Goal: Communication & Community: Answer question/provide support

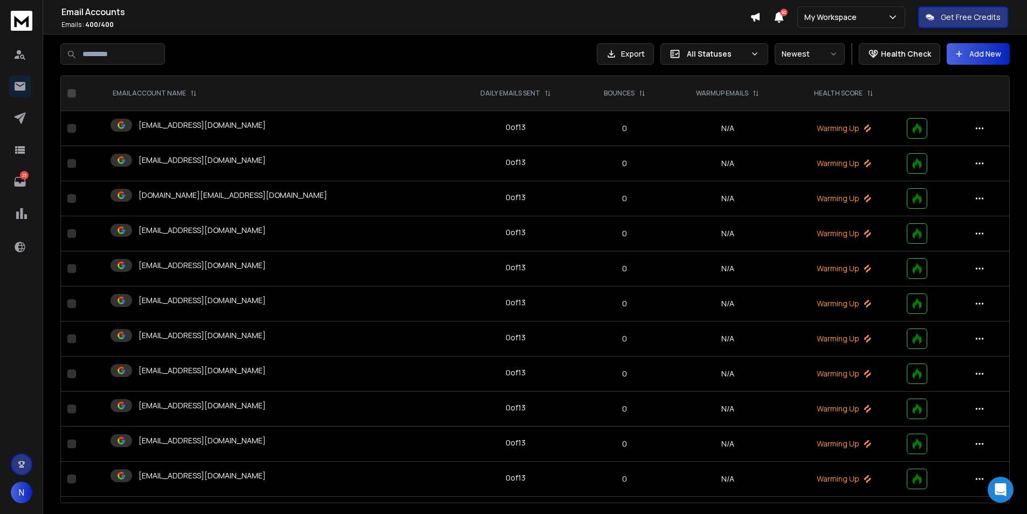
scroll to position [13526, 0]
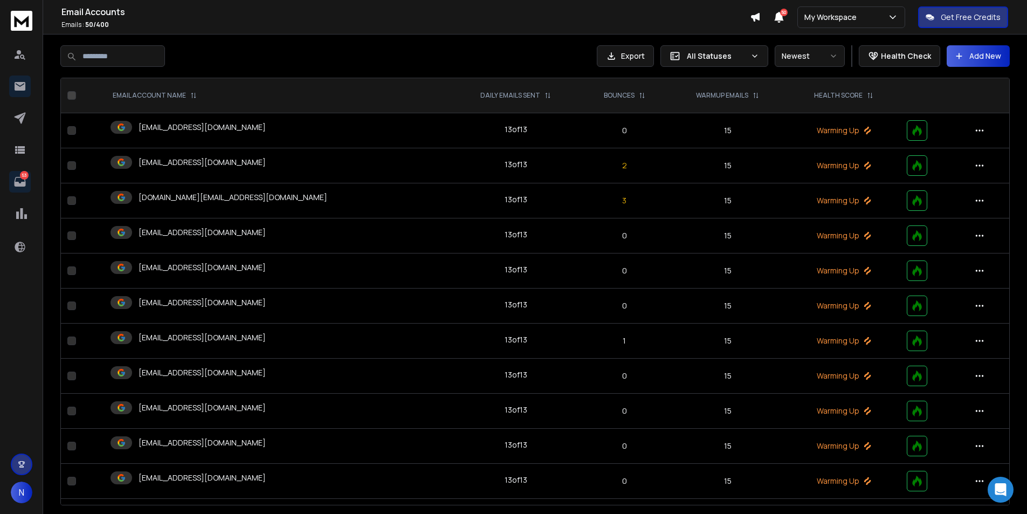
click at [30, 185] on div "53" at bounding box center [21, 183] width 25 height 25
click at [20, 179] on icon at bounding box center [19, 181] width 13 height 13
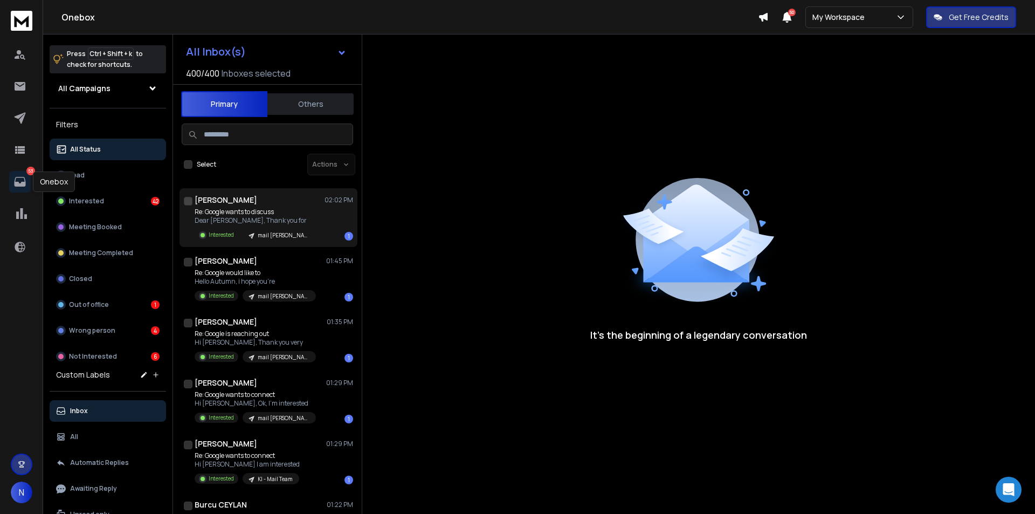
click at [256, 214] on p "Re: Google wants to discuss" at bounding box center [255, 212] width 121 height 9
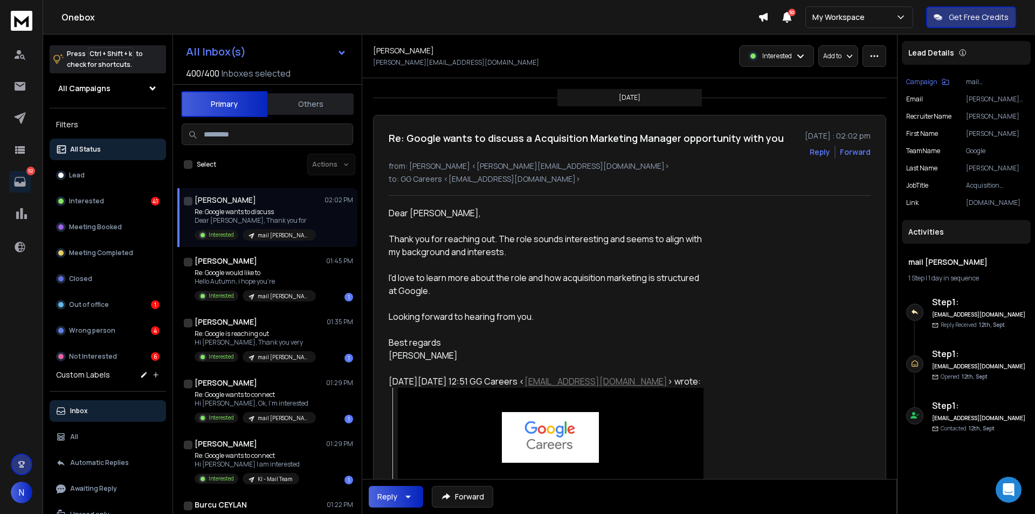
scroll to position [162, 0]
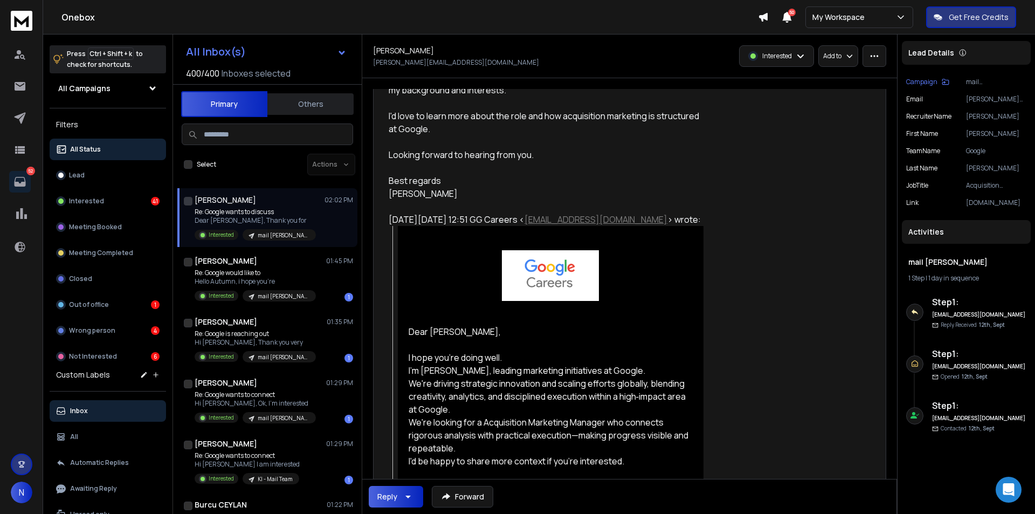
click at [393, 499] on div "Reply" at bounding box center [387, 496] width 20 height 11
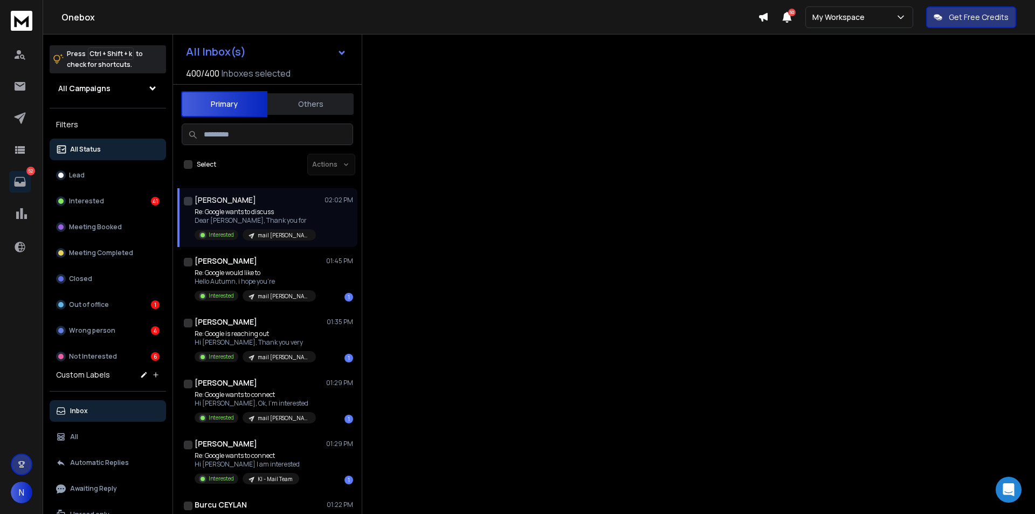
scroll to position [0, 0]
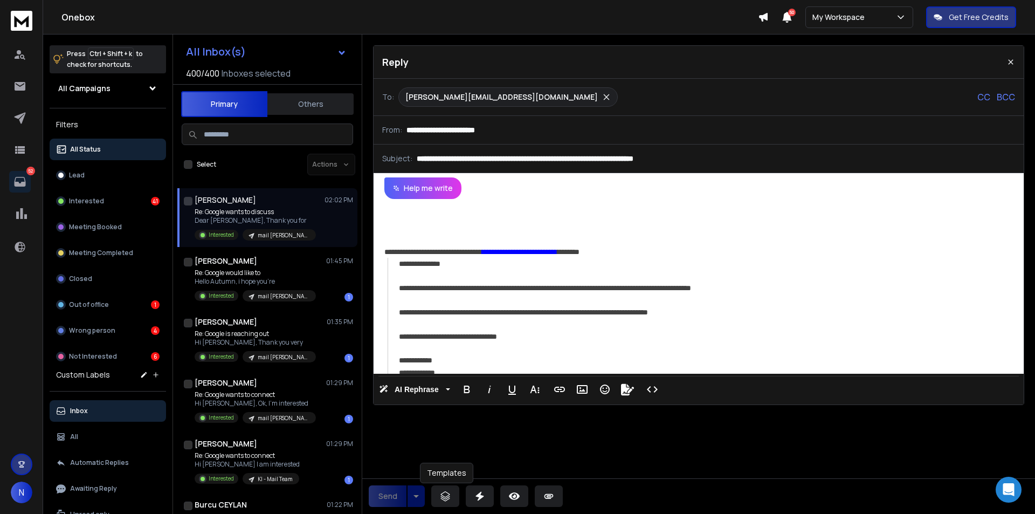
click at [446, 499] on icon at bounding box center [445, 496] width 11 height 11
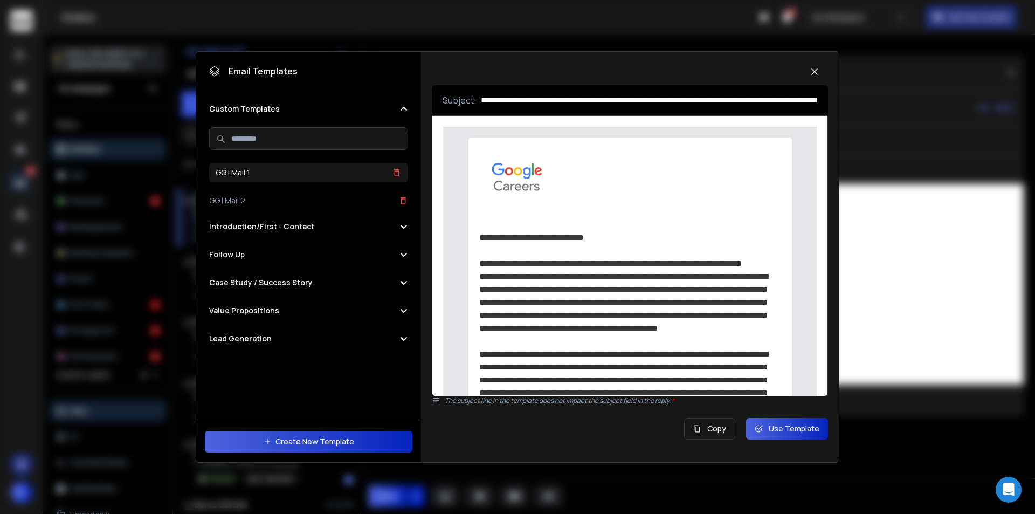
click at [272, 194] on div "GG | Mail 2" at bounding box center [308, 200] width 199 height 19
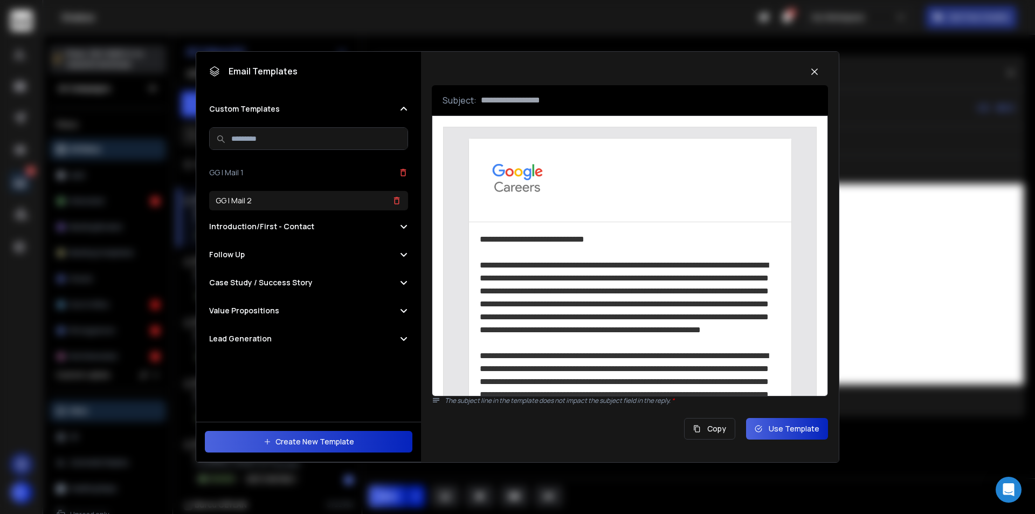
click at [788, 426] on button "Use Template" at bounding box center [787, 429] width 82 height 22
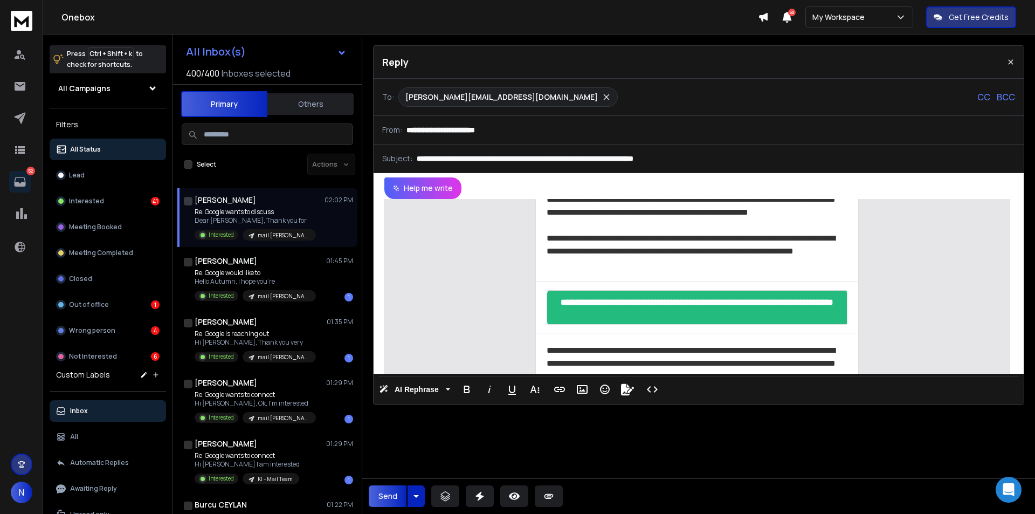
scroll to position [701, 0]
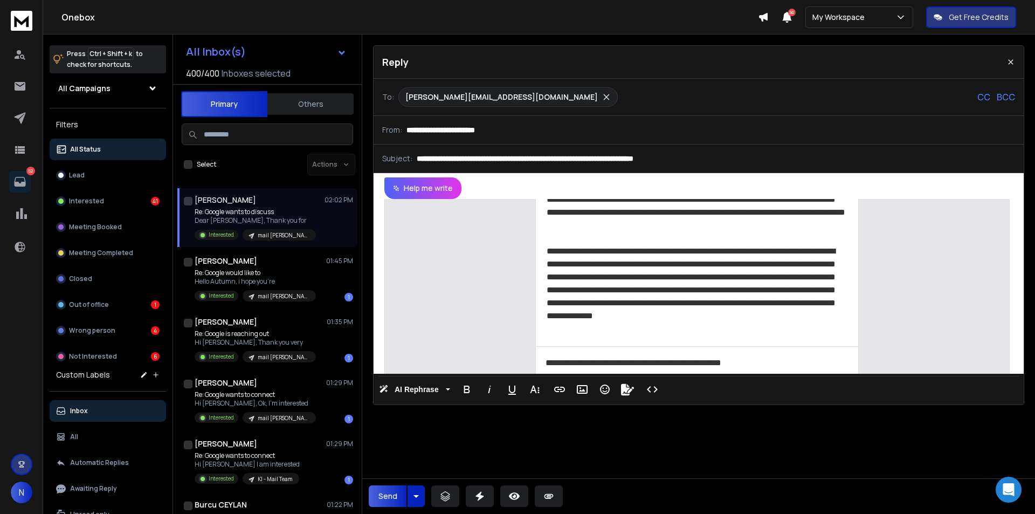
click at [372, 498] on button "Send" at bounding box center [388, 496] width 38 height 22
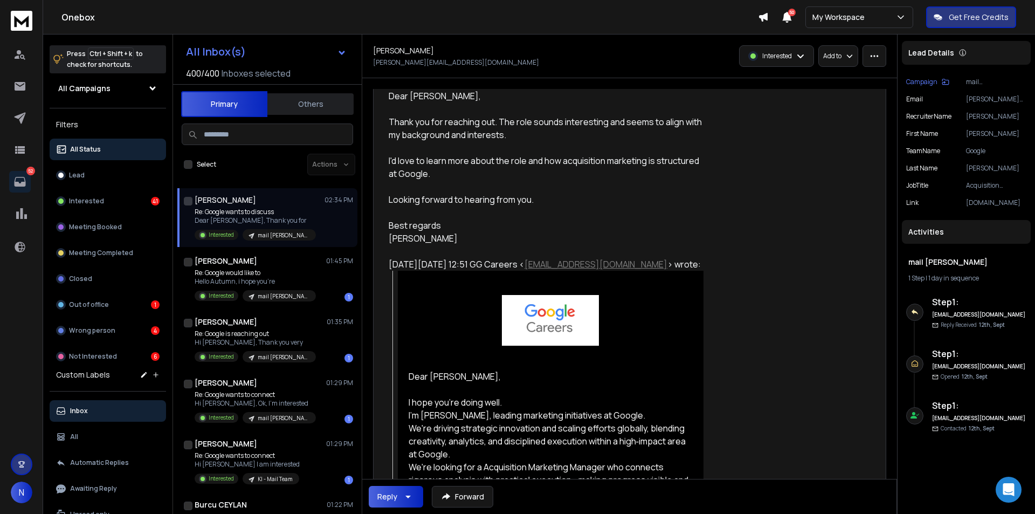
scroll to position [0, 0]
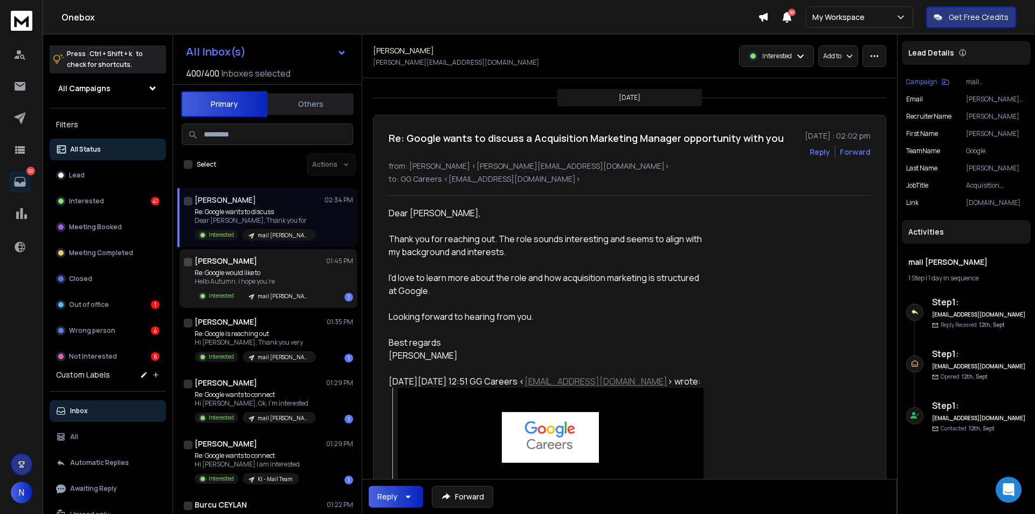
click at [231, 262] on h1 "[PERSON_NAME]" at bounding box center [226, 261] width 63 height 11
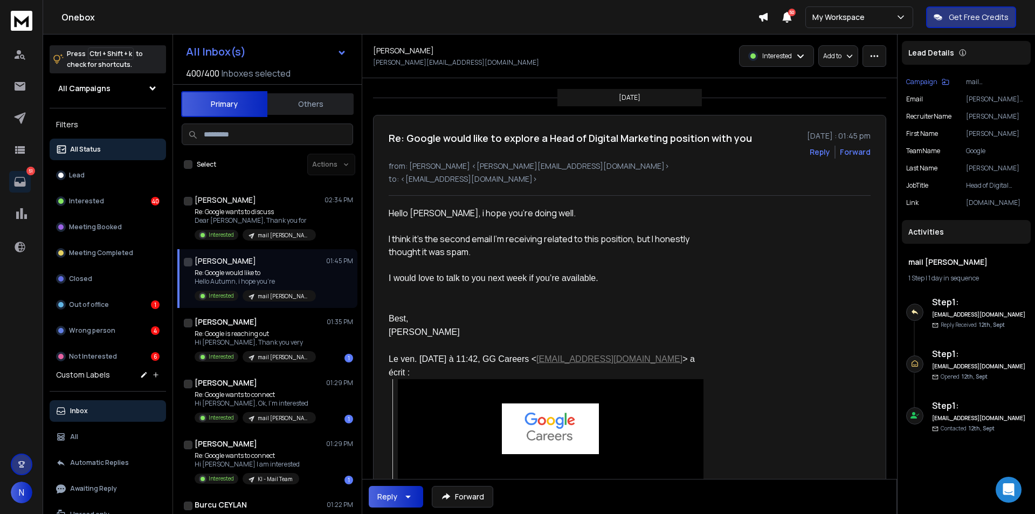
click at [397, 218] on div "Hello [PERSON_NAME], i hope you’re doing well." at bounding box center [546, 212] width 315 height 13
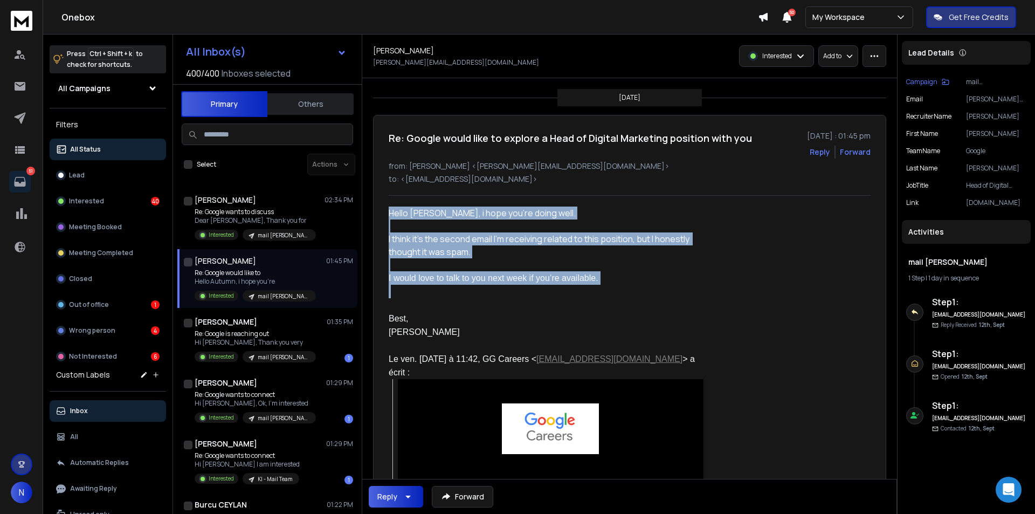
drag, startPoint x: 397, startPoint y: 218, endPoint x: 450, endPoint y: 286, distance: 86.1
click at [450, 286] on div "Hello [PERSON_NAME], i hope you’re doing well. I think it’s the second email I’…" at bounding box center [550, 503] width 323 height 594
copy div "Hello [PERSON_NAME], i hope you’re doing well. I think it’s the second email I’…"
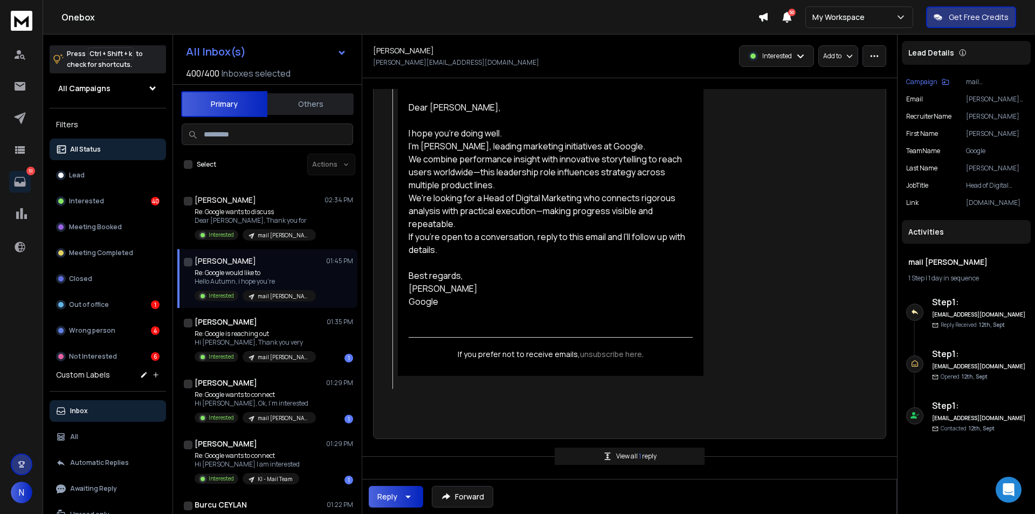
scroll to position [389, 0]
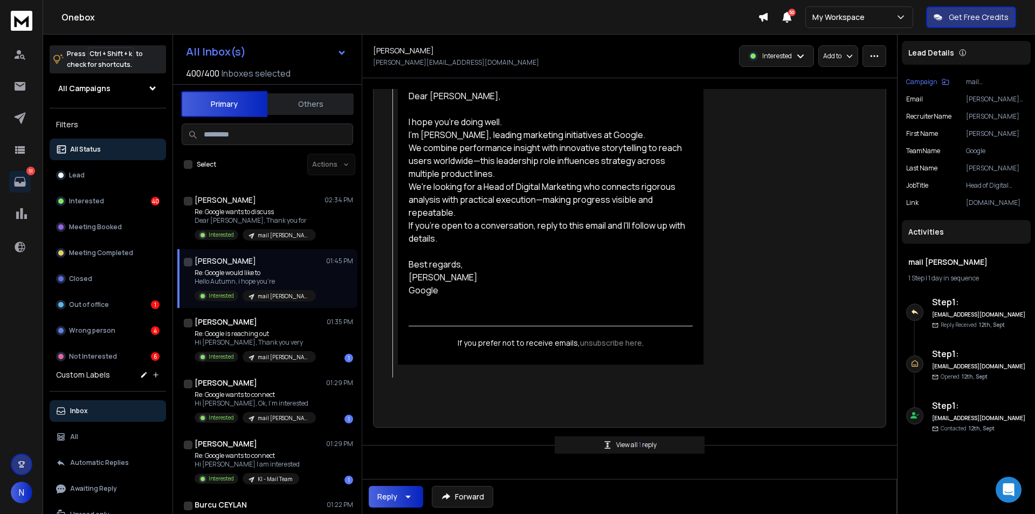
click at [399, 503] on button "Reply" at bounding box center [396, 497] width 54 height 22
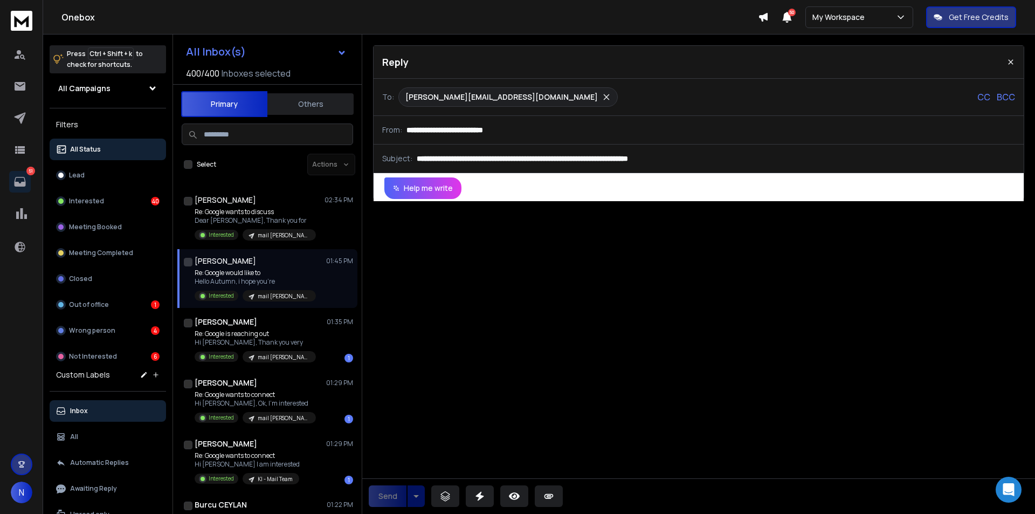
scroll to position [0, 0]
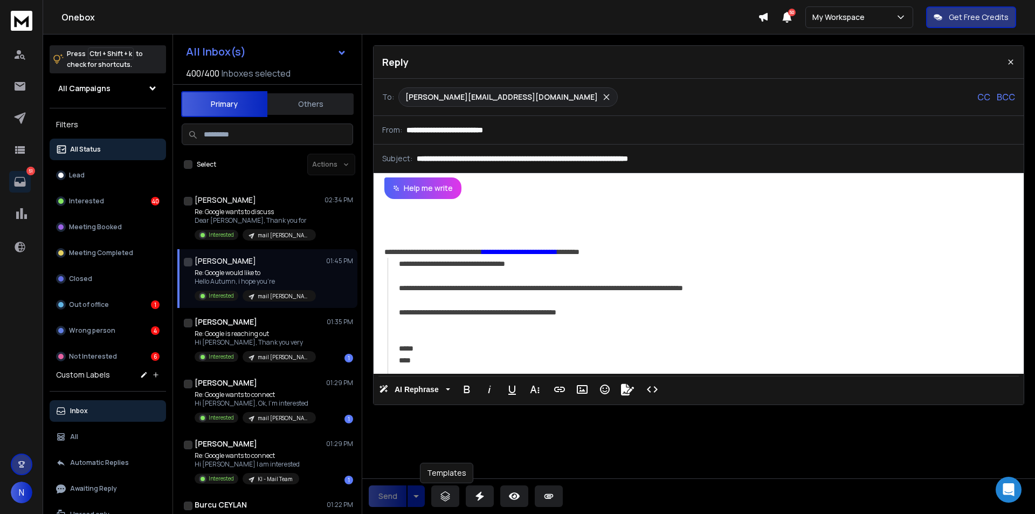
click at [447, 495] on icon at bounding box center [445, 496] width 11 height 11
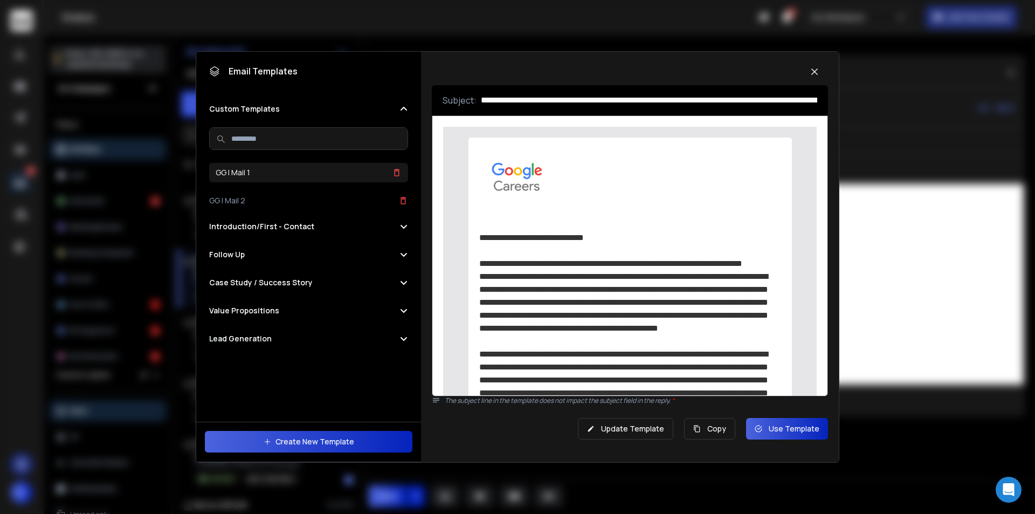
click at [293, 199] on div "GG | Mail 2" at bounding box center [308, 200] width 199 height 11
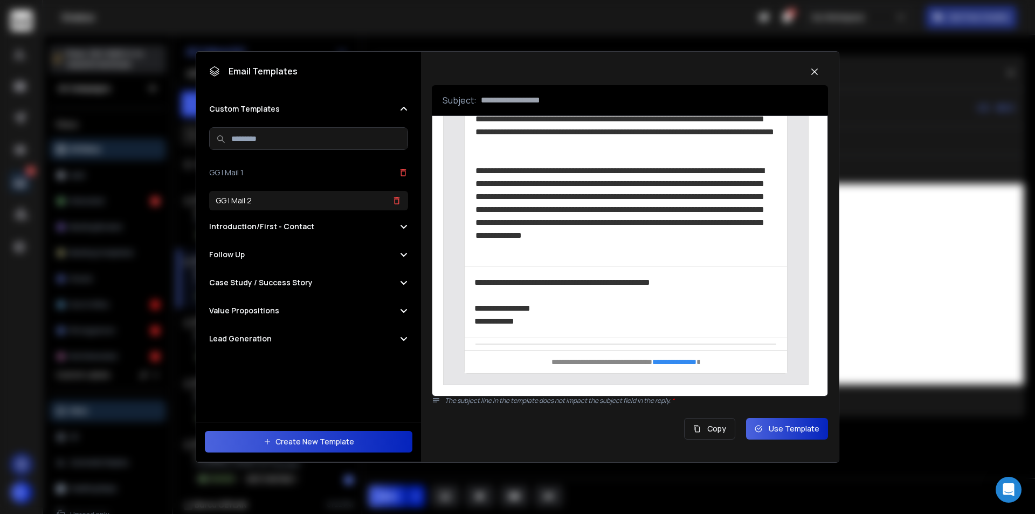
scroll to position [31, 0]
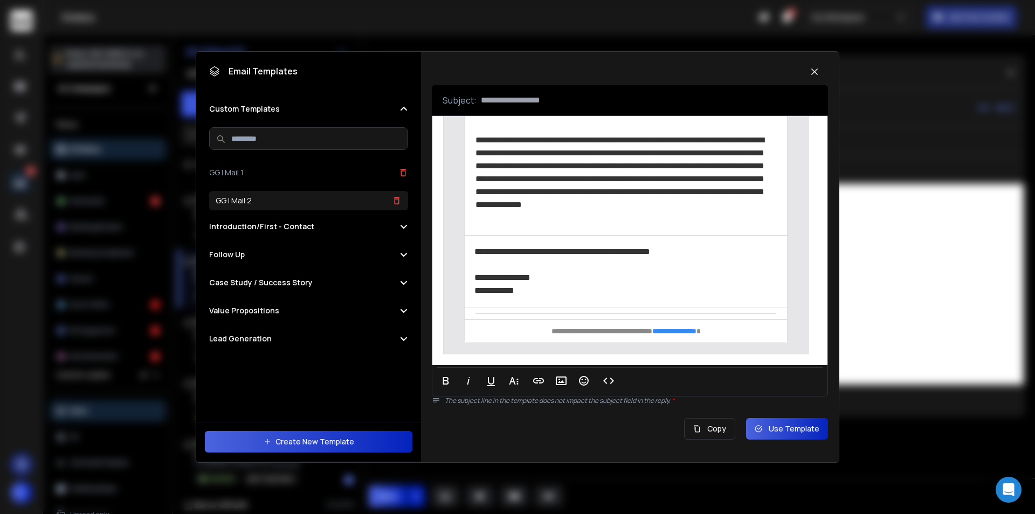
click at [779, 432] on button "Use Template" at bounding box center [787, 429] width 82 height 22
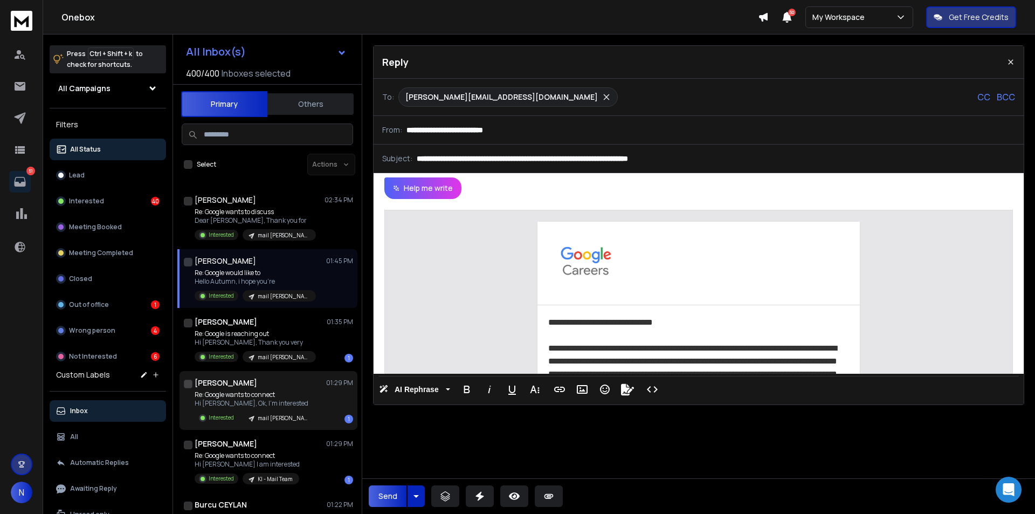
scroll to position [108, 0]
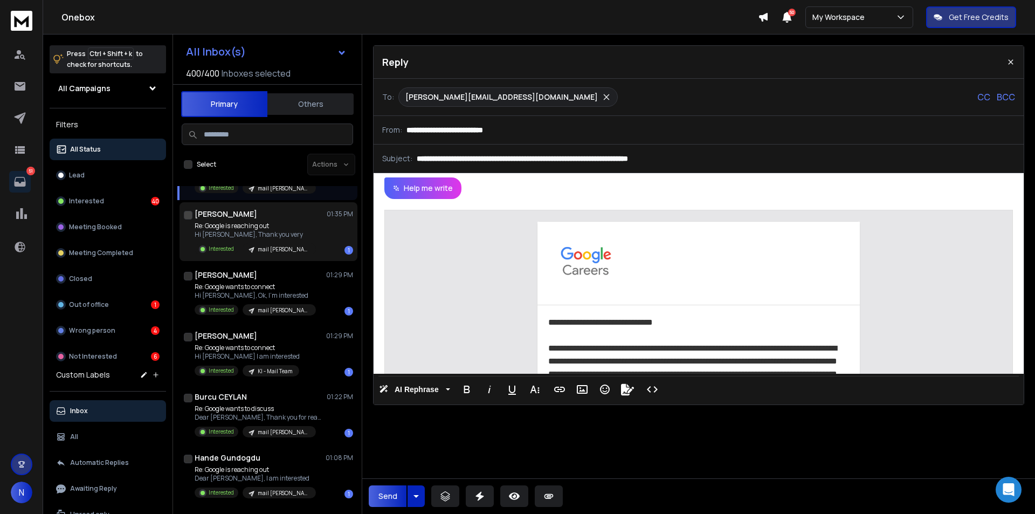
click at [246, 224] on p "Re: Google is reaching out" at bounding box center [255, 226] width 121 height 9
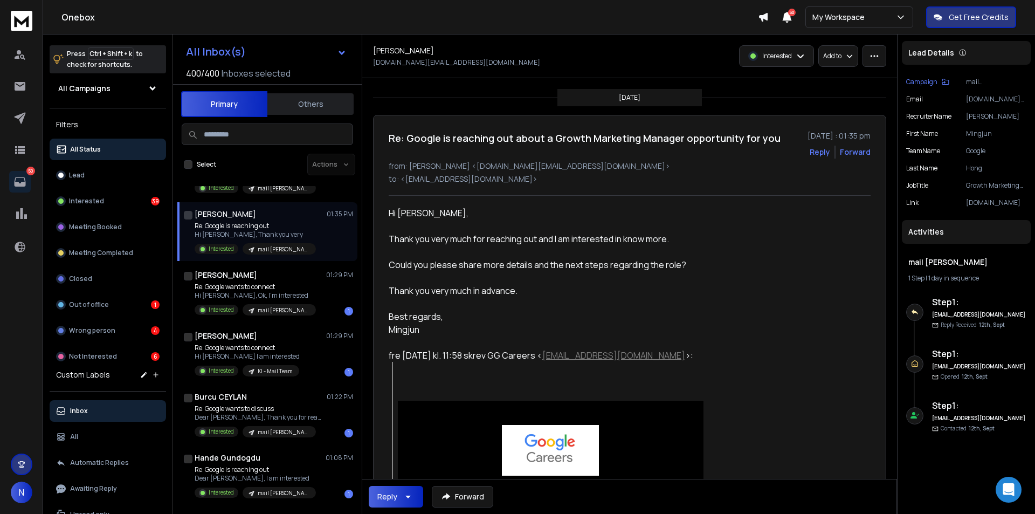
click at [407, 217] on div "Hi [PERSON_NAME]," at bounding box center [546, 212] width 315 height 13
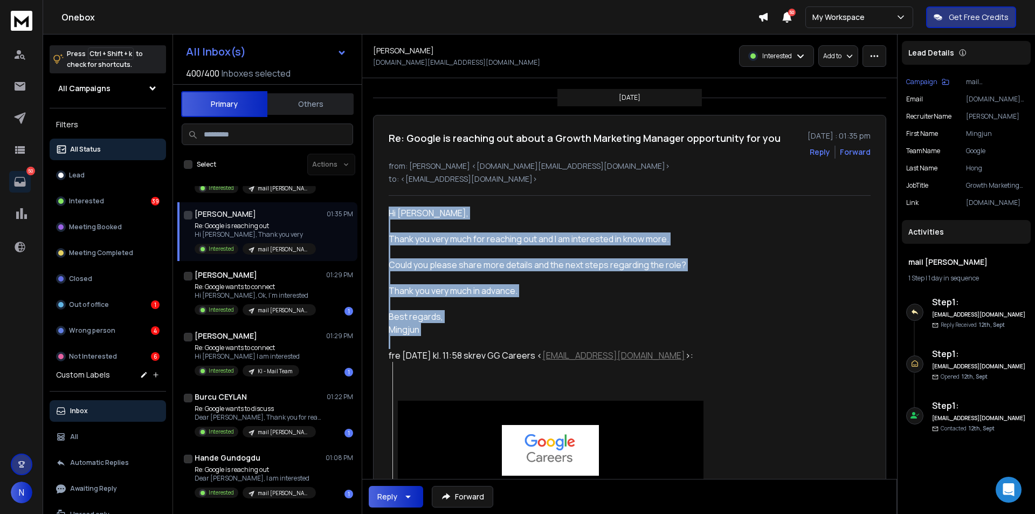
drag, startPoint x: 407, startPoint y: 217, endPoint x: 467, endPoint y: 328, distance: 125.7
click at [467, 328] on div "Hi [PERSON_NAME], Thank you very much for reaching out and I am interested in k…" at bounding box center [550, 507] width 323 height 603
copy div "Hi [PERSON_NAME], Thank you very much for reaching out and I am interested in k…"
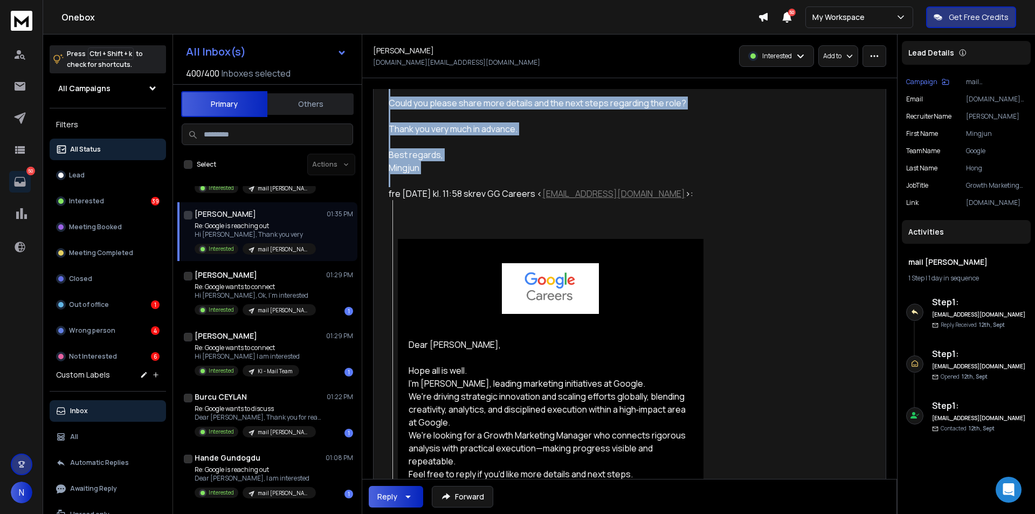
scroll to position [377, 0]
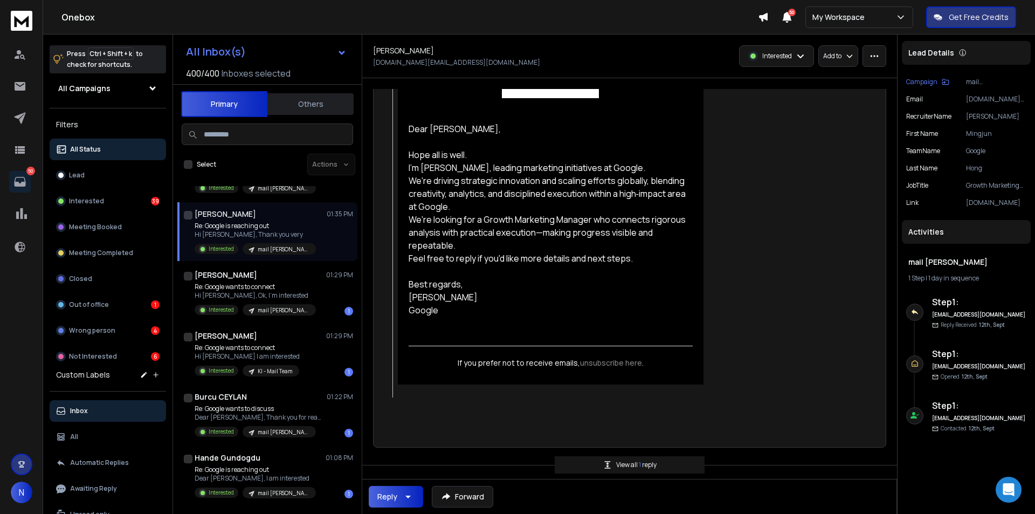
click at [394, 494] on div "Reply" at bounding box center [387, 496] width 20 height 11
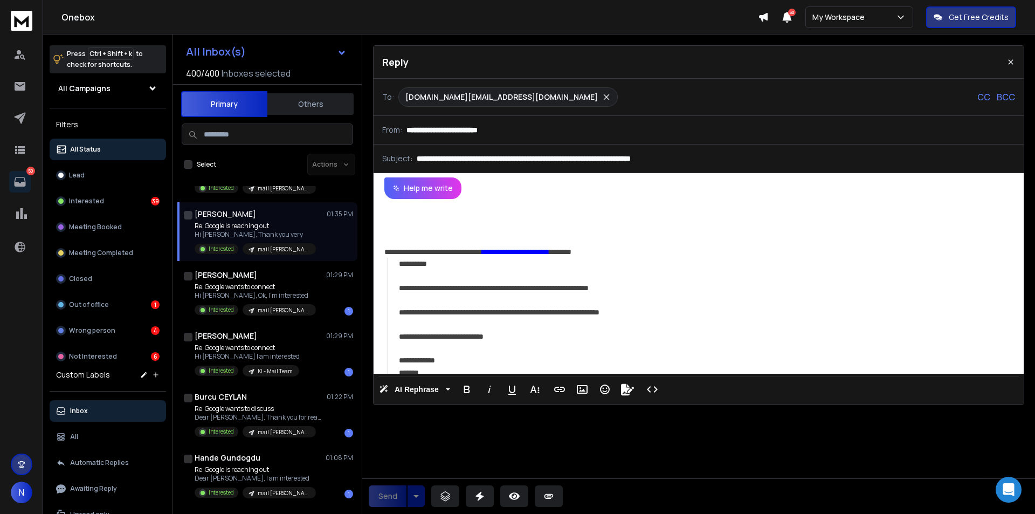
scroll to position [108, 0]
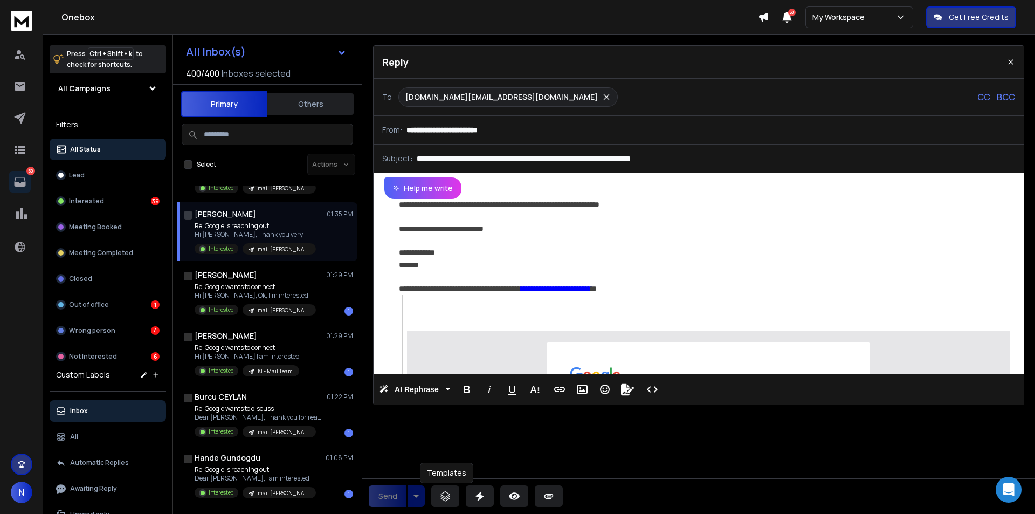
click at [447, 500] on icon at bounding box center [445, 496] width 11 height 11
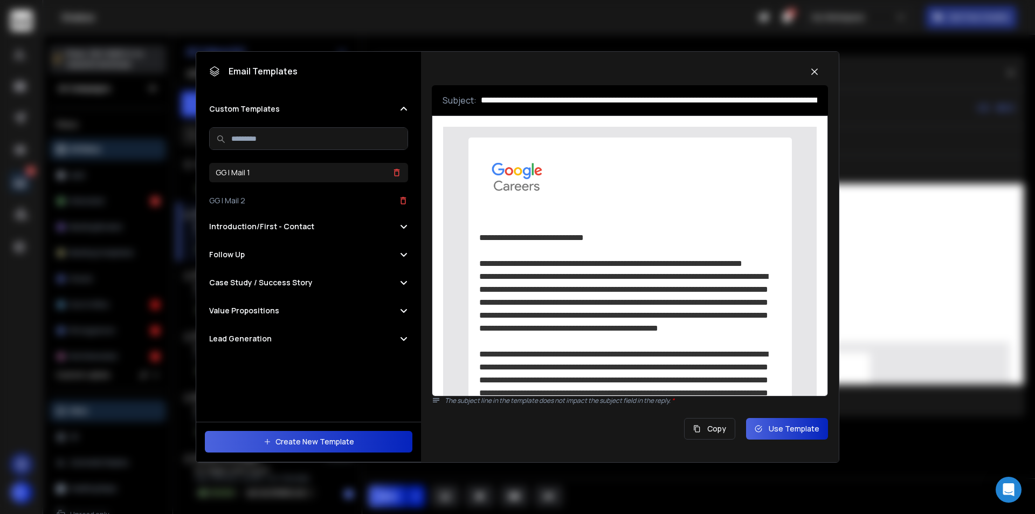
click at [258, 195] on div "GG | Mail 2" at bounding box center [308, 200] width 199 height 11
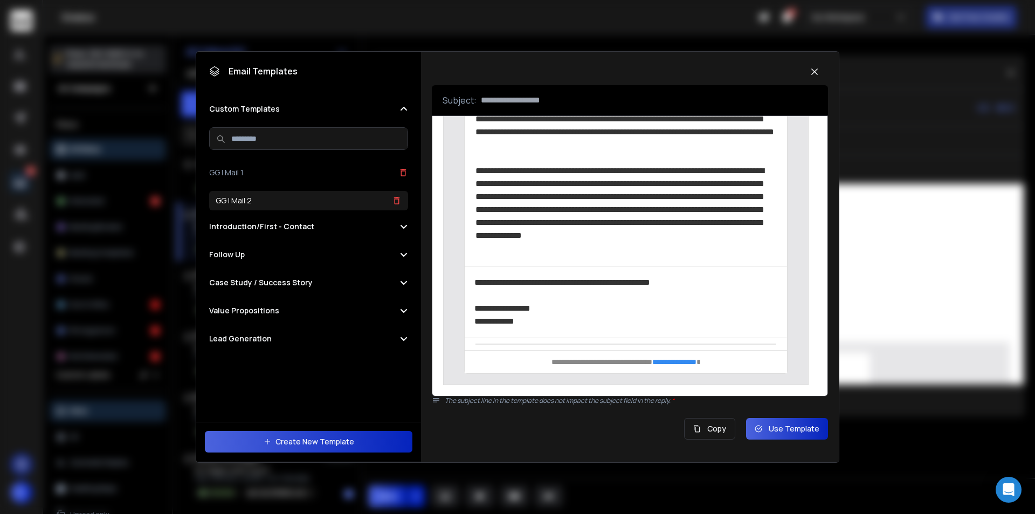
scroll to position [31, 0]
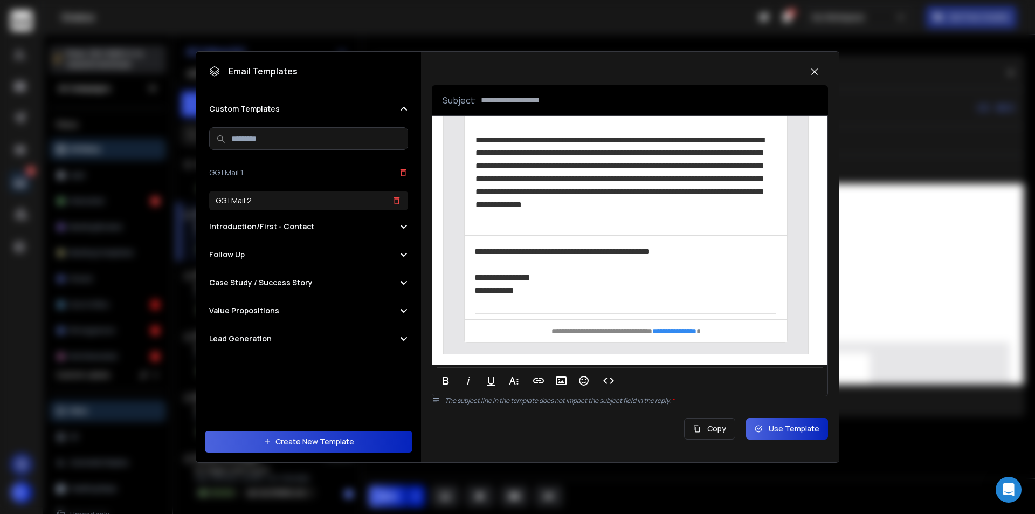
click at [784, 430] on button "Use Template" at bounding box center [787, 429] width 82 height 22
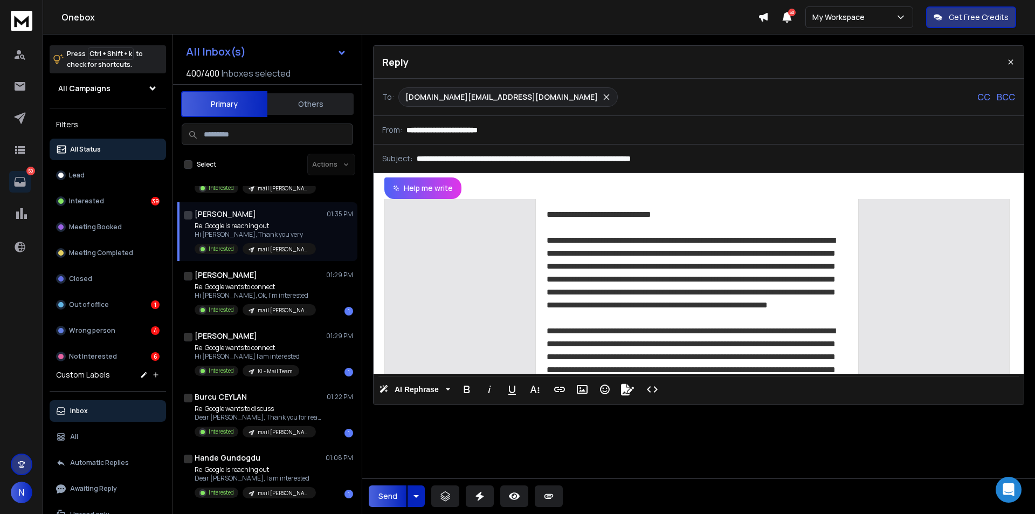
click at [392, 506] on button "Send" at bounding box center [388, 496] width 38 height 22
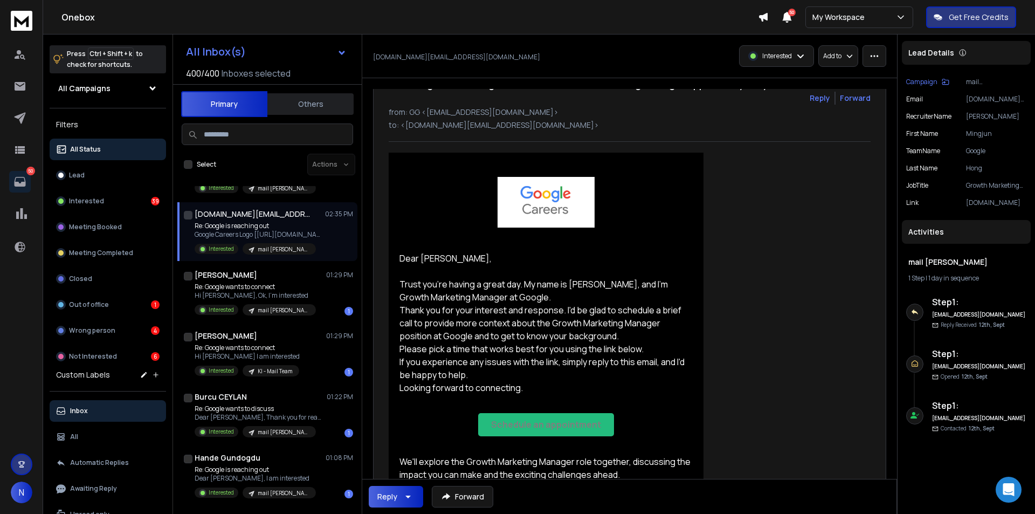
scroll to position [0, 0]
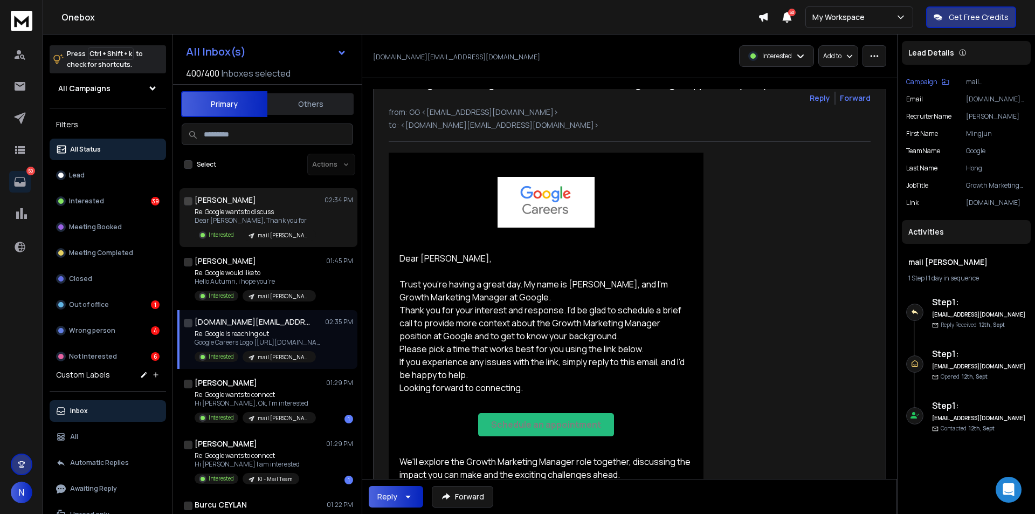
click at [254, 222] on p "Dear [PERSON_NAME], Thank you for" at bounding box center [255, 220] width 121 height 9
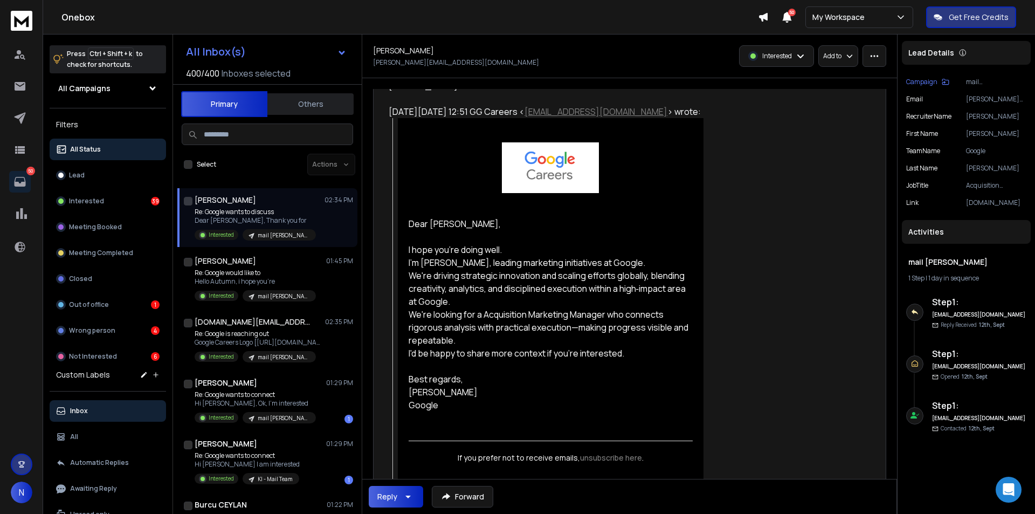
scroll to position [387, 0]
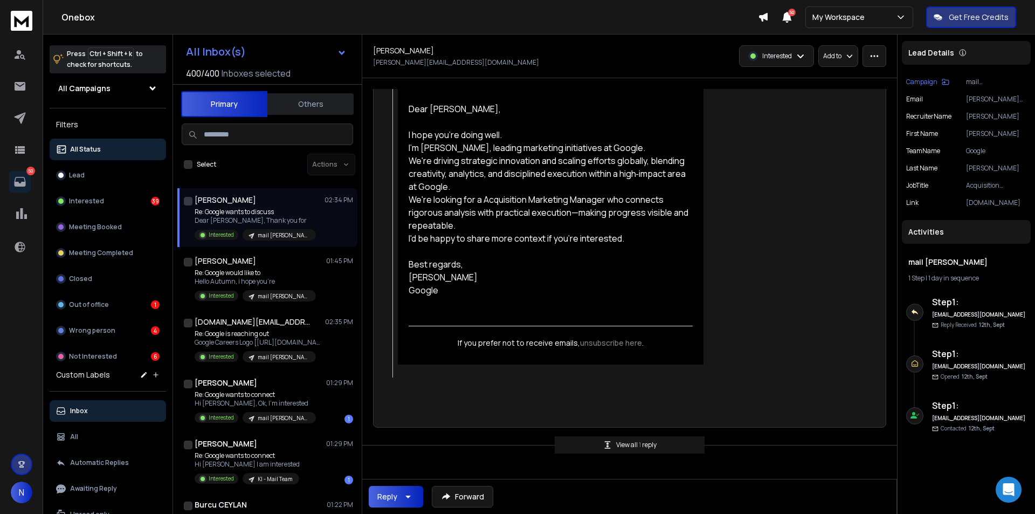
click at [389, 496] on div "Reply" at bounding box center [387, 496] width 20 height 11
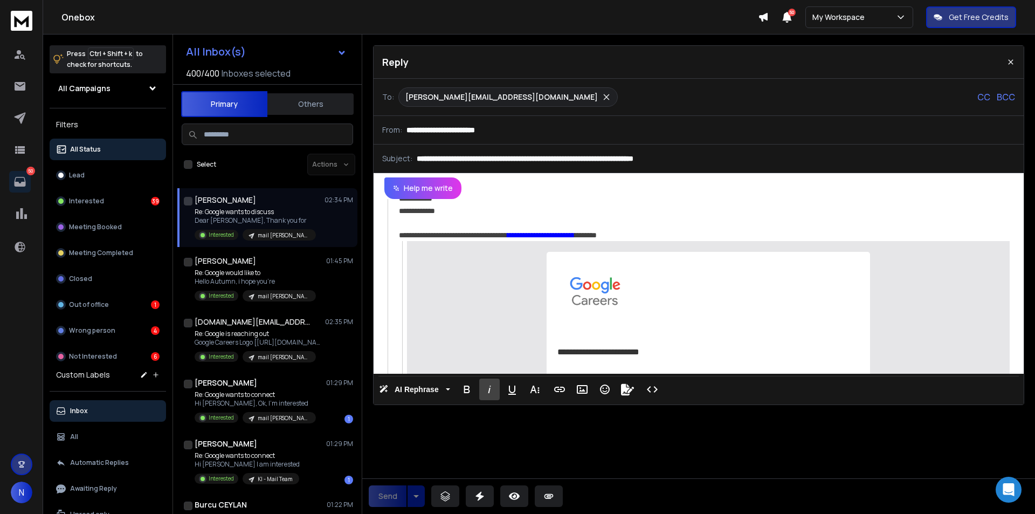
scroll to position [377, 0]
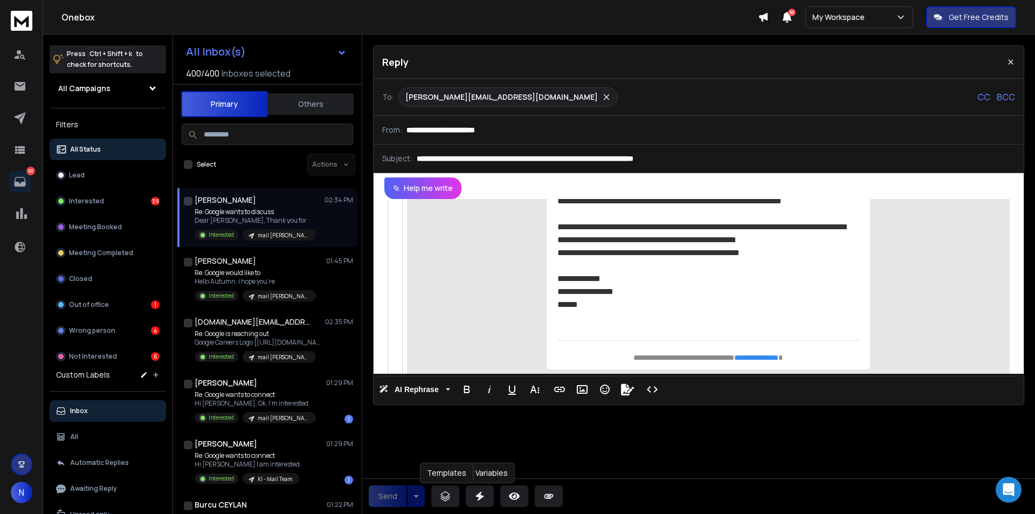
click at [445, 499] on icon at bounding box center [445, 496] width 11 height 11
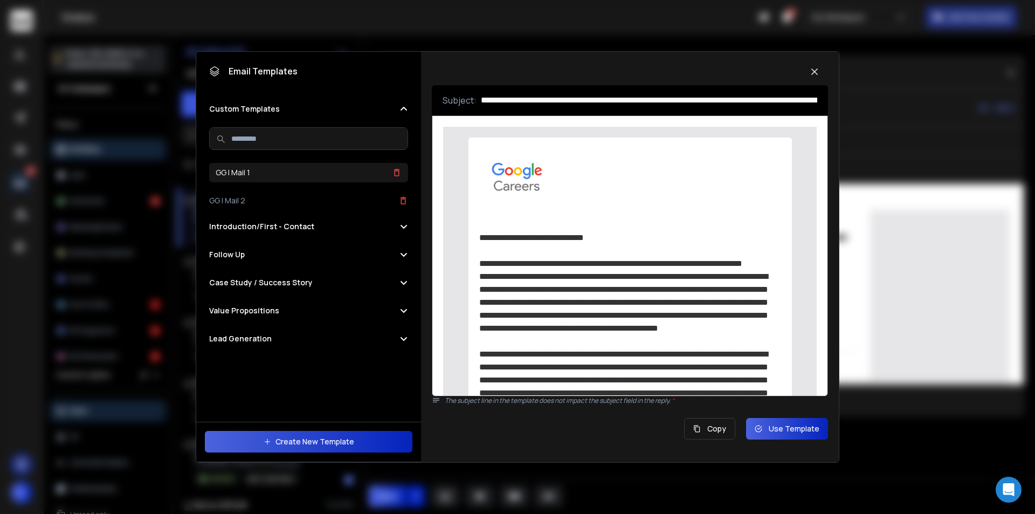
click at [249, 198] on div "GG | Mail 2" at bounding box center [308, 200] width 199 height 11
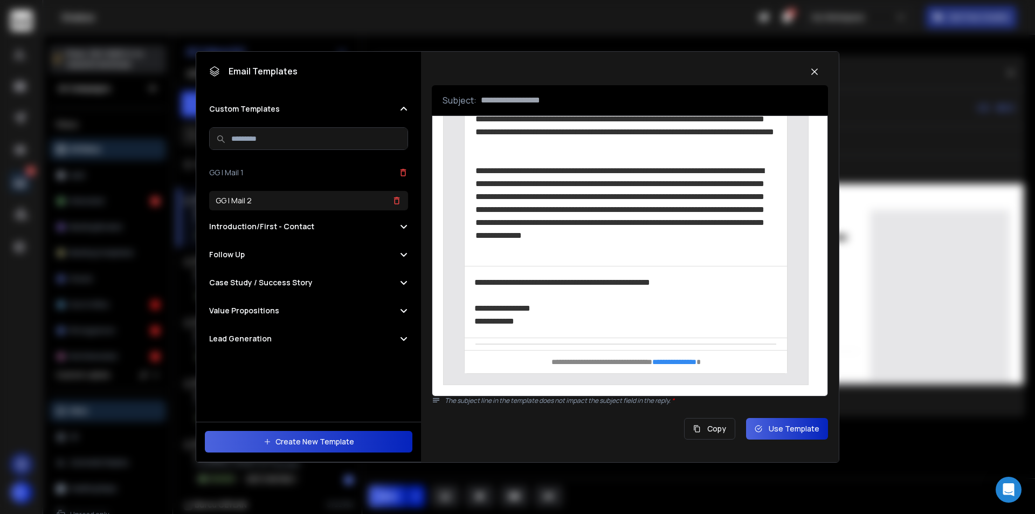
scroll to position [31, 0]
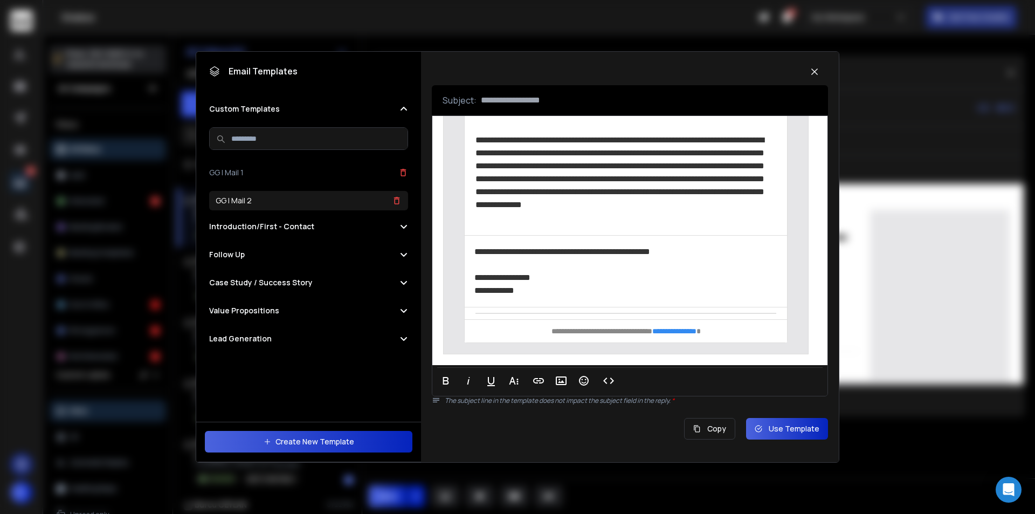
click at [774, 424] on button "Use Template" at bounding box center [787, 429] width 82 height 22
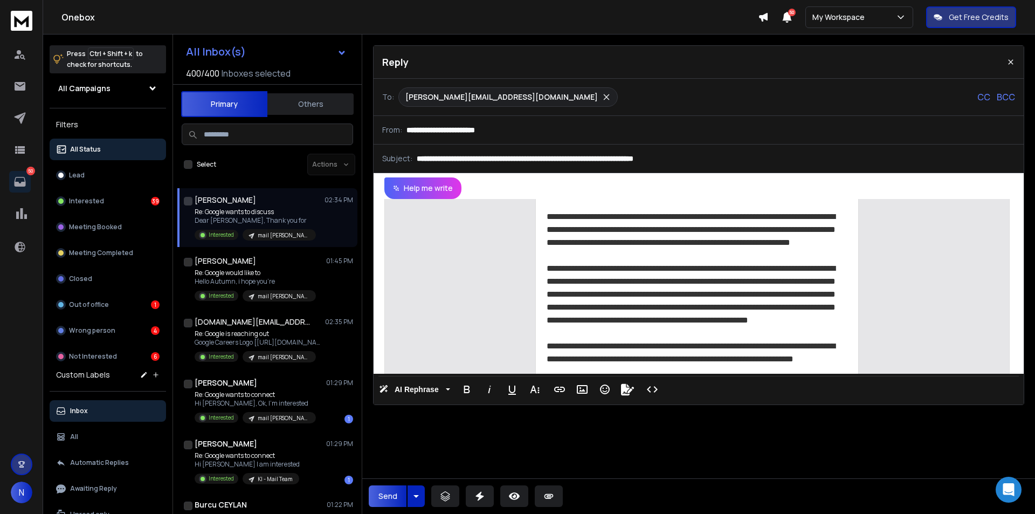
click at [387, 499] on button "Send" at bounding box center [388, 496] width 38 height 22
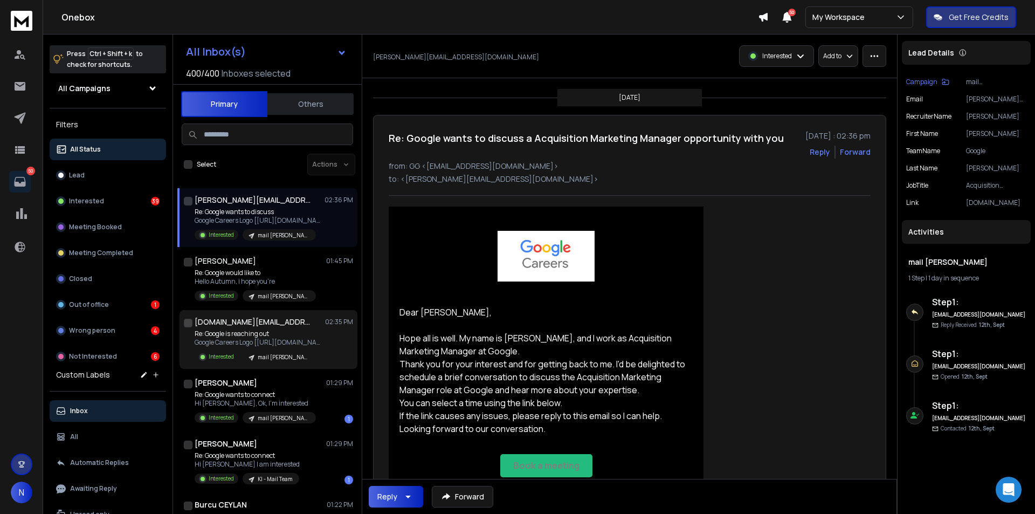
scroll to position [162, 0]
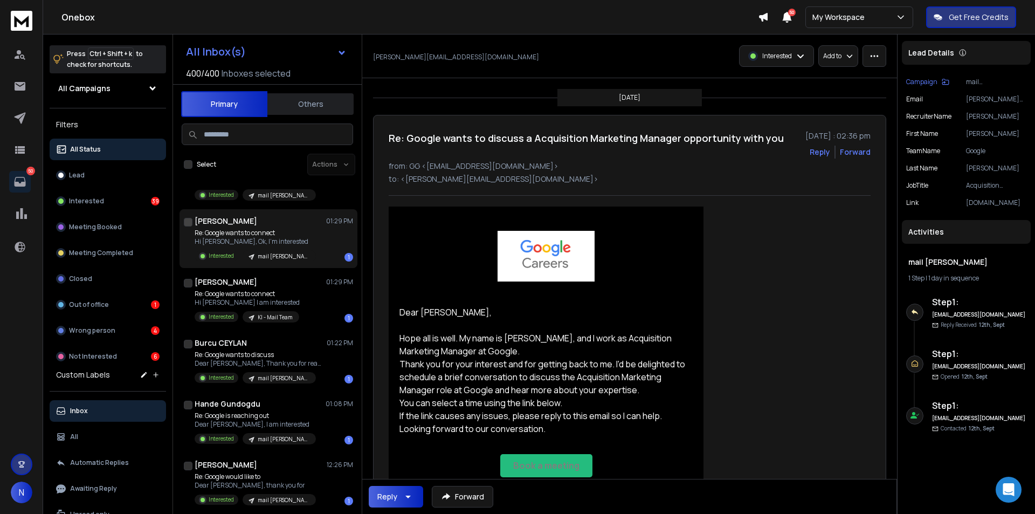
click at [272, 237] on p "Hi [PERSON_NAME], Ok, I’m interested" at bounding box center [255, 241] width 121 height 9
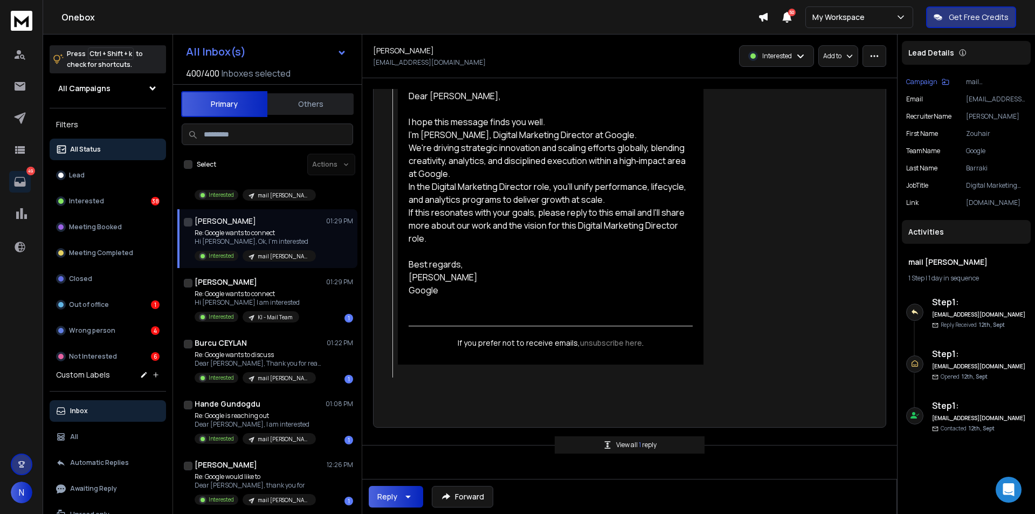
scroll to position [89, 0]
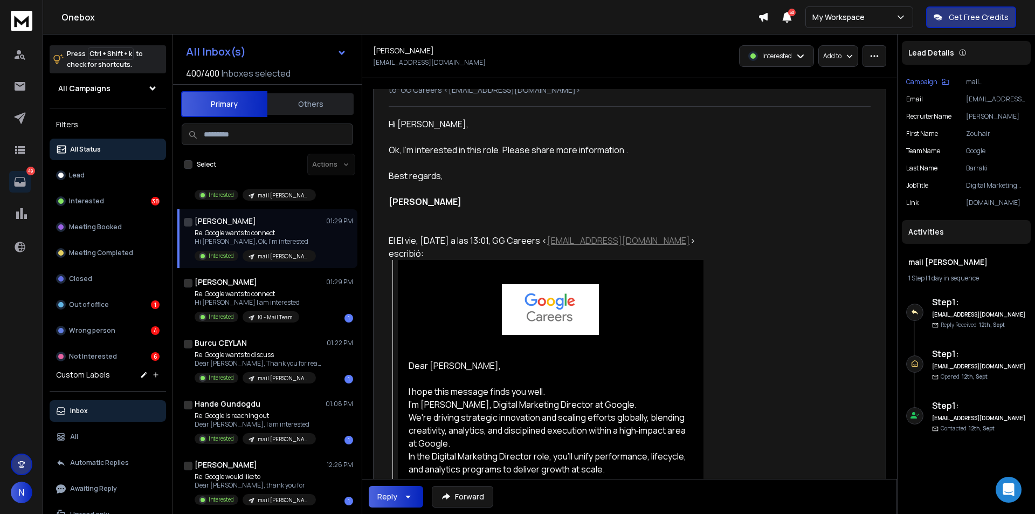
click at [395, 497] on div "Reply" at bounding box center [387, 496] width 20 height 11
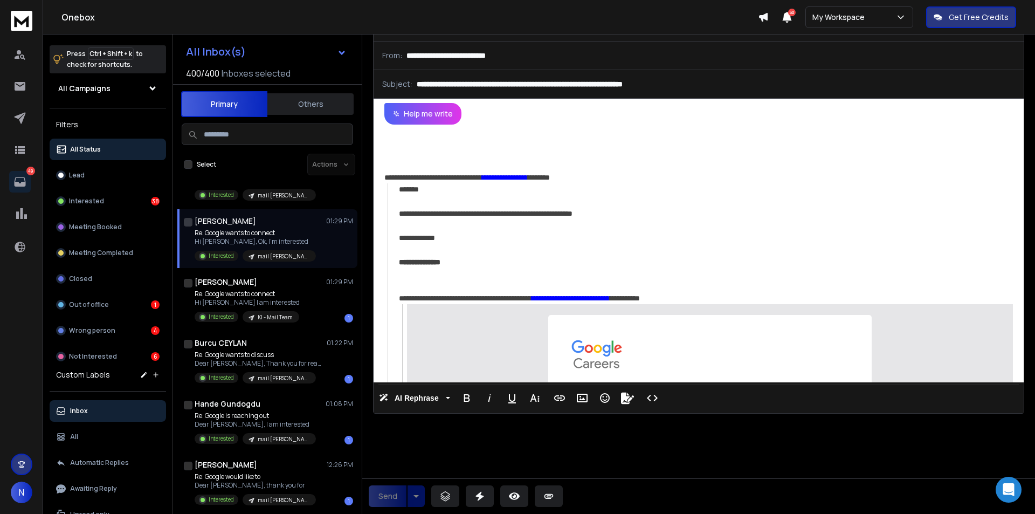
scroll to position [0, 0]
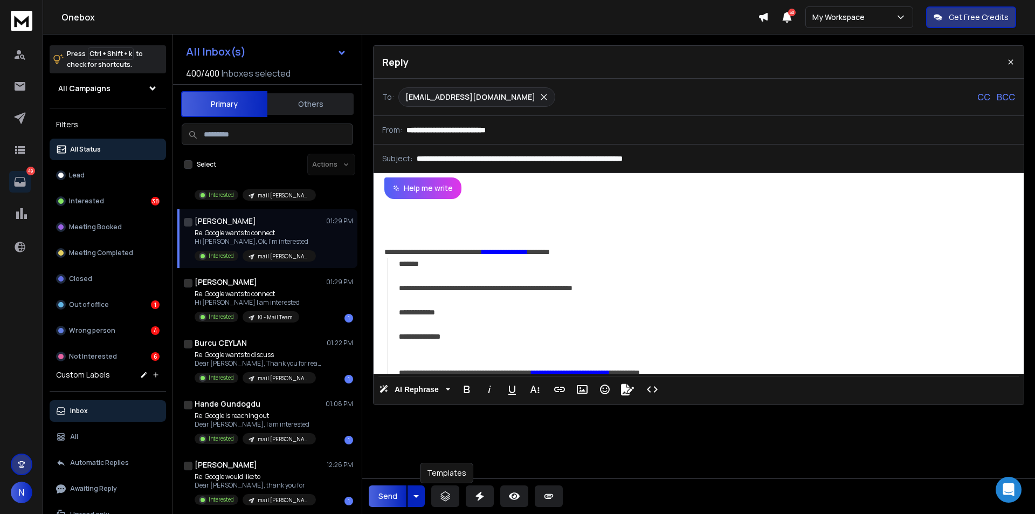
click at [447, 501] on icon at bounding box center [445, 496] width 11 height 11
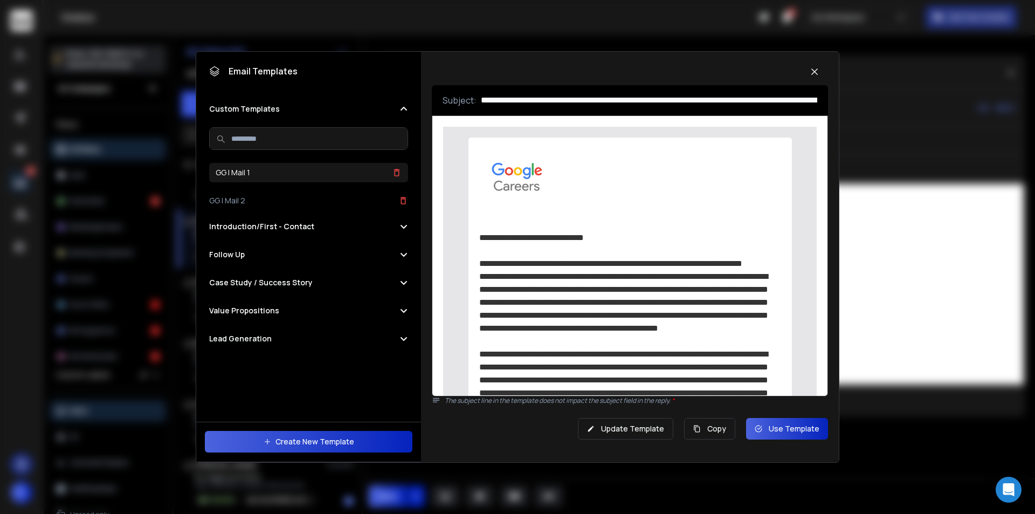
click at [249, 197] on div "GG | Mail 2" at bounding box center [308, 200] width 199 height 11
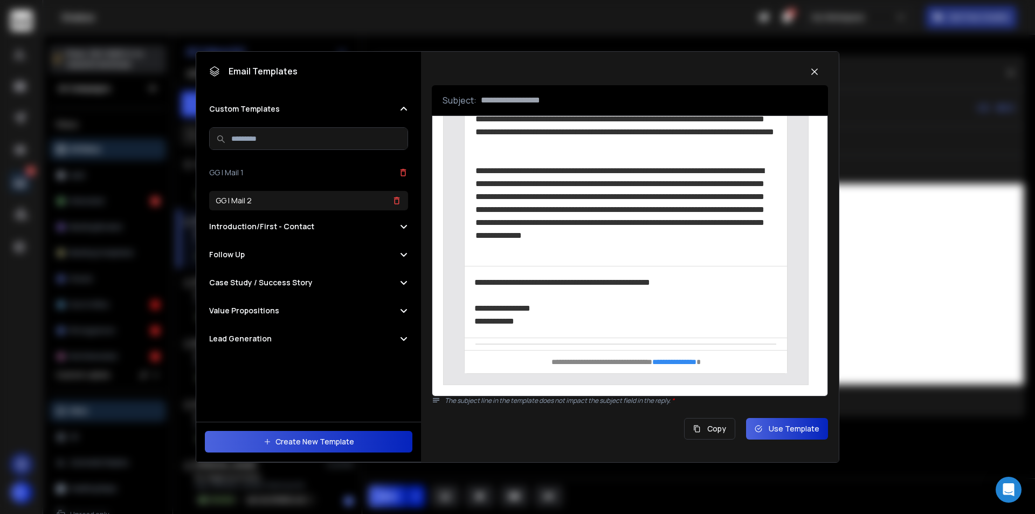
scroll to position [31, 0]
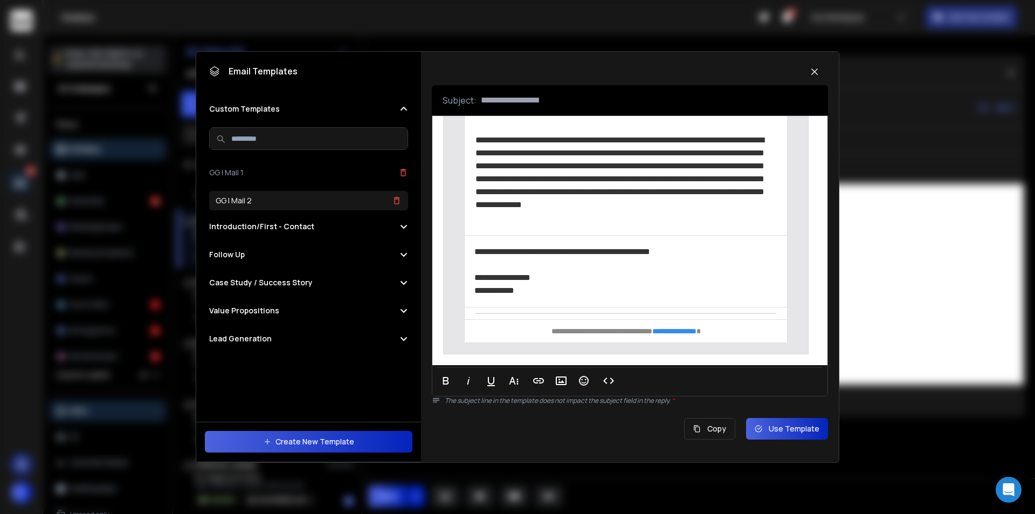
click at [783, 431] on button "Use Template" at bounding box center [787, 429] width 82 height 22
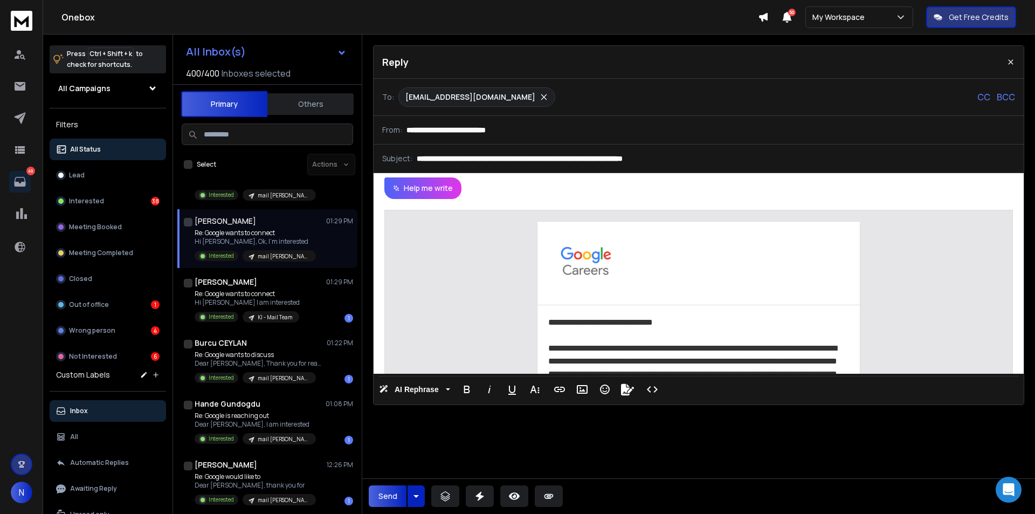
click at [379, 492] on button "Send" at bounding box center [388, 496] width 38 height 22
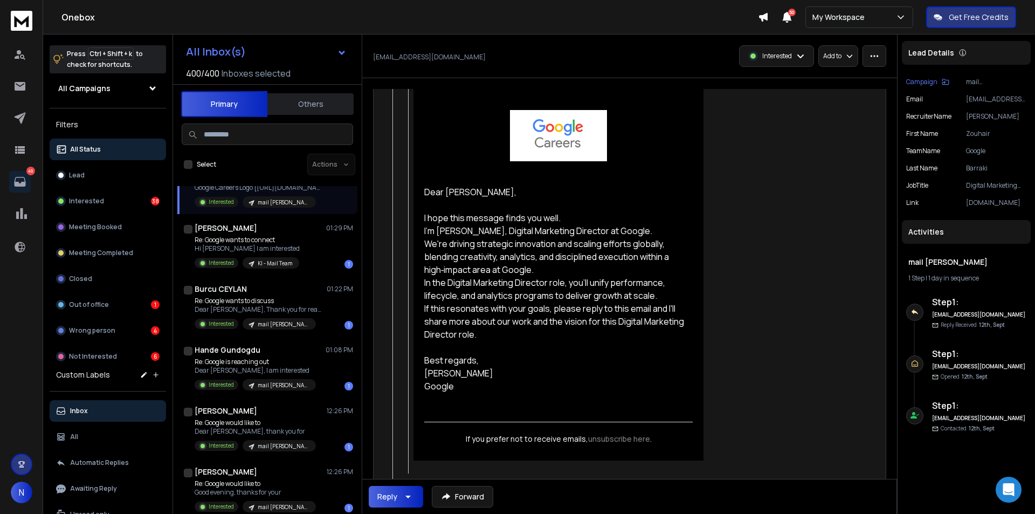
scroll to position [863, 0]
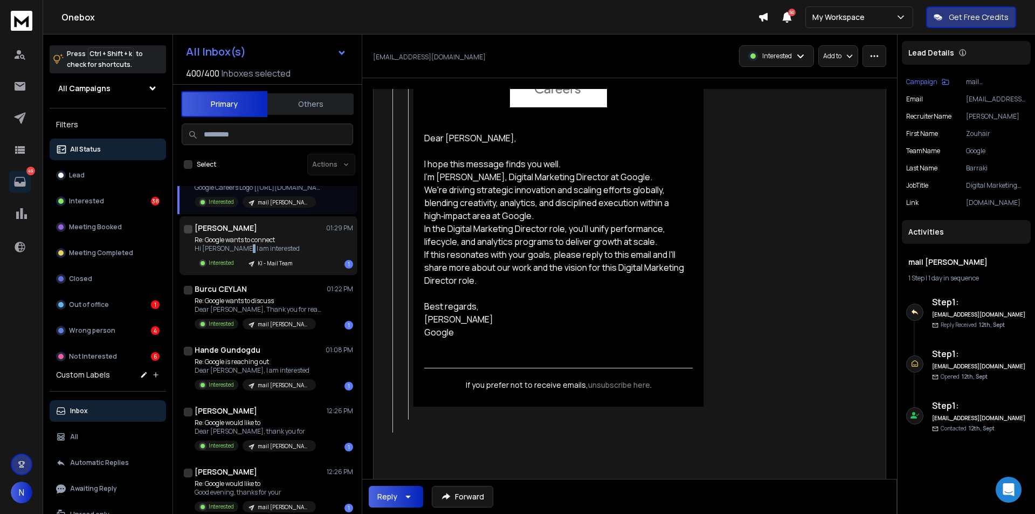
click at [232, 245] on p "Hi [PERSON_NAME] I am interested" at bounding box center [247, 248] width 105 height 9
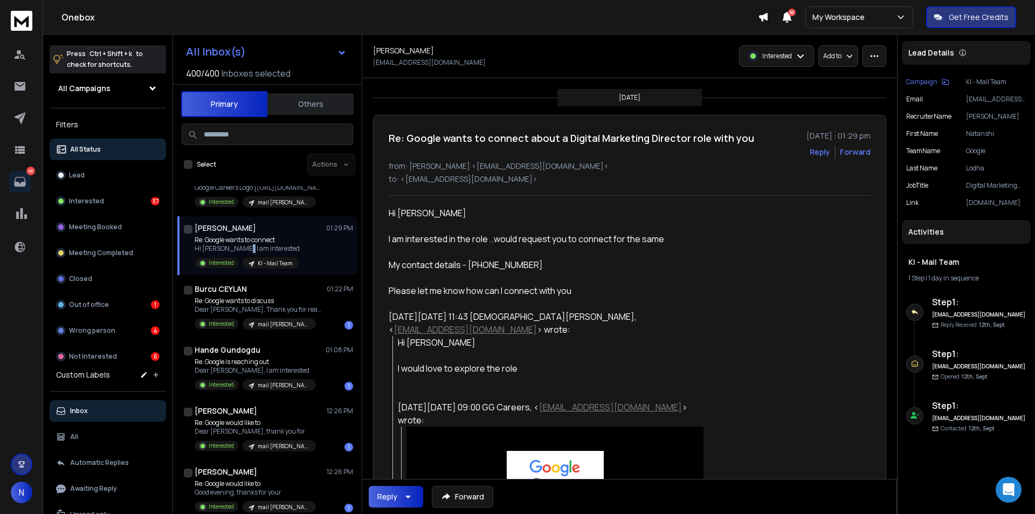
click at [399, 494] on div "Reply" at bounding box center [395, 496] width 37 height 13
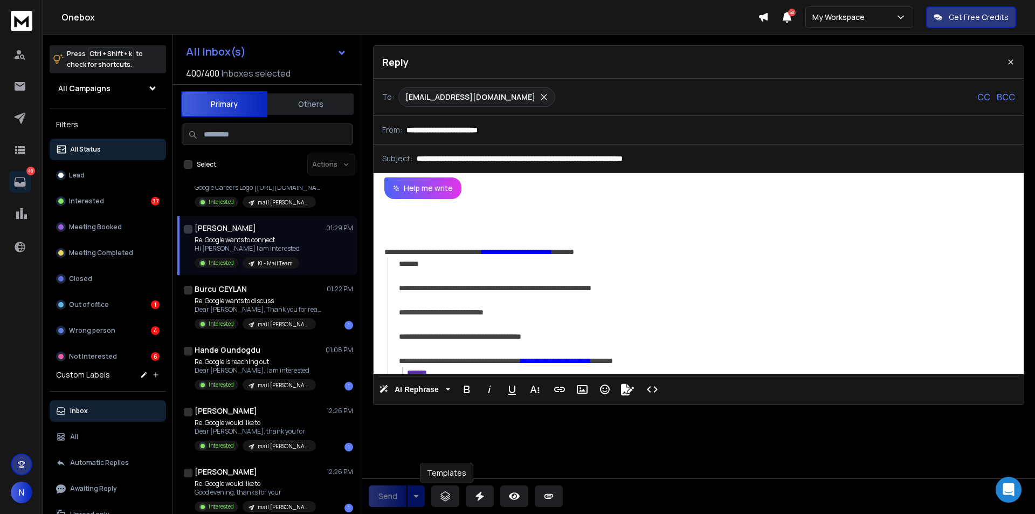
click at [451, 501] on button at bounding box center [445, 496] width 28 height 22
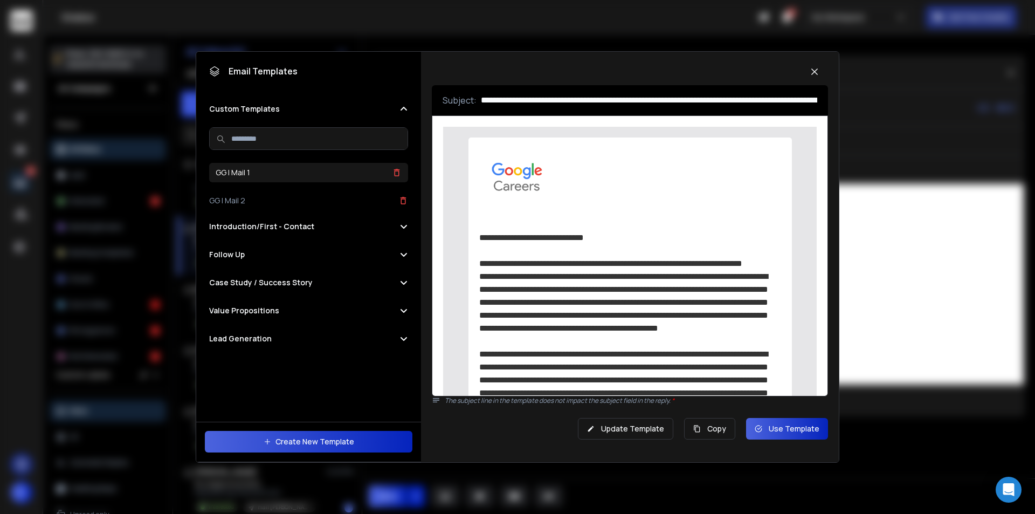
click at [241, 202] on h3 "GG | Mail 2" at bounding box center [227, 200] width 36 height 11
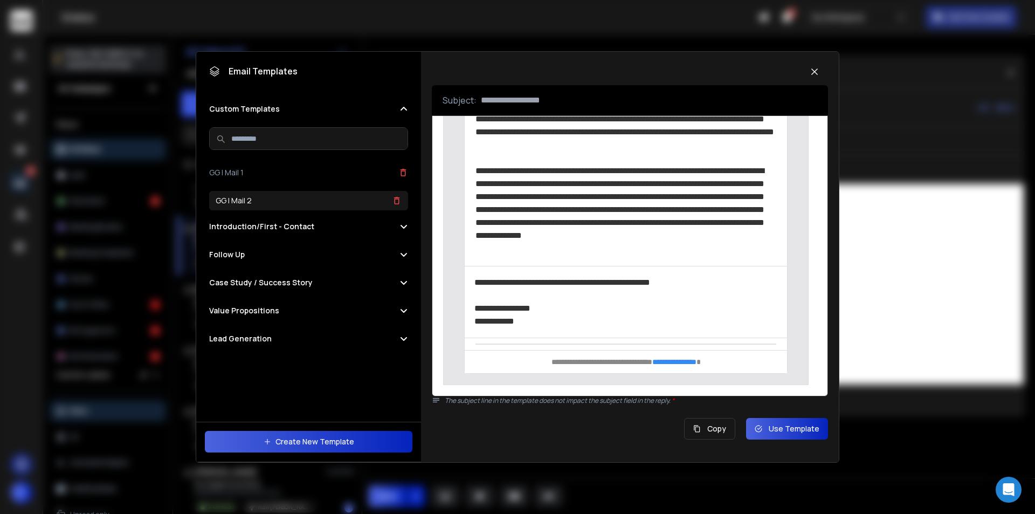
scroll to position [31, 0]
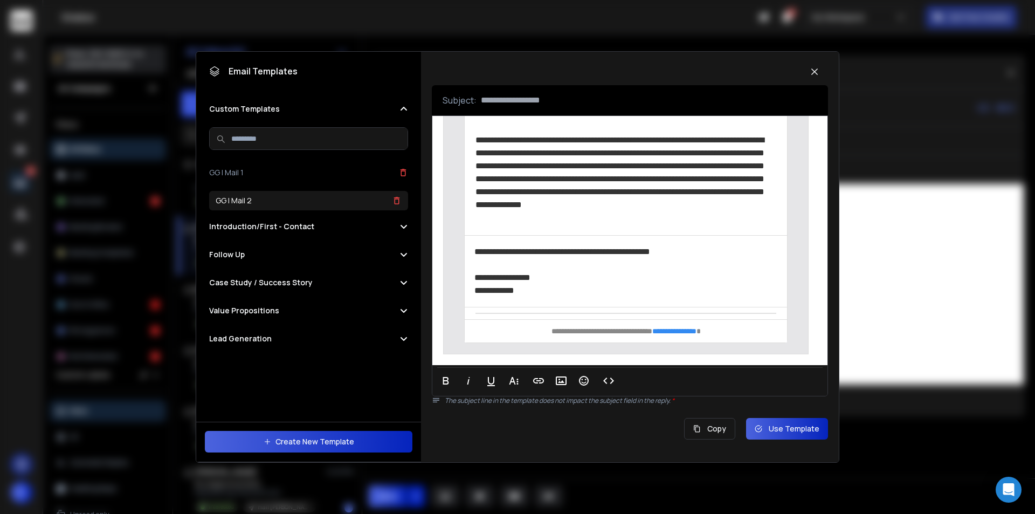
click at [801, 436] on button "Use Template" at bounding box center [787, 429] width 82 height 22
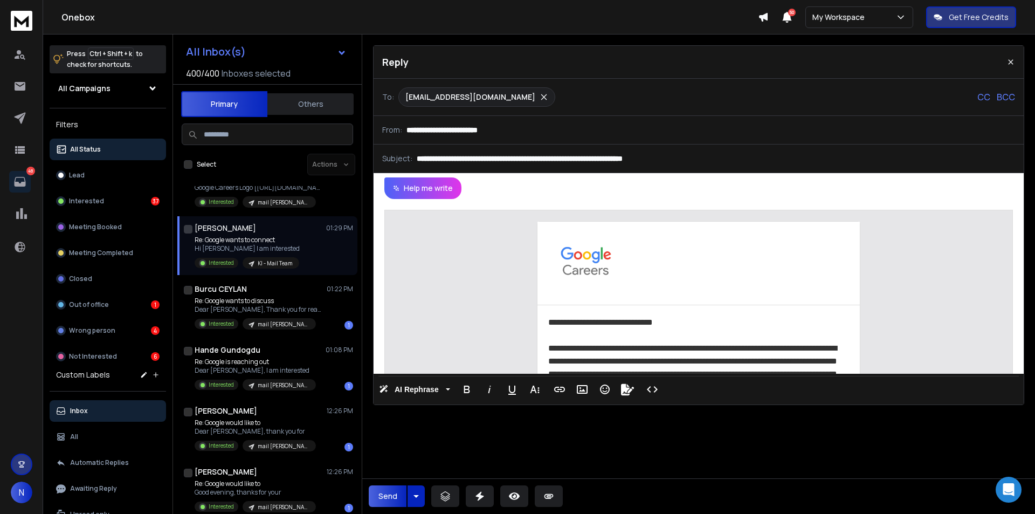
click at [387, 497] on button "Send" at bounding box center [388, 496] width 38 height 22
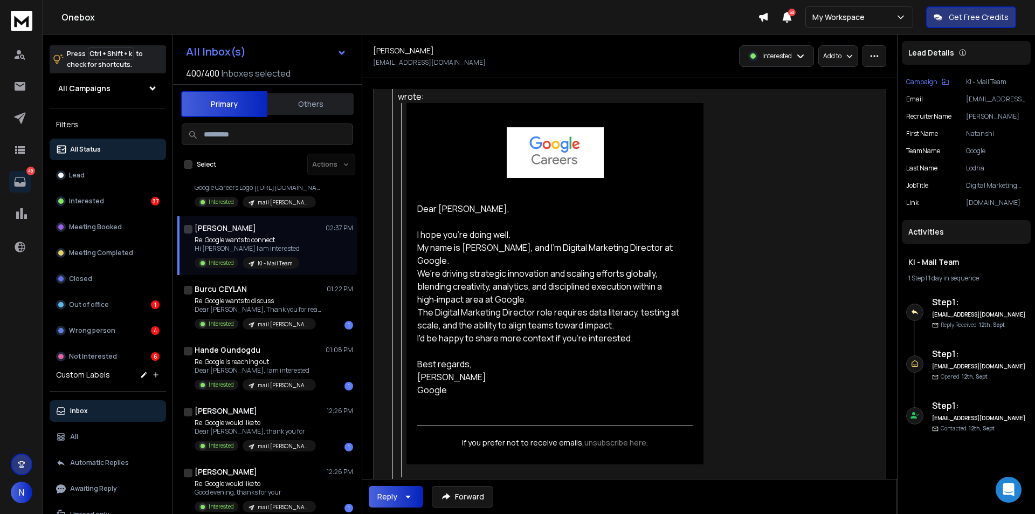
scroll to position [423, 0]
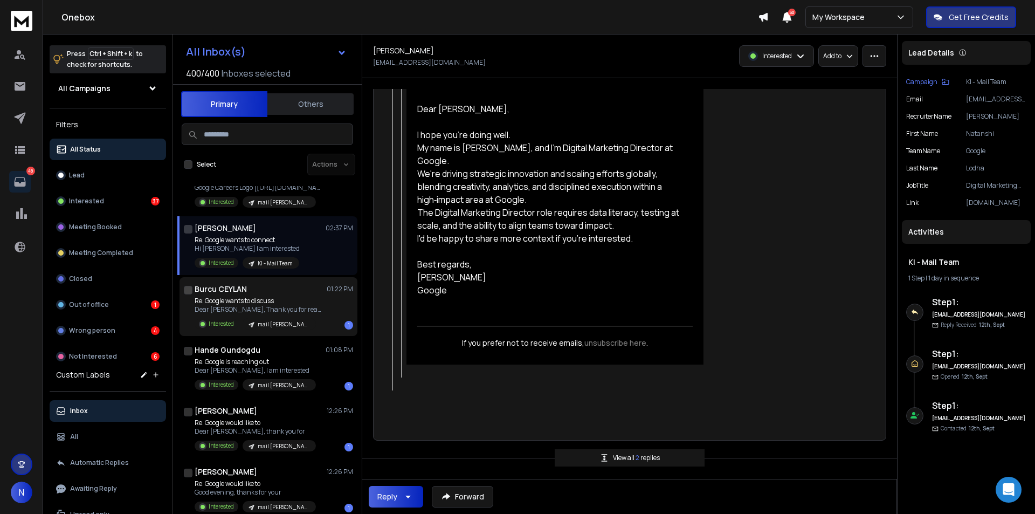
click at [201, 298] on p "Re: Google wants to discuss" at bounding box center [259, 301] width 129 height 9
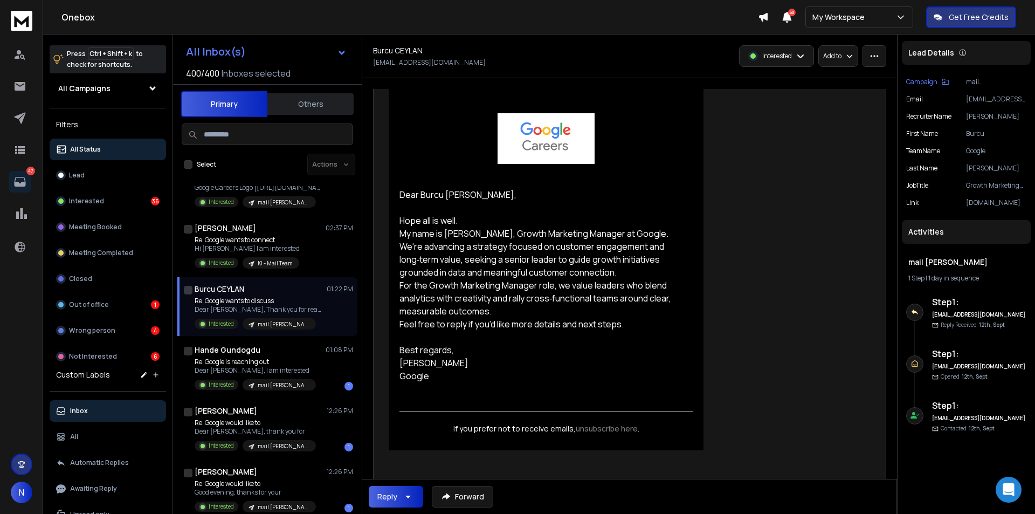
scroll to position [342, 0]
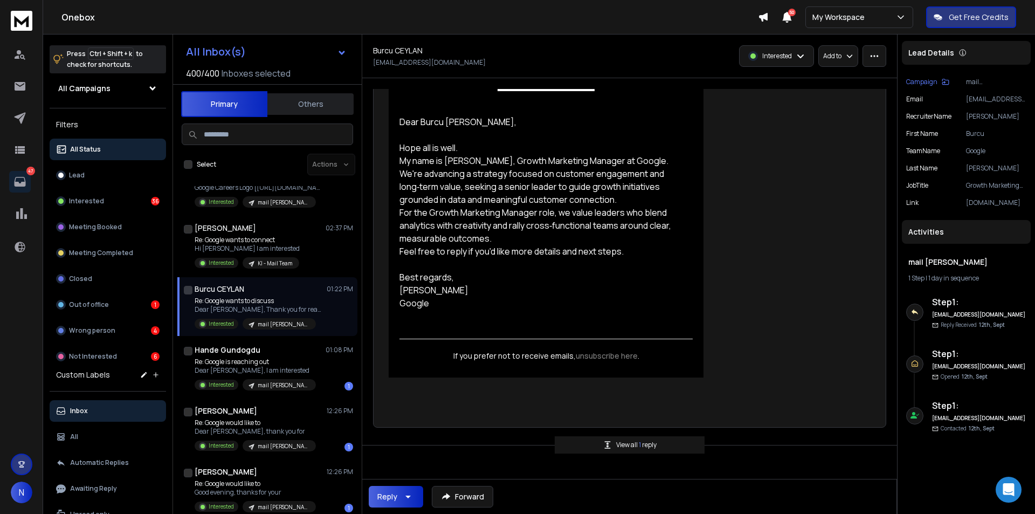
click at [402, 498] on icon "button" at bounding box center [408, 496] width 13 height 13
click at [377, 502] on div "Reply" at bounding box center [395, 496] width 37 height 13
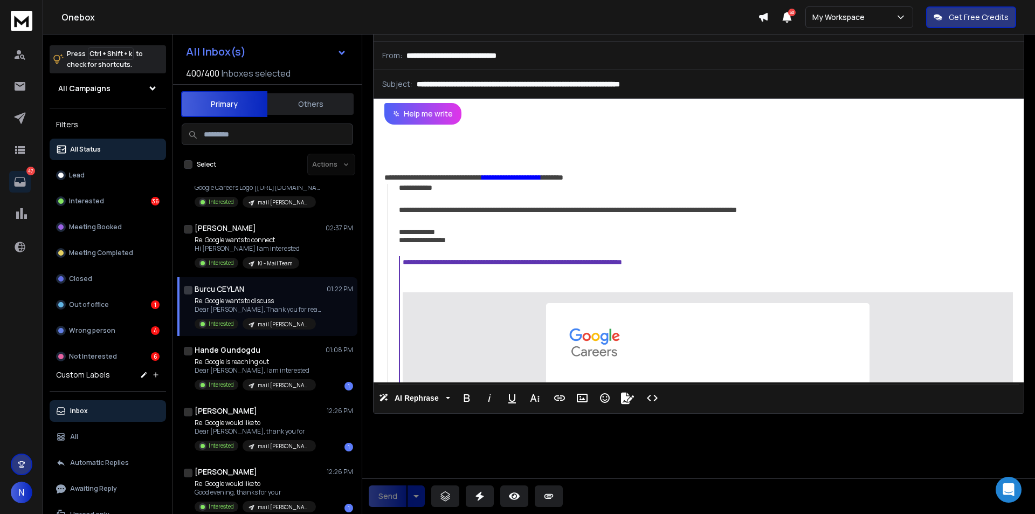
scroll to position [0, 0]
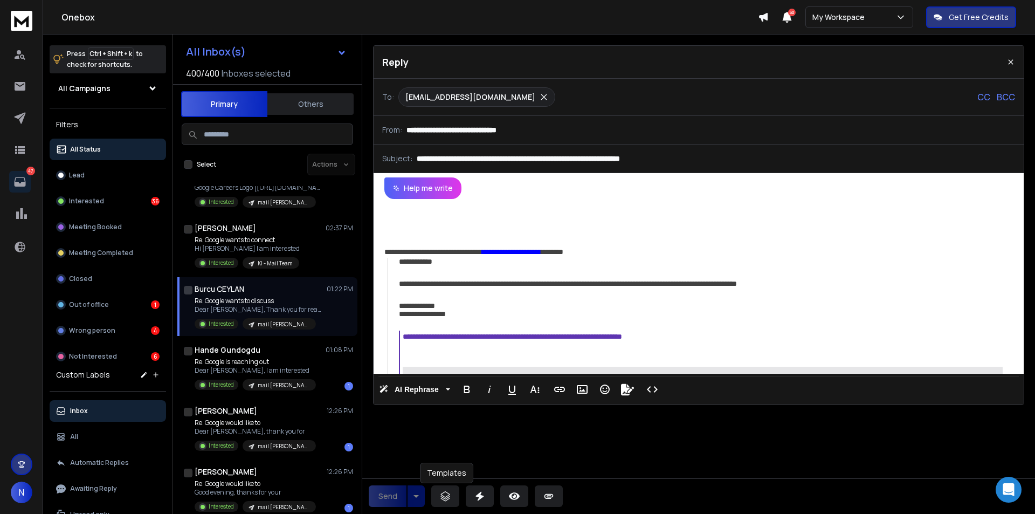
click at [443, 501] on icon at bounding box center [445, 496] width 11 height 11
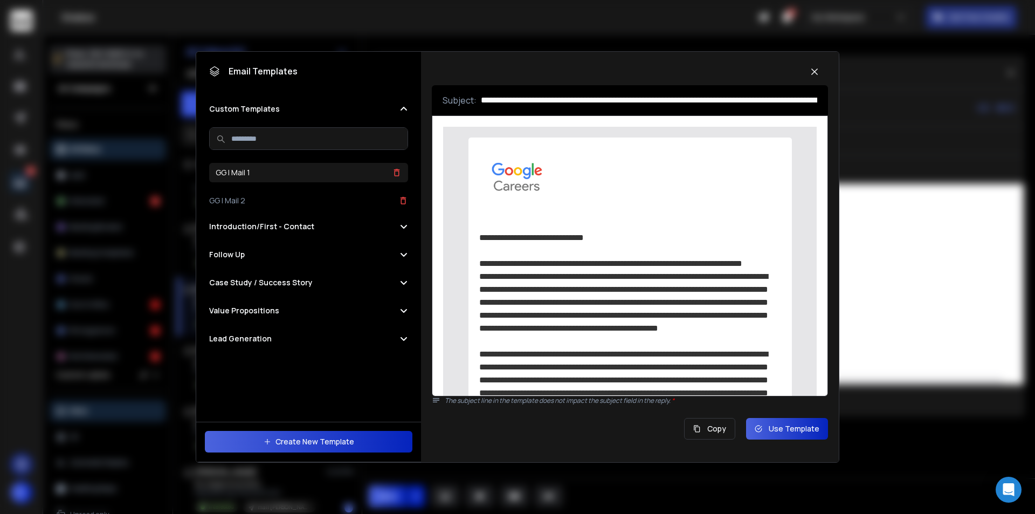
click at [245, 203] on div "GG | Mail 2" at bounding box center [308, 200] width 199 height 11
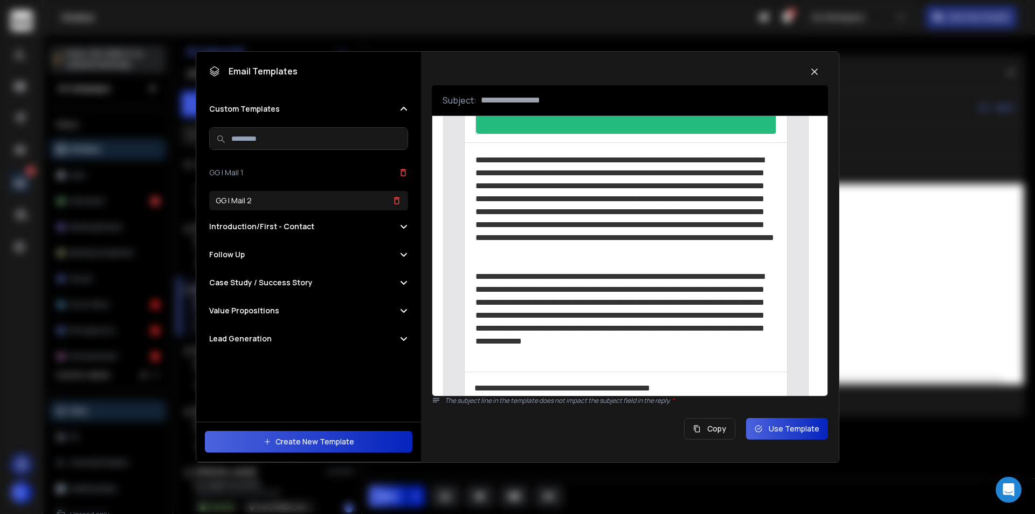
scroll to position [699, 0]
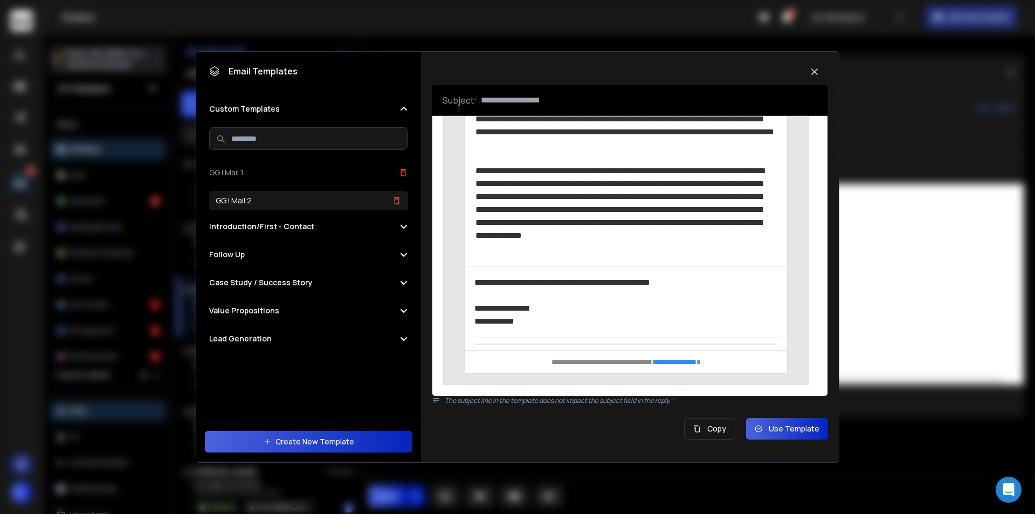
click at [777, 428] on button "Use Template" at bounding box center [787, 429] width 82 height 22
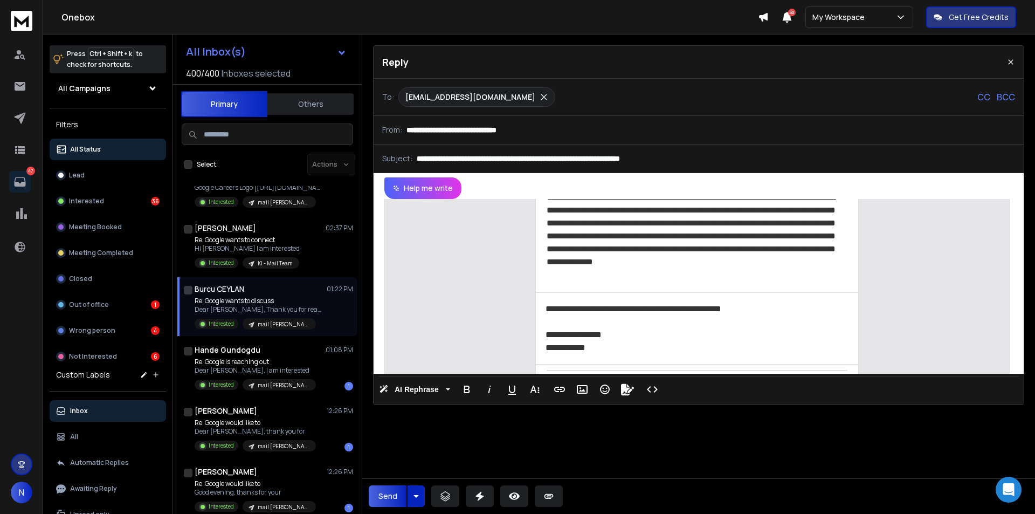
scroll to position [1024, 0]
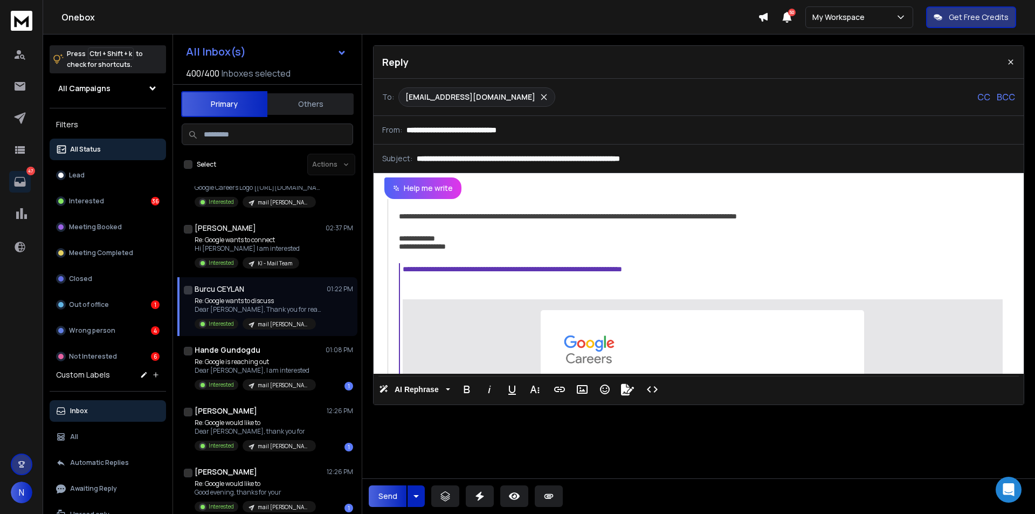
click at [382, 504] on button "Send" at bounding box center [388, 496] width 38 height 22
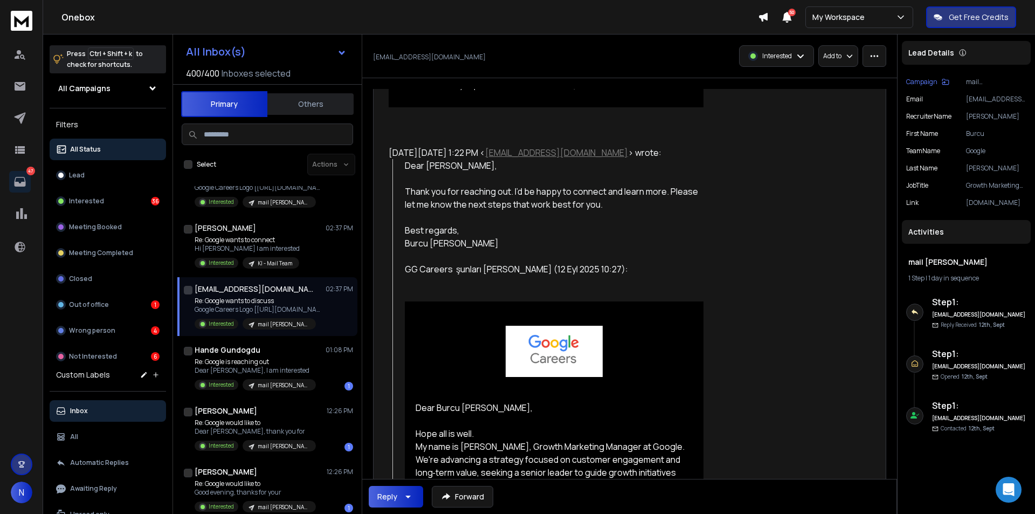
scroll to position [647, 0]
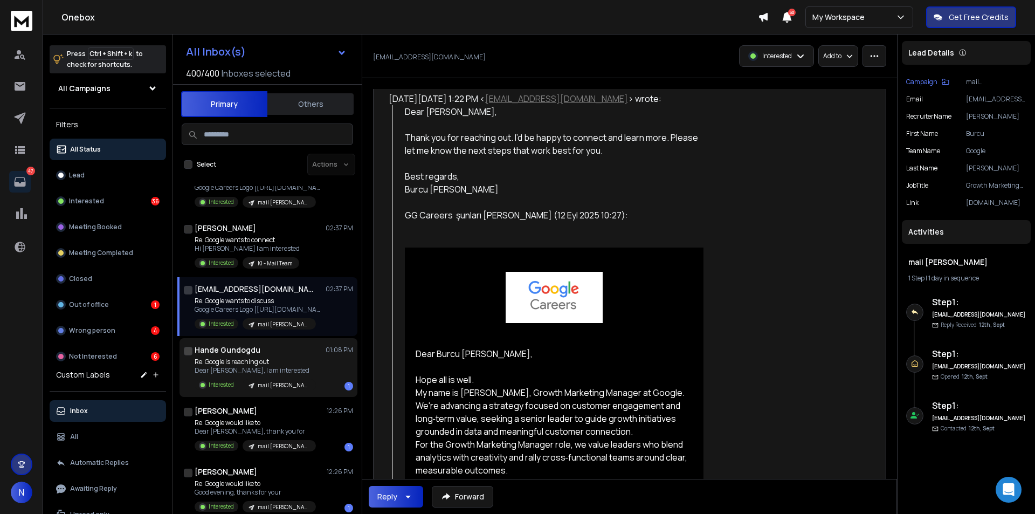
click at [276, 361] on p "Re: Google is reaching out" at bounding box center [255, 361] width 121 height 9
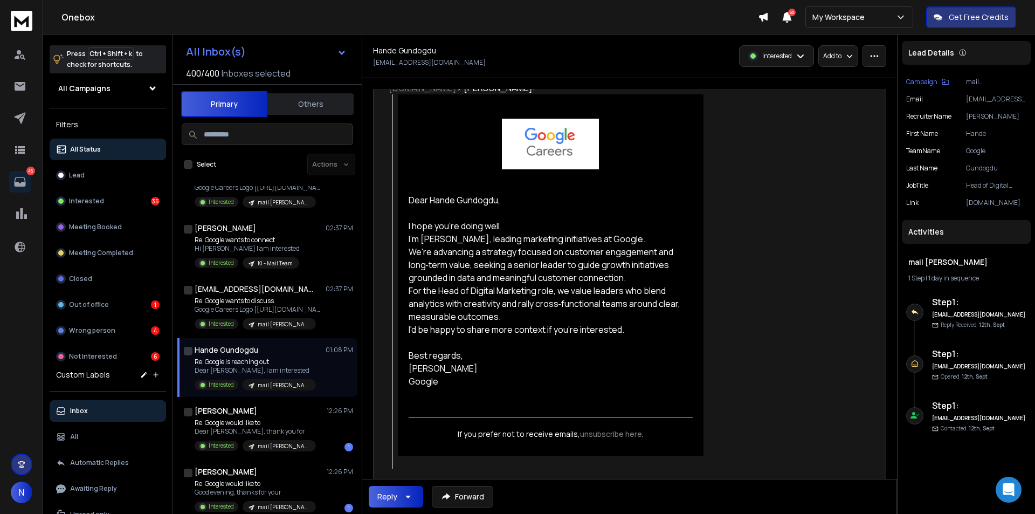
scroll to position [307, 0]
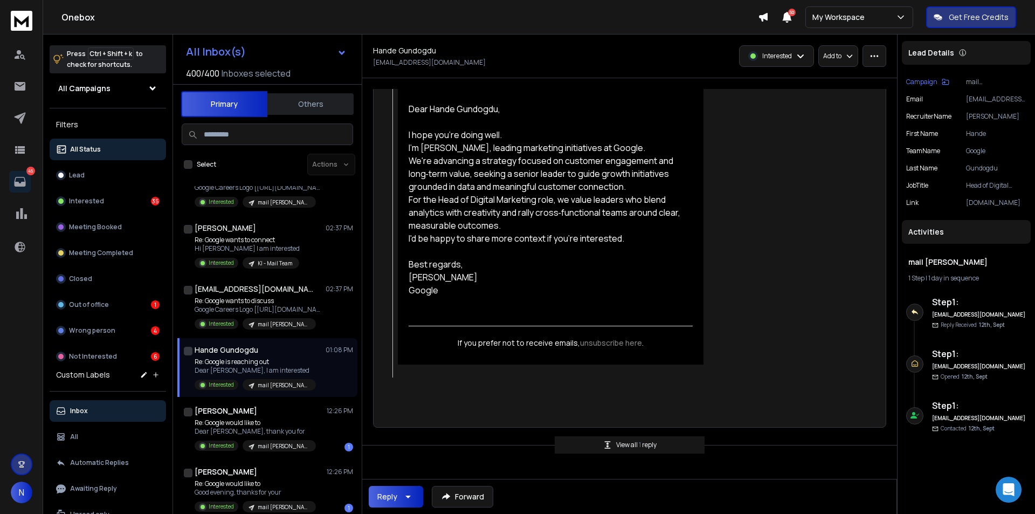
click at [396, 493] on div "Reply" at bounding box center [387, 496] width 20 height 11
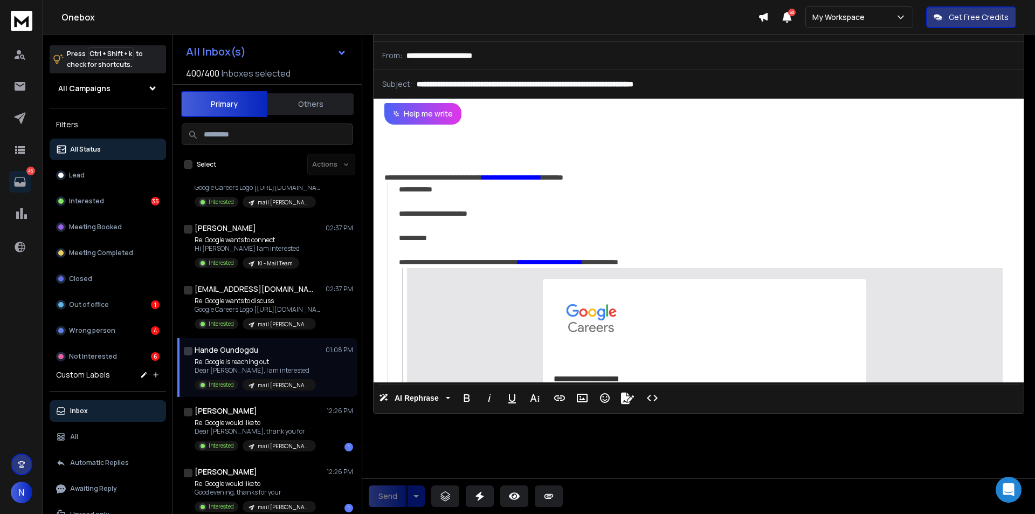
scroll to position [0, 0]
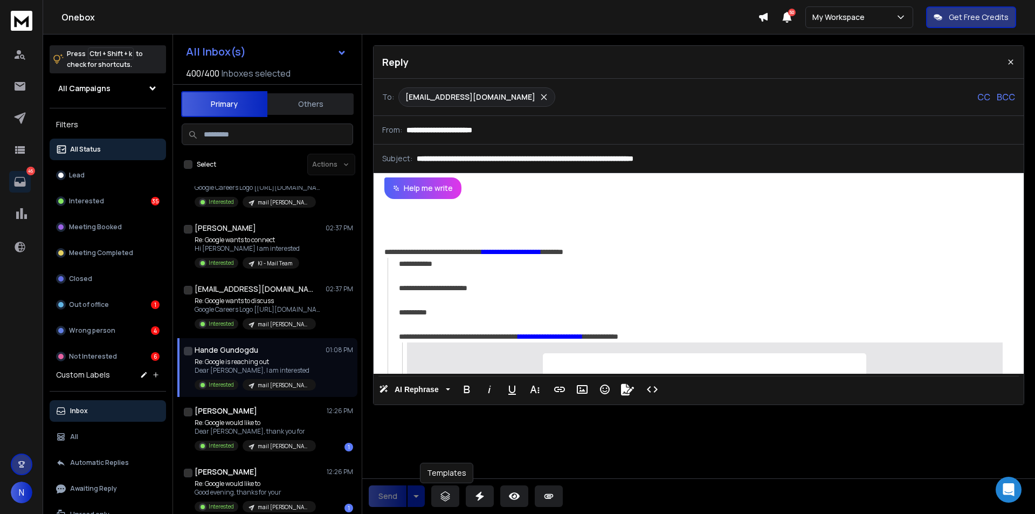
click at [446, 501] on button at bounding box center [445, 496] width 28 height 22
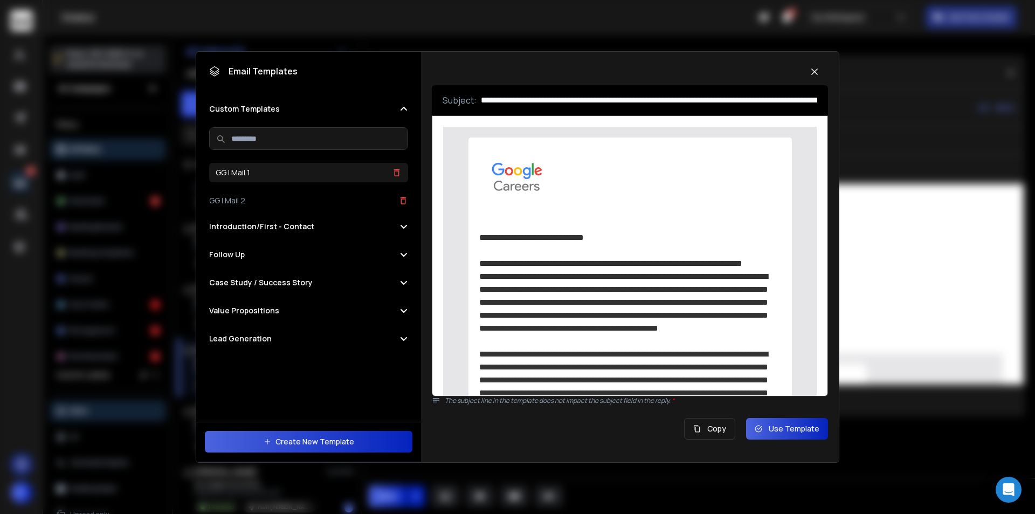
click at [258, 203] on div "GG | Mail 2" at bounding box center [308, 200] width 199 height 11
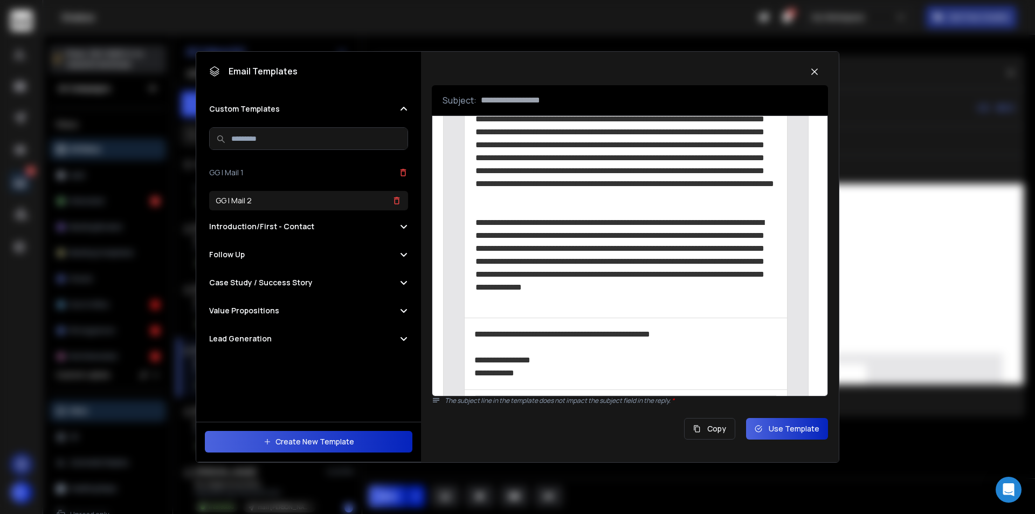
scroll to position [31, 0]
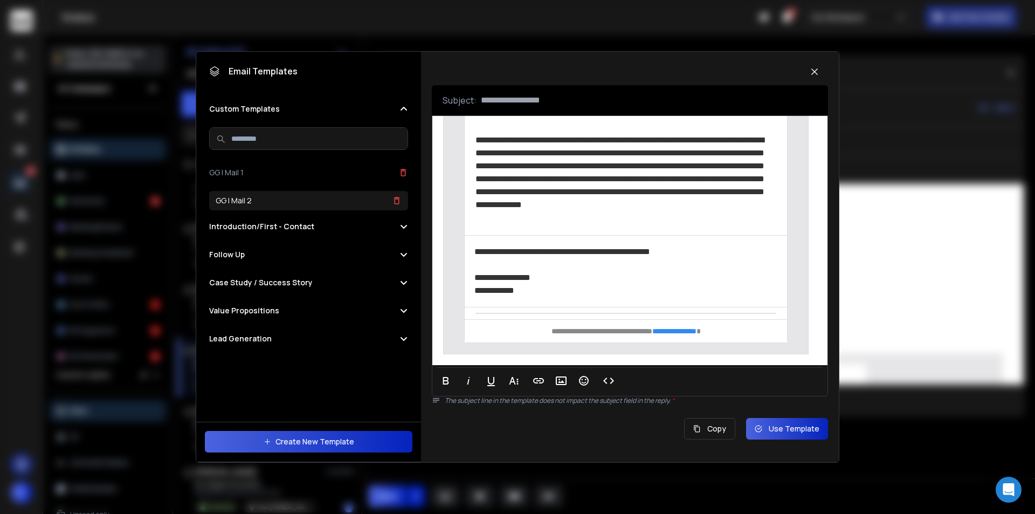
click at [784, 437] on button "Use Template" at bounding box center [787, 429] width 82 height 22
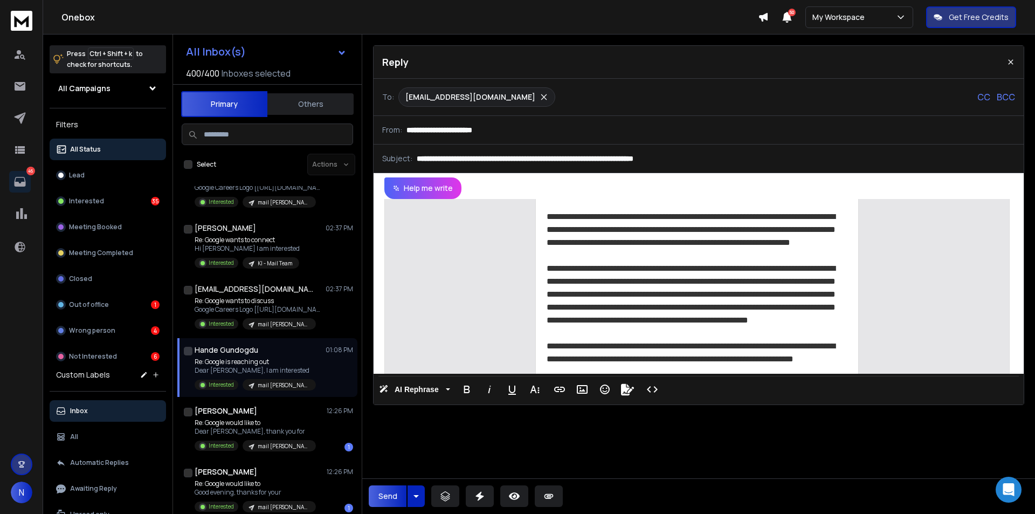
scroll to position [593, 0]
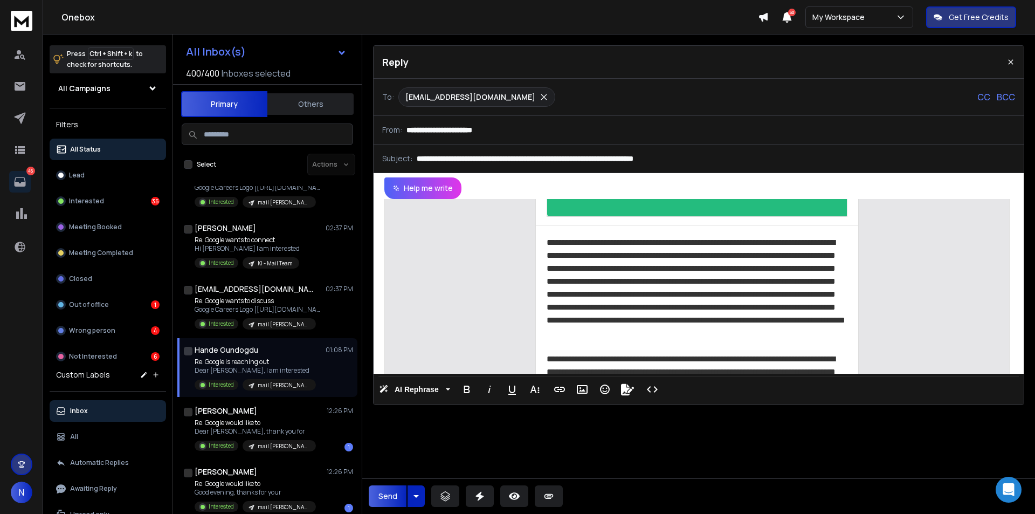
click at [388, 492] on button "Send" at bounding box center [388, 496] width 38 height 22
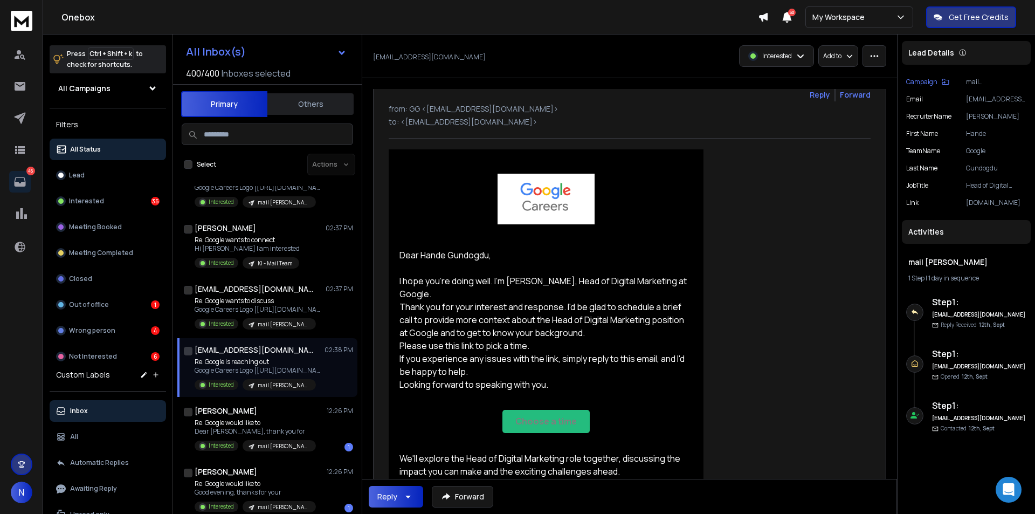
scroll to position [377, 0]
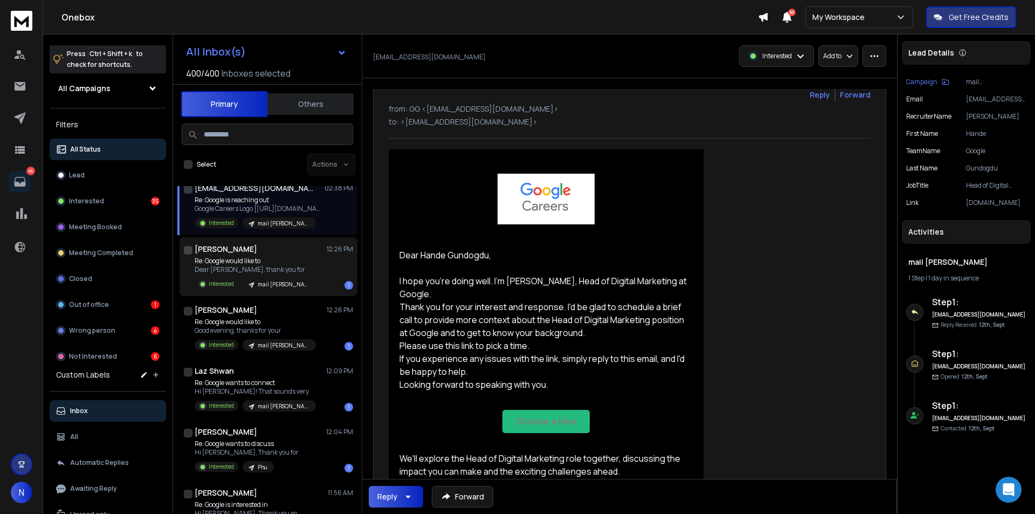
click at [284, 272] on p "Dear [PERSON_NAME], thank you for" at bounding box center [255, 269] width 121 height 9
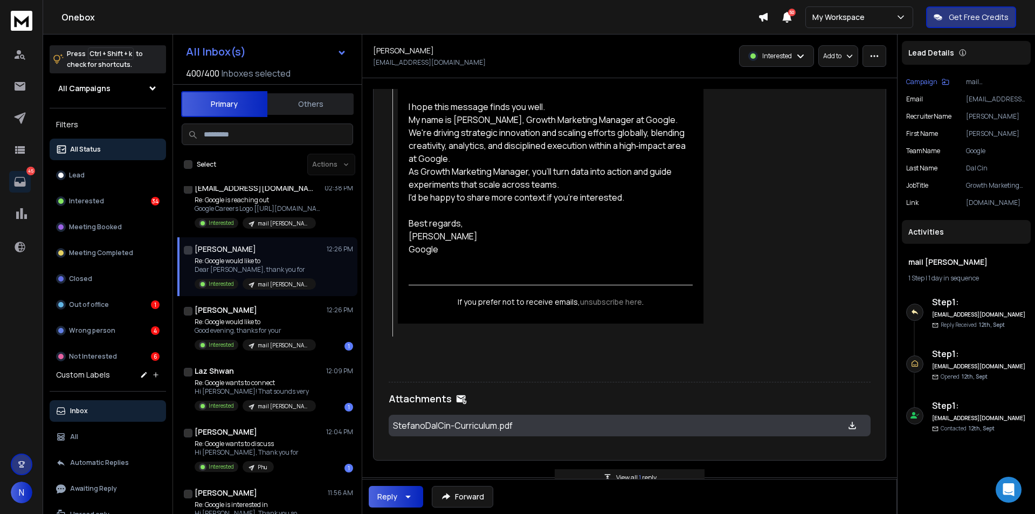
scroll to position [464, 0]
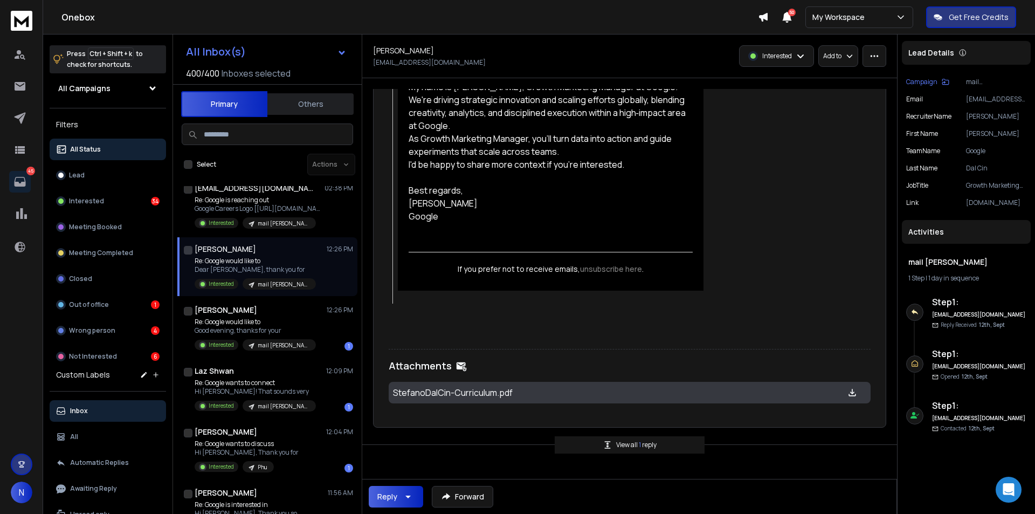
click at [402, 495] on icon "button" at bounding box center [408, 496] width 13 height 13
click at [400, 495] on div "Reply" at bounding box center [395, 496] width 37 height 13
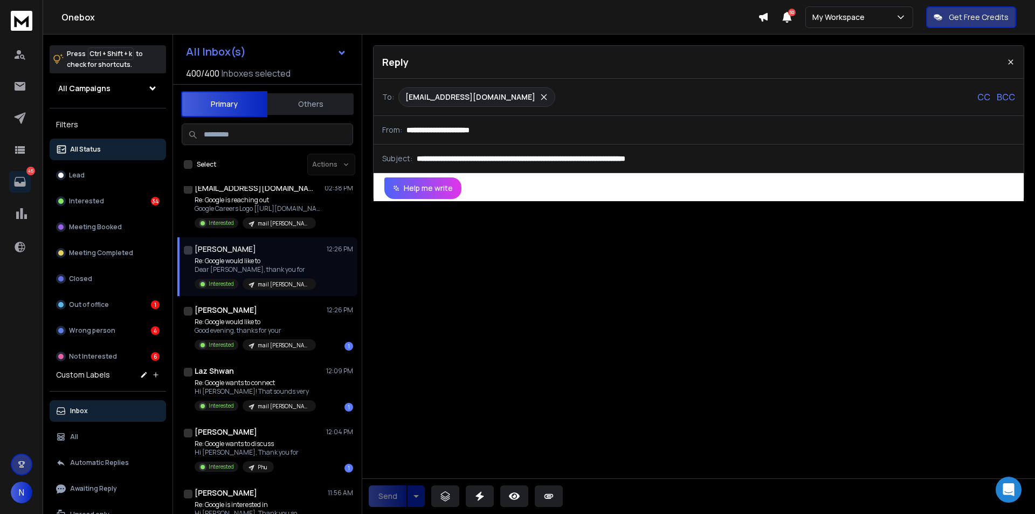
scroll to position [0, 0]
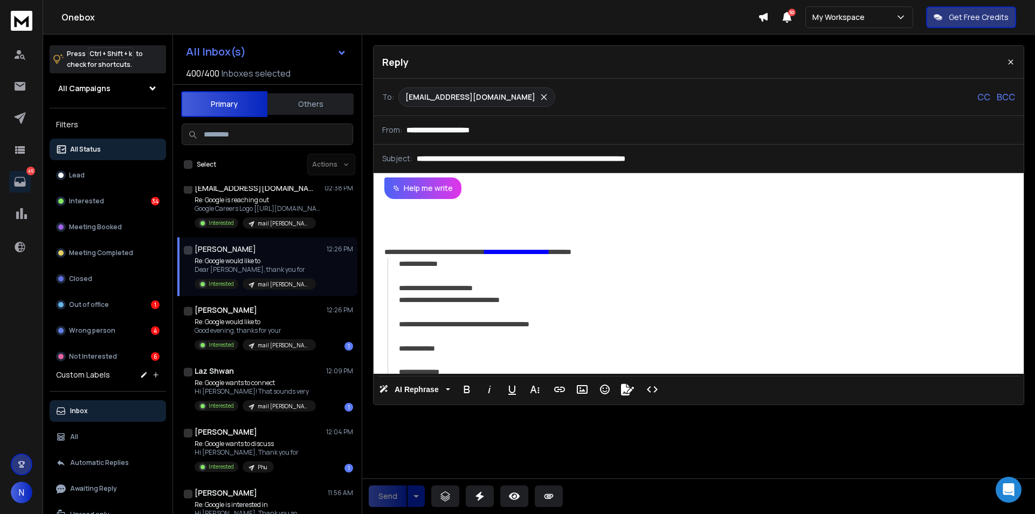
click at [251, 282] on icon at bounding box center [252, 283] width 9 height 9
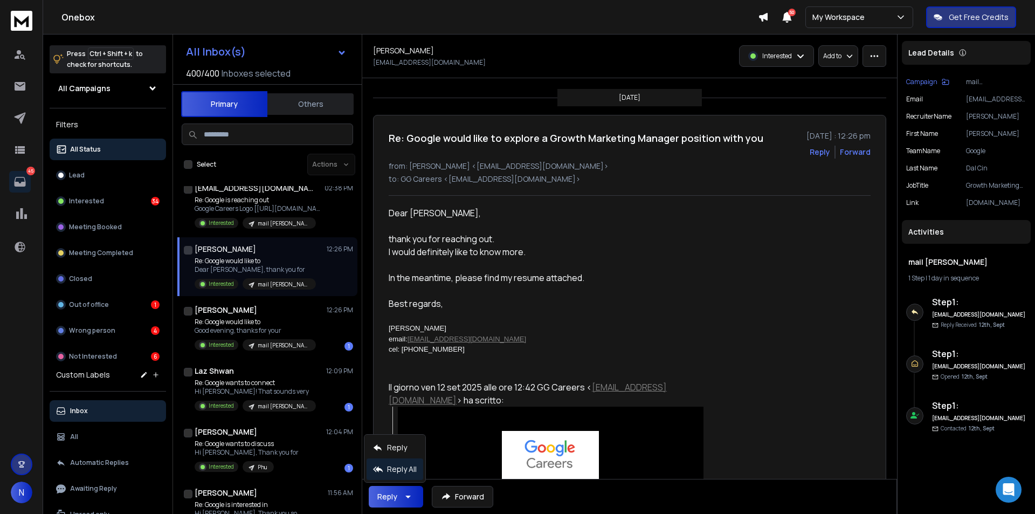
click at [378, 505] on button "Reply" at bounding box center [396, 497] width 54 height 22
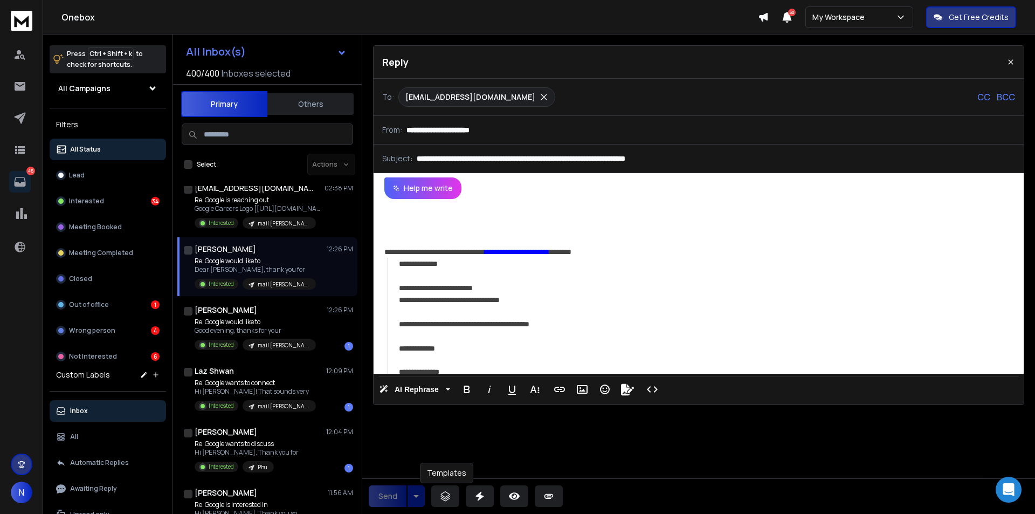
click at [446, 497] on icon at bounding box center [445, 494] width 9 height 6
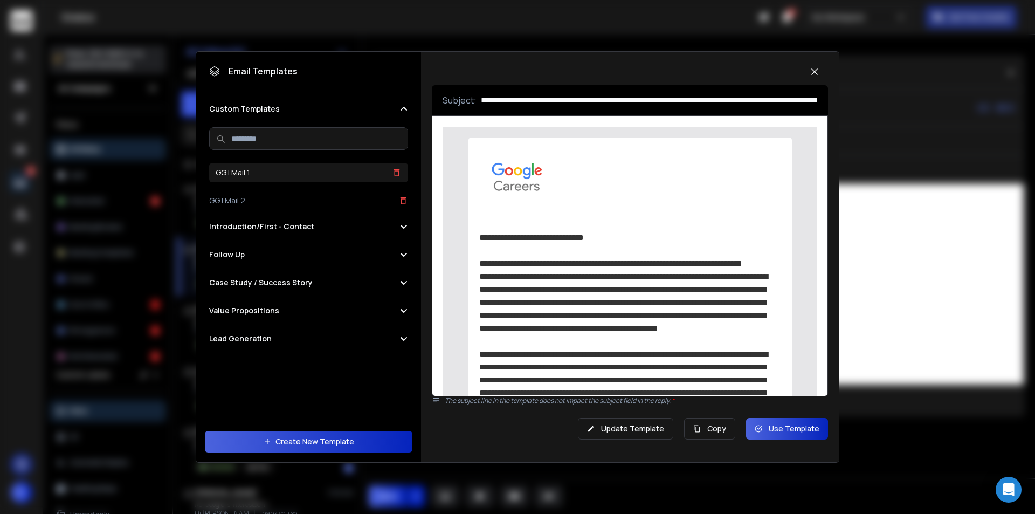
click at [270, 203] on div "GG | Mail 2" at bounding box center [308, 200] width 199 height 11
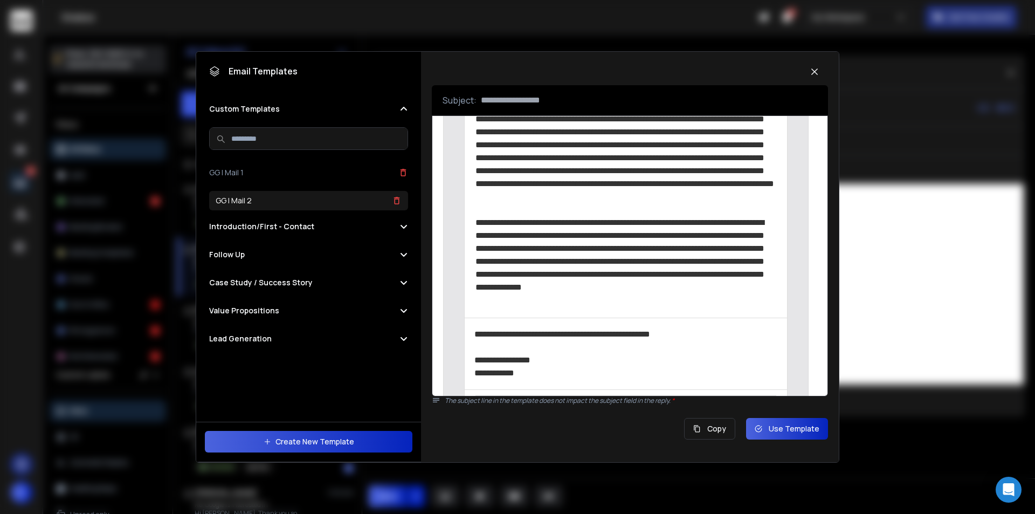
scroll to position [31, 0]
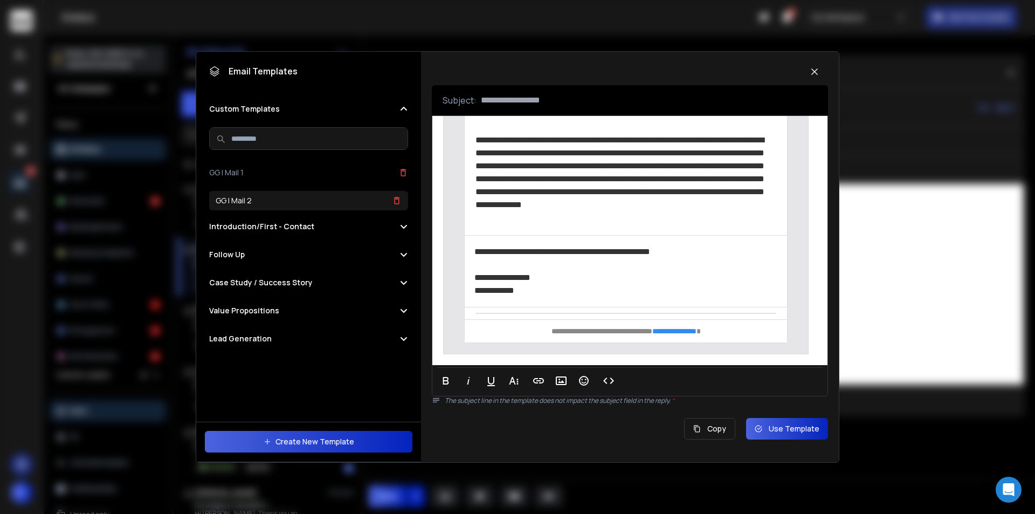
drag, startPoint x: 764, startPoint y: 426, endPoint x: 759, endPoint y: 428, distance: 6.0
click at [762, 426] on polyline at bounding box center [759, 427] width 4 height 3
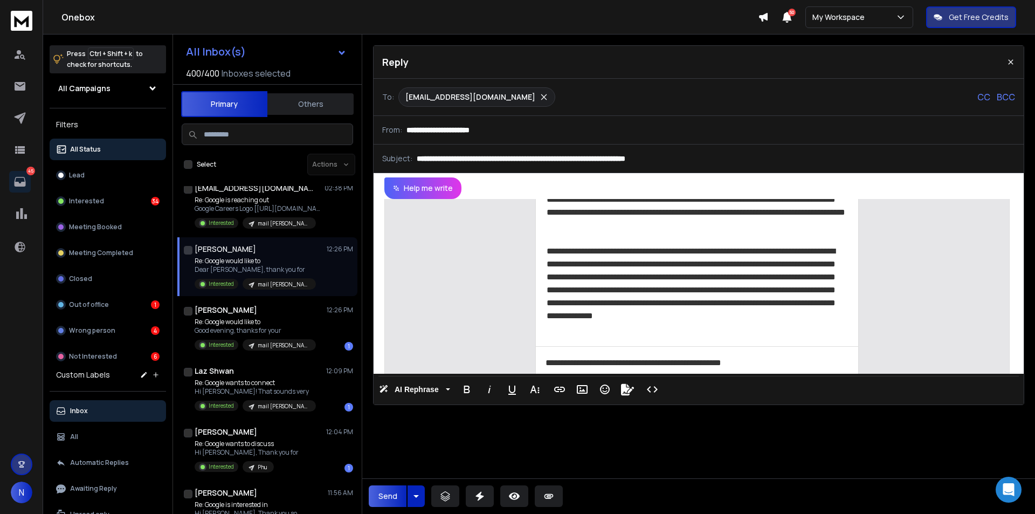
scroll to position [916, 0]
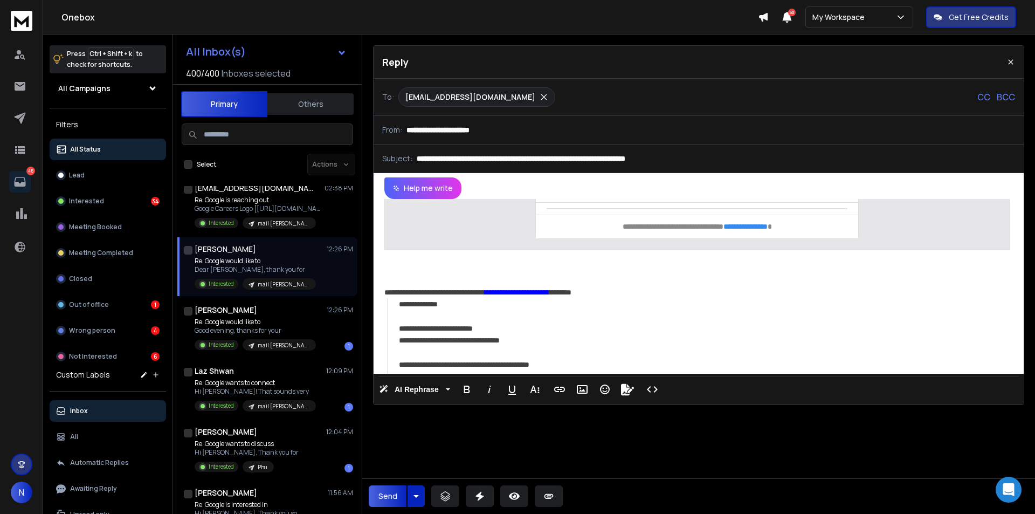
click at [384, 493] on button "Send" at bounding box center [388, 496] width 38 height 22
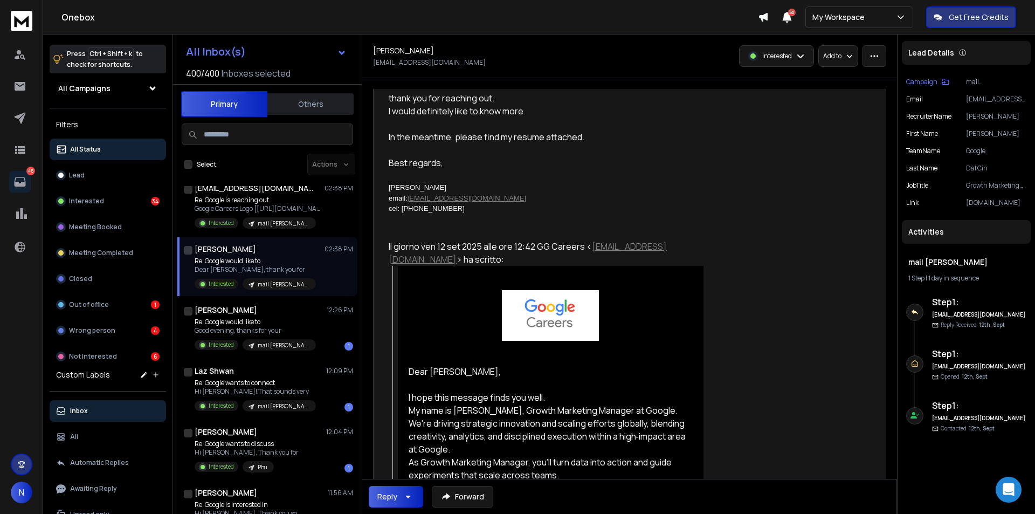
scroll to position [410, 0]
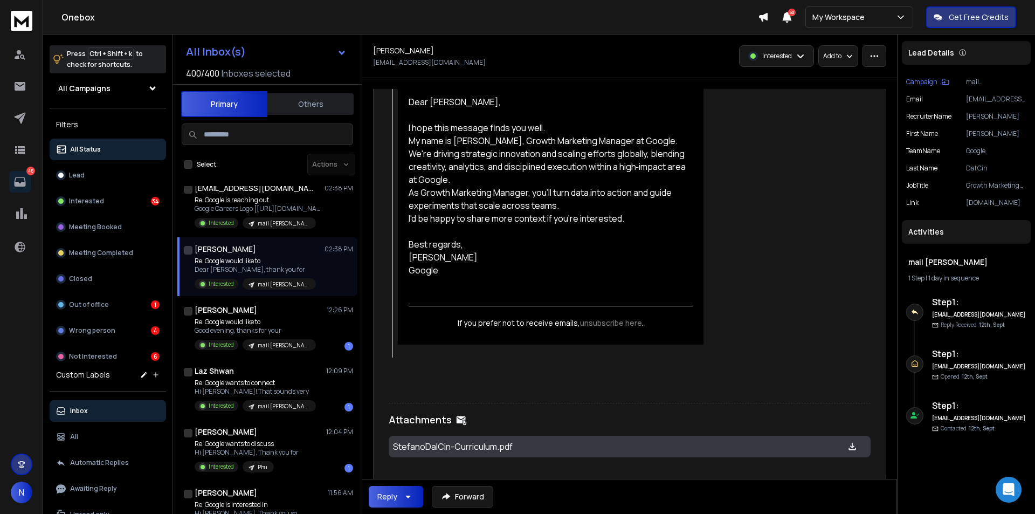
click at [386, 500] on div "Reply" at bounding box center [387, 496] width 20 height 11
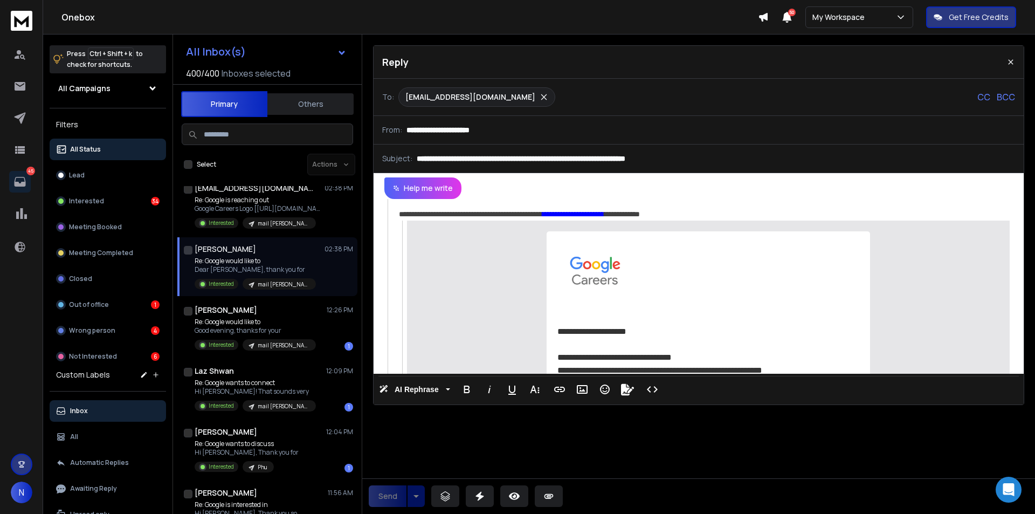
scroll to position [431, 0]
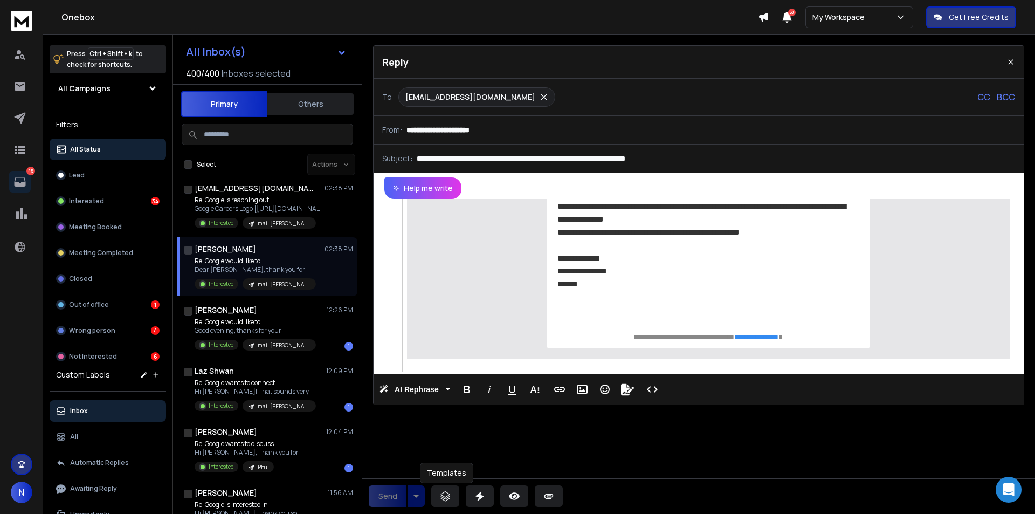
click at [438, 494] on button at bounding box center [445, 496] width 28 height 22
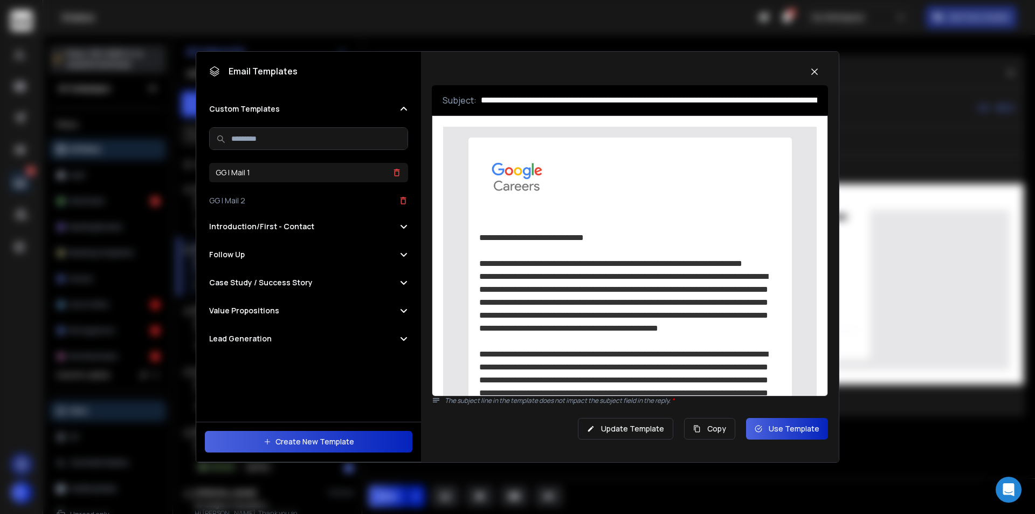
click at [243, 199] on h3 "GG | Mail 2" at bounding box center [227, 200] width 36 height 11
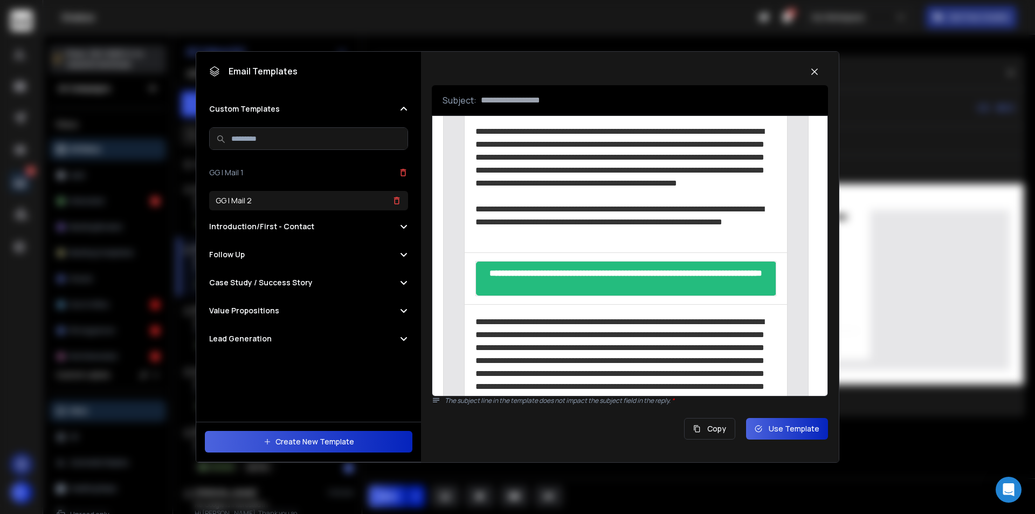
click at [780, 426] on button "Use Template" at bounding box center [787, 429] width 82 height 22
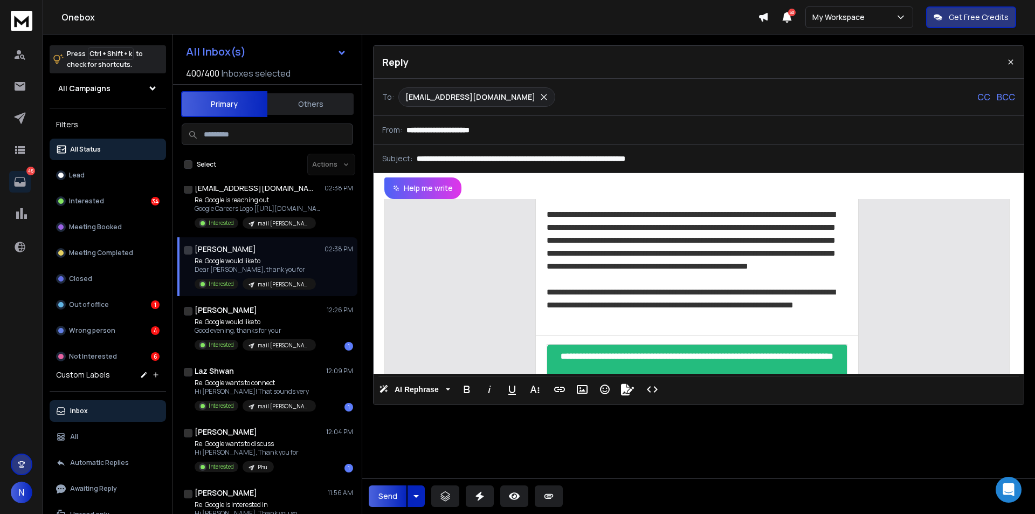
scroll to position [647, 0]
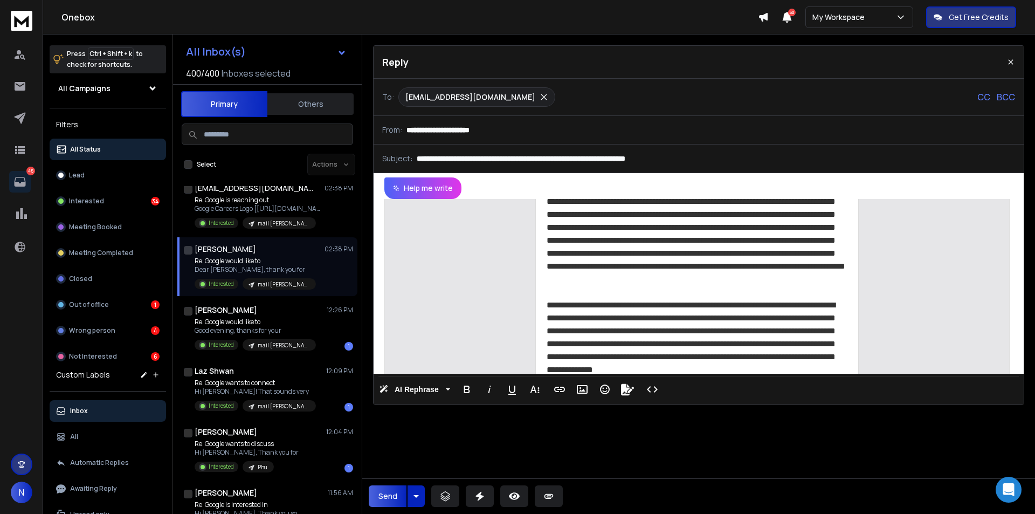
click at [376, 499] on button "Send" at bounding box center [388, 496] width 38 height 22
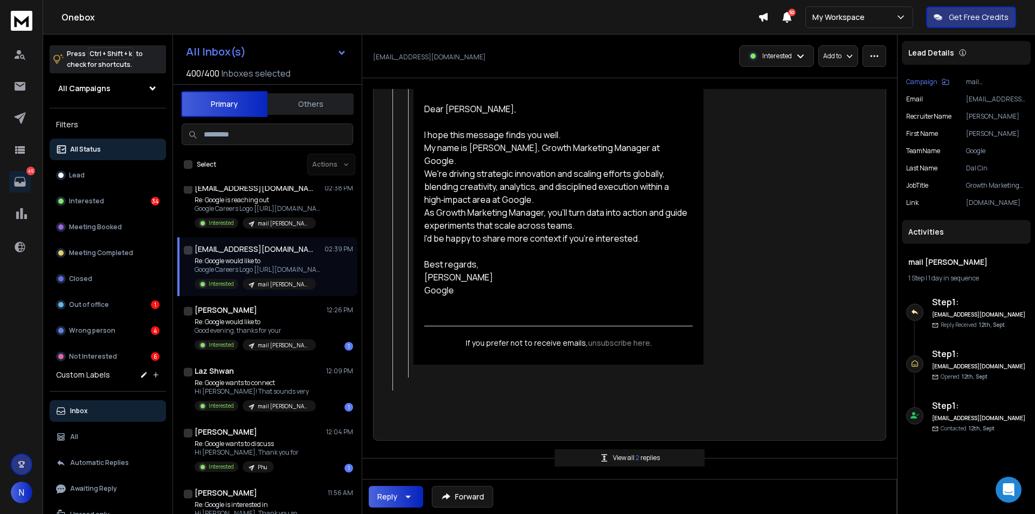
scroll to position [895, 0]
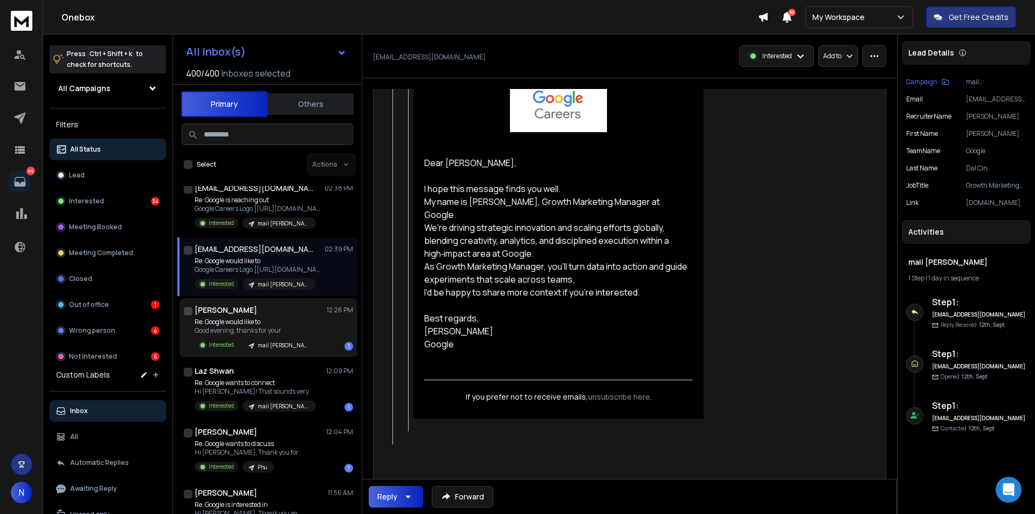
click at [282, 323] on p "Re: Google would like to" at bounding box center [255, 322] width 121 height 9
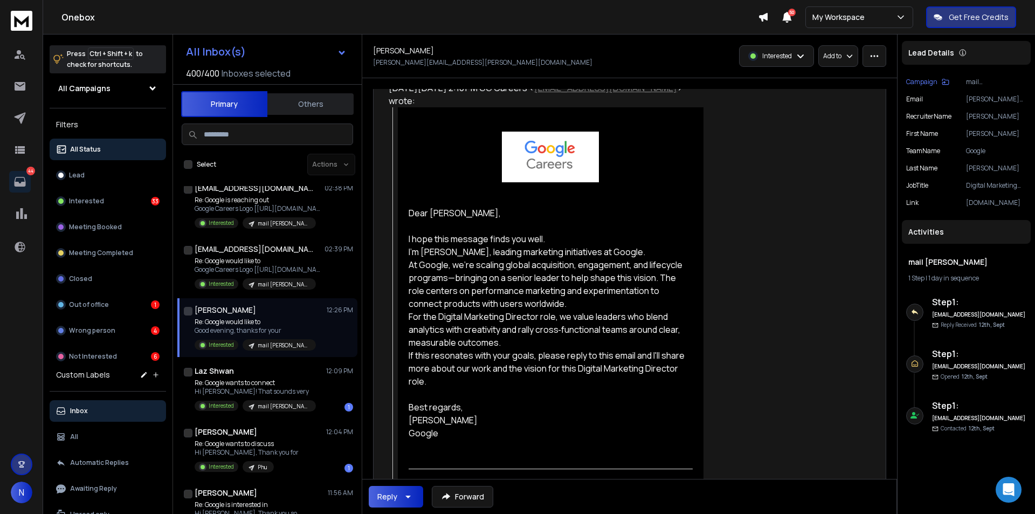
scroll to position [346, 0]
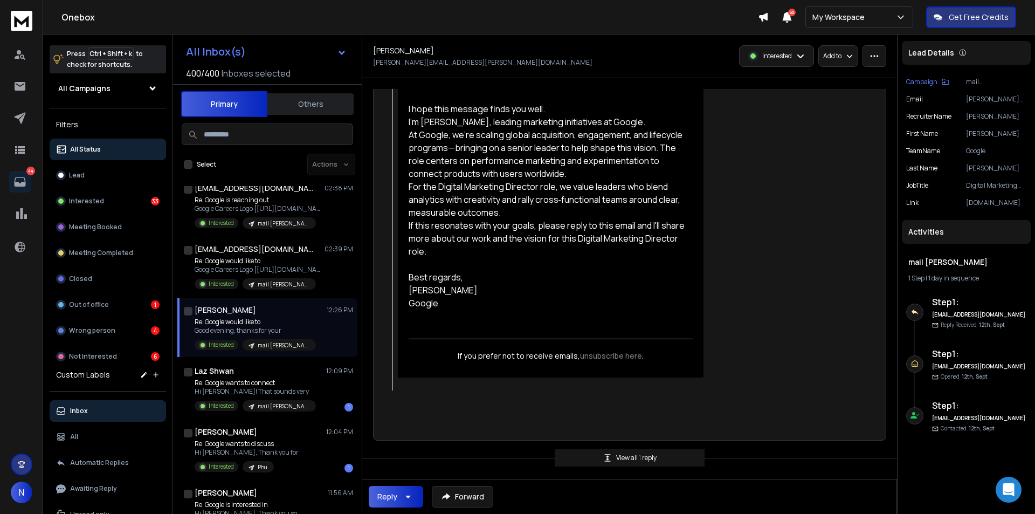
click at [376, 497] on button "Reply" at bounding box center [396, 497] width 54 height 22
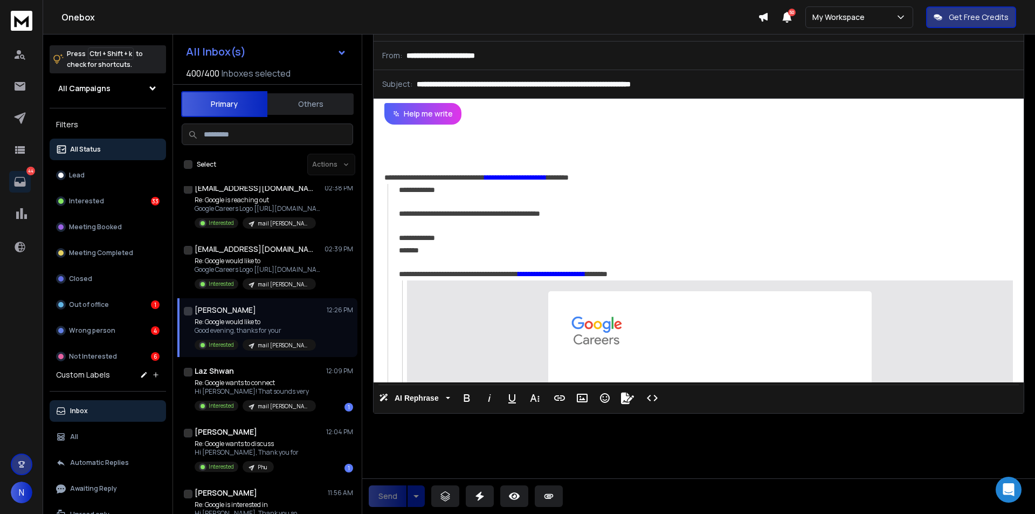
scroll to position [0, 0]
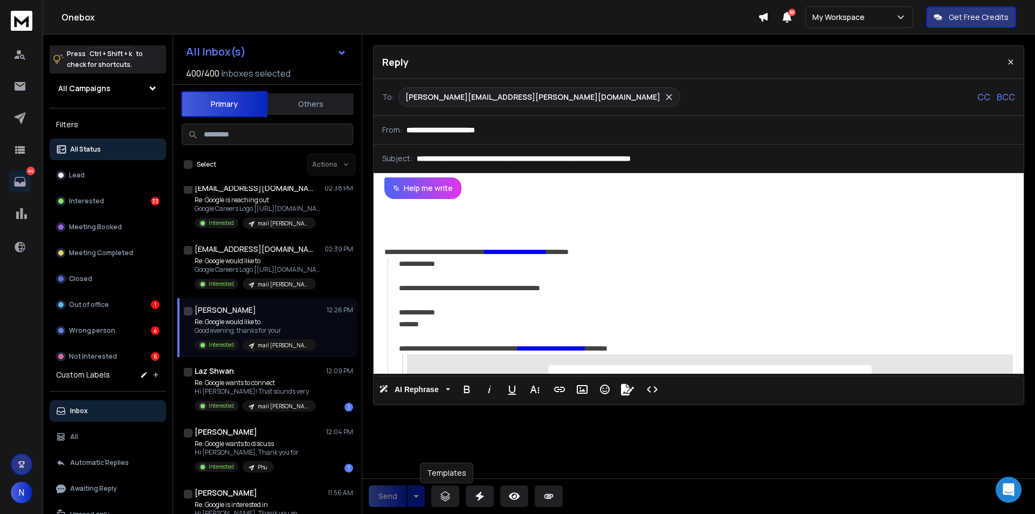
click at [445, 494] on icon at bounding box center [445, 496] width 11 height 11
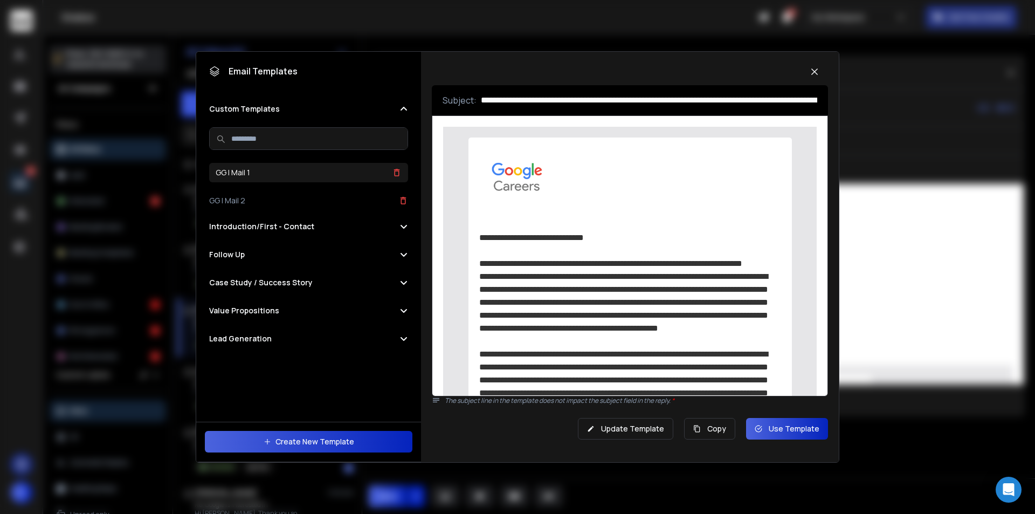
click at [238, 202] on h3 "GG | Mail 2" at bounding box center [227, 200] width 36 height 11
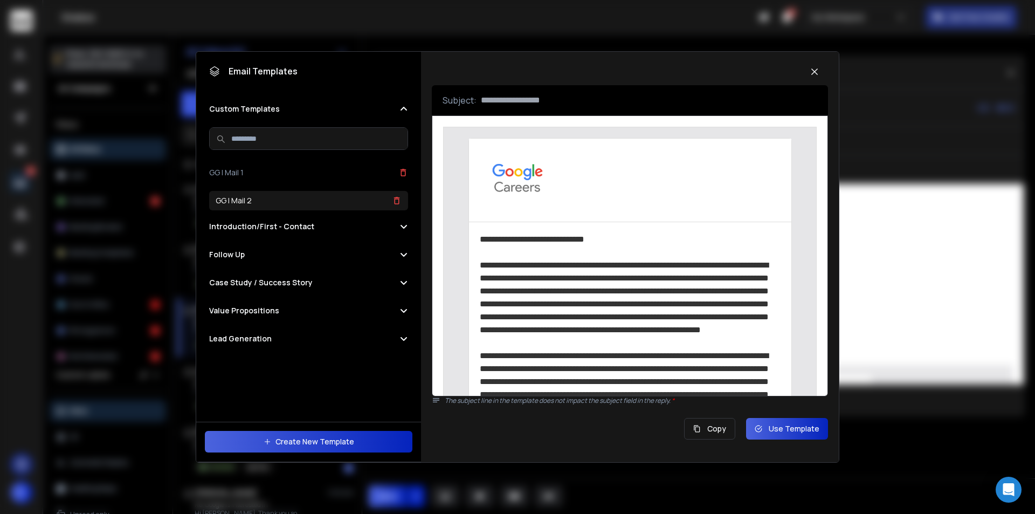
scroll to position [485, 0]
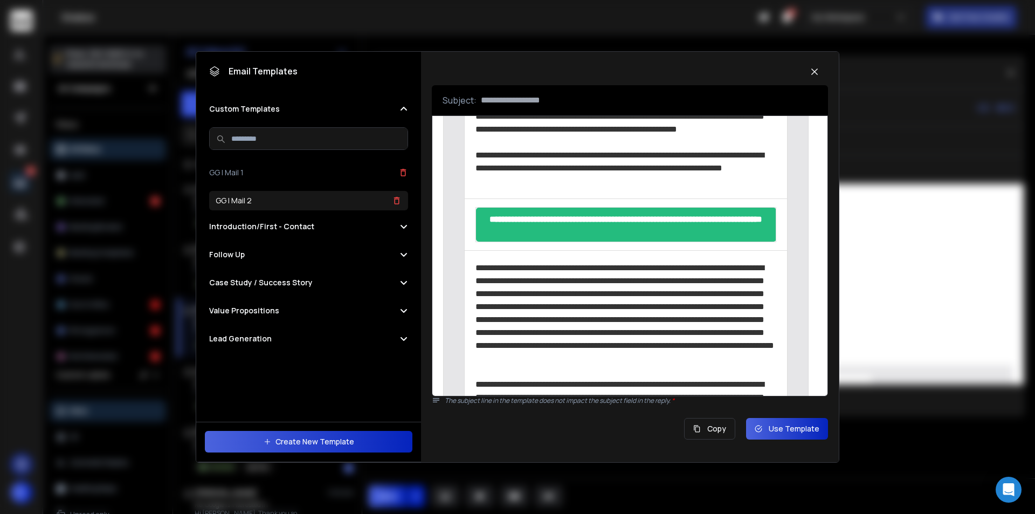
click at [781, 428] on button "Use Template" at bounding box center [787, 429] width 82 height 22
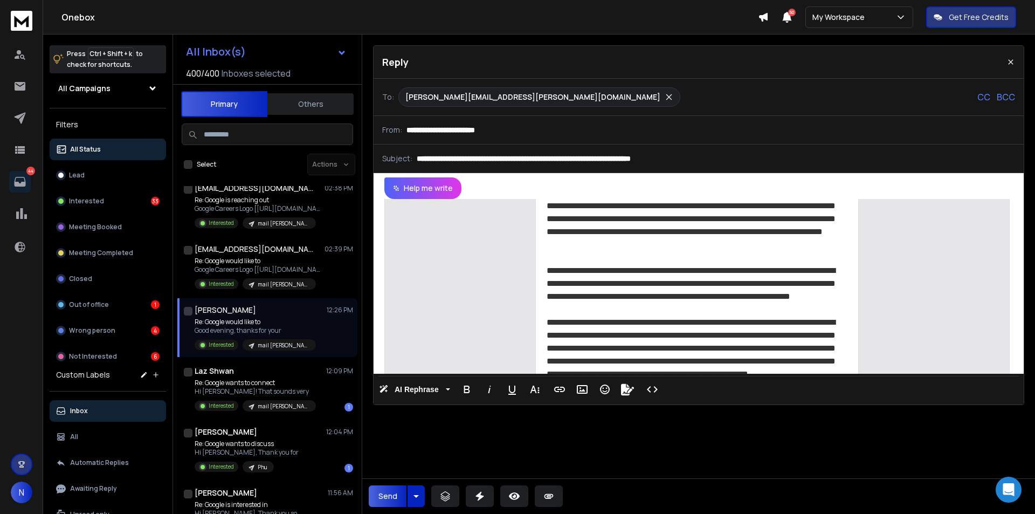
scroll to position [593, 0]
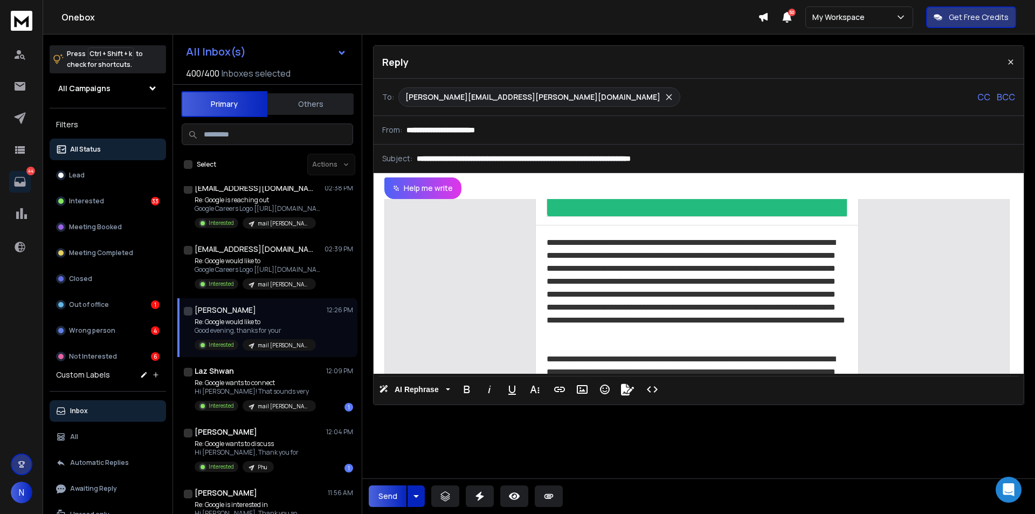
click at [378, 495] on button "Send" at bounding box center [388, 496] width 38 height 22
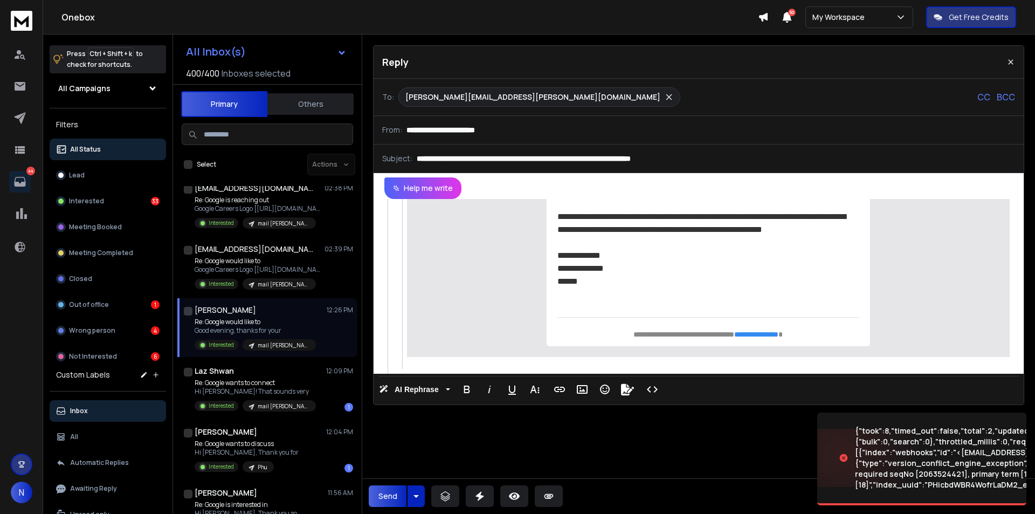
scroll to position [1378, 0]
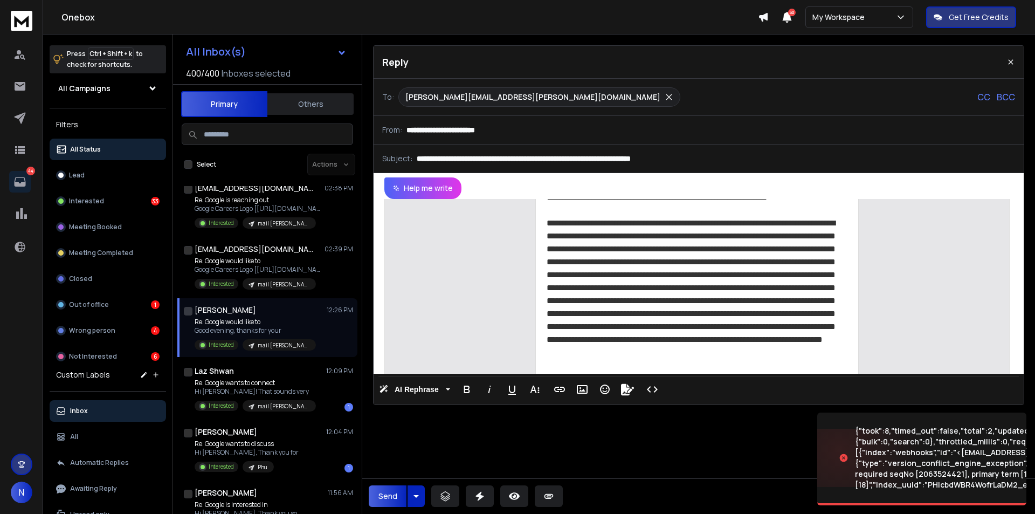
scroll to position [485, 0]
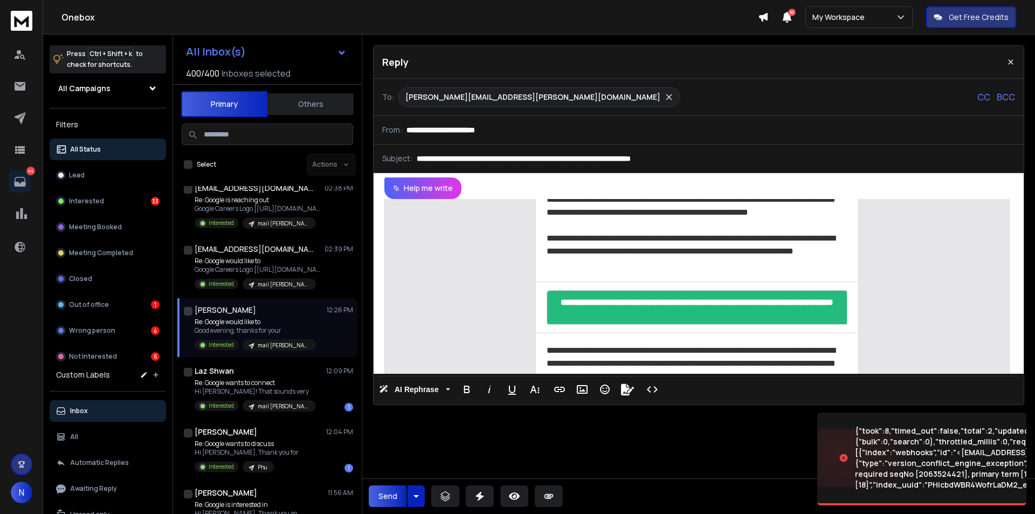
click at [387, 493] on button "Send" at bounding box center [388, 496] width 38 height 22
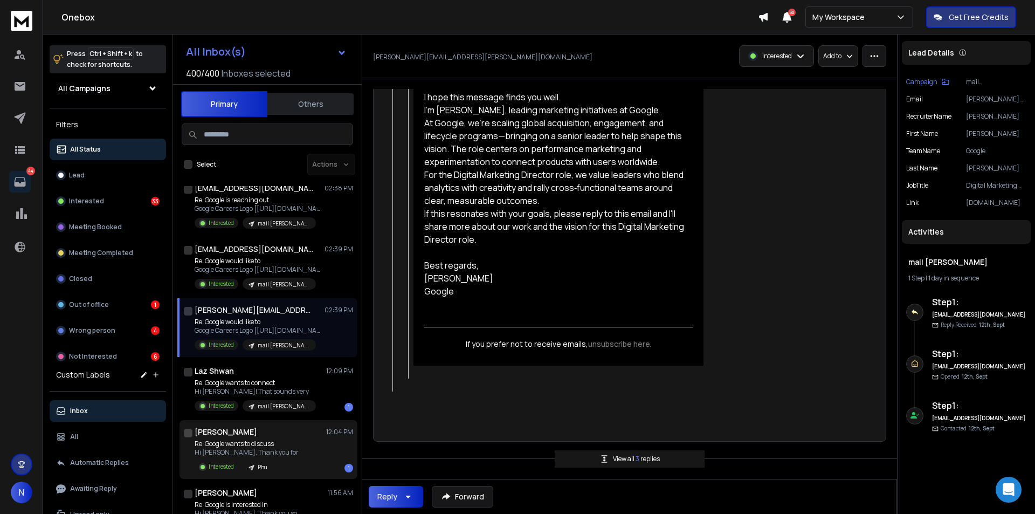
scroll to position [539, 0]
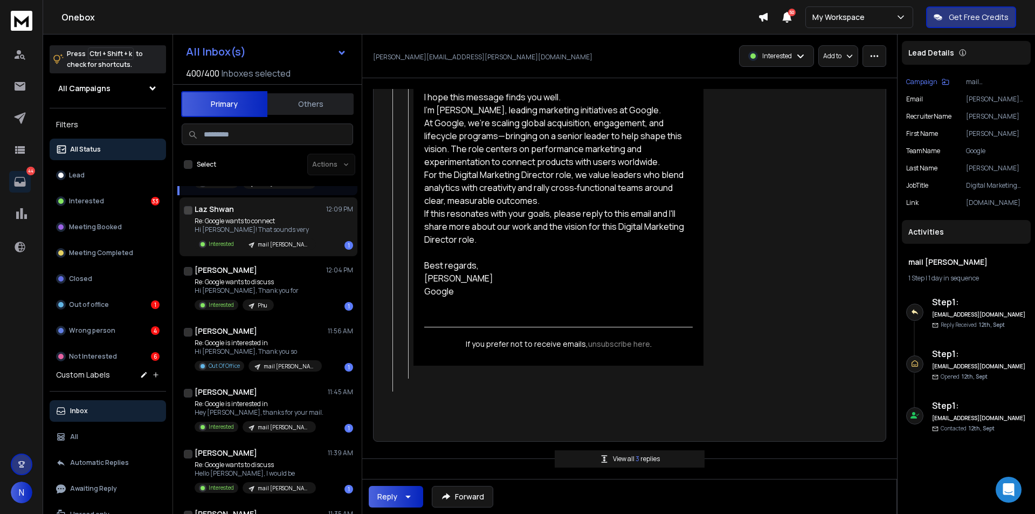
click at [276, 223] on p "Re: Google wants to connect" at bounding box center [255, 221] width 121 height 9
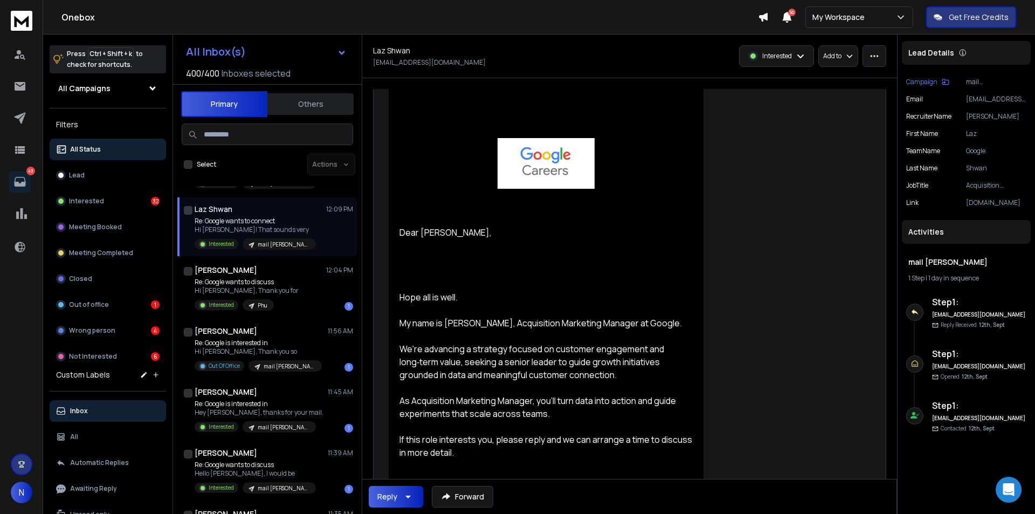
scroll to position [647, 0]
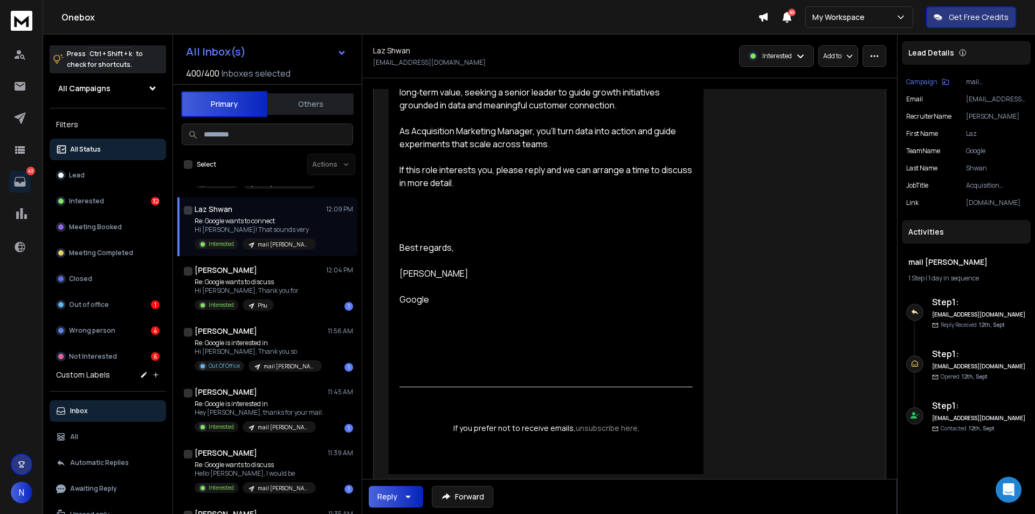
click at [388, 493] on div "Reply" at bounding box center [387, 496] width 20 height 11
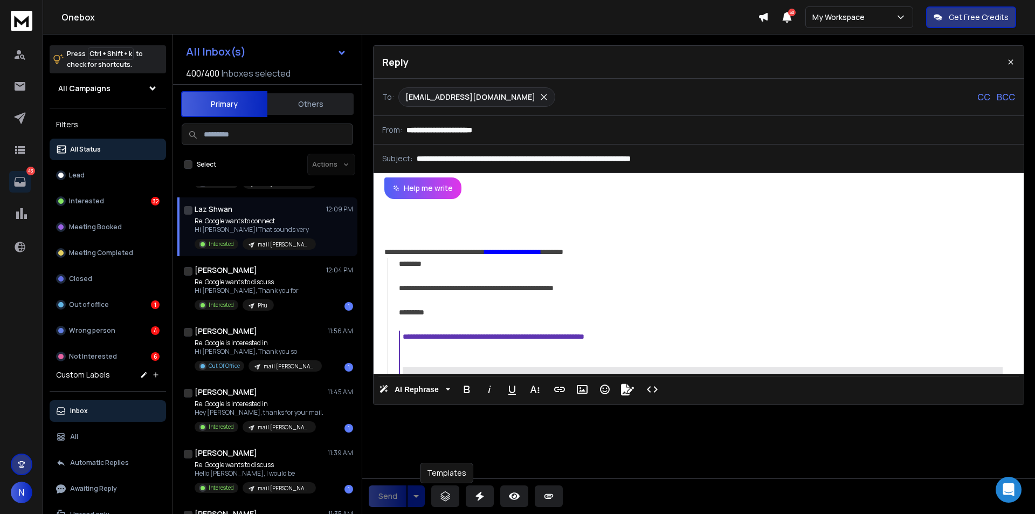
click at [440, 505] on button at bounding box center [445, 496] width 28 height 22
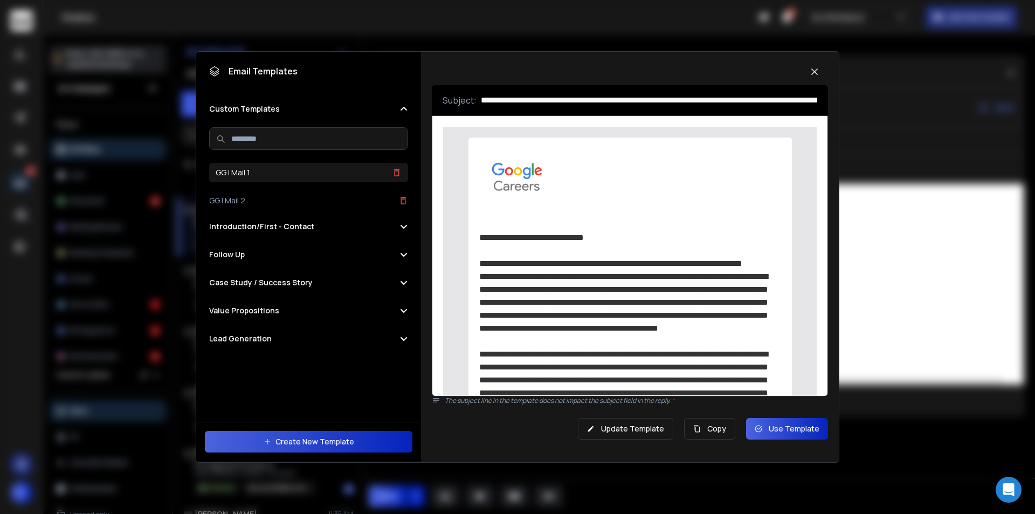
click at [236, 199] on h3 "GG | Mail 2" at bounding box center [227, 200] width 36 height 11
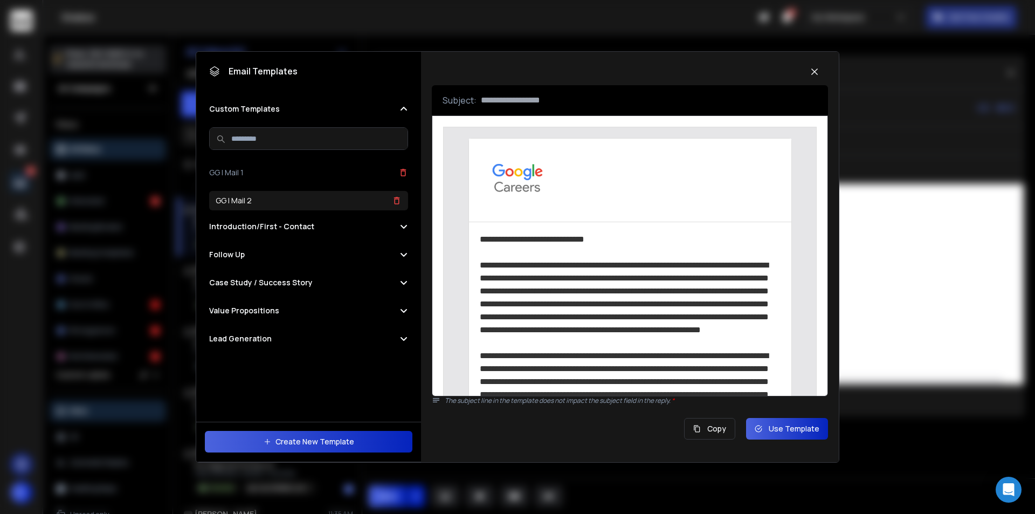
scroll to position [162, 0]
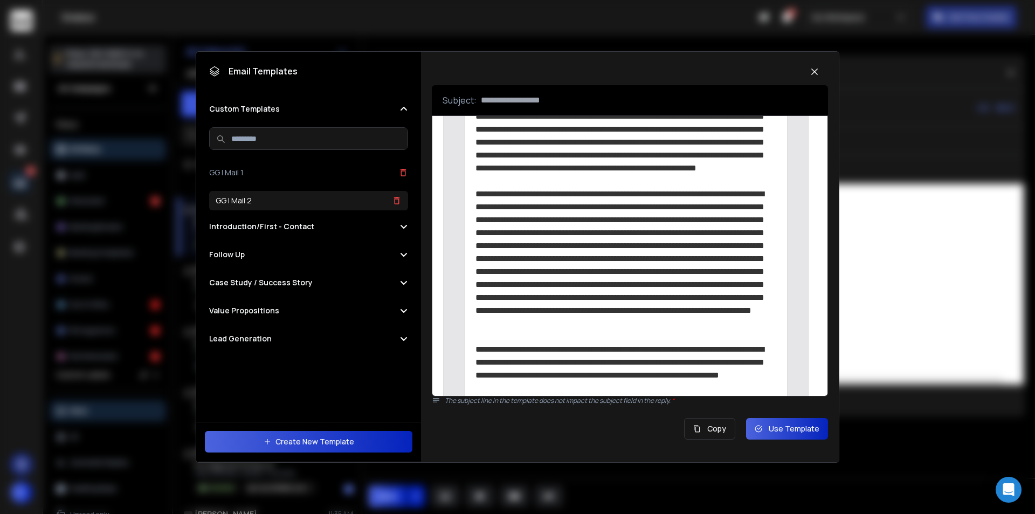
click at [789, 426] on button "Use Template" at bounding box center [787, 429] width 82 height 22
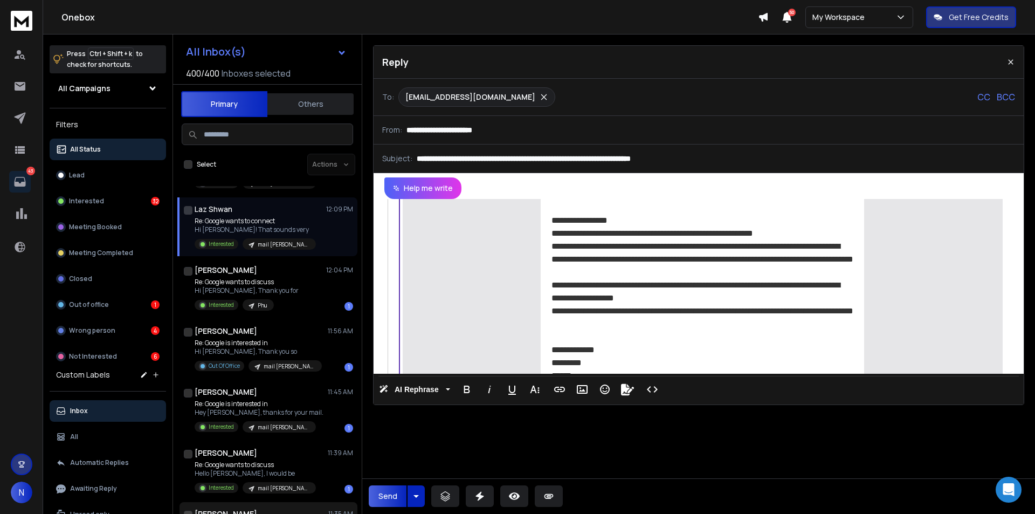
scroll to position [1340, 0]
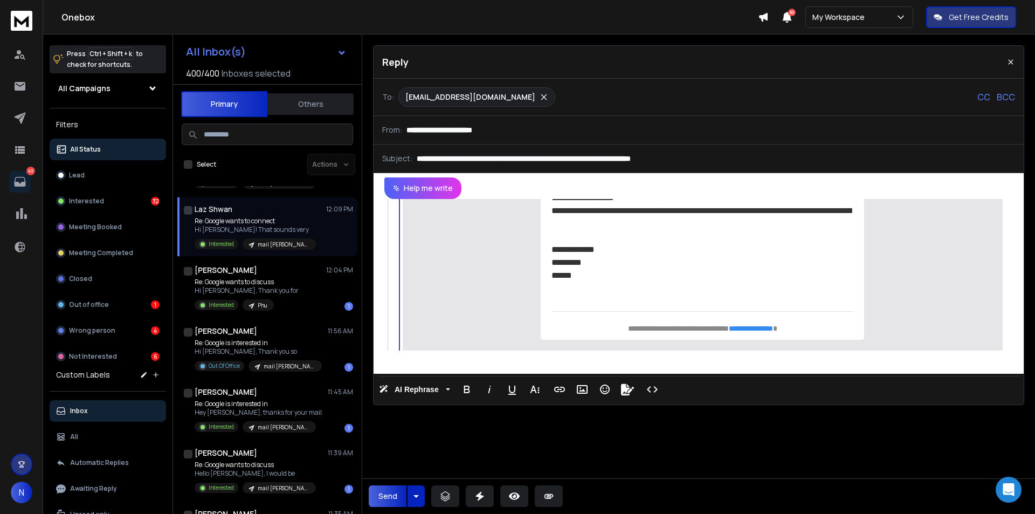
click at [381, 502] on button "Send" at bounding box center [388, 496] width 38 height 22
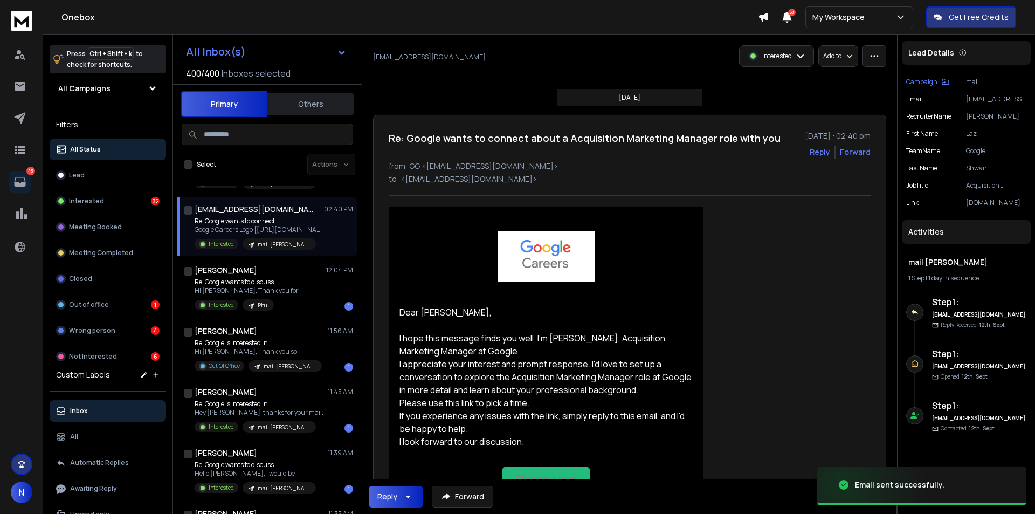
scroll to position [216, 0]
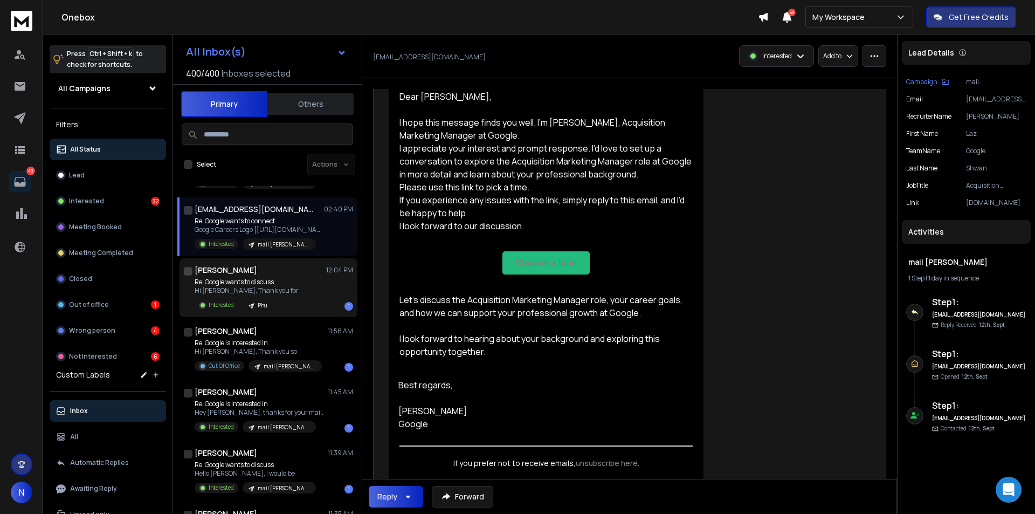
click at [245, 272] on h1 "[PERSON_NAME]" at bounding box center [226, 270] width 63 height 11
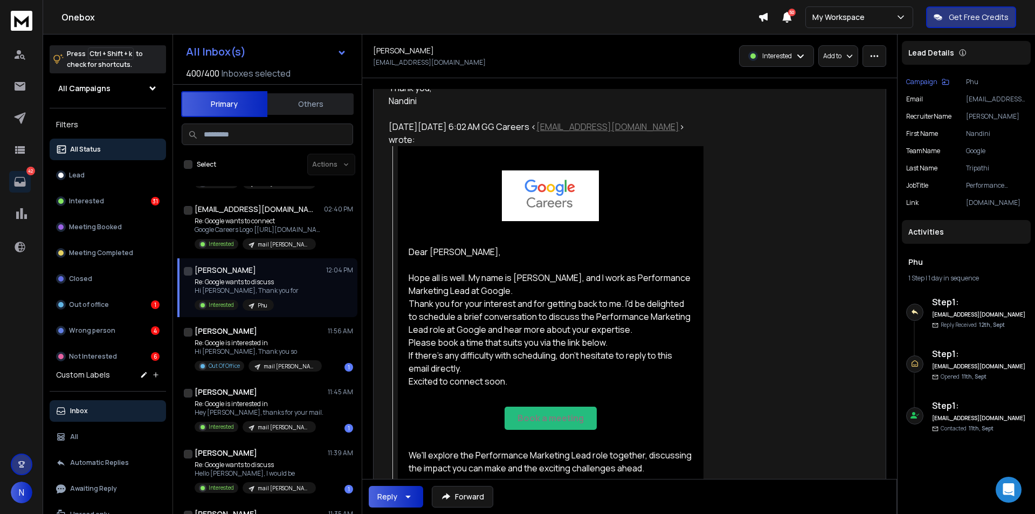
scroll to position [431, 0]
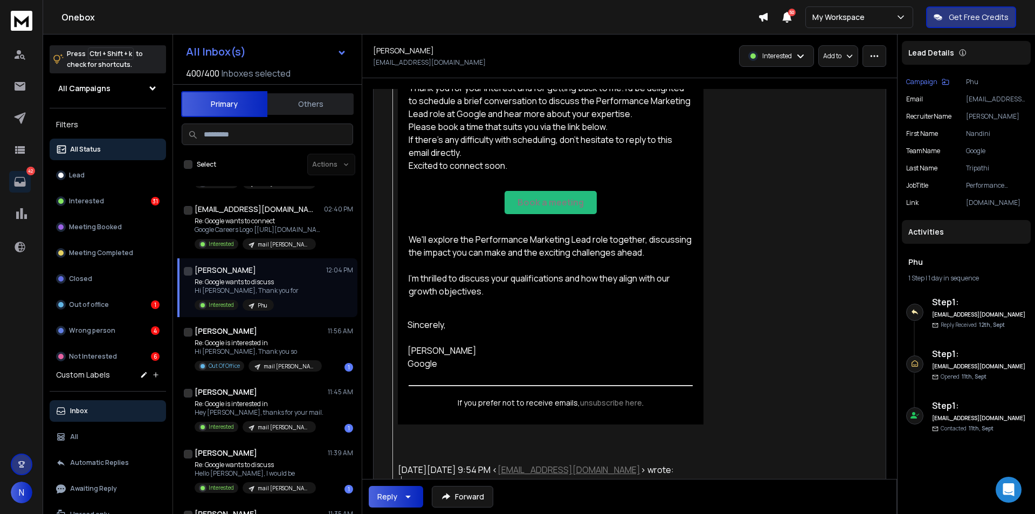
click at [381, 501] on div "Reply" at bounding box center [387, 496] width 20 height 11
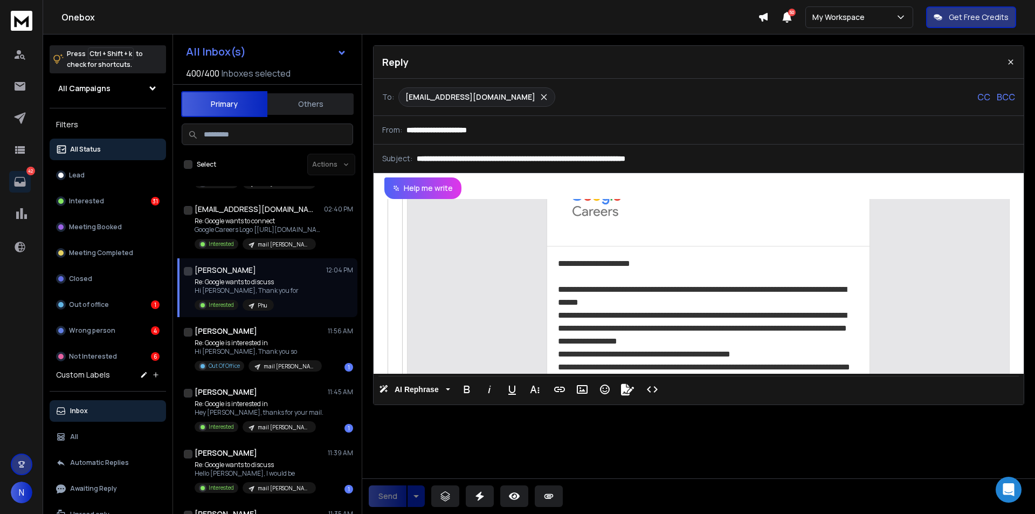
scroll to position [377, 0]
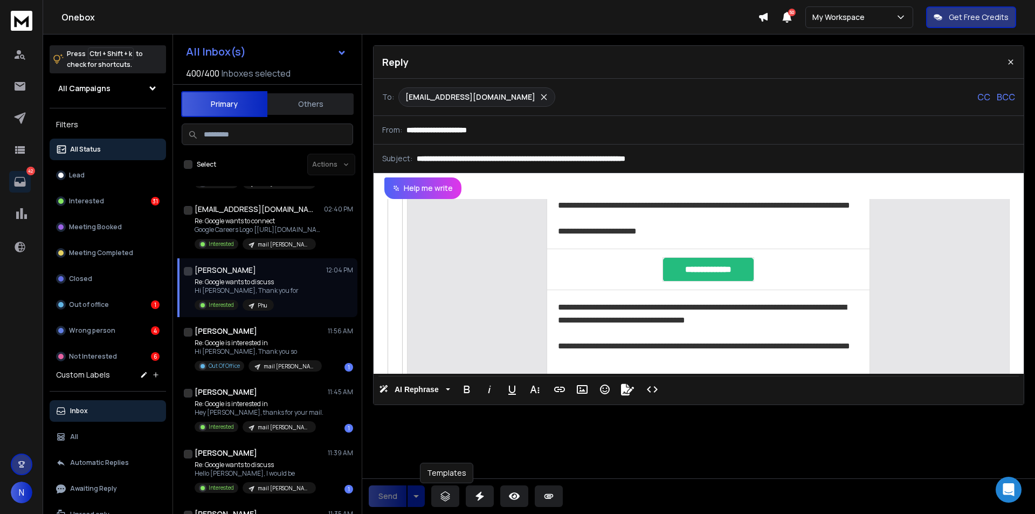
click at [454, 493] on button at bounding box center [445, 496] width 28 height 22
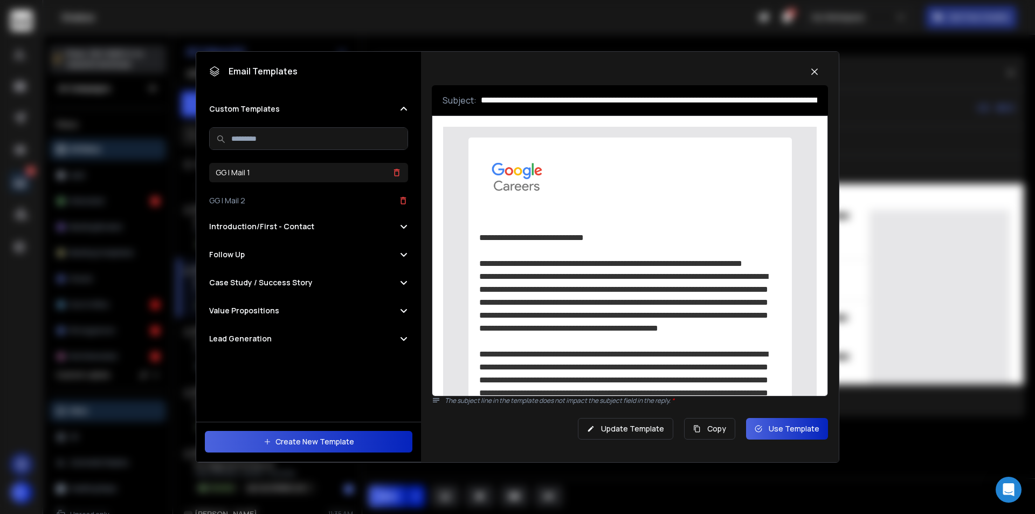
click at [257, 197] on div "GG | Mail 2" at bounding box center [308, 200] width 199 height 11
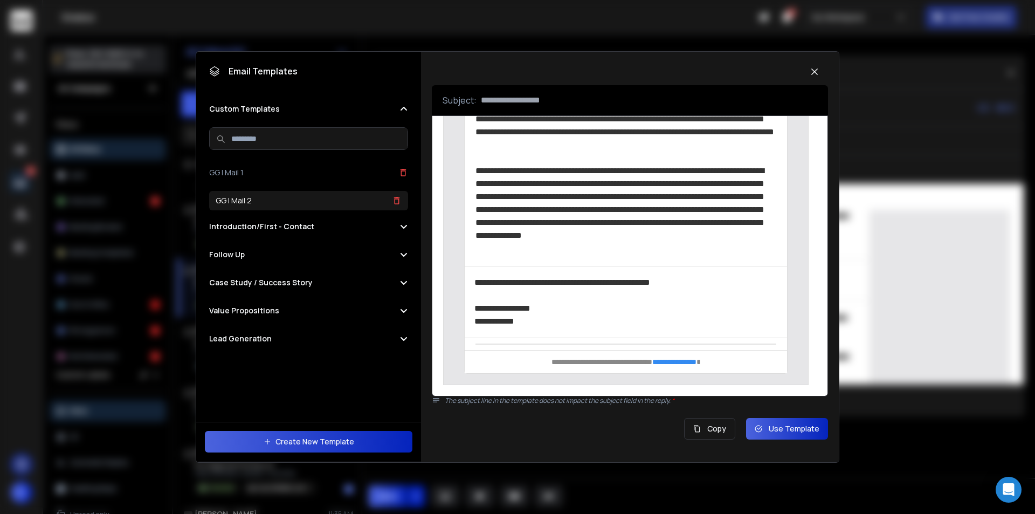
scroll to position [31, 0]
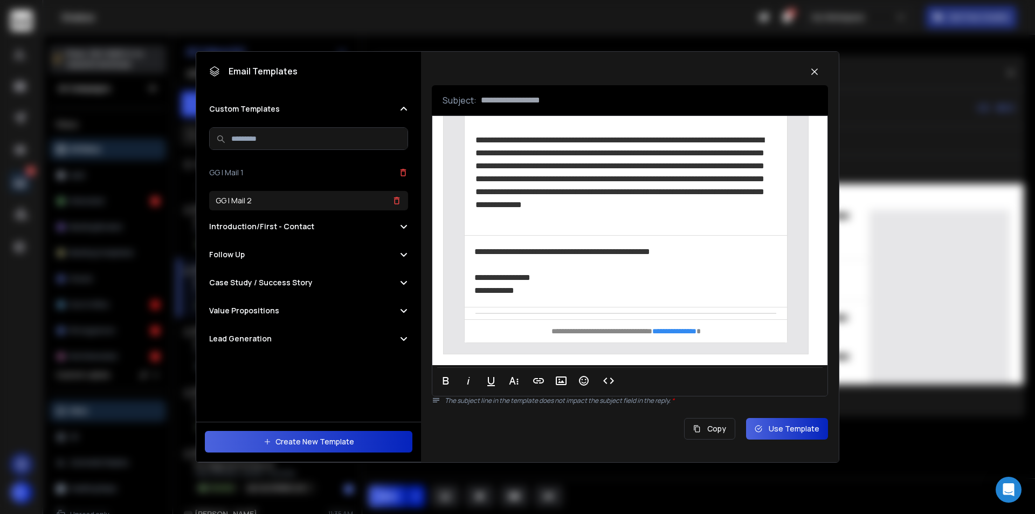
click at [790, 430] on button "Use Template" at bounding box center [787, 429] width 82 height 22
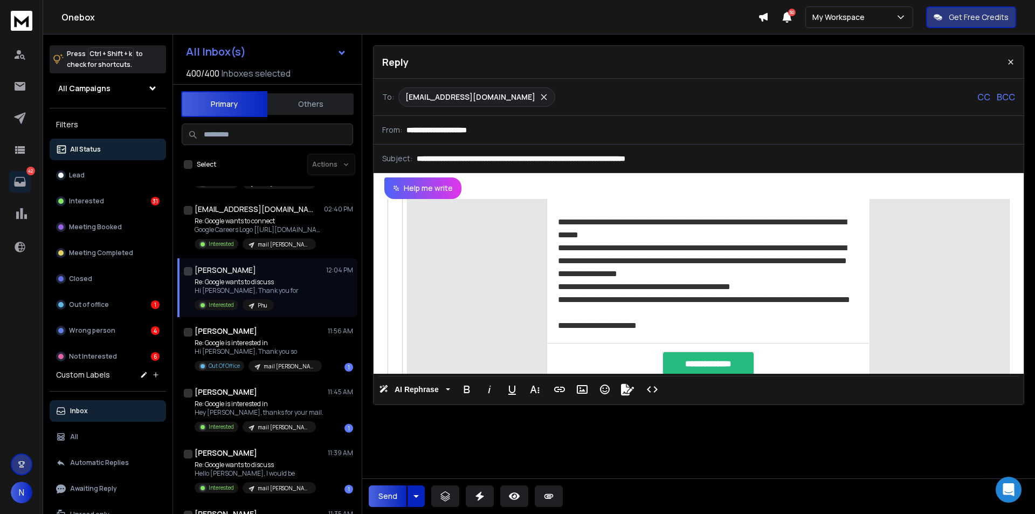
scroll to position [1456, 0]
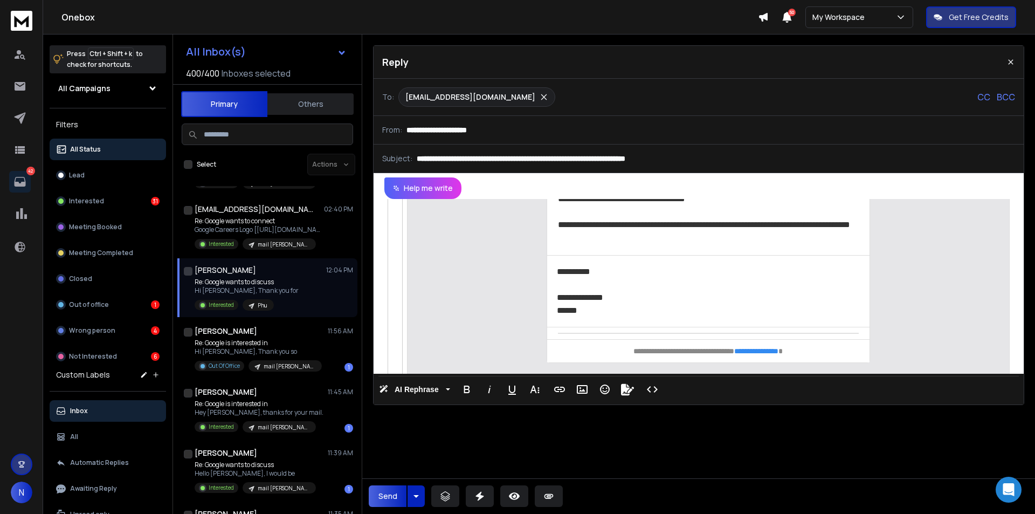
click at [386, 492] on button "Send" at bounding box center [388, 496] width 38 height 22
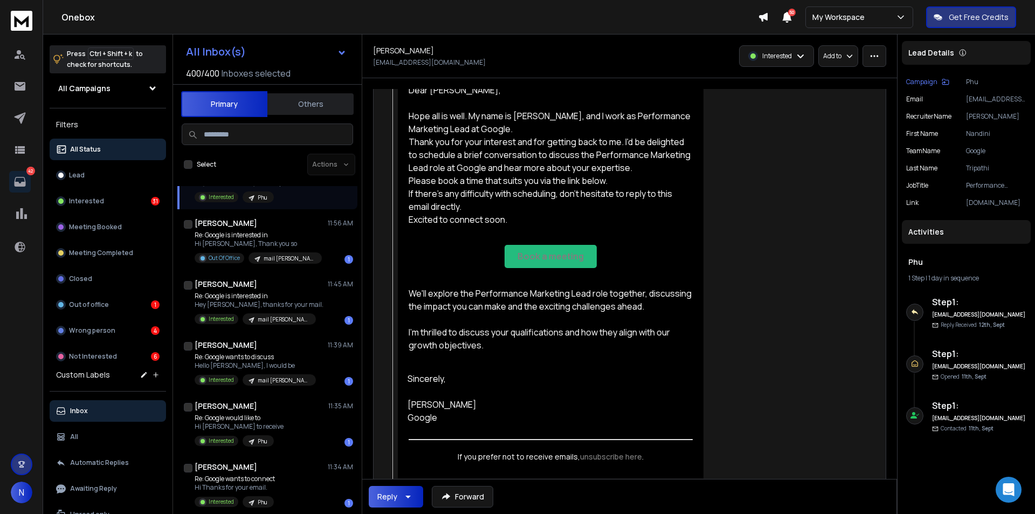
scroll to position [539, 0]
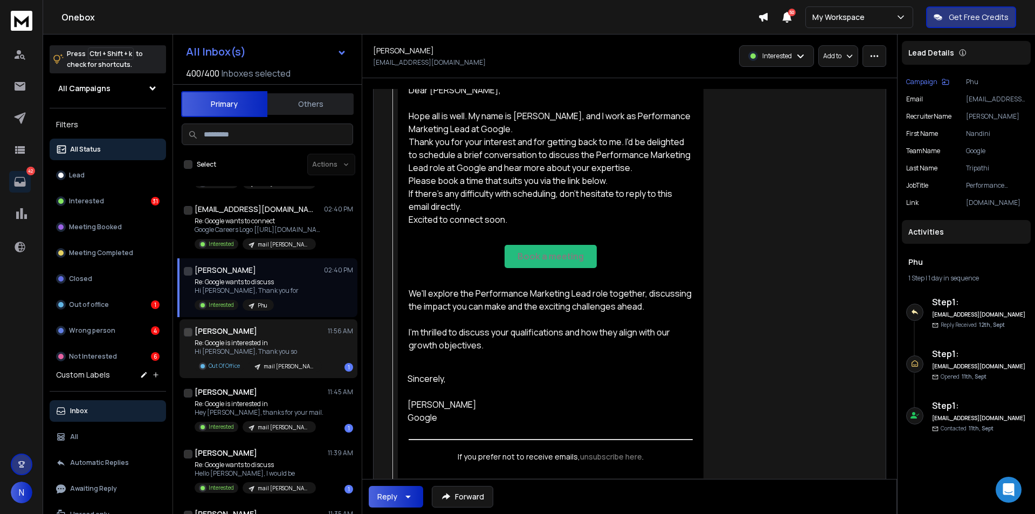
click at [279, 343] on p "Re: Google is interested in" at bounding box center [258, 343] width 127 height 9
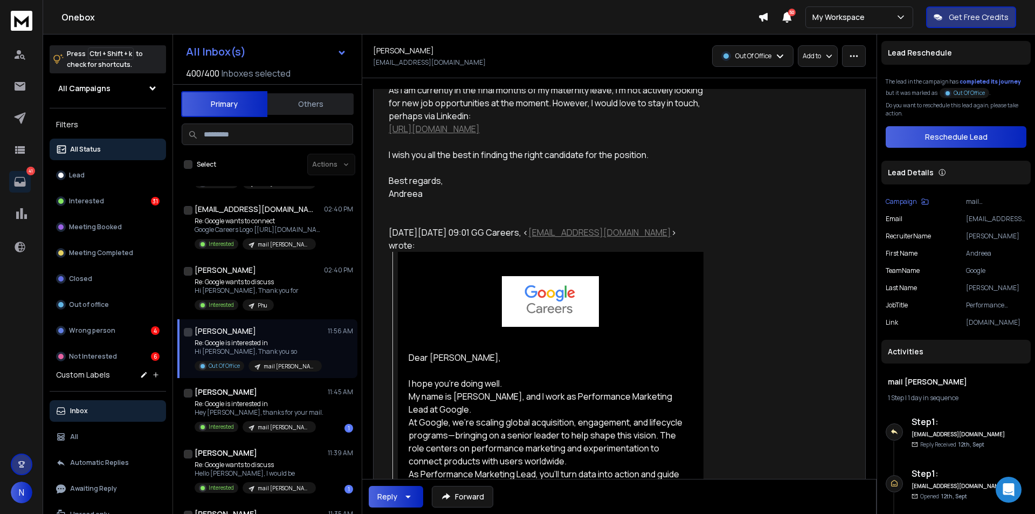
scroll to position [377, 0]
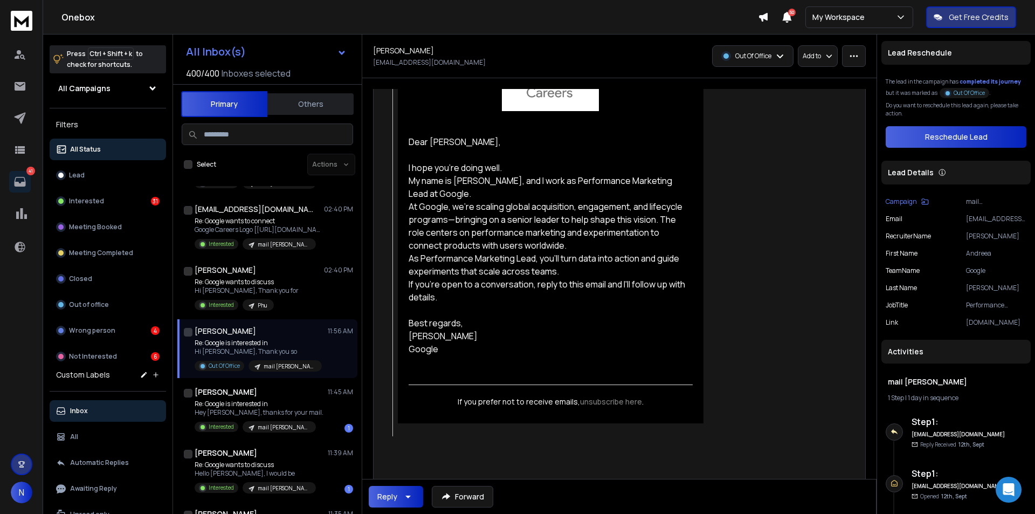
click at [384, 499] on div "Reply" at bounding box center [387, 496] width 20 height 11
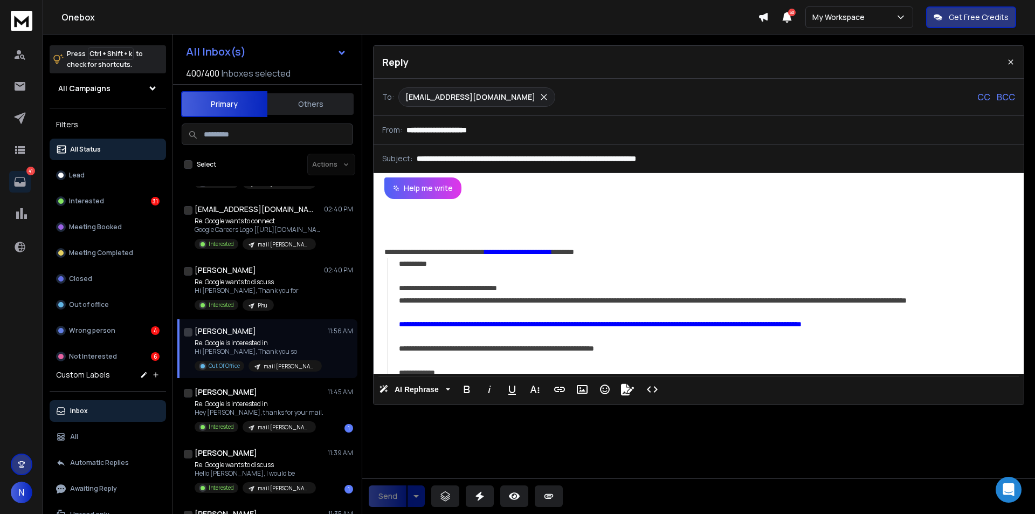
scroll to position [162, 0]
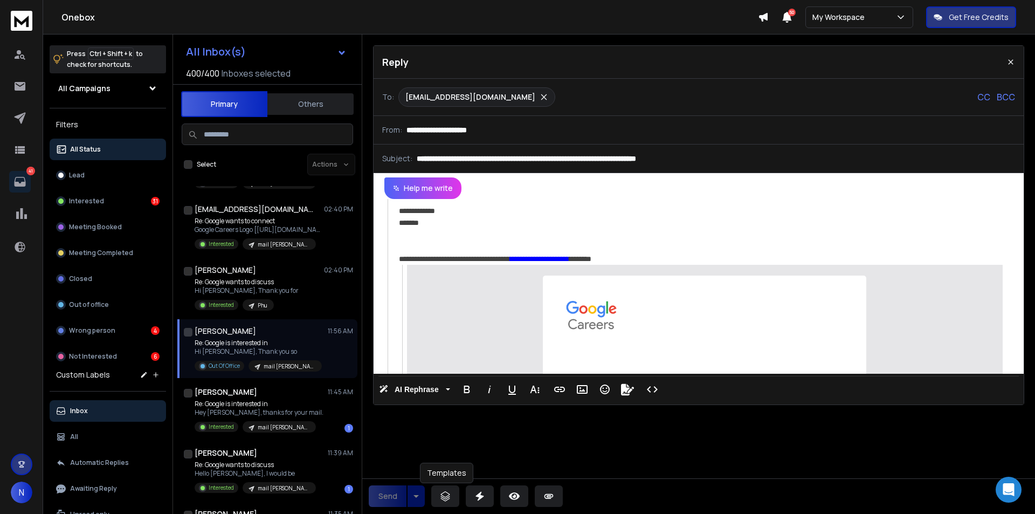
click at [448, 492] on icon at bounding box center [445, 496] width 11 height 11
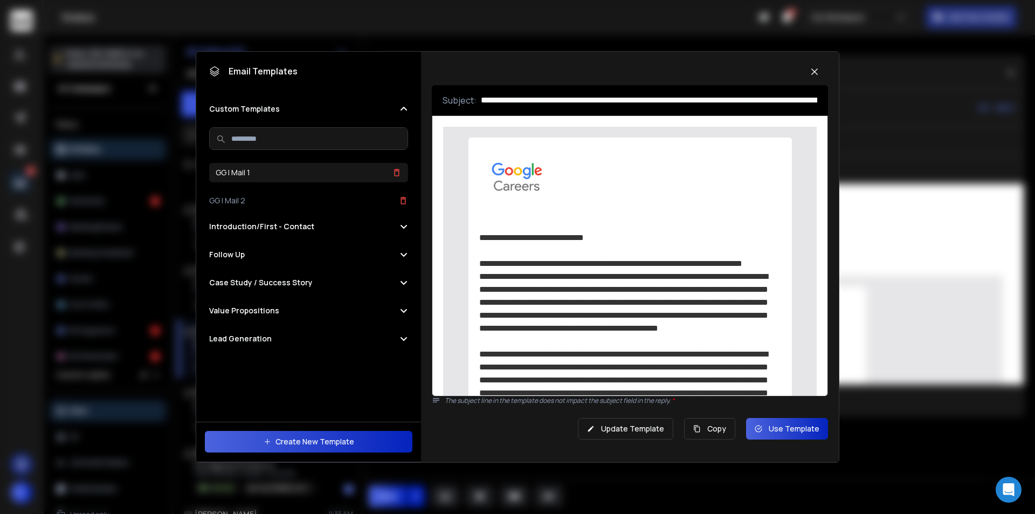
click at [293, 203] on div "GG | Mail 2" at bounding box center [308, 200] width 199 height 11
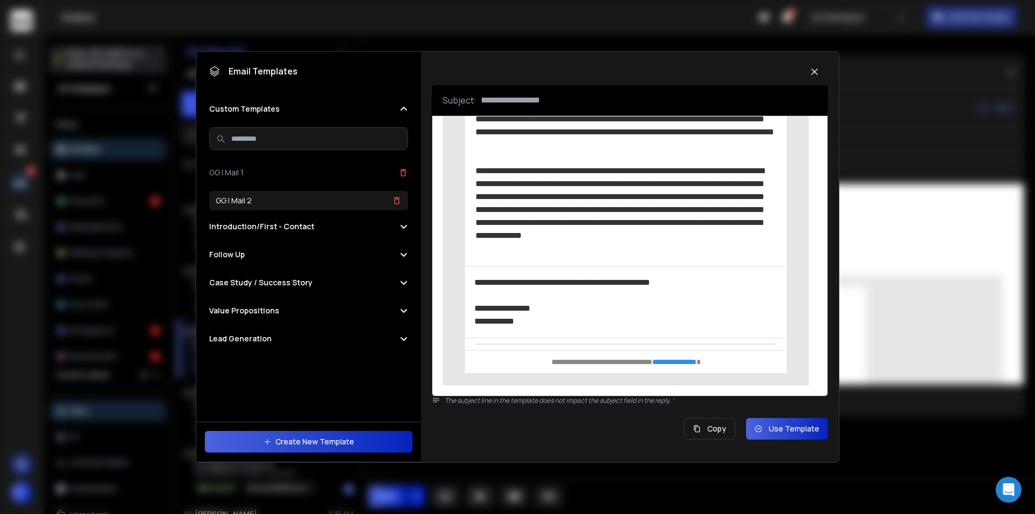
scroll to position [31, 0]
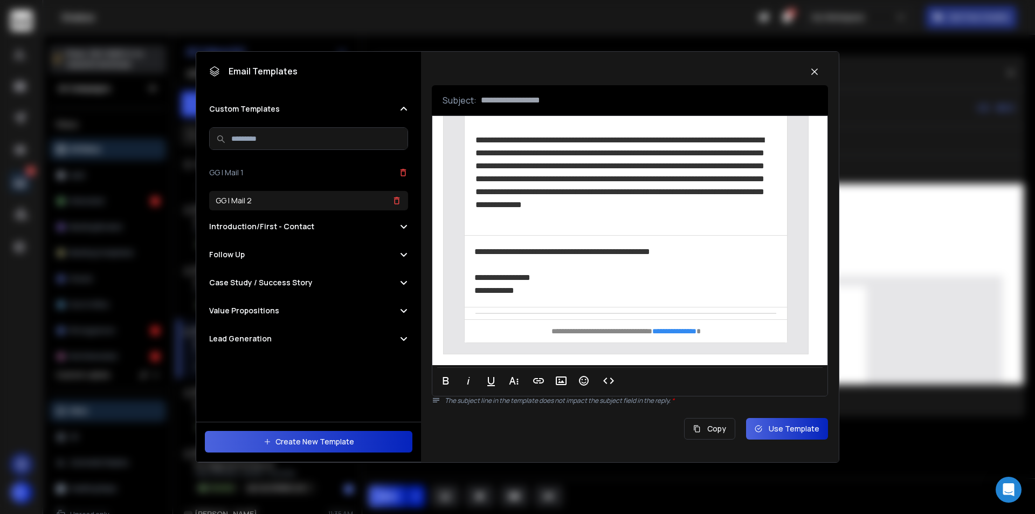
click at [796, 431] on button "Use Template" at bounding box center [787, 429] width 82 height 22
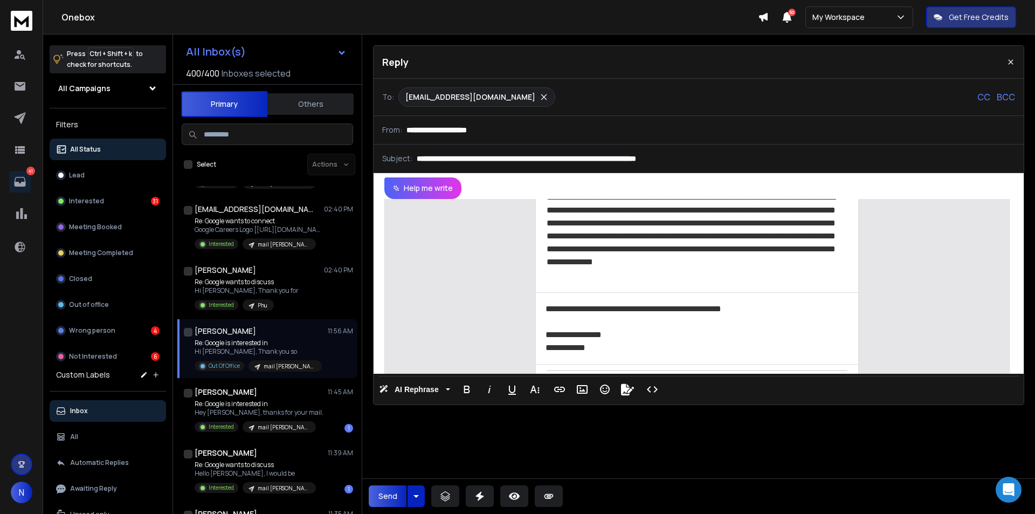
scroll to position [916, 0]
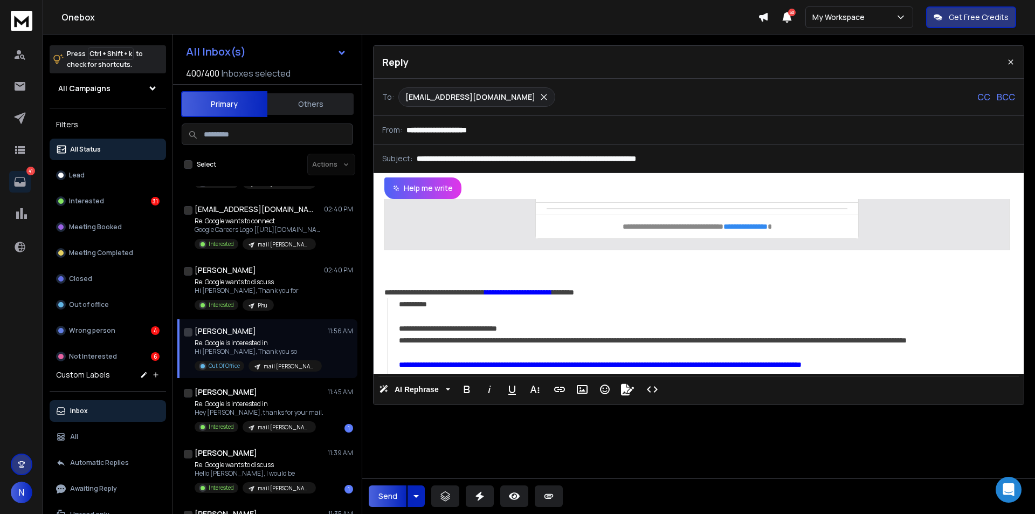
click at [380, 494] on button "Send" at bounding box center [388, 496] width 38 height 22
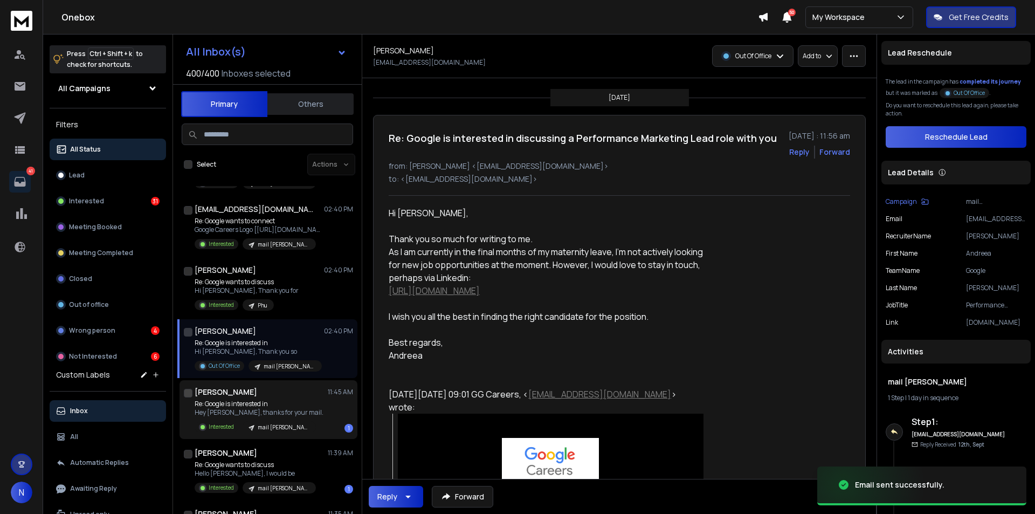
scroll to position [647, 0]
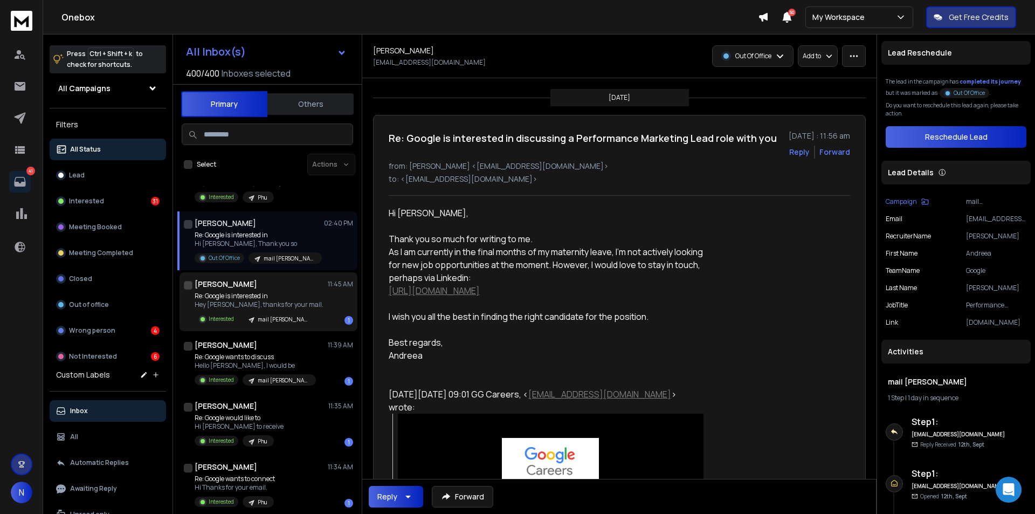
click at [257, 301] on p "Hey [PERSON_NAME], thanks for your mail." at bounding box center [259, 304] width 129 height 9
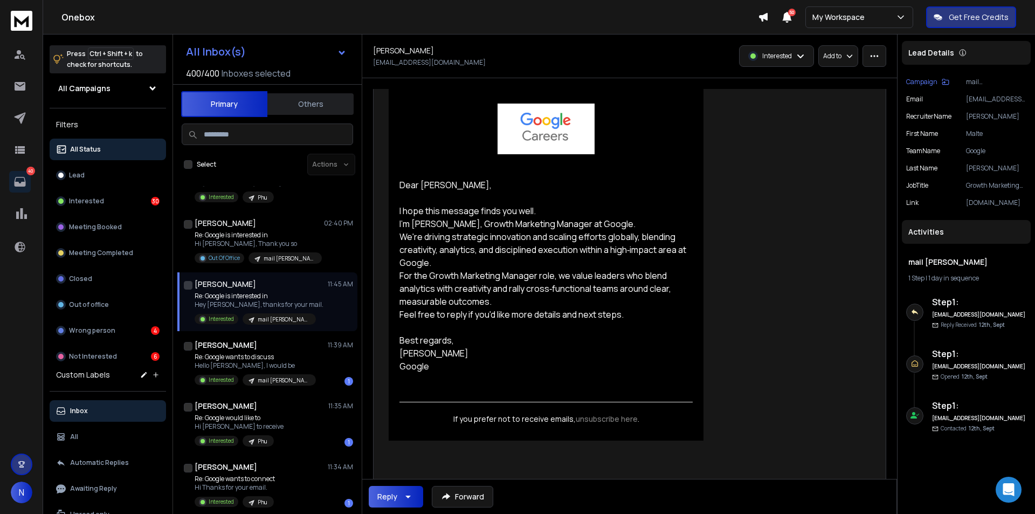
scroll to position [333, 0]
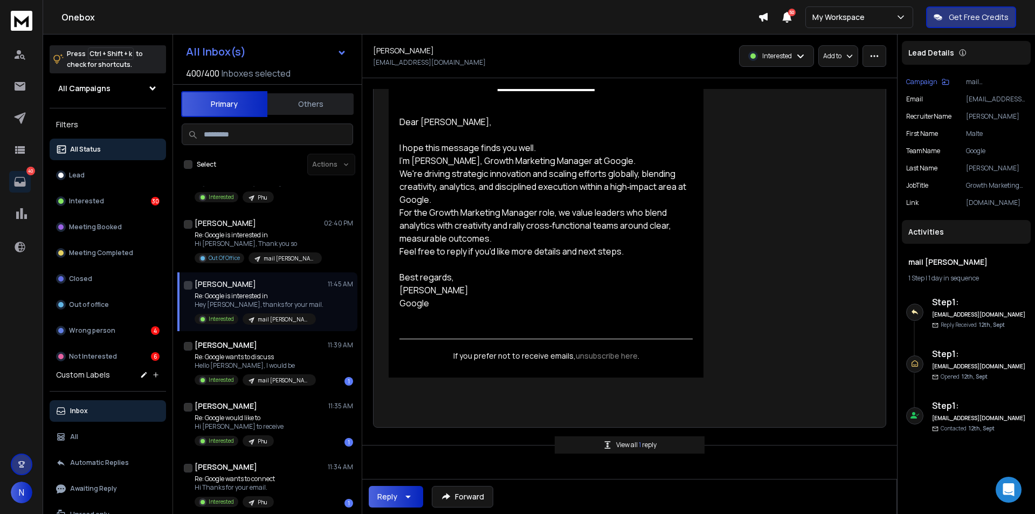
click at [384, 499] on div "Reply" at bounding box center [387, 496] width 20 height 11
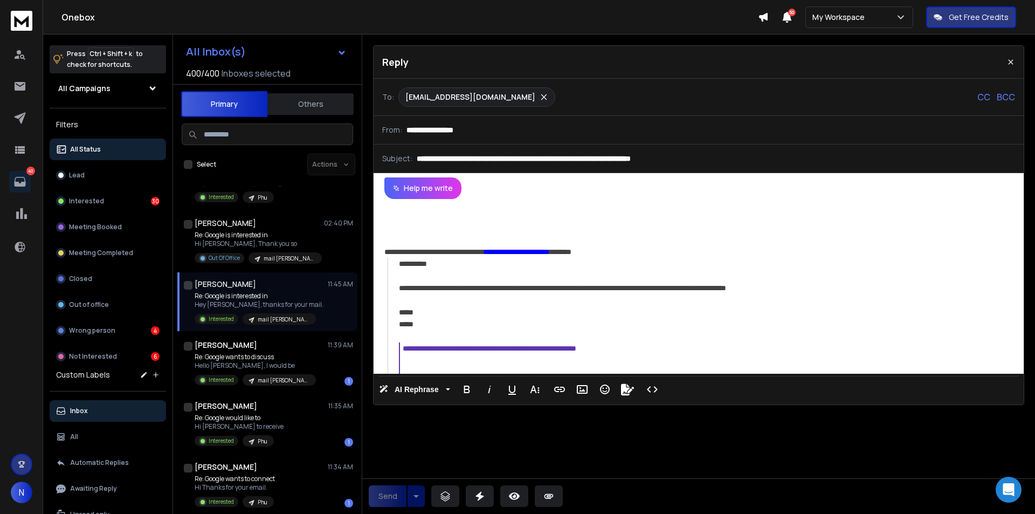
scroll to position [162, 0]
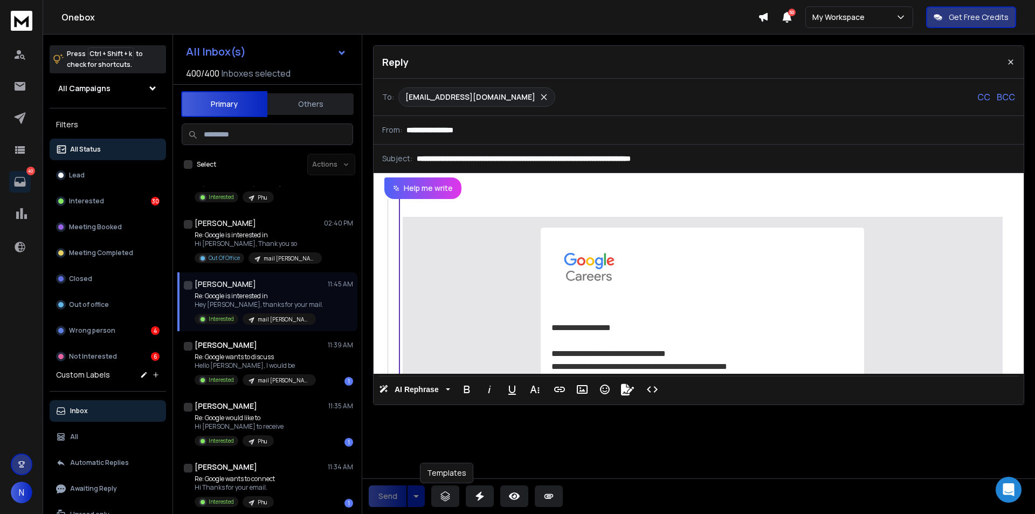
click at [446, 497] on icon at bounding box center [445, 494] width 9 height 6
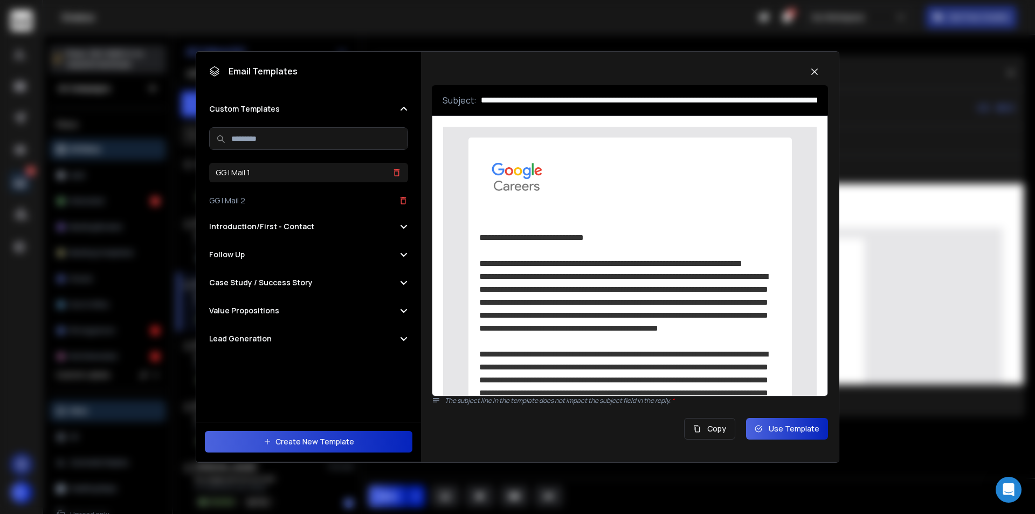
click at [268, 202] on div "GG | Mail 2" at bounding box center [308, 200] width 199 height 11
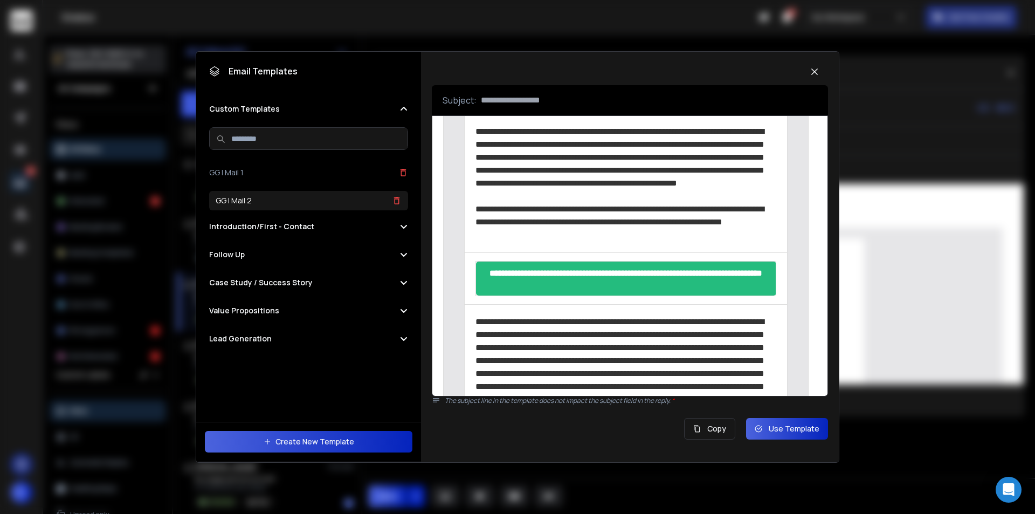
scroll to position [593, 0]
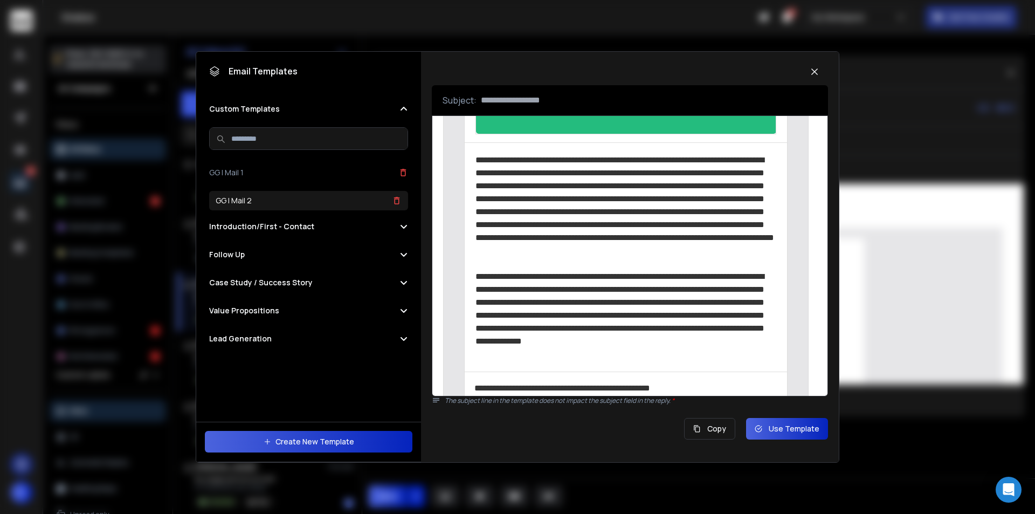
click at [780, 429] on button "Use Template" at bounding box center [787, 429] width 82 height 22
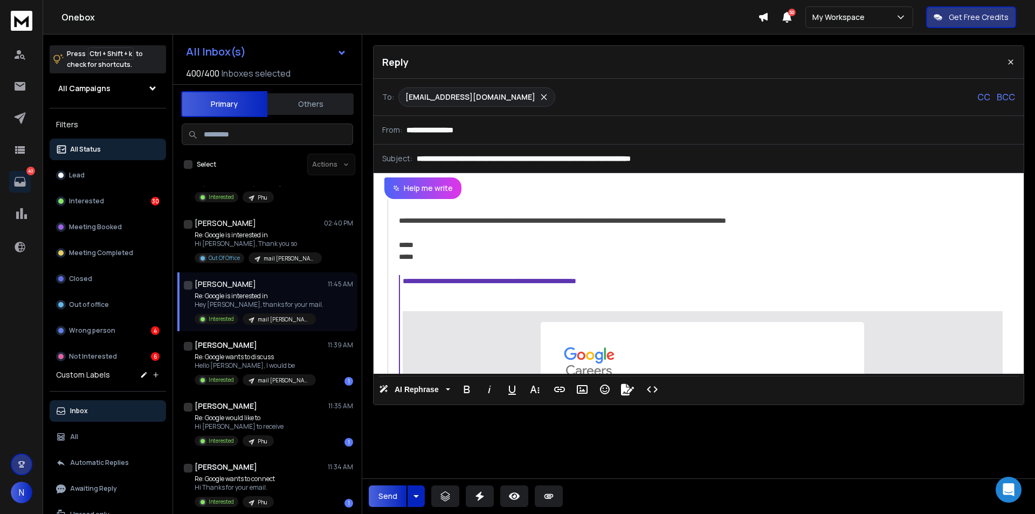
scroll to position [1240, 0]
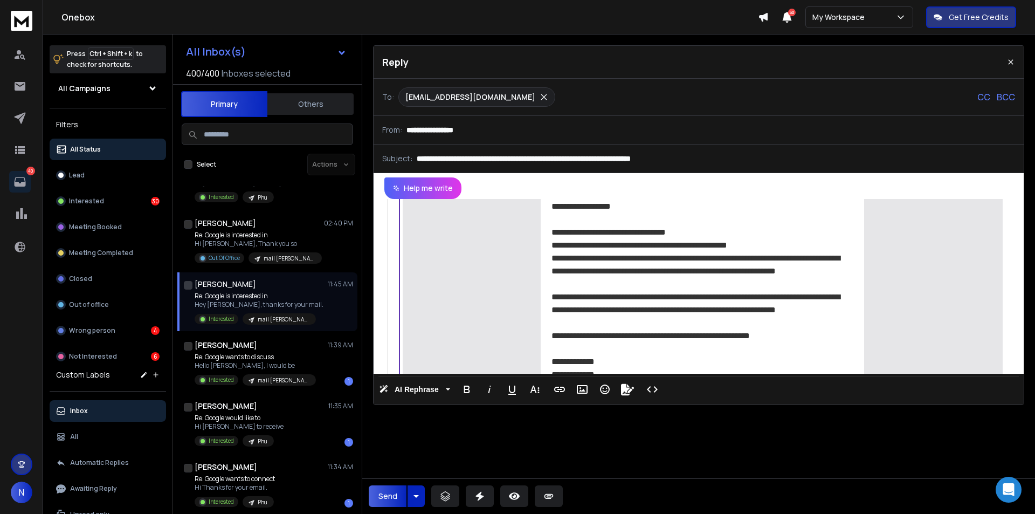
click at [381, 497] on button "Send" at bounding box center [388, 496] width 38 height 22
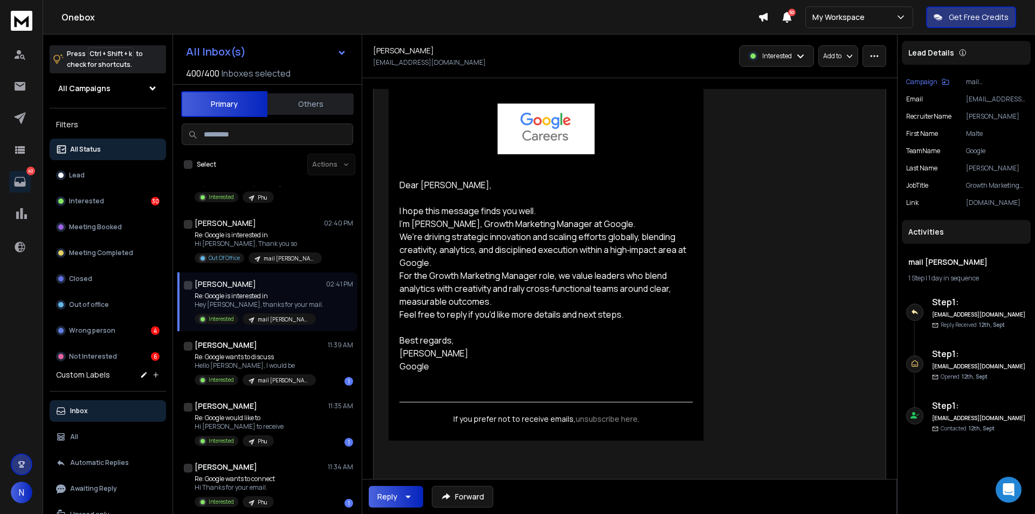
scroll to position [333, 0]
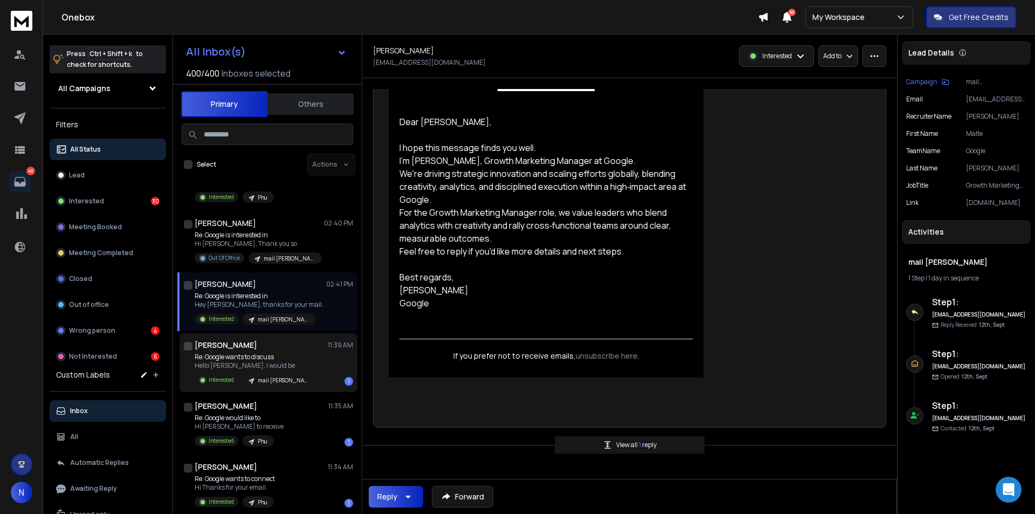
click at [241, 353] on p "Re: Google wants to discuss" at bounding box center [255, 357] width 121 height 9
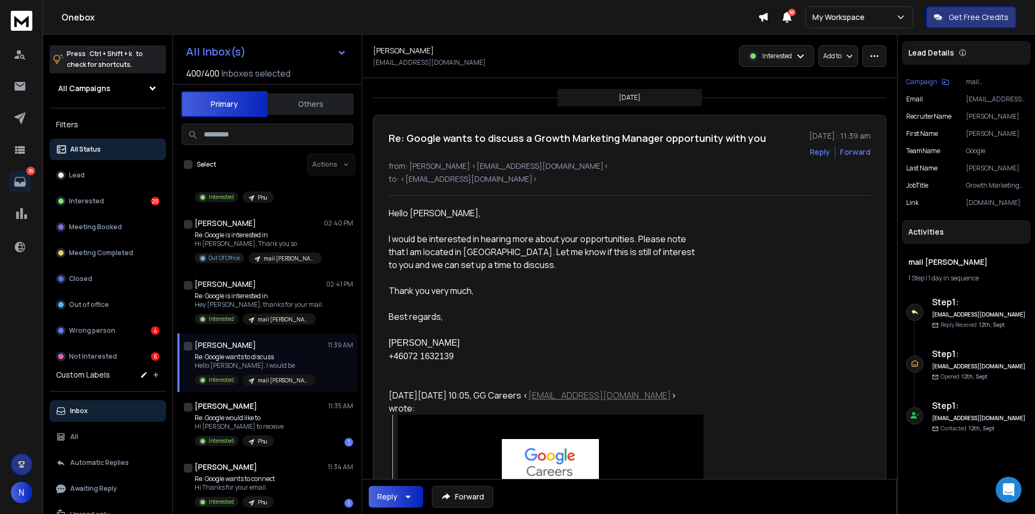
scroll to position [270, 0]
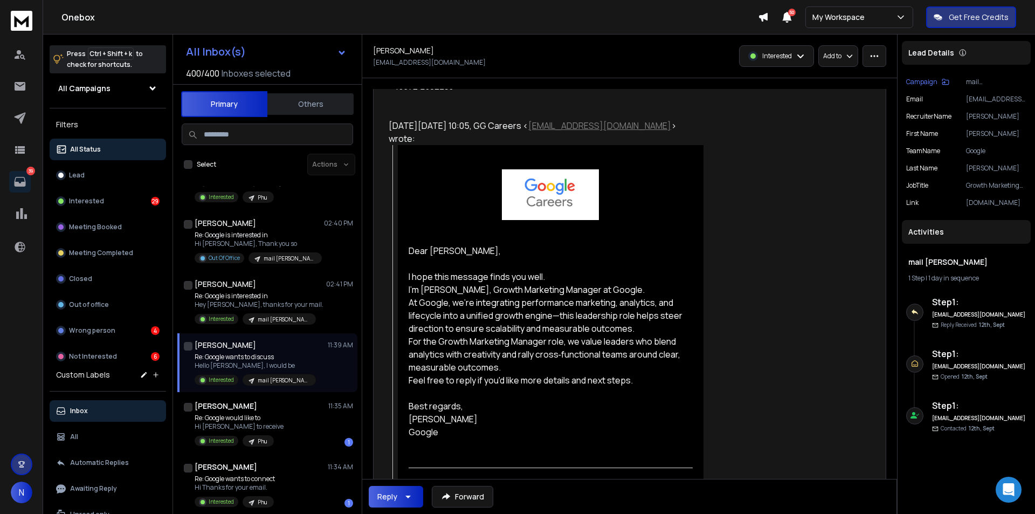
click at [385, 499] on div "Reply" at bounding box center [387, 496] width 20 height 11
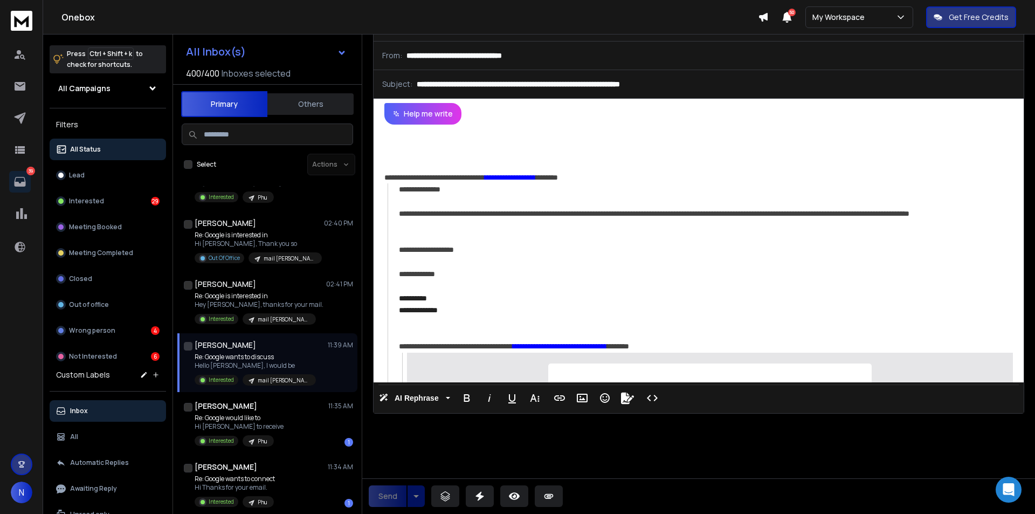
scroll to position [0, 0]
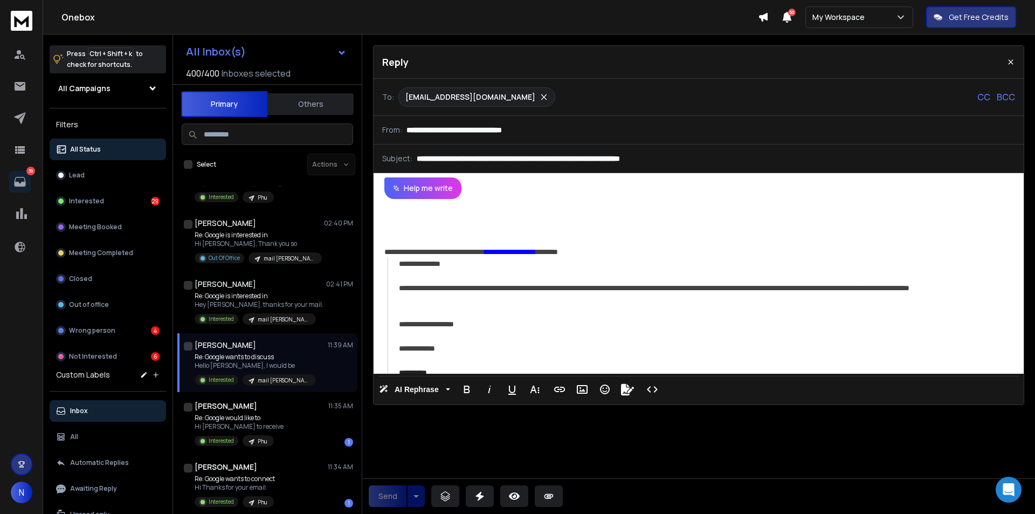
click at [443, 486] on body "Get only verified leads with our AI-powered Lead Finder, starting at $22/mo Try…" at bounding box center [517, 257] width 1035 height 514
click at [447, 496] on icon at bounding box center [445, 496] width 11 height 11
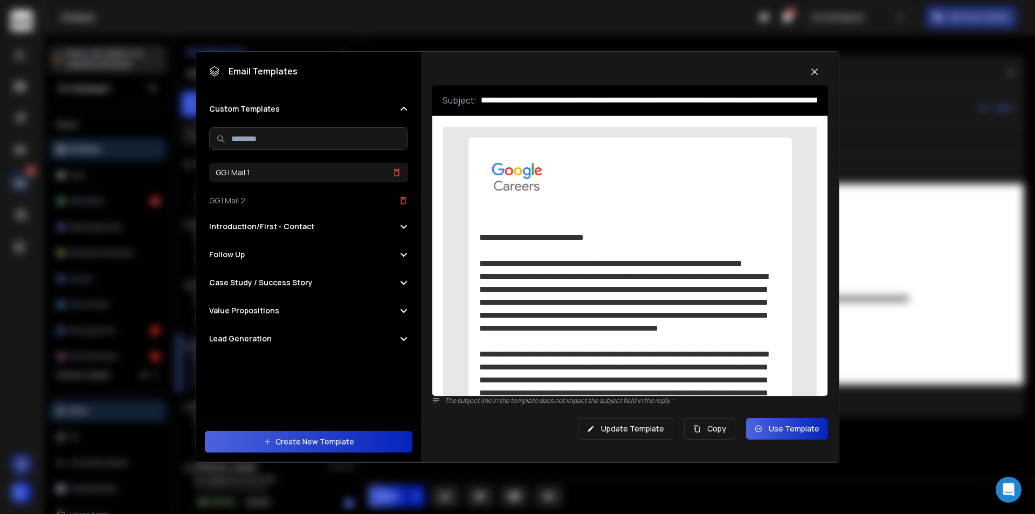
click at [245, 194] on div "GG | Mail 2" at bounding box center [308, 200] width 199 height 19
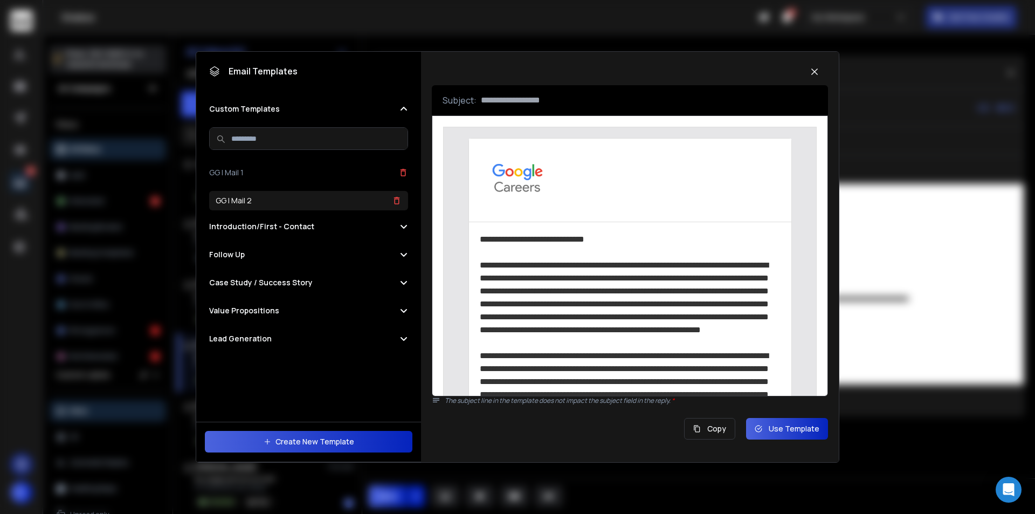
scroll to position [270, 0]
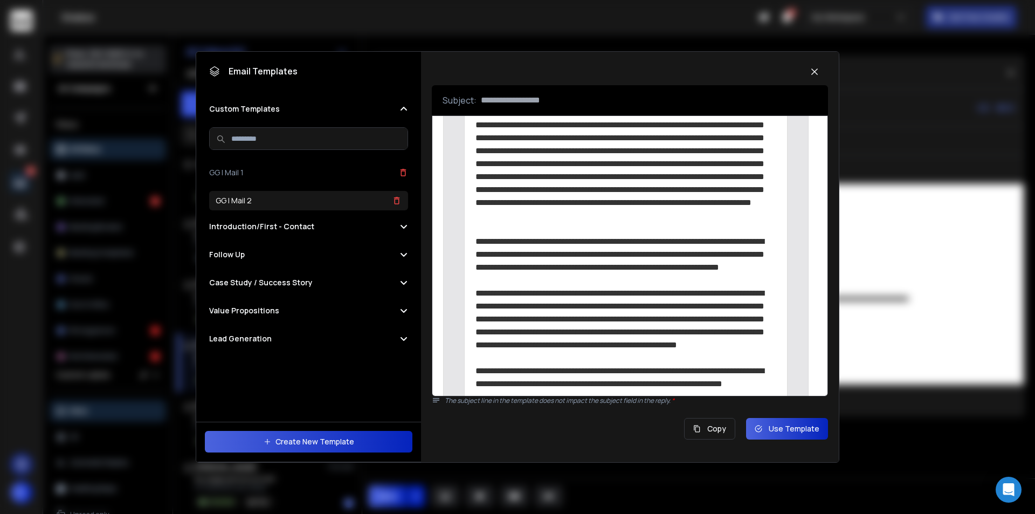
click at [803, 426] on button "Use Template" at bounding box center [787, 429] width 82 height 22
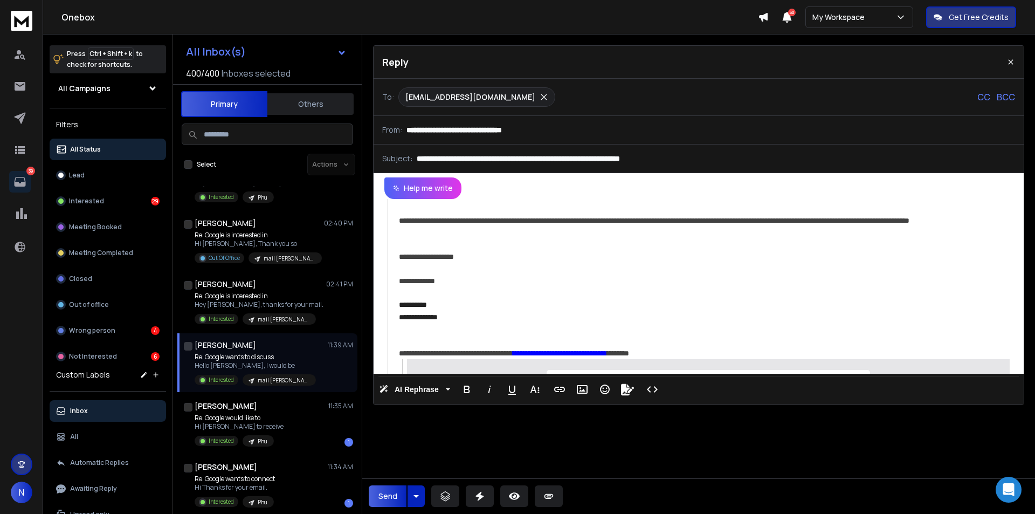
scroll to position [1294, 0]
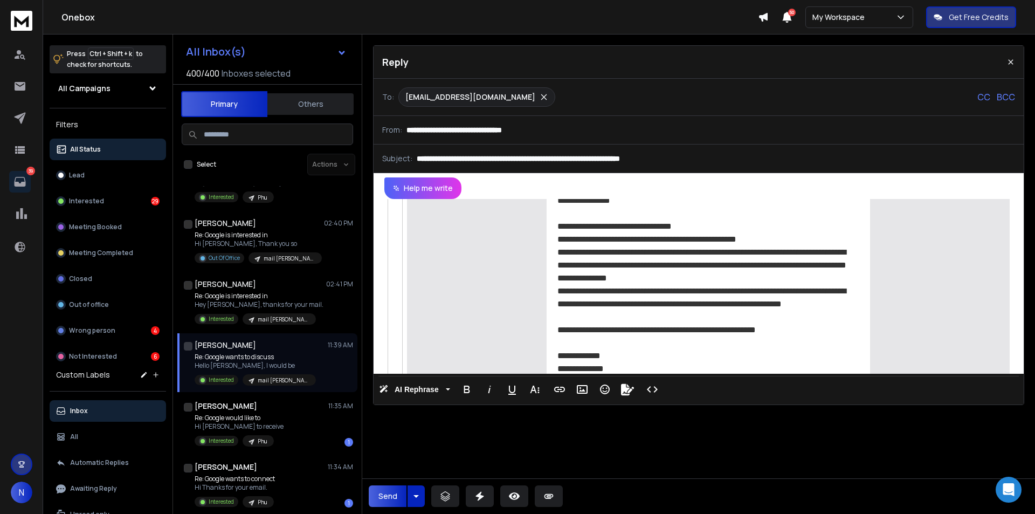
click at [380, 500] on button "Send" at bounding box center [388, 496] width 38 height 22
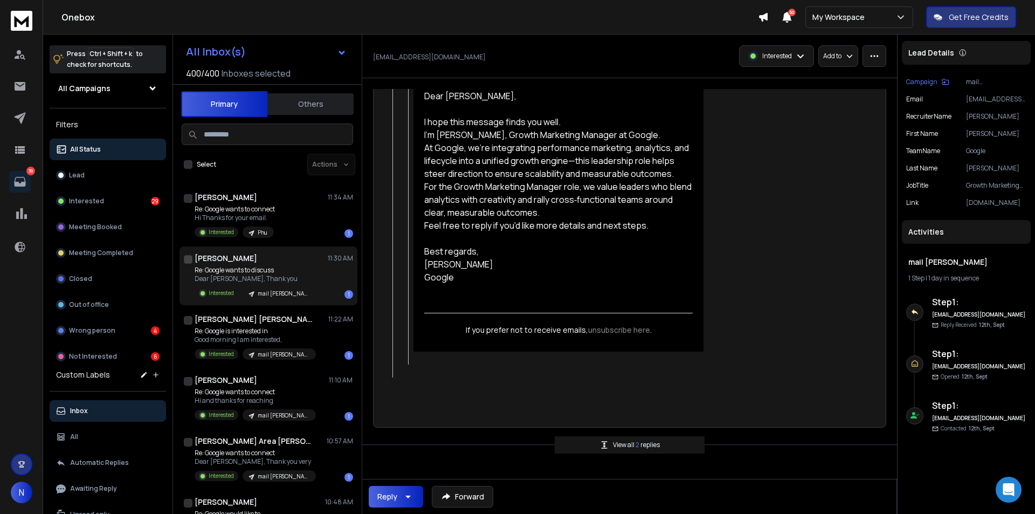
scroll to position [755, 0]
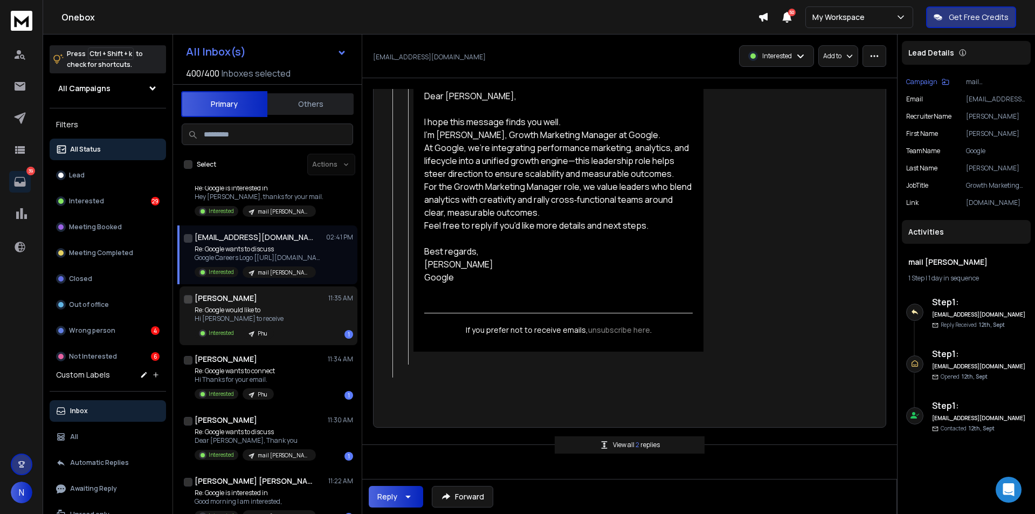
click at [297, 322] on div "Re: Google would like to Hi [PERSON_NAME] to receive Interested Phu 1" at bounding box center [274, 322] width 158 height 33
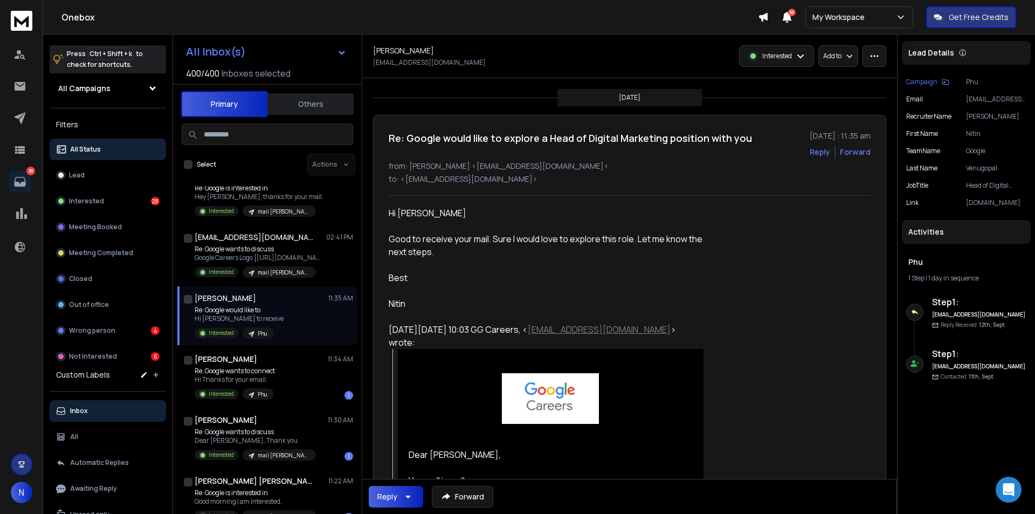
click at [467, 291] on div at bounding box center [546, 290] width 315 height 13
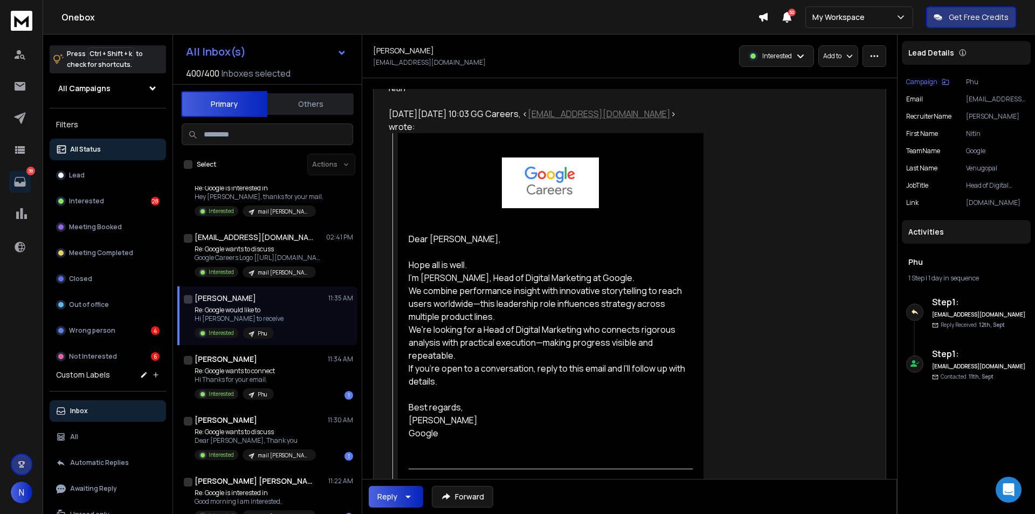
scroll to position [359, 0]
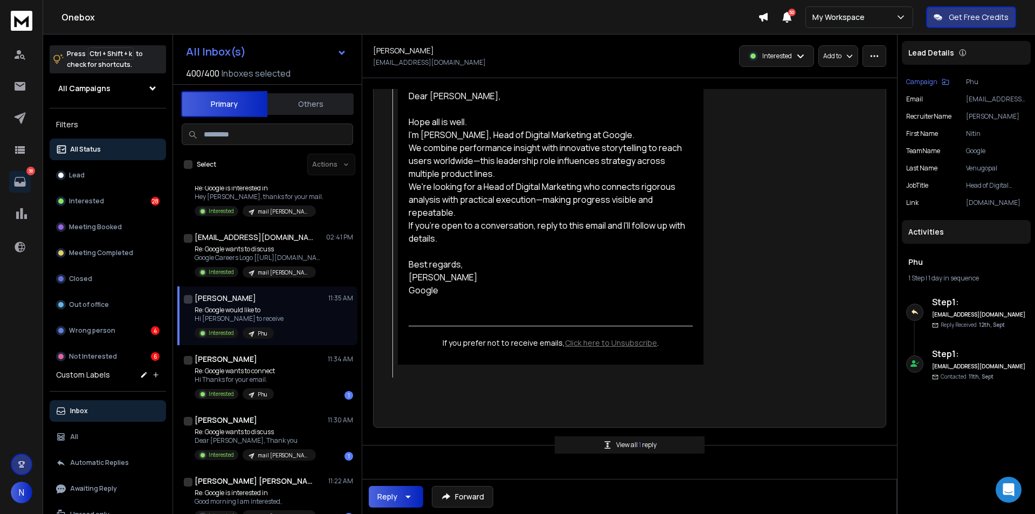
click at [381, 496] on div "Reply" at bounding box center [387, 496] width 20 height 11
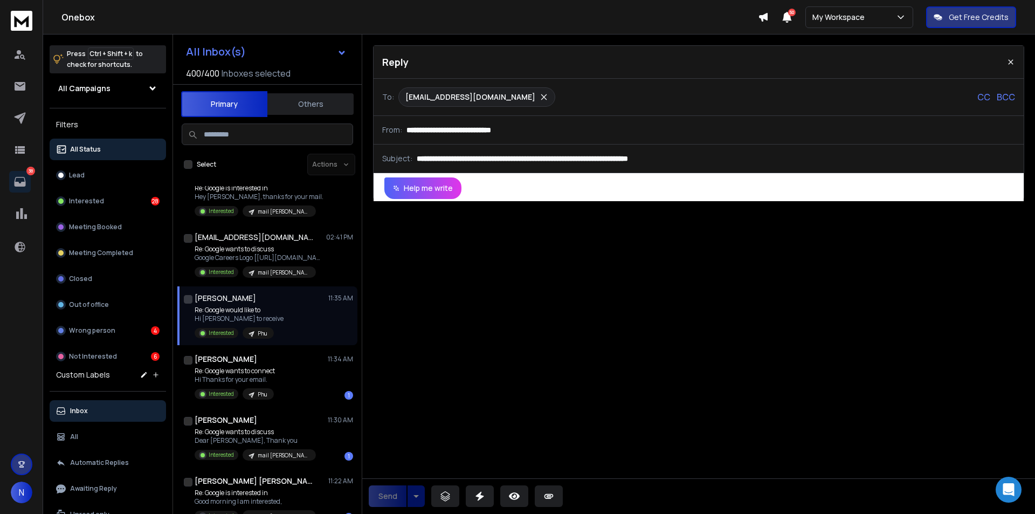
scroll to position [0, 0]
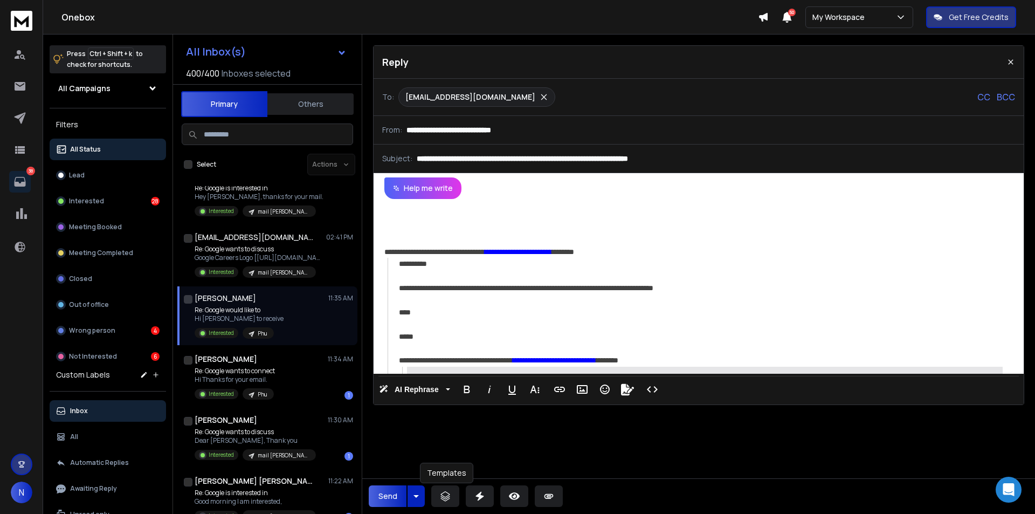
click at [442, 498] on icon at bounding box center [445, 496] width 11 height 11
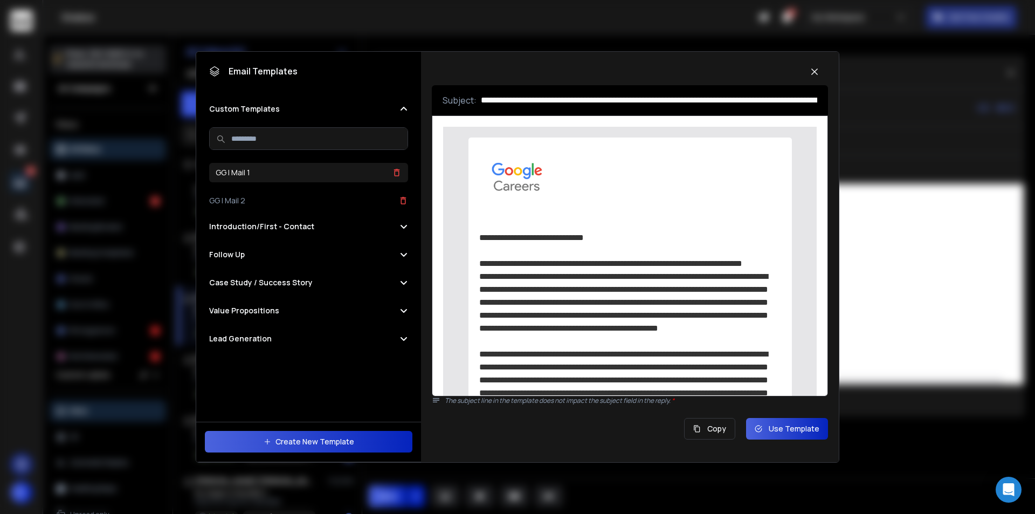
click at [258, 196] on div "GG | Mail 2" at bounding box center [308, 200] width 199 height 11
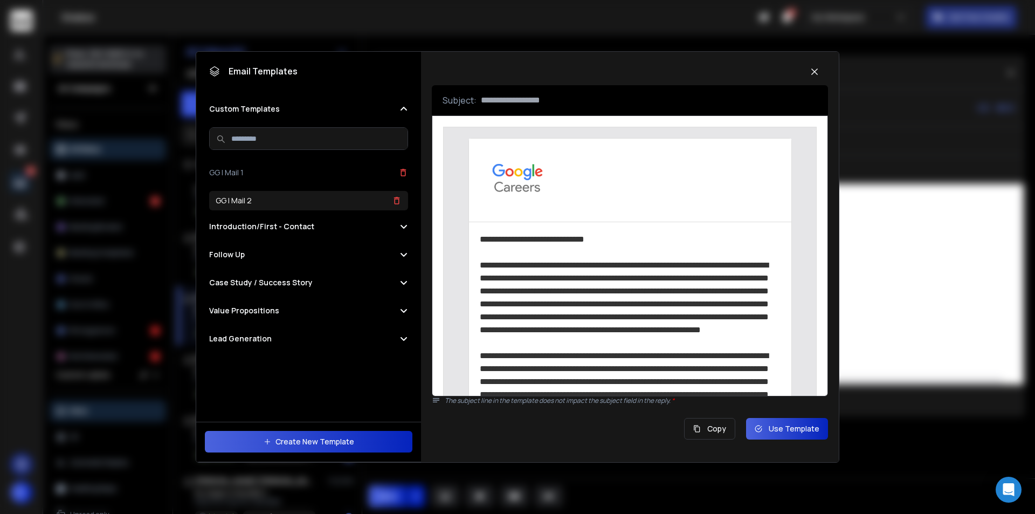
click at [787, 433] on button "Use Template" at bounding box center [787, 429] width 82 height 22
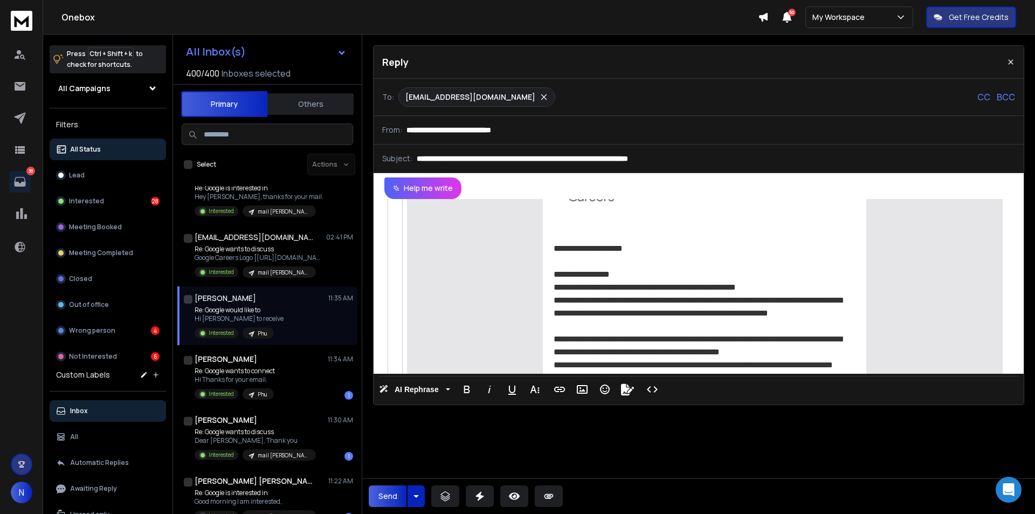
scroll to position [1364, 0]
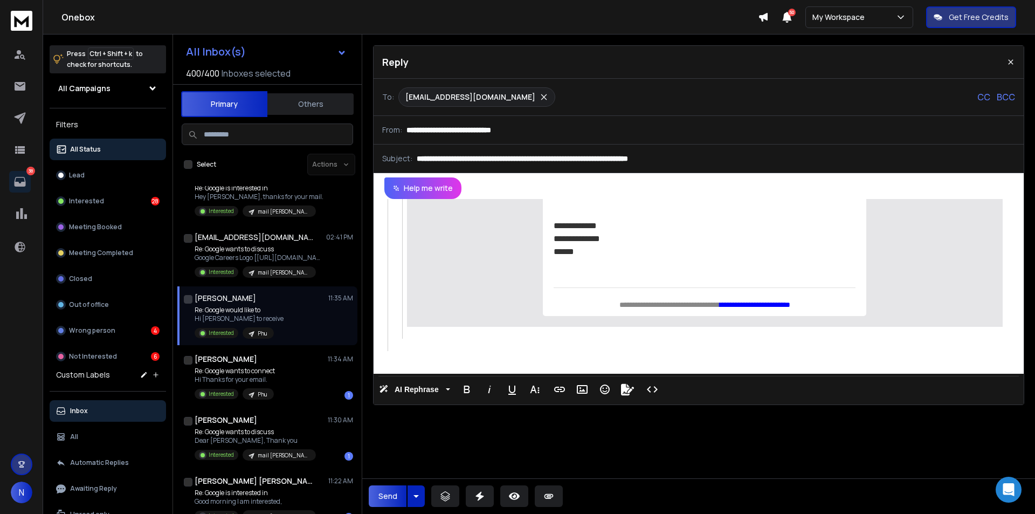
click at [386, 495] on button "Send" at bounding box center [388, 496] width 38 height 22
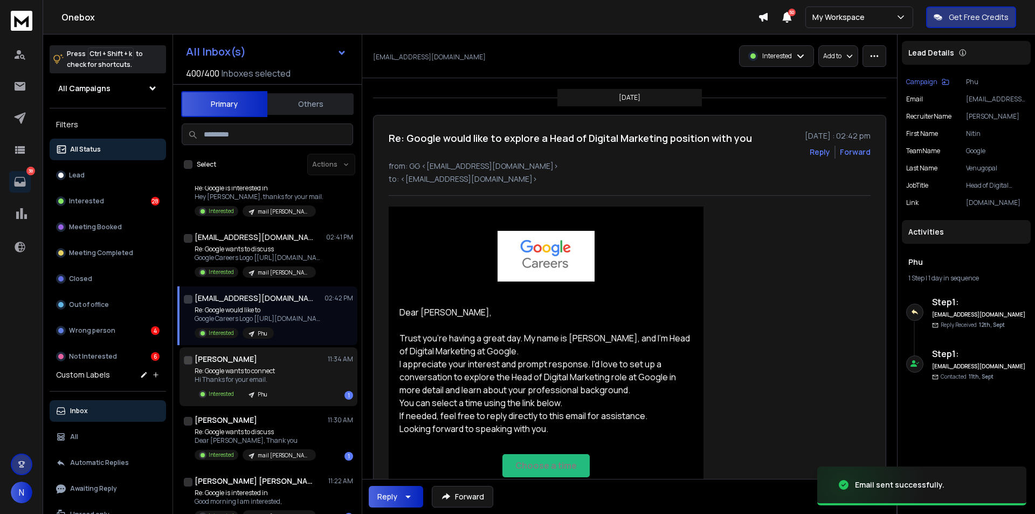
scroll to position [809, 0]
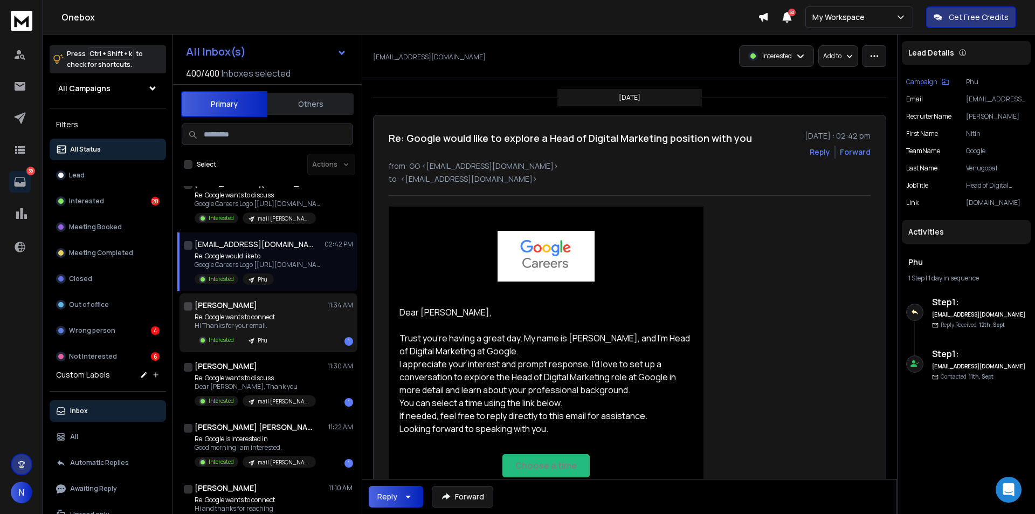
click at [282, 300] on div "[PERSON_NAME] 11:34 AM" at bounding box center [274, 305] width 158 height 11
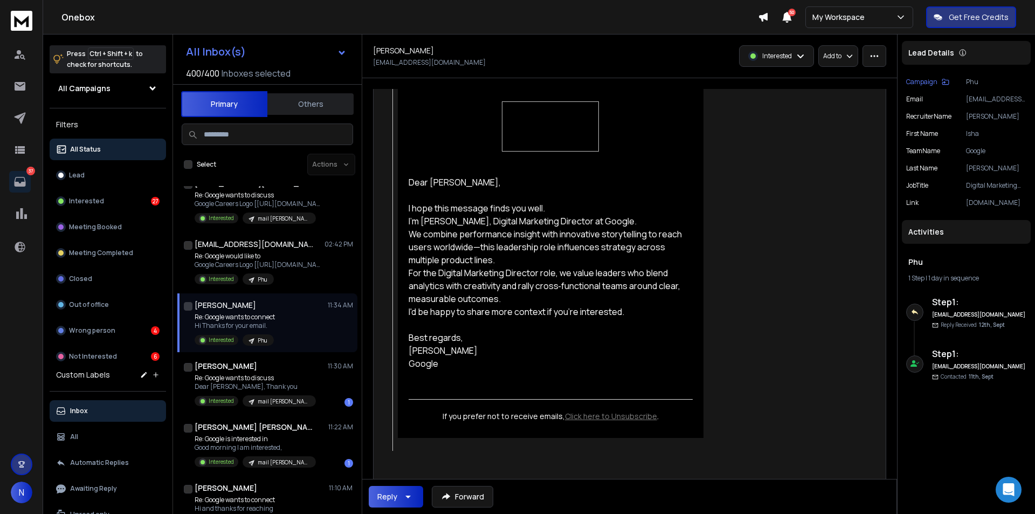
scroll to position [377, 0]
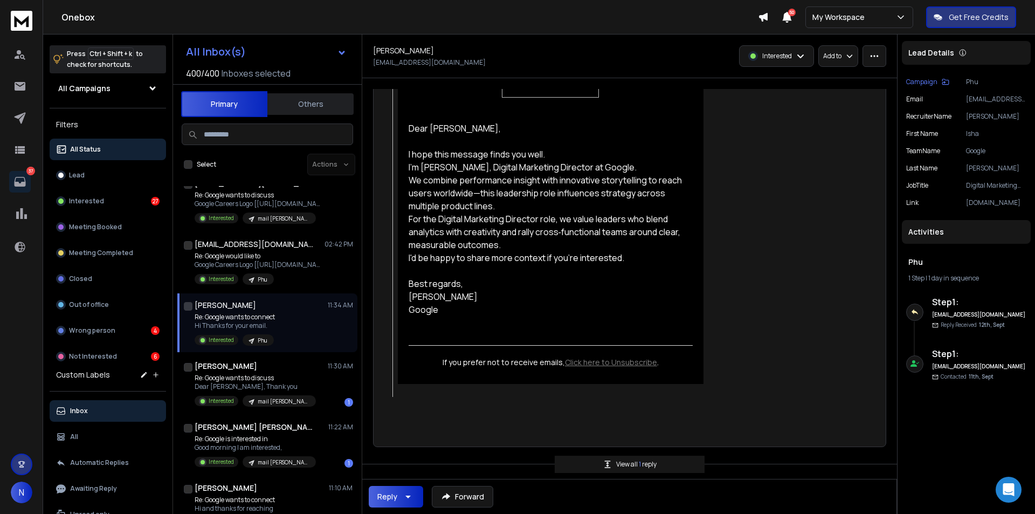
click at [386, 500] on div "Reply" at bounding box center [387, 496] width 20 height 11
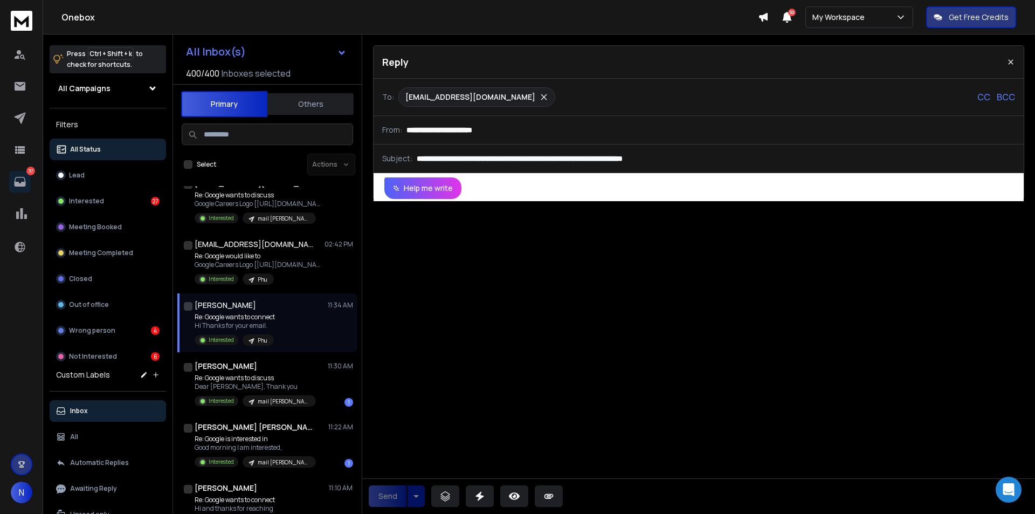
scroll to position [0, 0]
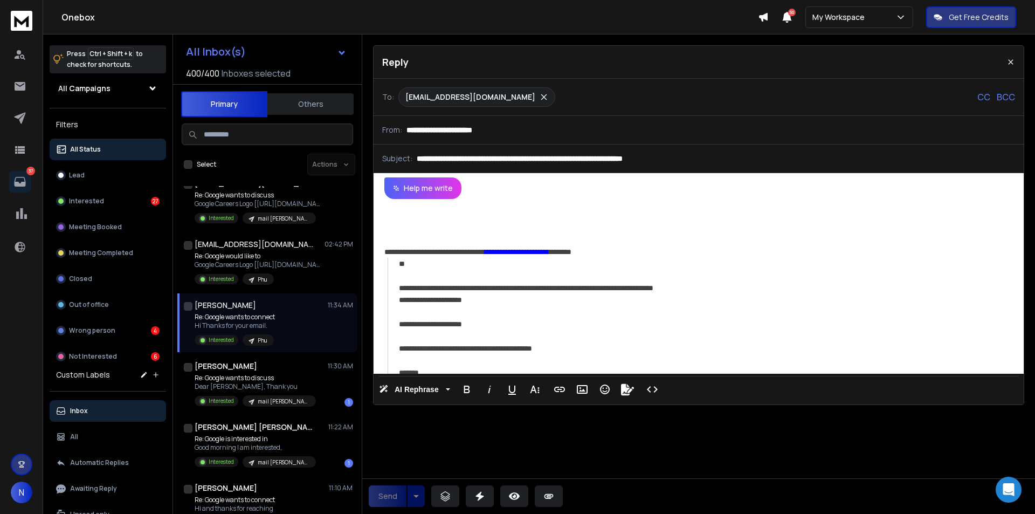
click at [417, 417] on div "**********" at bounding box center [698, 287] width 651 height 484
click at [440, 502] on button at bounding box center [445, 496] width 28 height 22
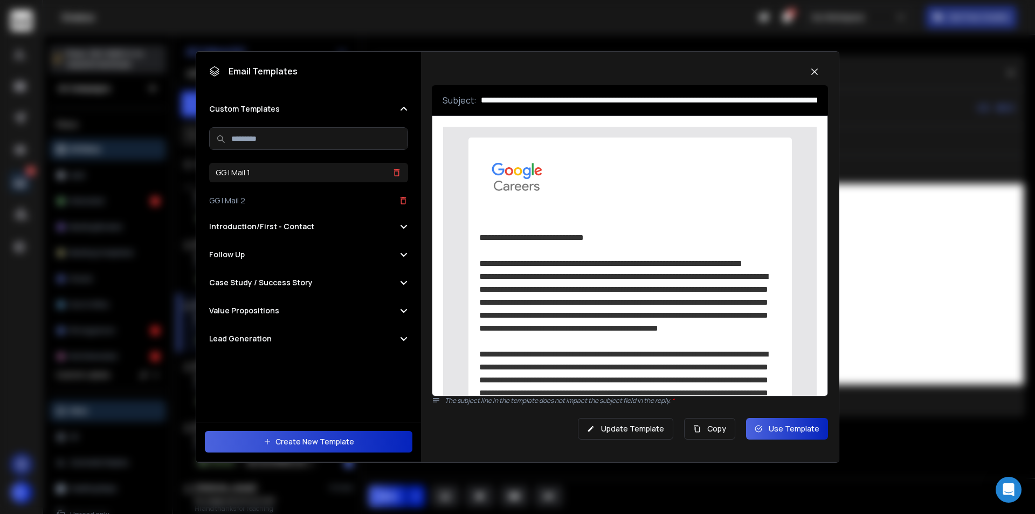
click at [248, 205] on div "GG | Mail 2" at bounding box center [308, 200] width 199 height 11
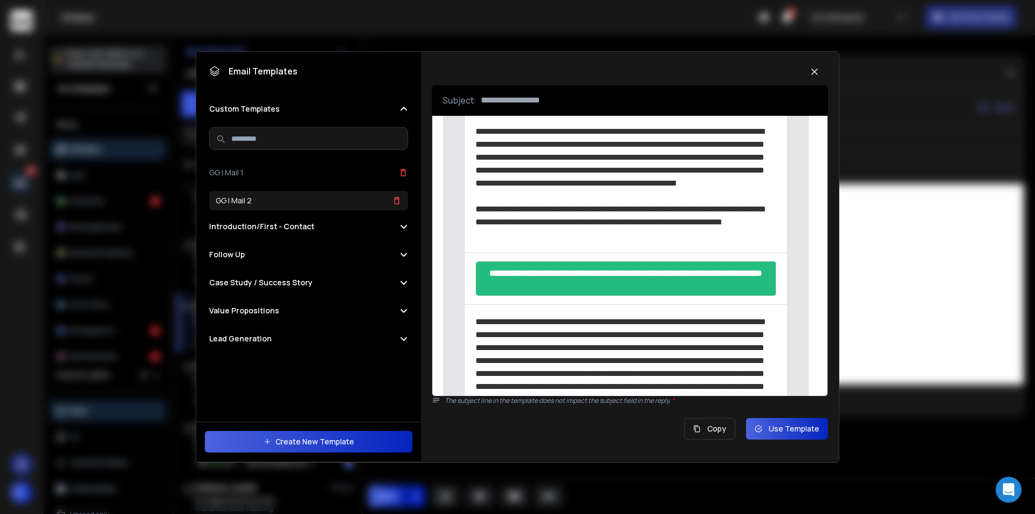
scroll to position [647, 0]
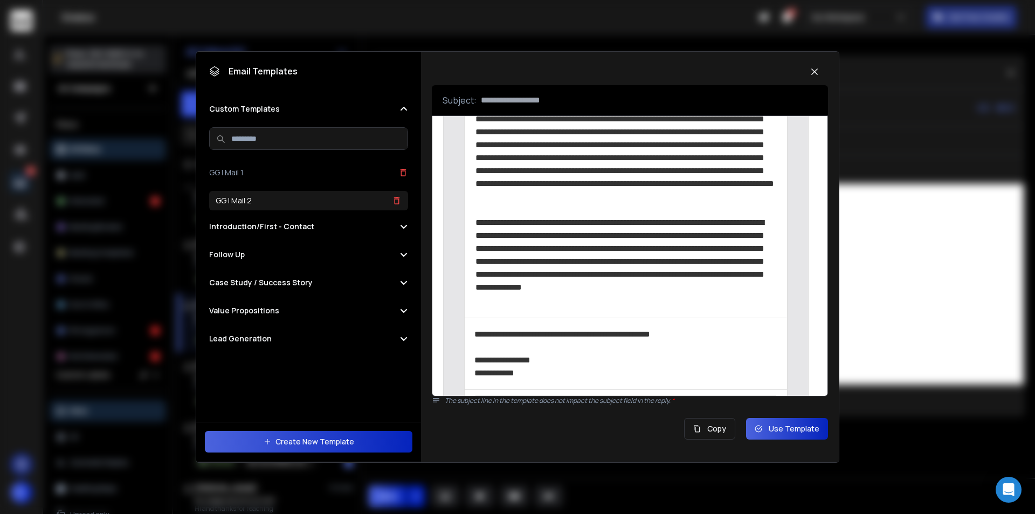
click at [787, 434] on button "Use Template" at bounding box center [787, 429] width 82 height 22
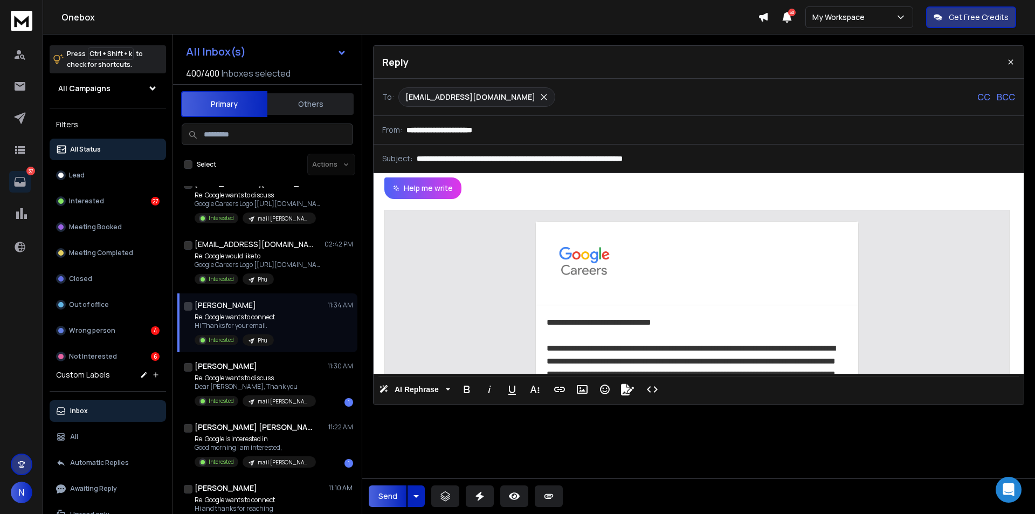
click at [382, 500] on button "Send" at bounding box center [388, 496] width 38 height 22
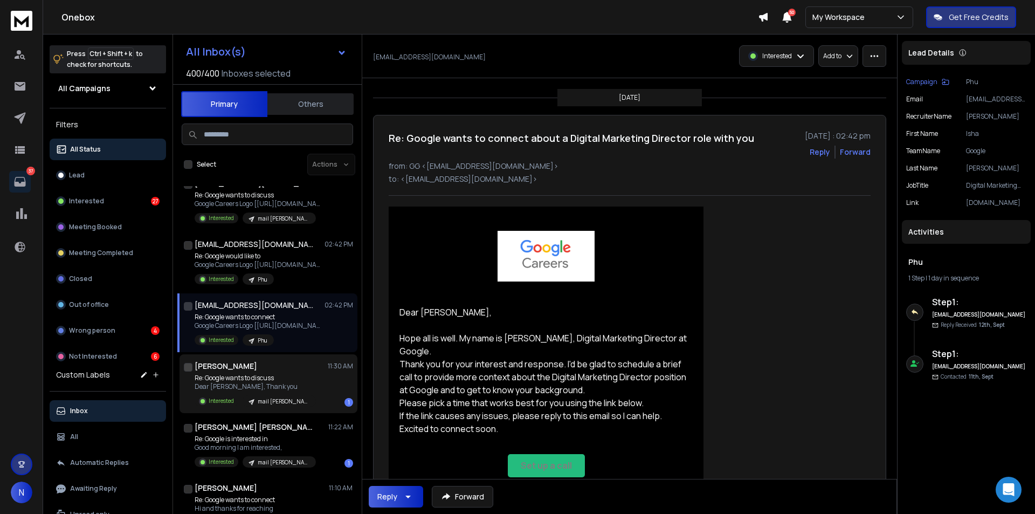
click at [323, 386] on div "Re: Google wants to discuss Dear [PERSON_NAME], Thank you Interested mail [PERS…" at bounding box center [274, 390] width 158 height 33
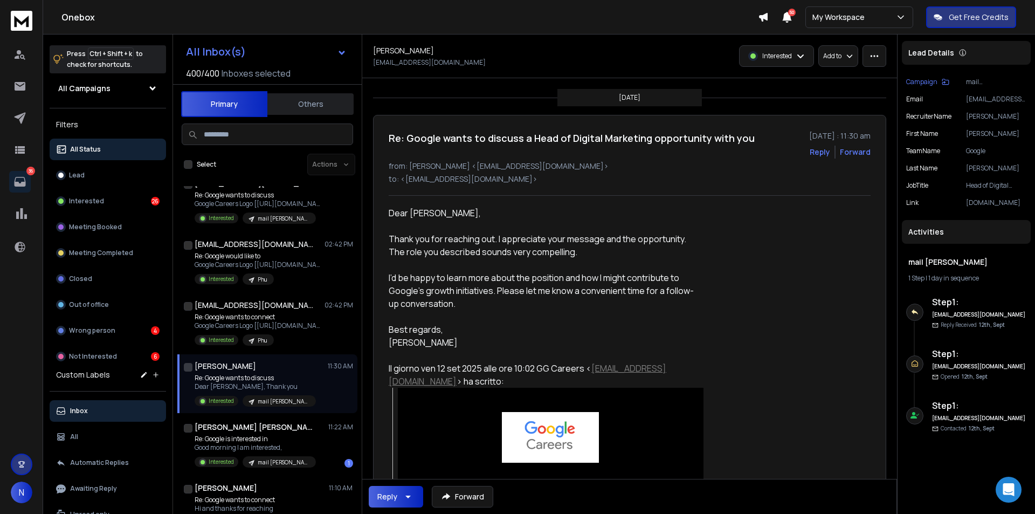
scroll to position [162, 0]
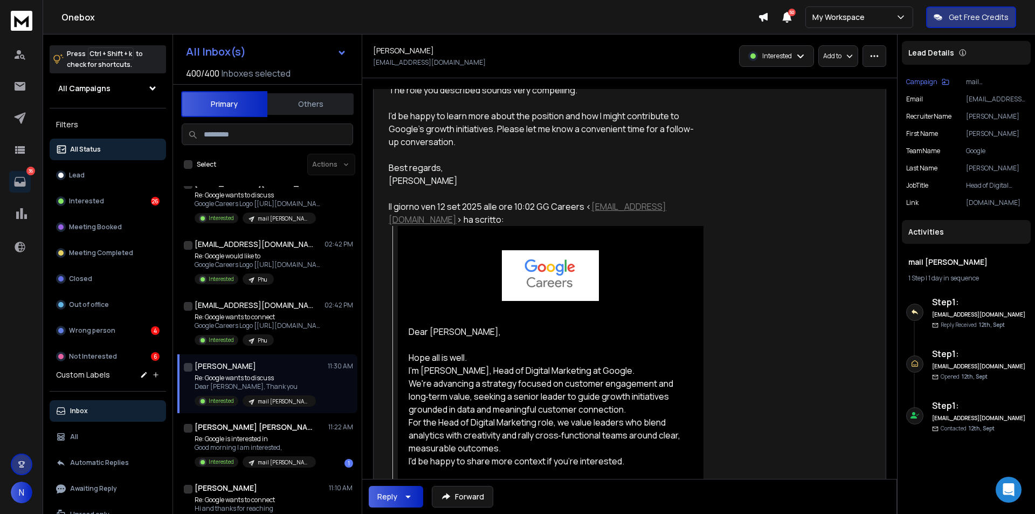
click at [384, 494] on div "Reply" at bounding box center [387, 496] width 20 height 11
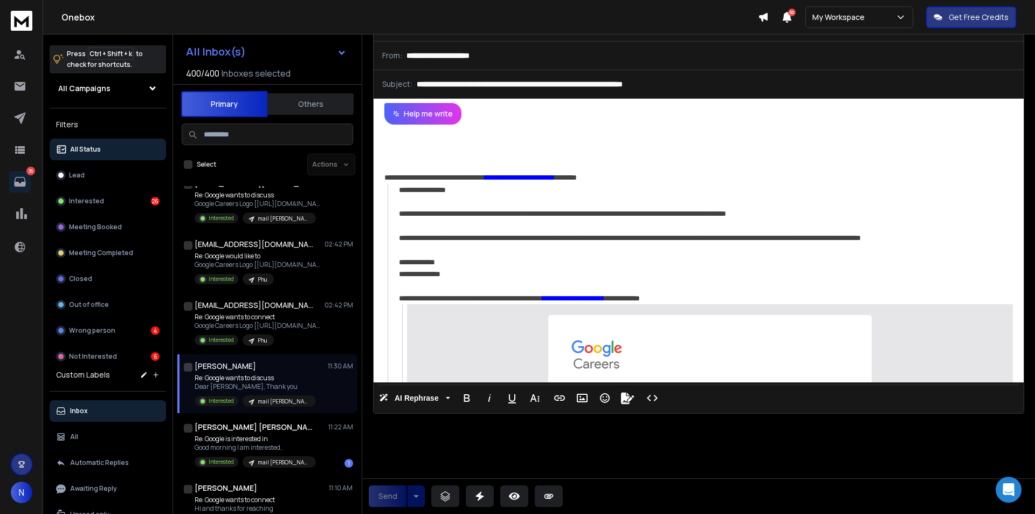
scroll to position [0, 0]
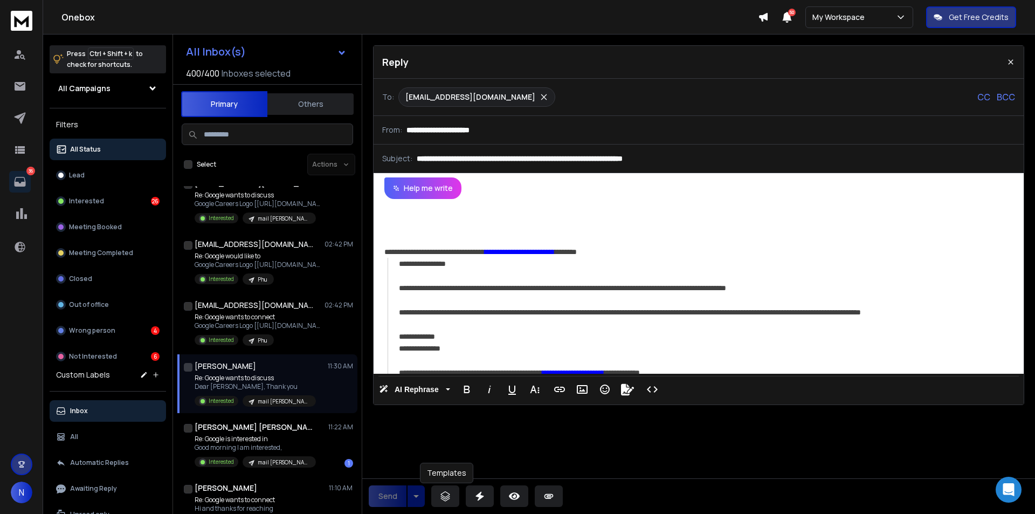
click at [449, 499] on icon at bounding box center [445, 496] width 11 height 11
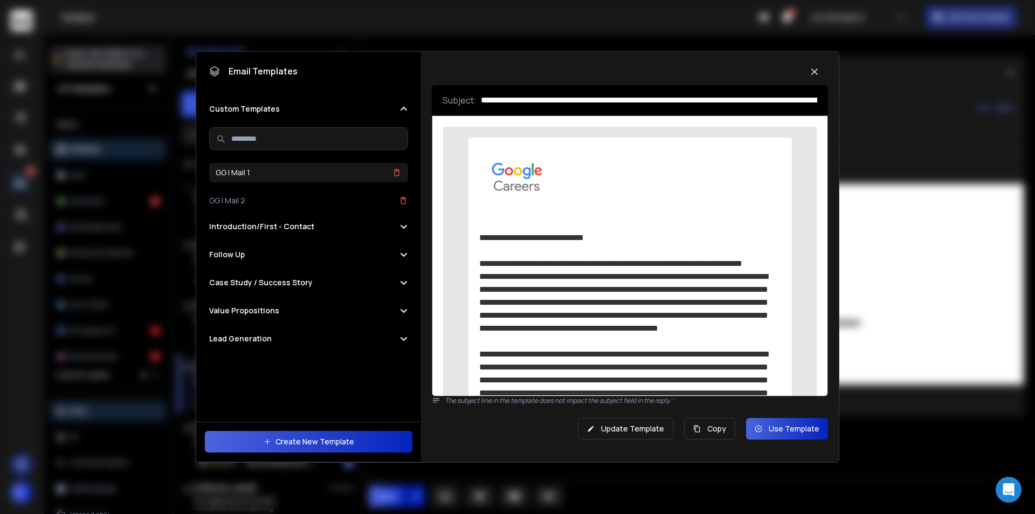
click at [278, 192] on div "GG | Mail 2" at bounding box center [308, 200] width 199 height 19
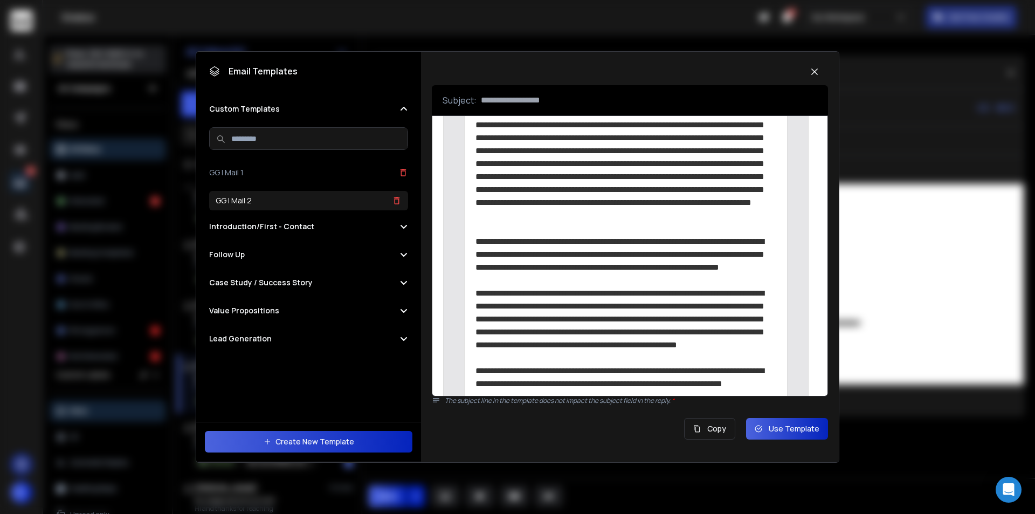
scroll to position [485, 0]
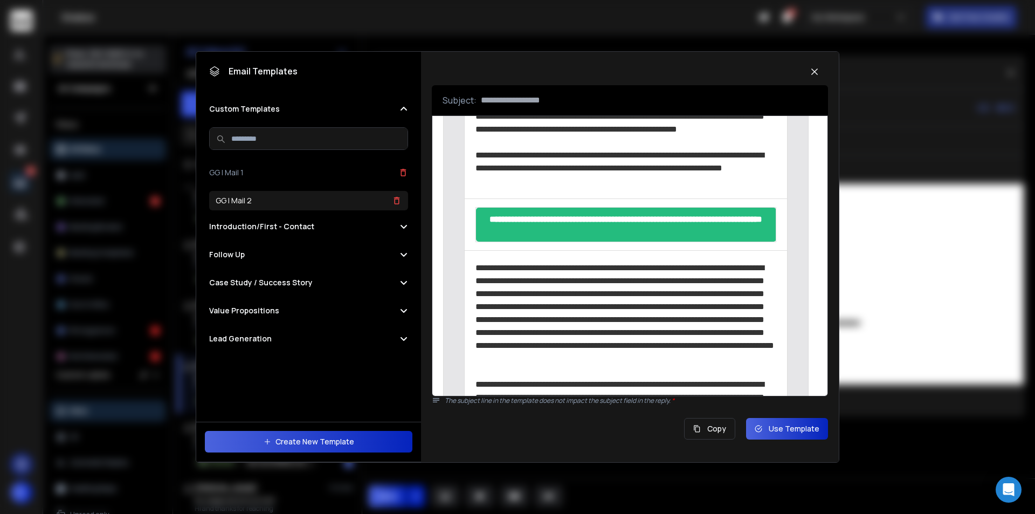
click at [789, 425] on button "Use Template" at bounding box center [787, 429] width 82 height 22
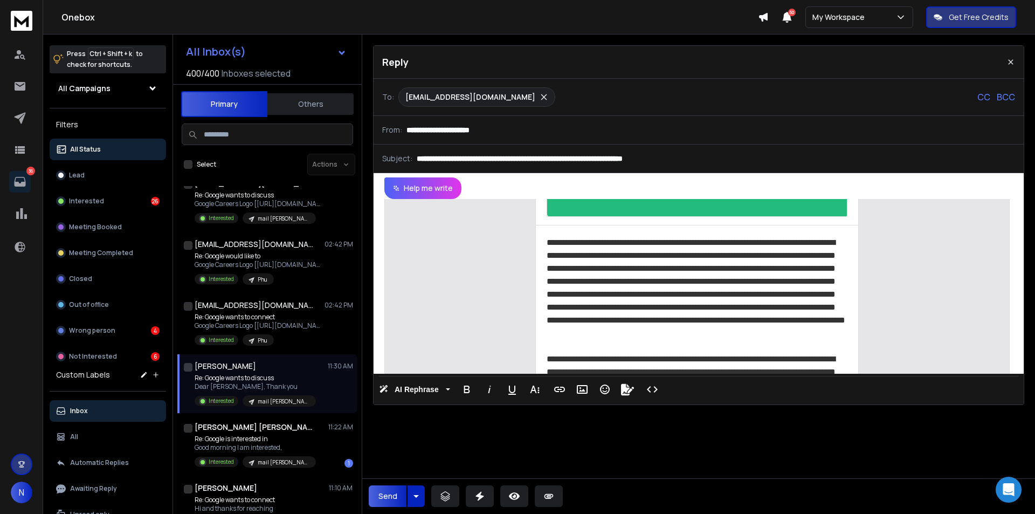
scroll to position [809, 0]
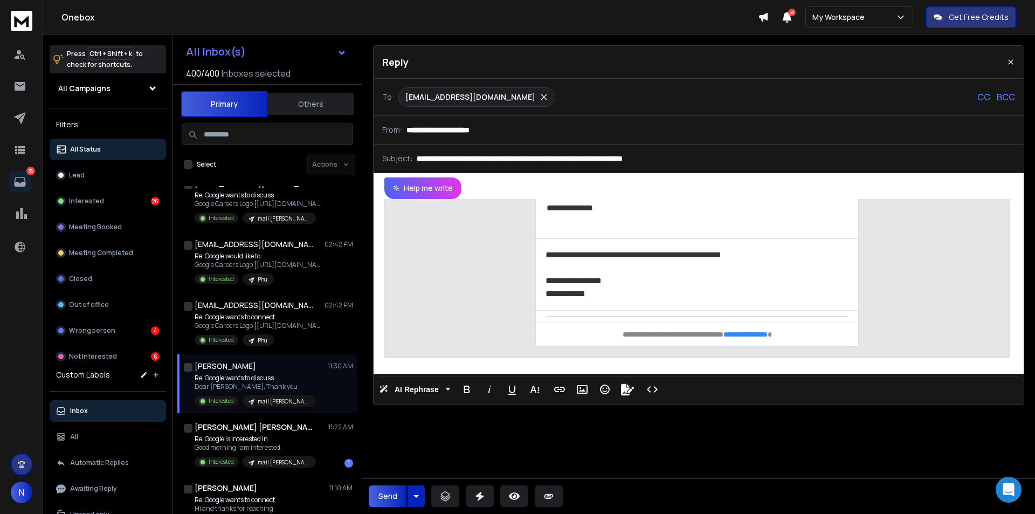
click at [388, 491] on button "Send" at bounding box center [388, 496] width 38 height 22
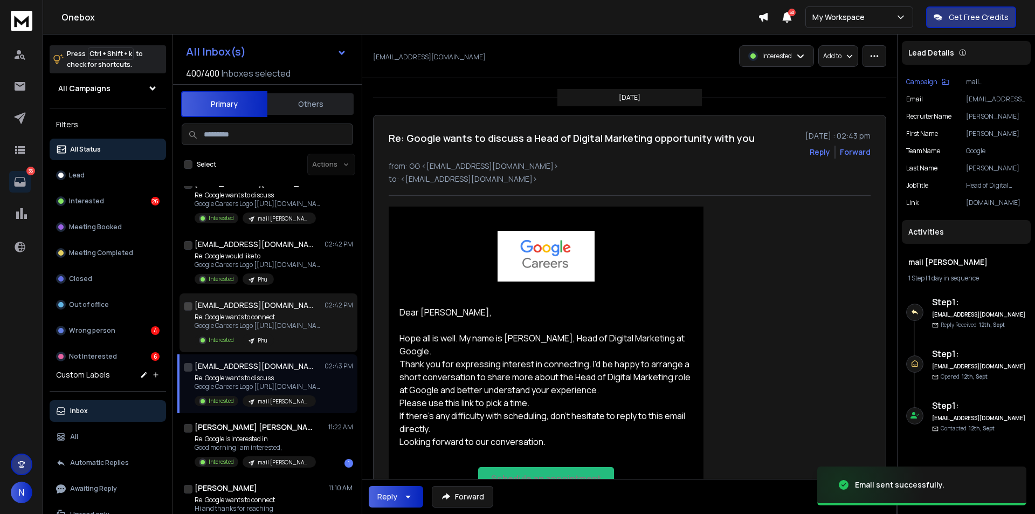
scroll to position [863, 0]
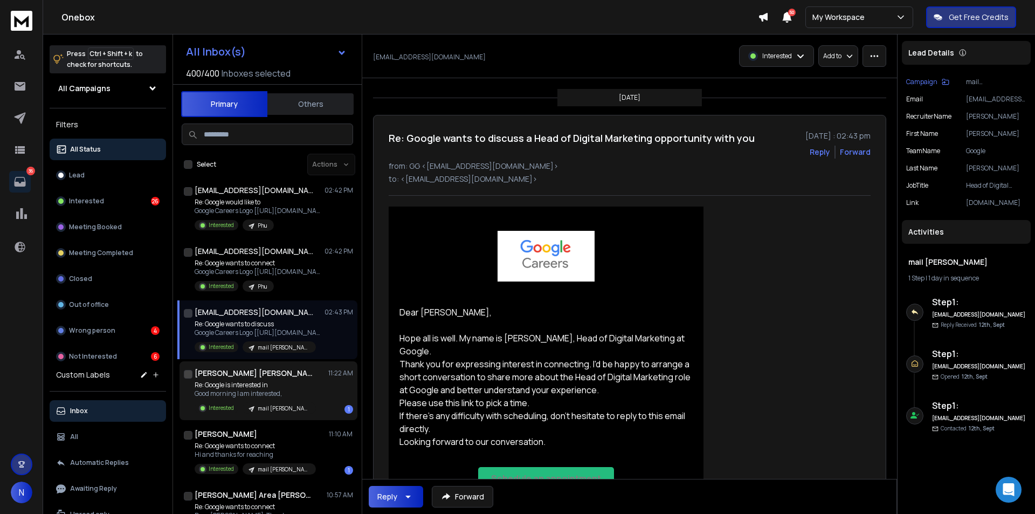
click at [286, 389] on p "Good morning I am interested," at bounding box center [255, 393] width 121 height 9
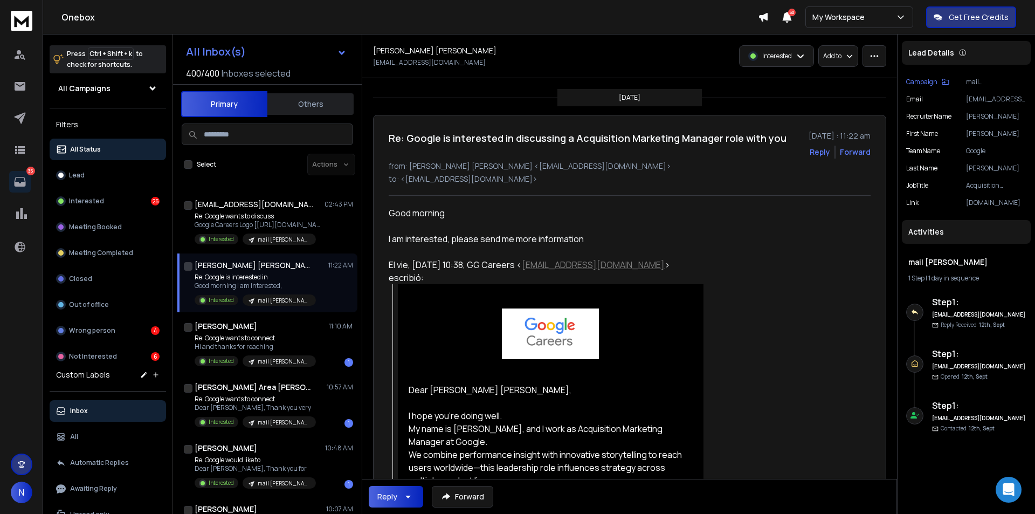
scroll to position [162, 0]
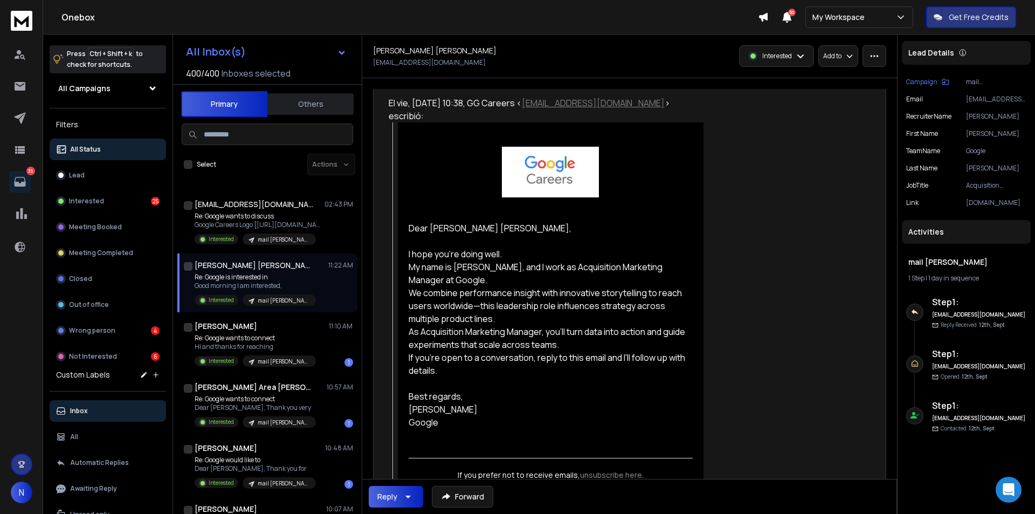
click at [383, 502] on div "Reply" at bounding box center [395, 496] width 37 height 13
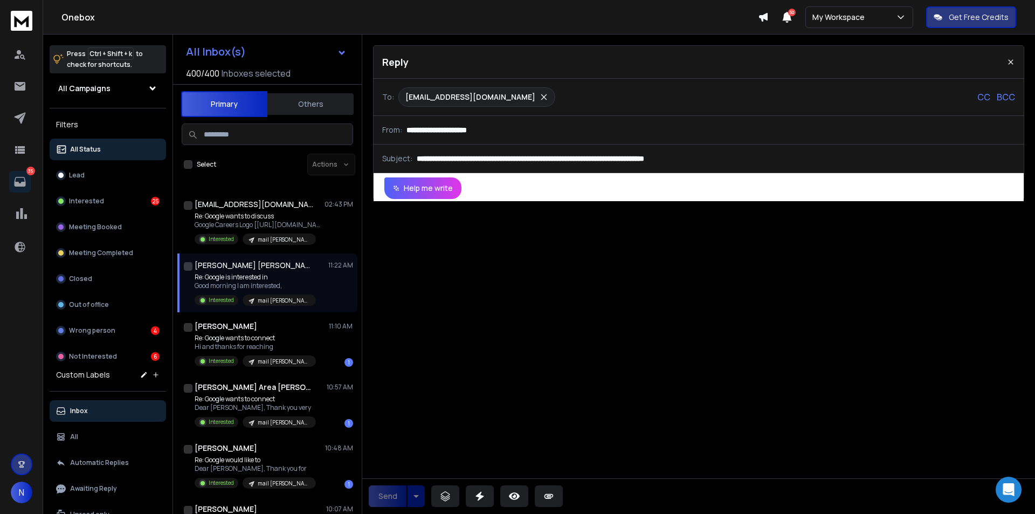
scroll to position [0, 0]
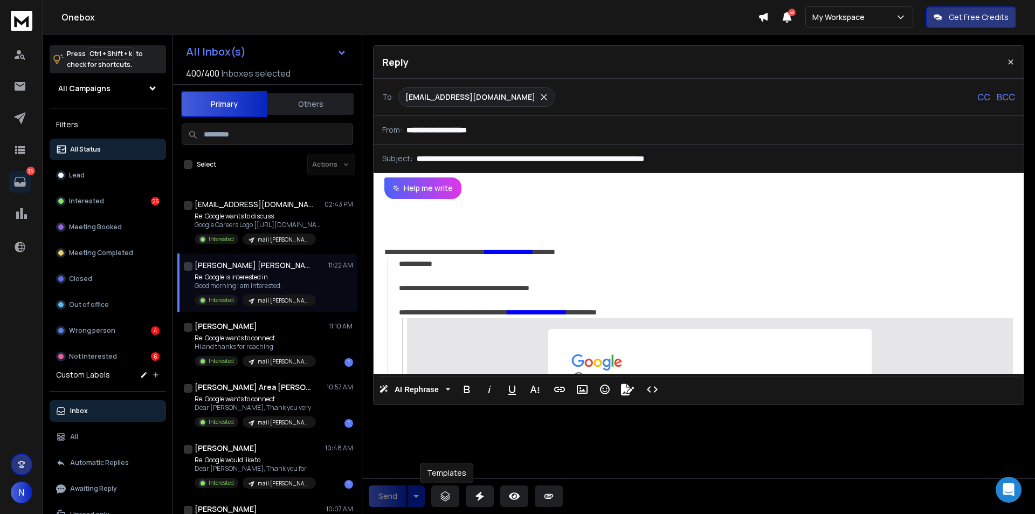
click at [443, 499] on icon at bounding box center [445, 496] width 11 height 11
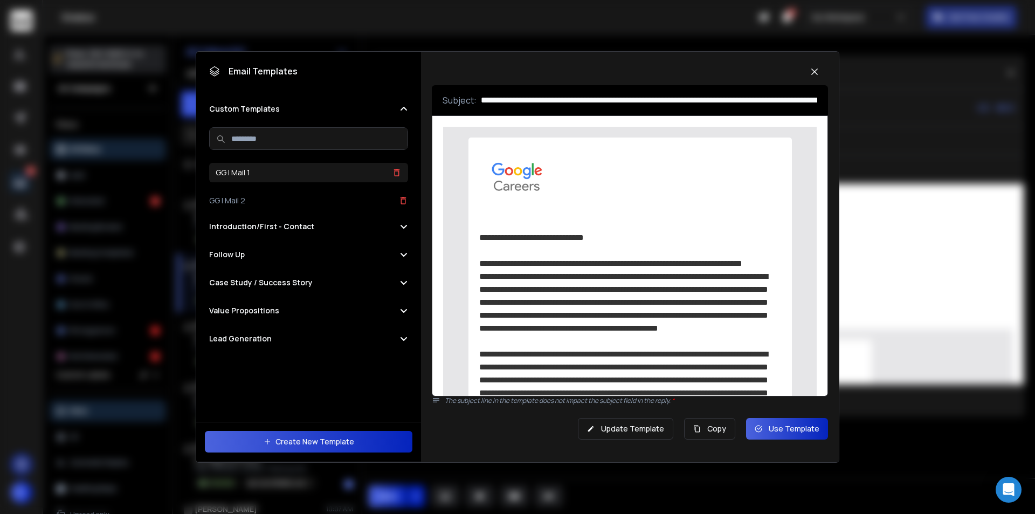
click at [261, 201] on div "GG | Mail 2" at bounding box center [308, 200] width 199 height 11
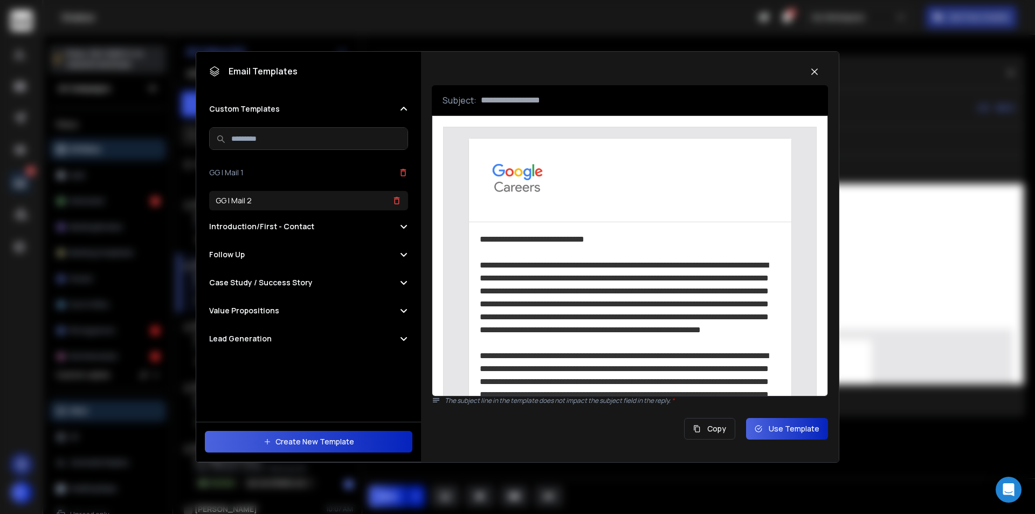
scroll to position [162, 0]
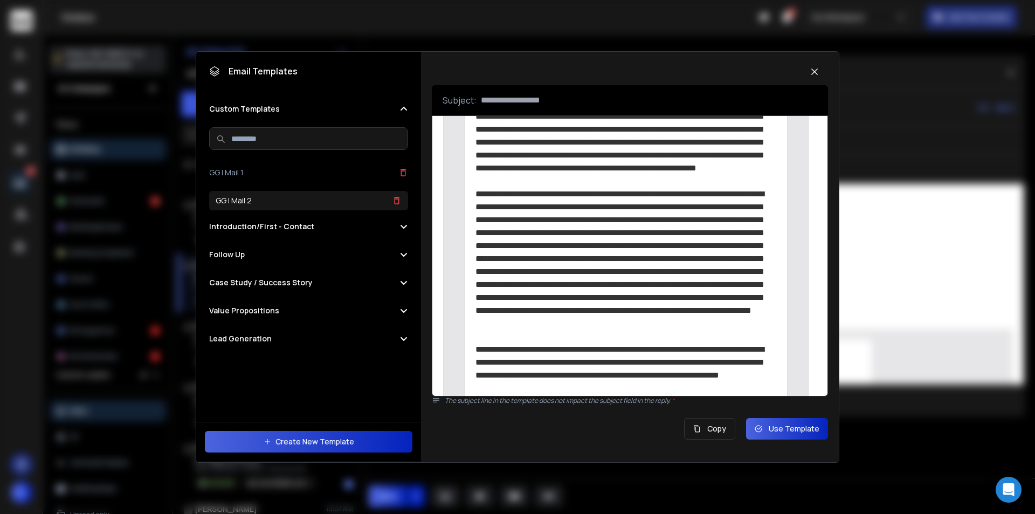
click at [766, 429] on button "Use Template" at bounding box center [787, 429] width 82 height 22
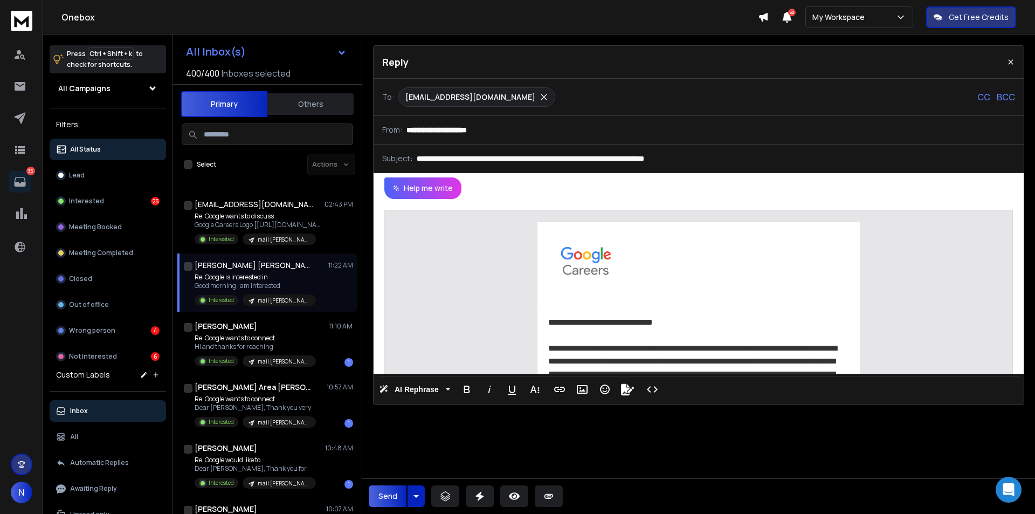
scroll to position [54, 0]
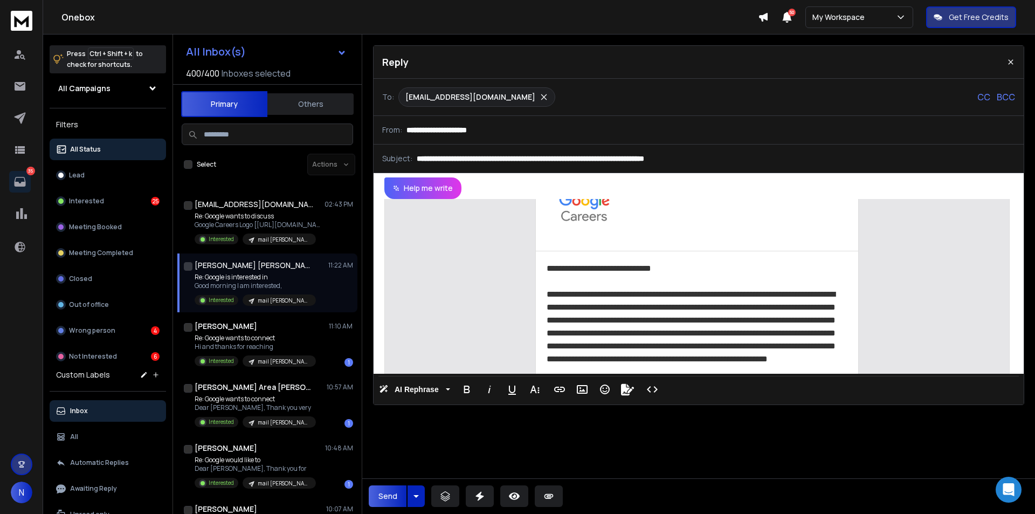
click at [384, 491] on button "Send" at bounding box center [388, 496] width 38 height 22
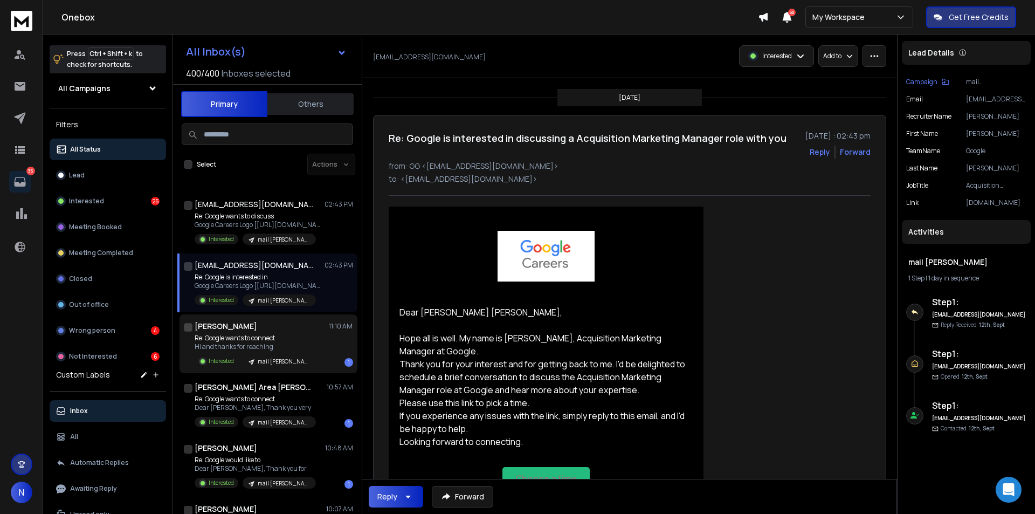
click at [258, 336] on p "Re: Google wants to connect" at bounding box center [255, 338] width 121 height 9
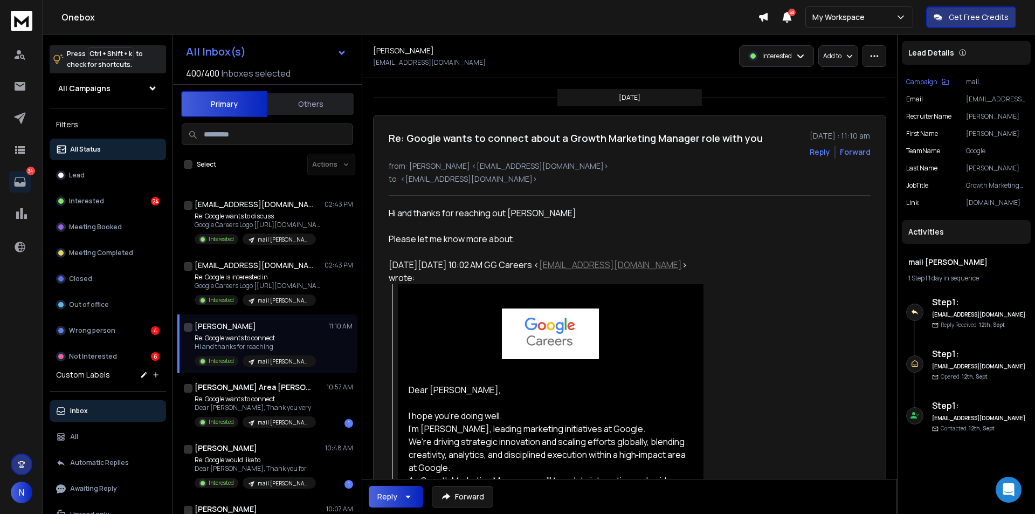
click at [381, 493] on div "Reply" at bounding box center [387, 496] width 20 height 11
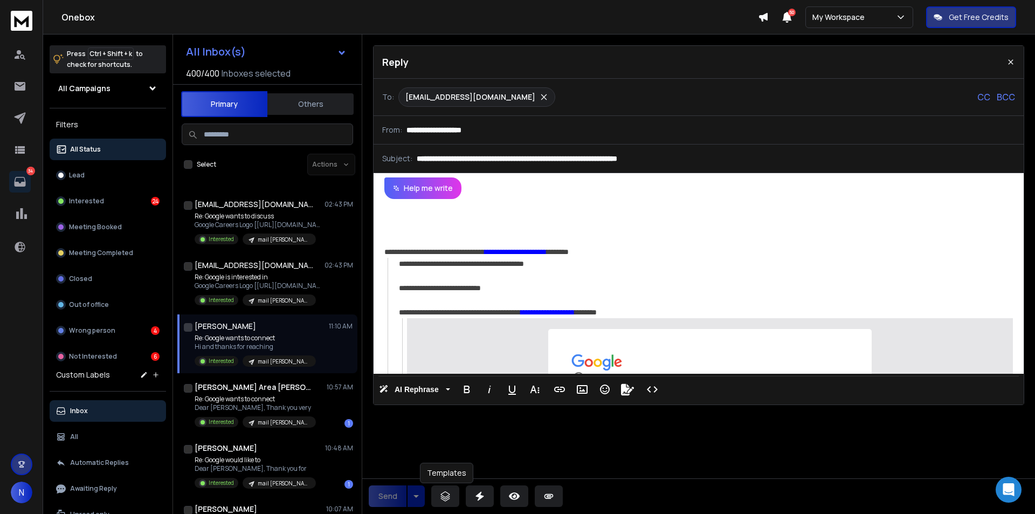
click at [449, 495] on icon at bounding box center [445, 494] width 9 height 6
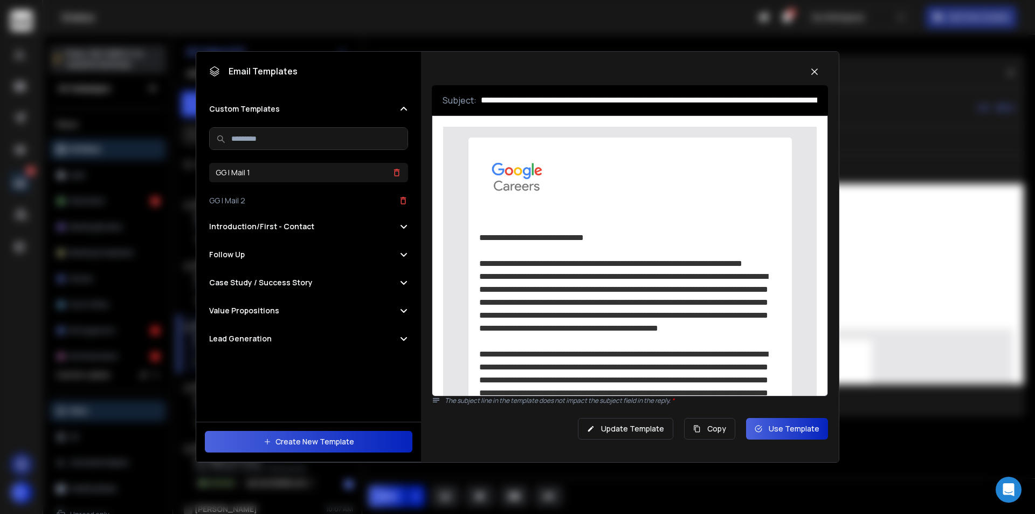
click at [245, 202] on div "GG | Mail 2" at bounding box center [308, 200] width 199 height 11
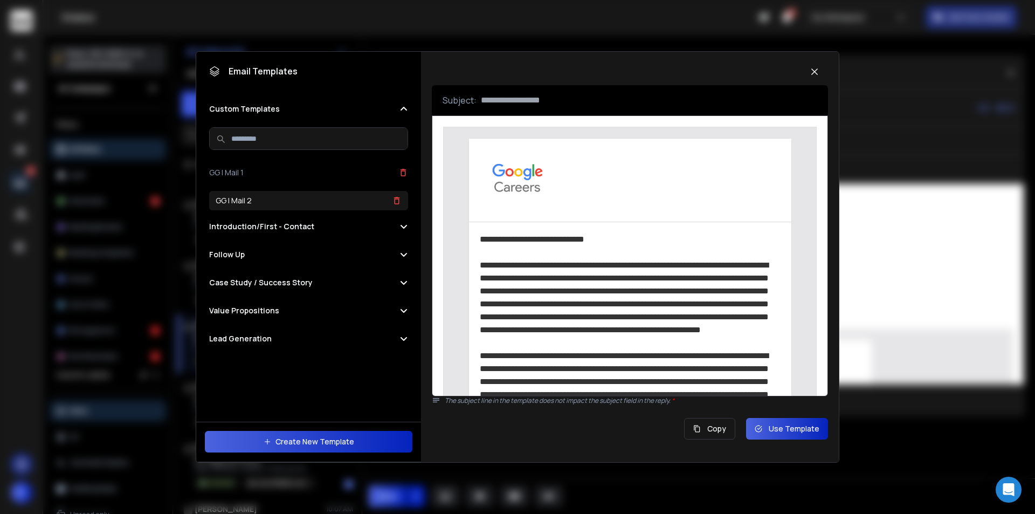
scroll to position [108, 0]
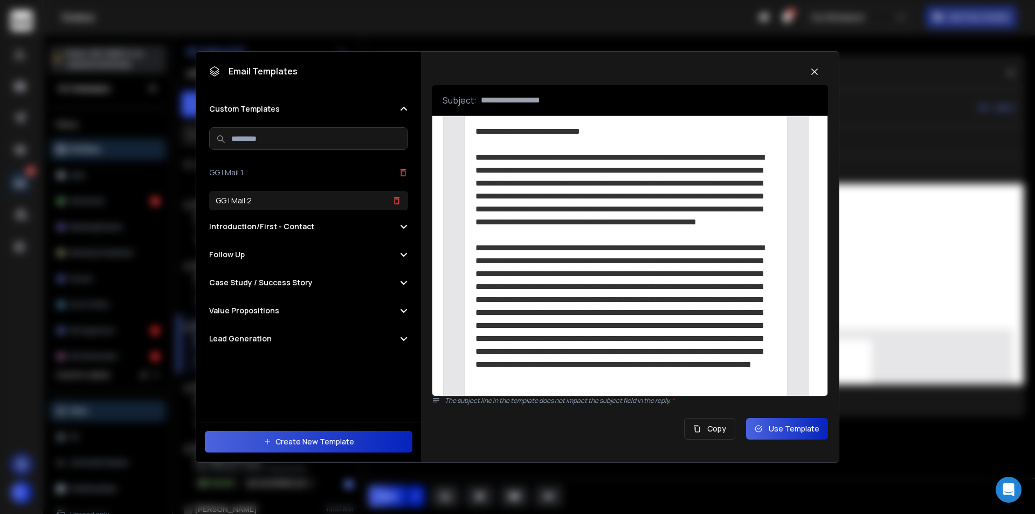
click at [783, 430] on button "Use Template" at bounding box center [787, 429] width 82 height 22
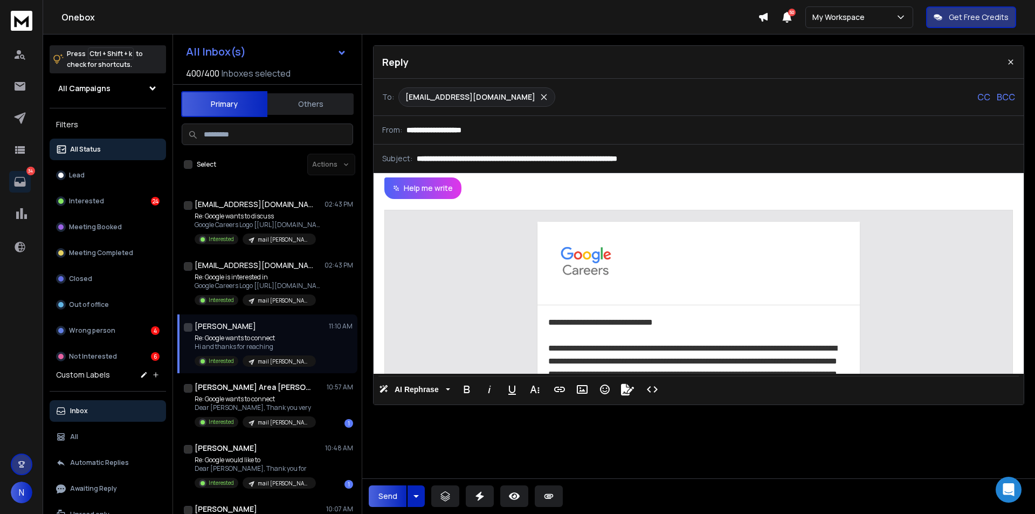
scroll to position [162, 0]
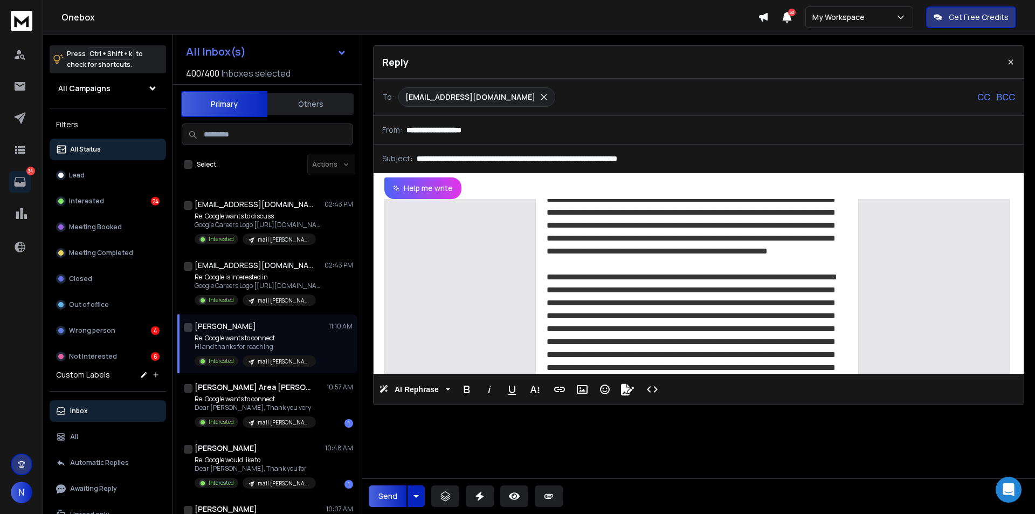
click at [386, 498] on button "Send" at bounding box center [388, 496] width 38 height 22
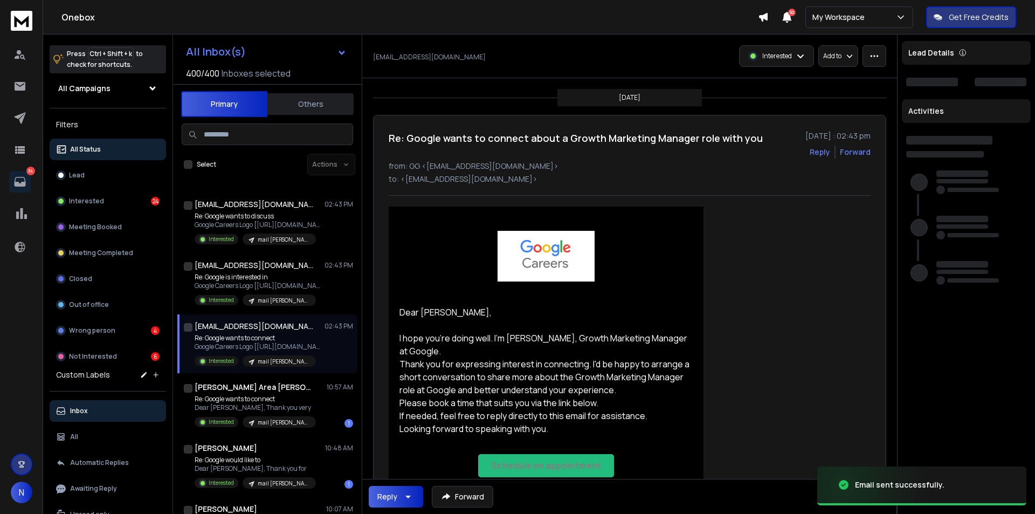
scroll to position [1024, 0]
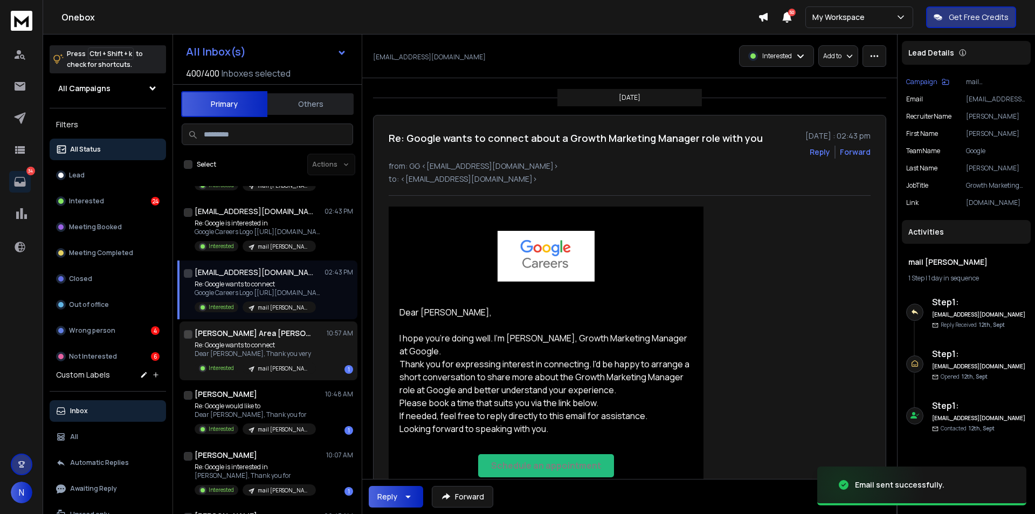
click at [271, 351] on p "Dear [PERSON_NAME], Thank you very" at bounding box center [255, 353] width 121 height 9
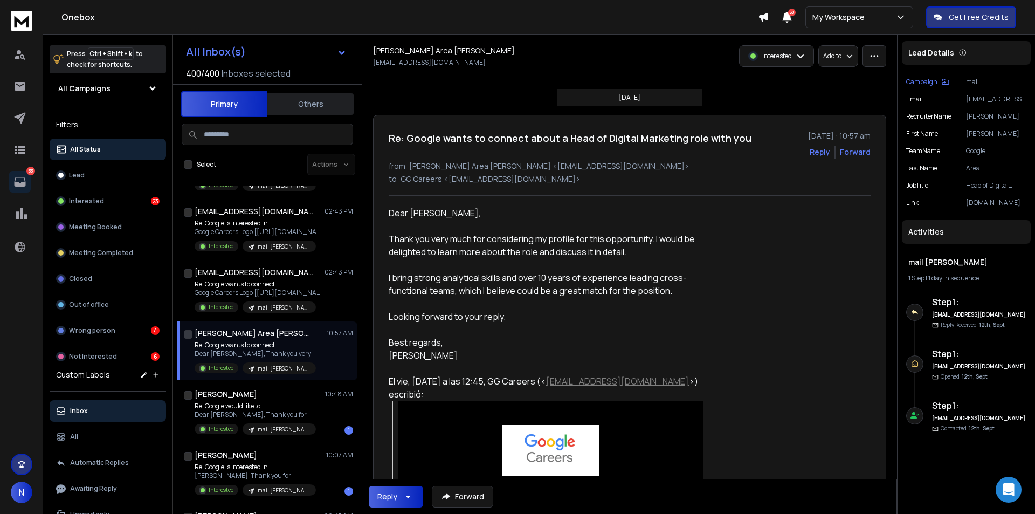
click at [386, 496] on div "Reply" at bounding box center [387, 496] width 20 height 11
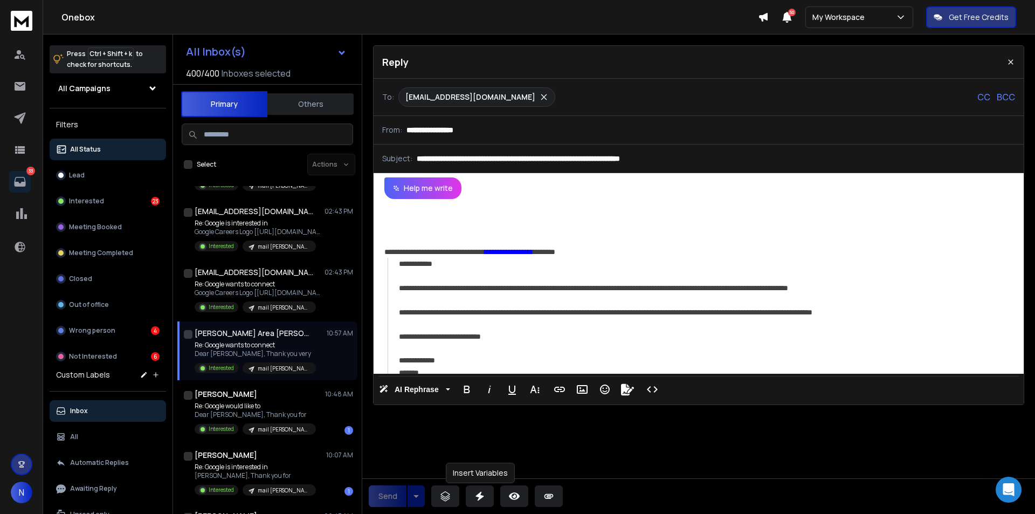
click at [454, 502] on button at bounding box center [445, 496] width 28 height 22
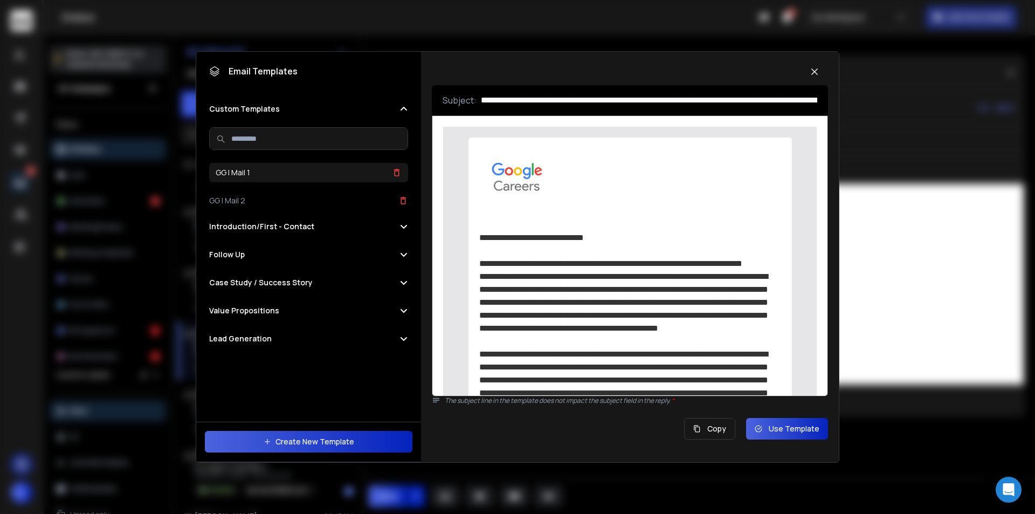
click at [255, 205] on div "GG | Mail 2" at bounding box center [308, 200] width 199 height 11
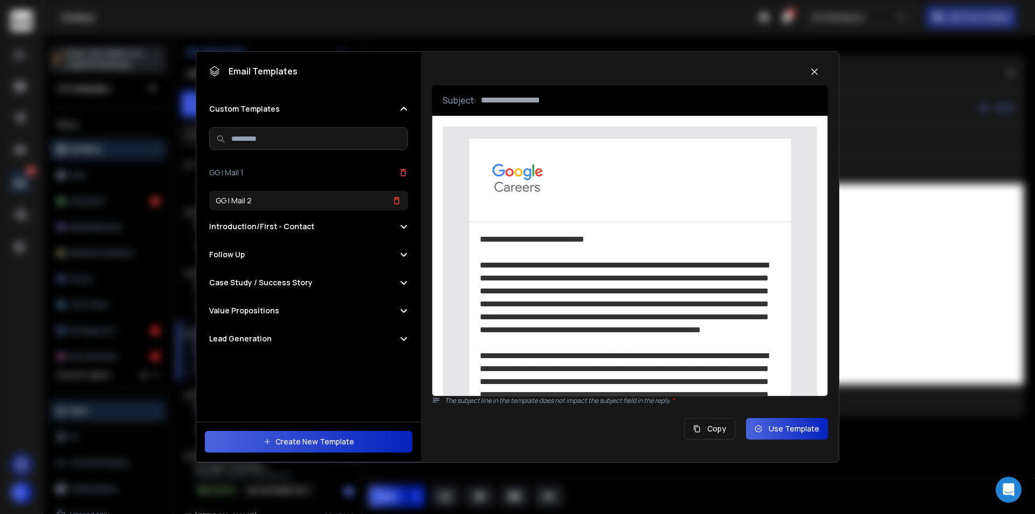
scroll to position [216, 0]
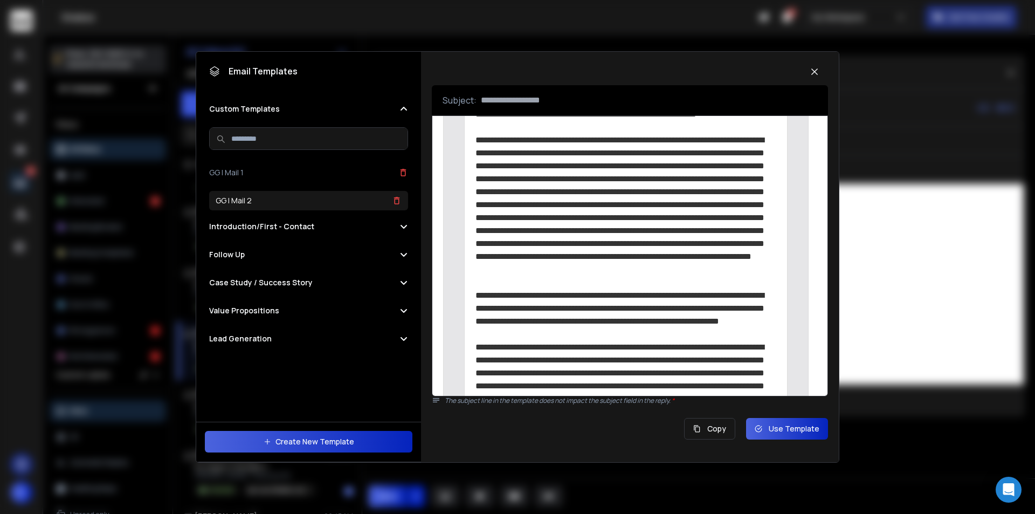
click at [797, 426] on button "Use Template" at bounding box center [787, 429] width 82 height 22
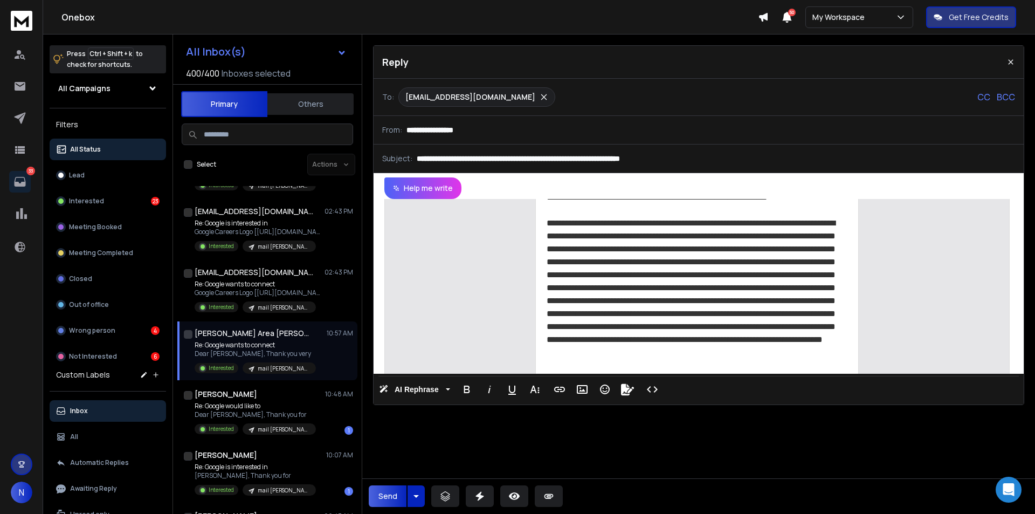
scroll to position [377, 0]
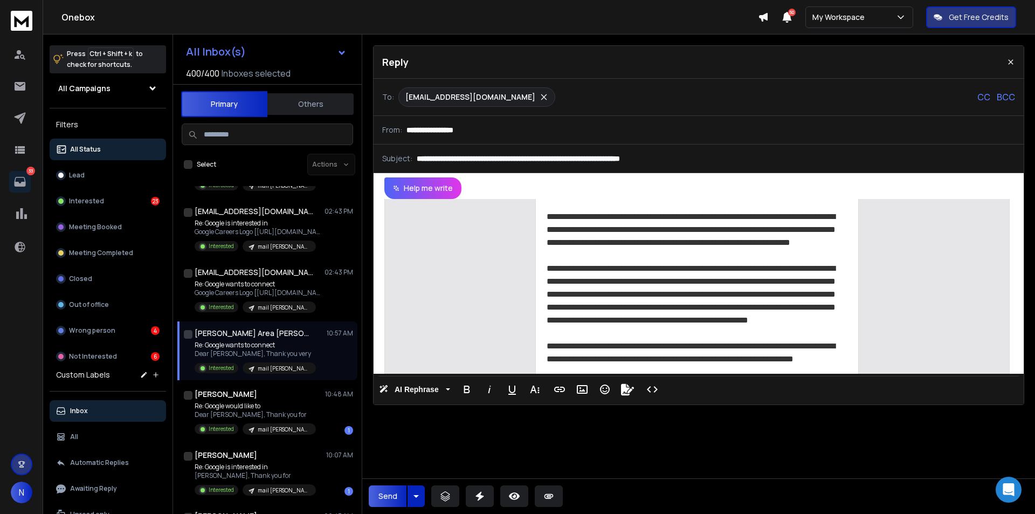
click at [388, 499] on button "Send" at bounding box center [388, 496] width 38 height 22
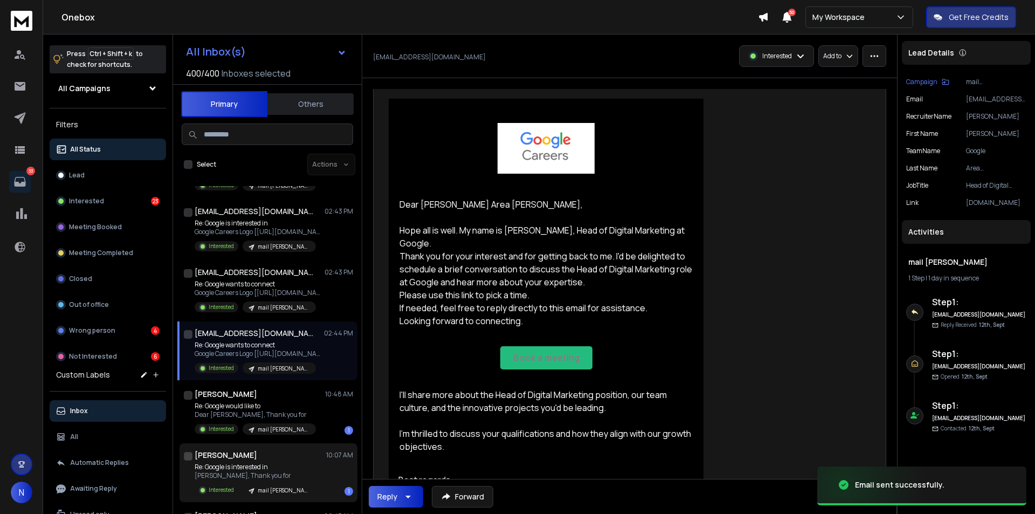
scroll to position [1186, 0]
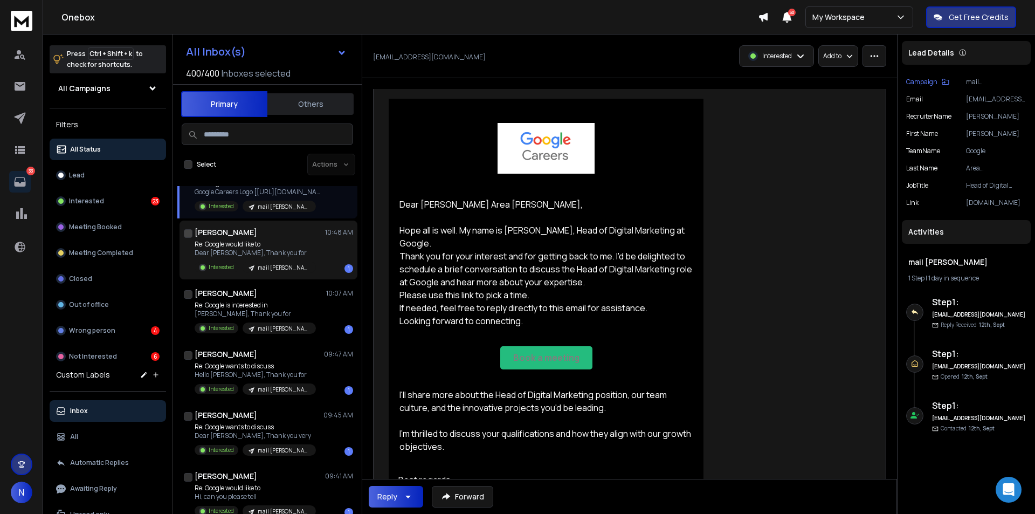
click at [257, 245] on p "Re: Google would like to" at bounding box center [255, 244] width 121 height 9
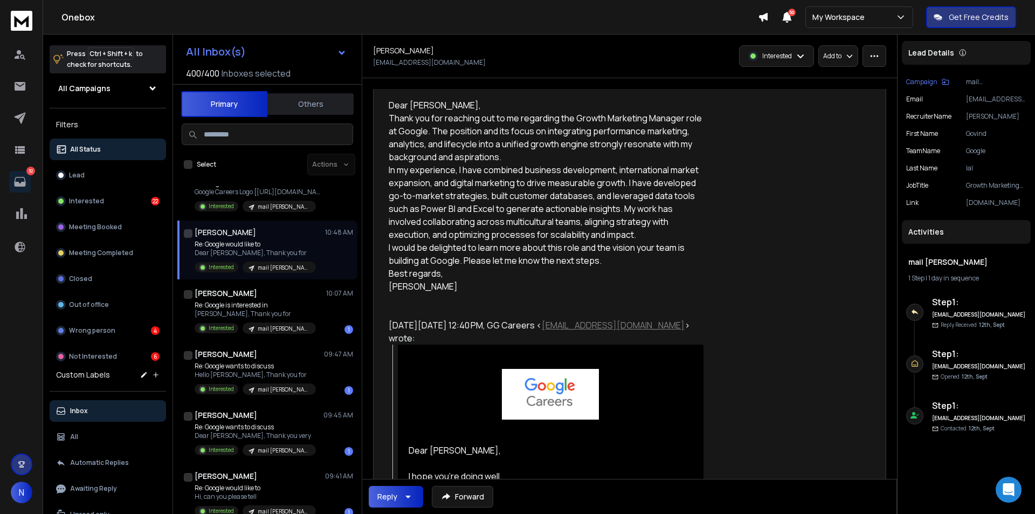
scroll to position [323, 0]
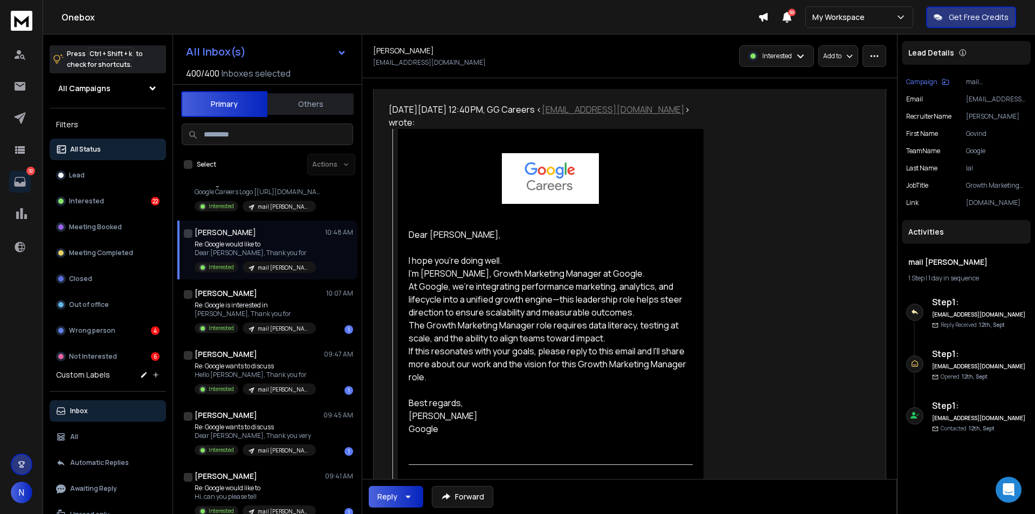
click at [385, 495] on div "Reply" at bounding box center [387, 496] width 20 height 11
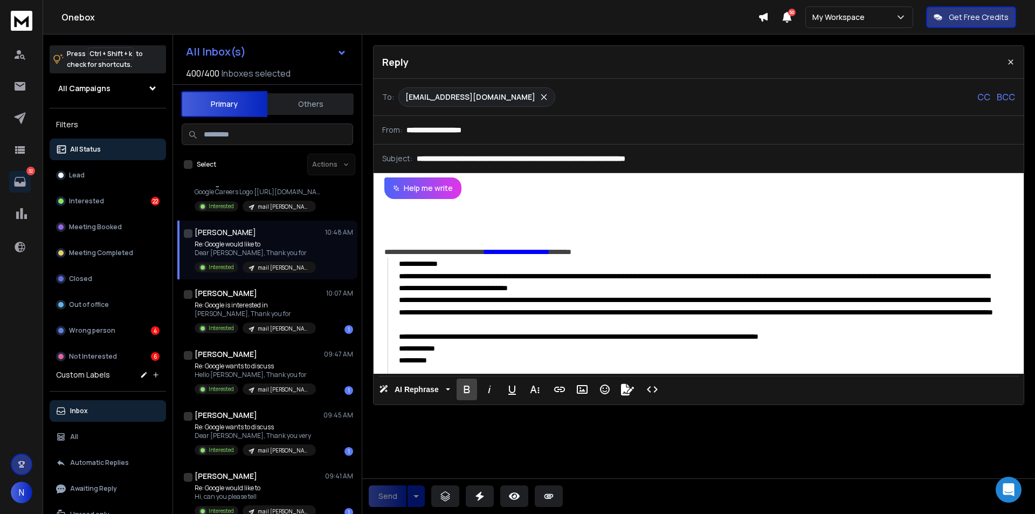
scroll to position [54, 0]
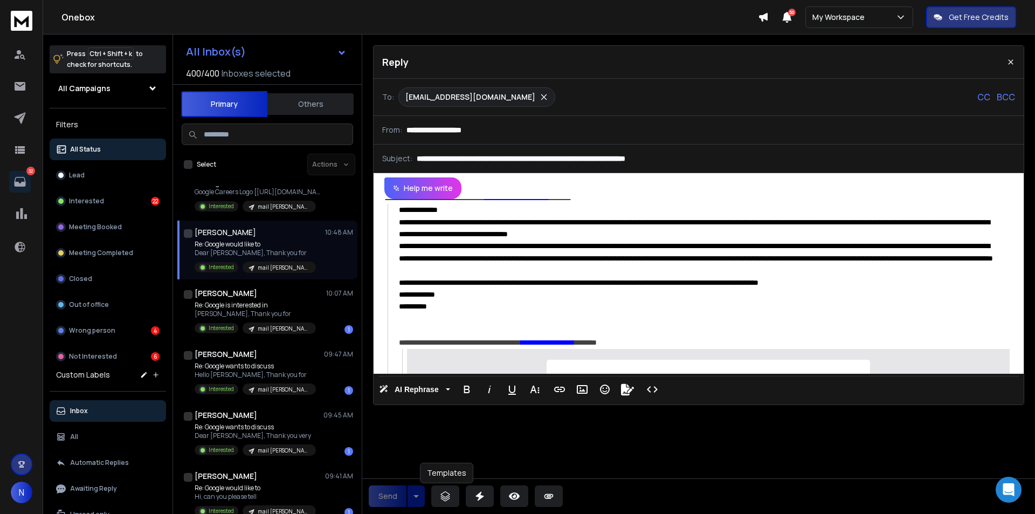
click at [446, 491] on icon at bounding box center [445, 496] width 11 height 11
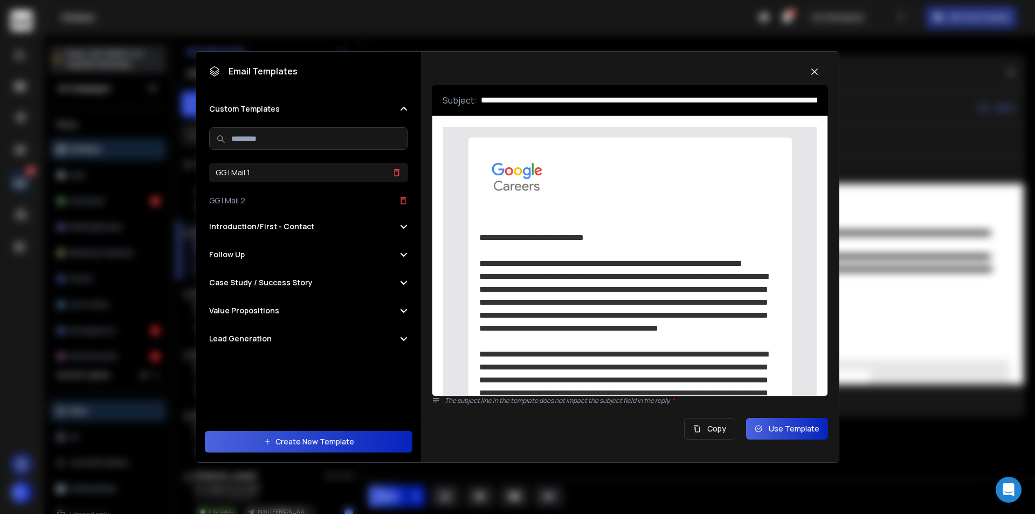
click at [243, 202] on h3 "GG | Mail 2" at bounding box center [227, 200] width 36 height 11
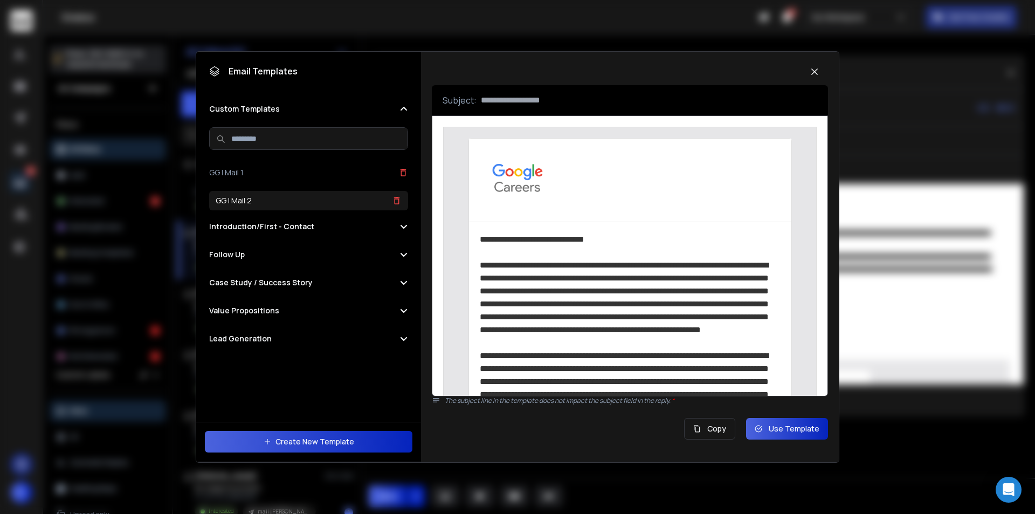
scroll to position [108, 0]
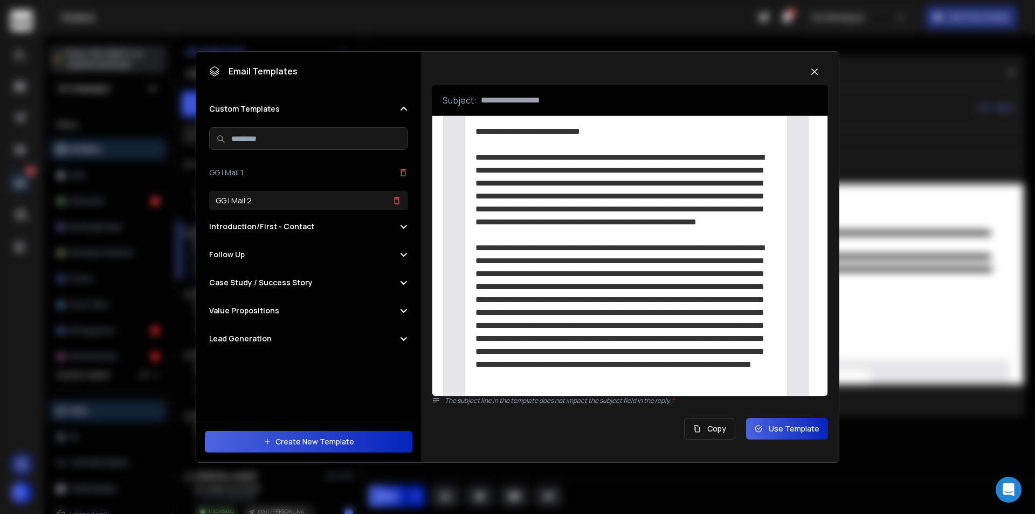
click at [786, 426] on button "Use Template" at bounding box center [787, 429] width 82 height 22
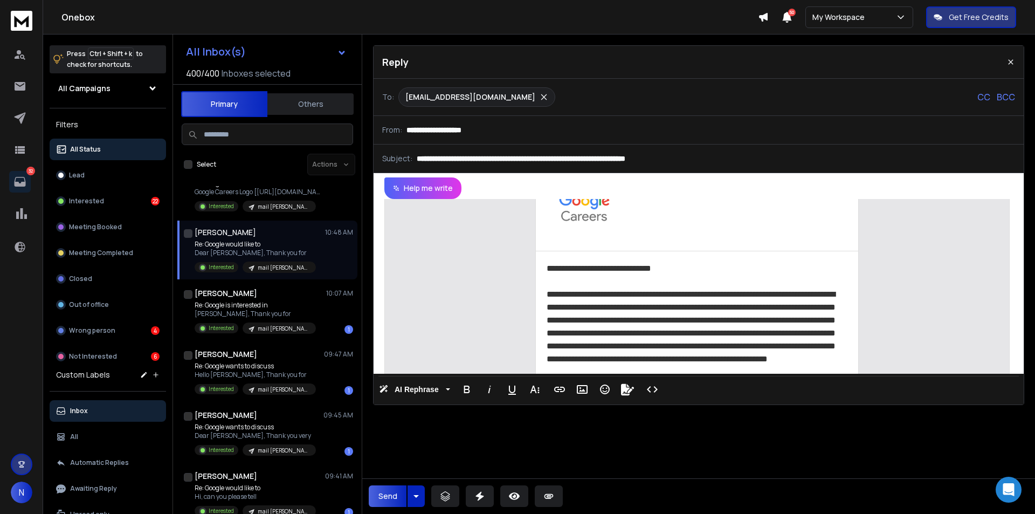
scroll to position [216, 0]
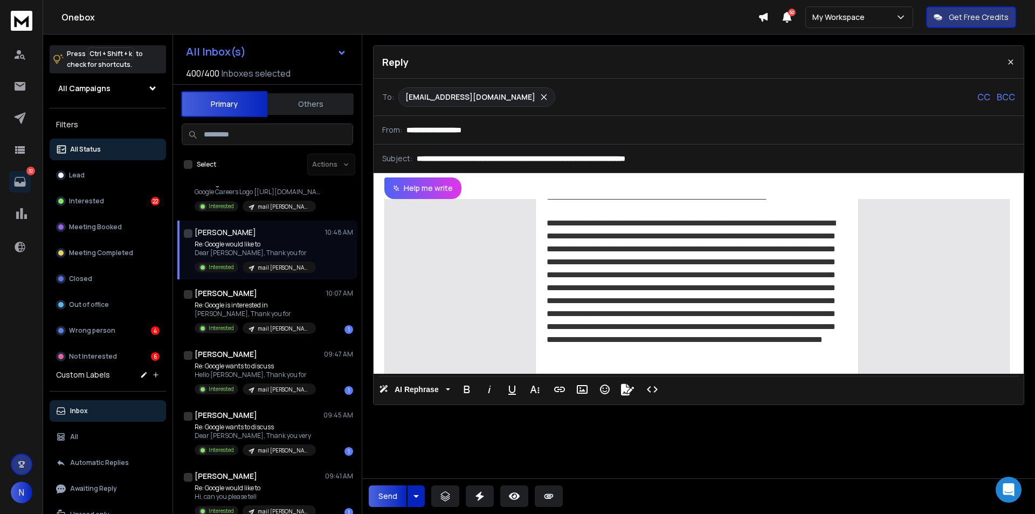
click at [384, 494] on button "Send" at bounding box center [388, 496] width 38 height 22
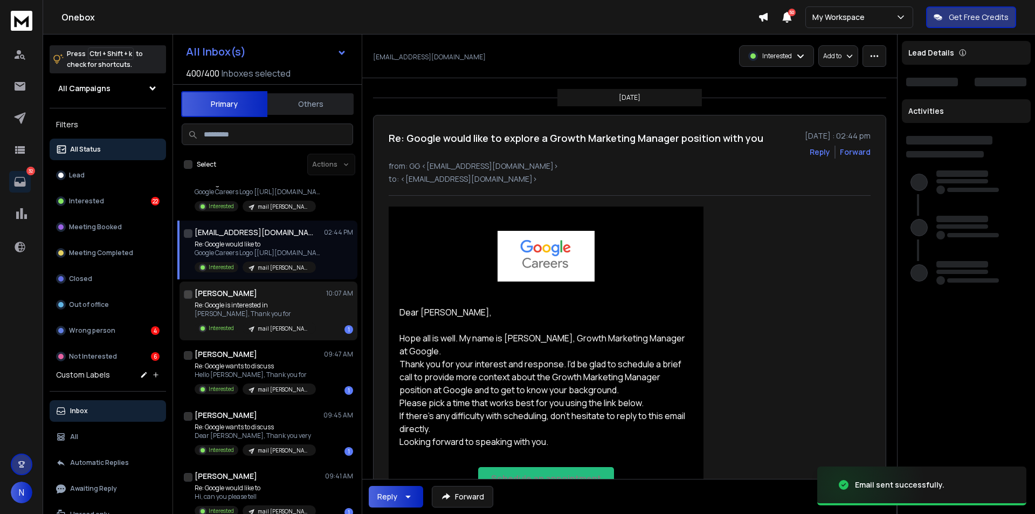
scroll to position [1240, 0]
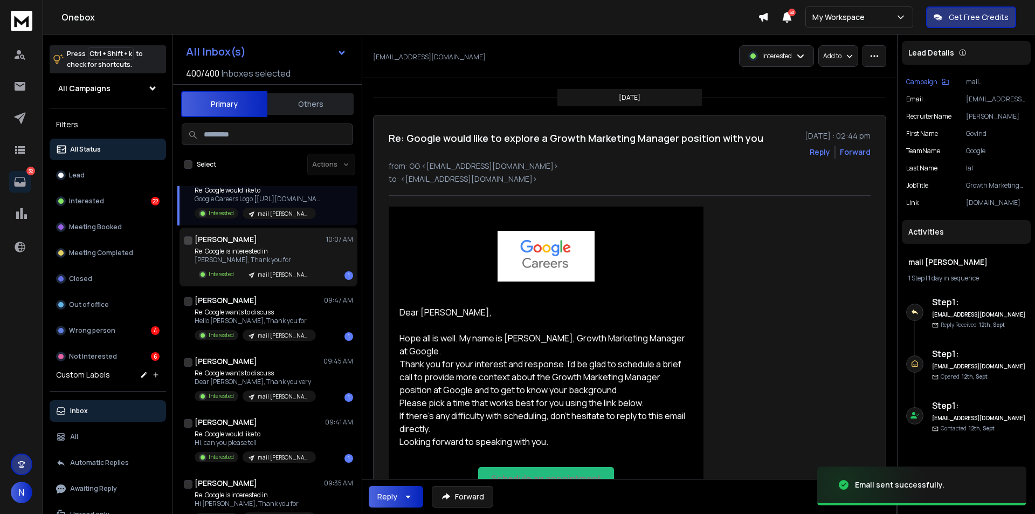
click at [263, 254] on p "Re: Google is interested in" at bounding box center [255, 251] width 121 height 9
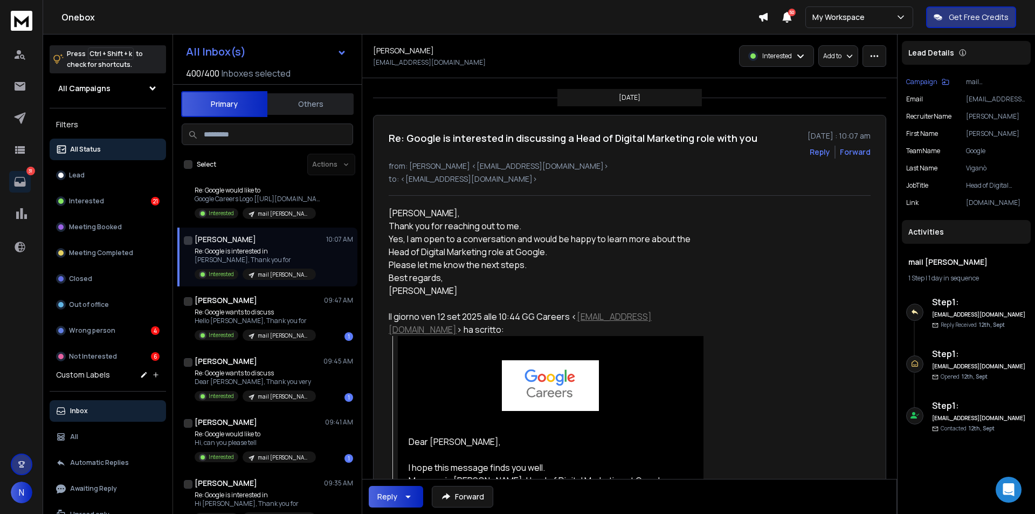
scroll to position [216, 0]
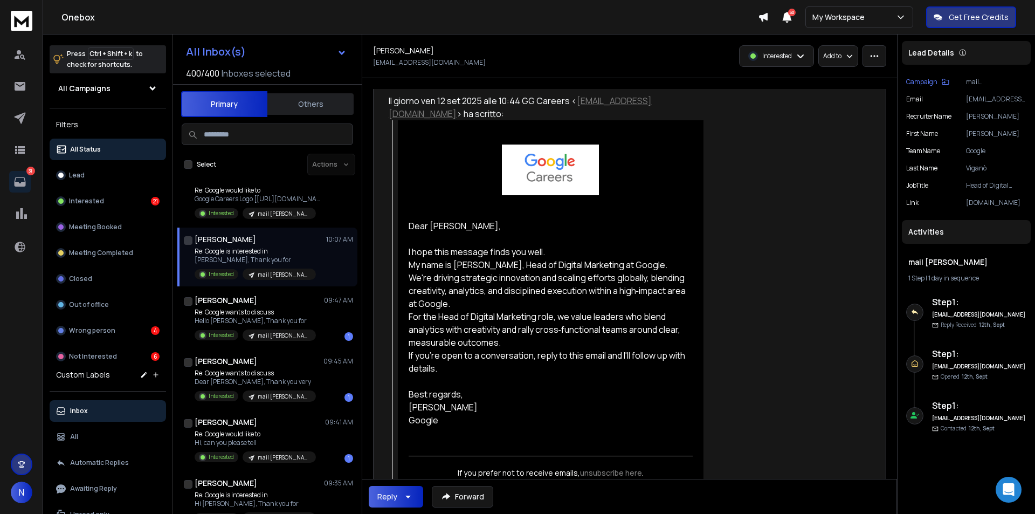
click at [380, 494] on div "Reply" at bounding box center [387, 496] width 20 height 11
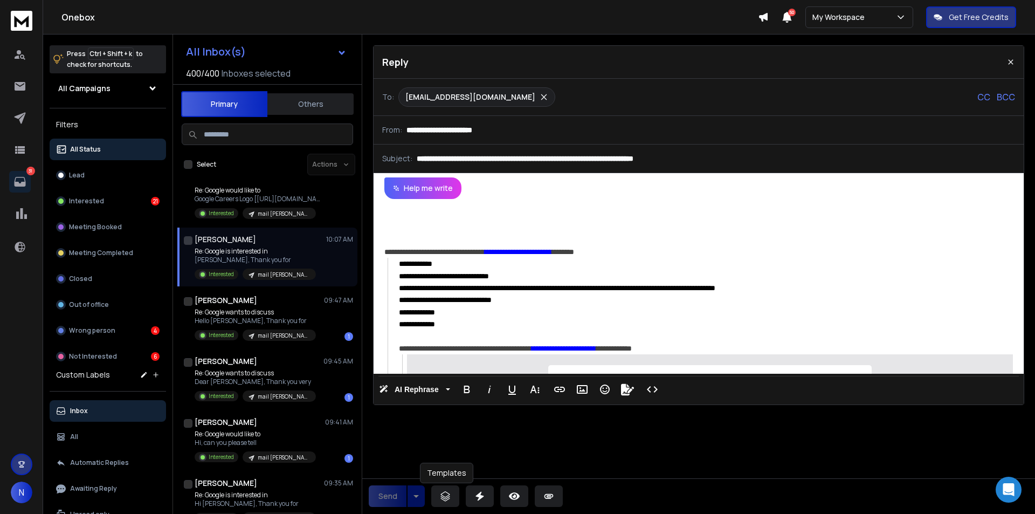
click at [447, 492] on icon at bounding box center [445, 496] width 11 height 11
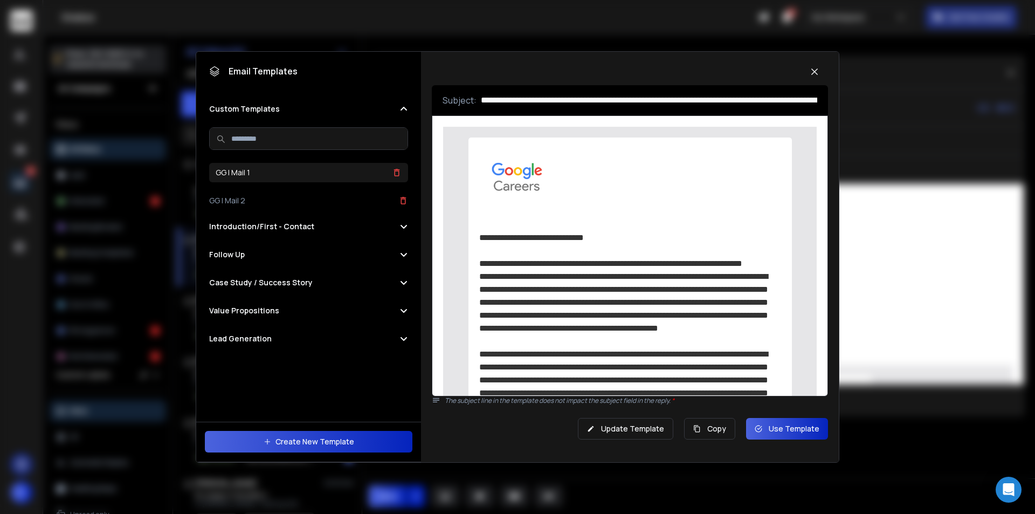
click at [250, 204] on div "GG | Mail 2" at bounding box center [308, 200] width 199 height 11
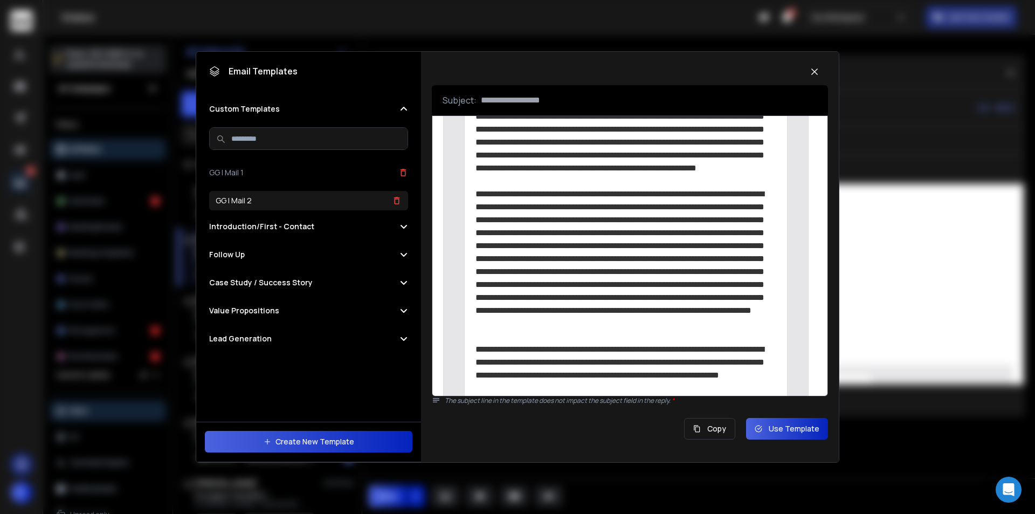
scroll to position [323, 0]
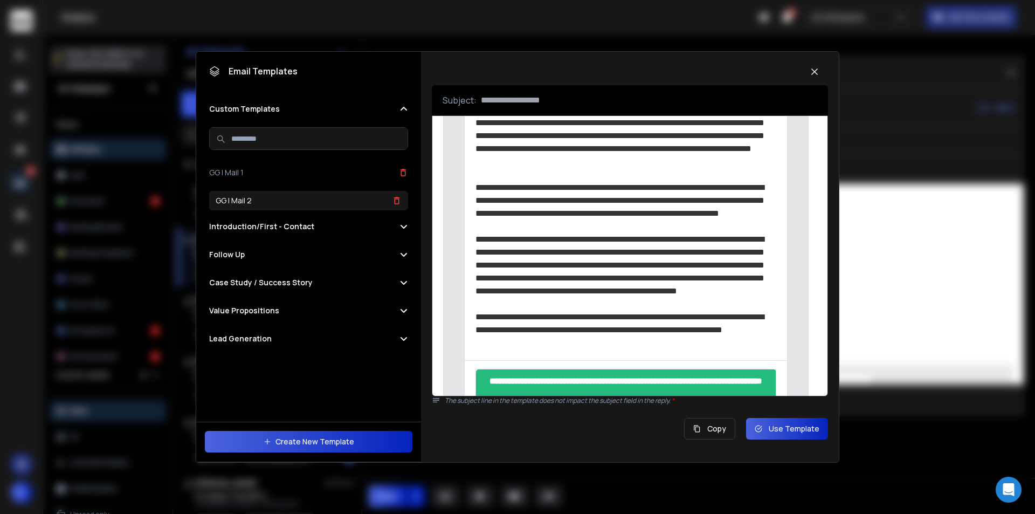
click at [777, 432] on button "Use Template" at bounding box center [787, 429] width 82 height 22
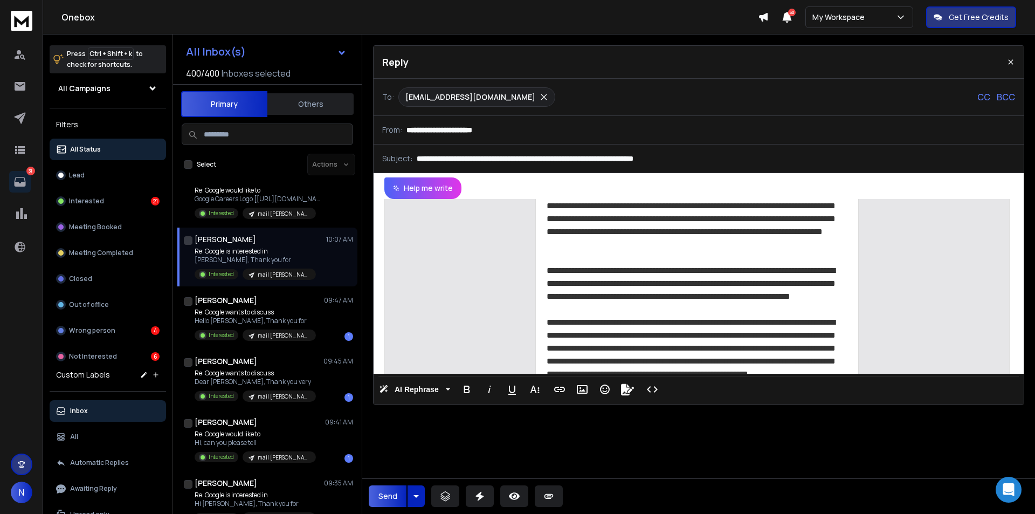
scroll to position [539, 0]
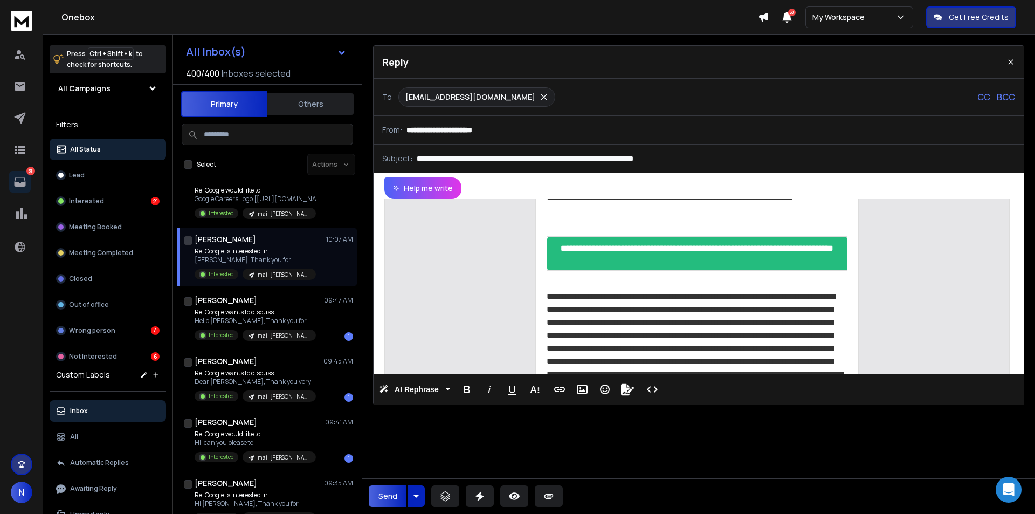
click at [377, 498] on button "Send" at bounding box center [388, 496] width 38 height 22
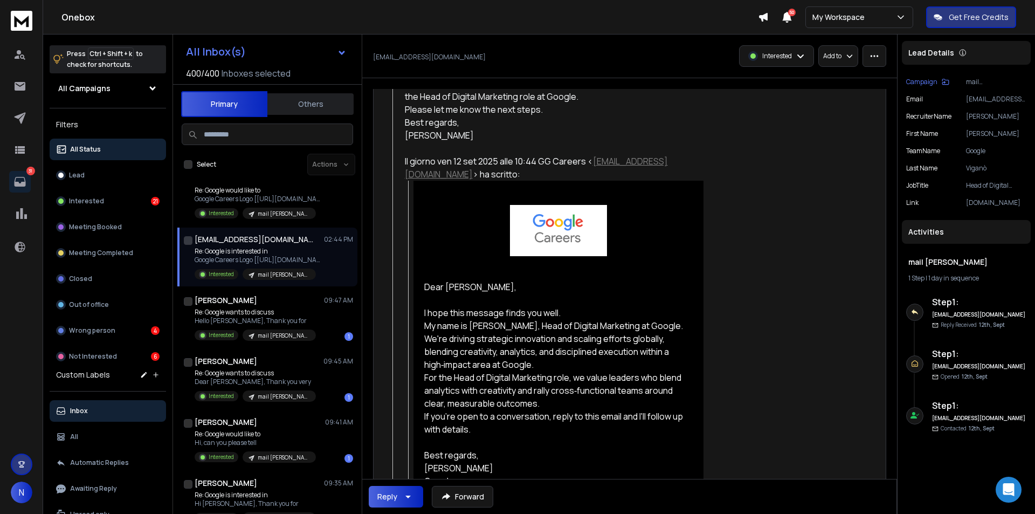
scroll to position [905, 0]
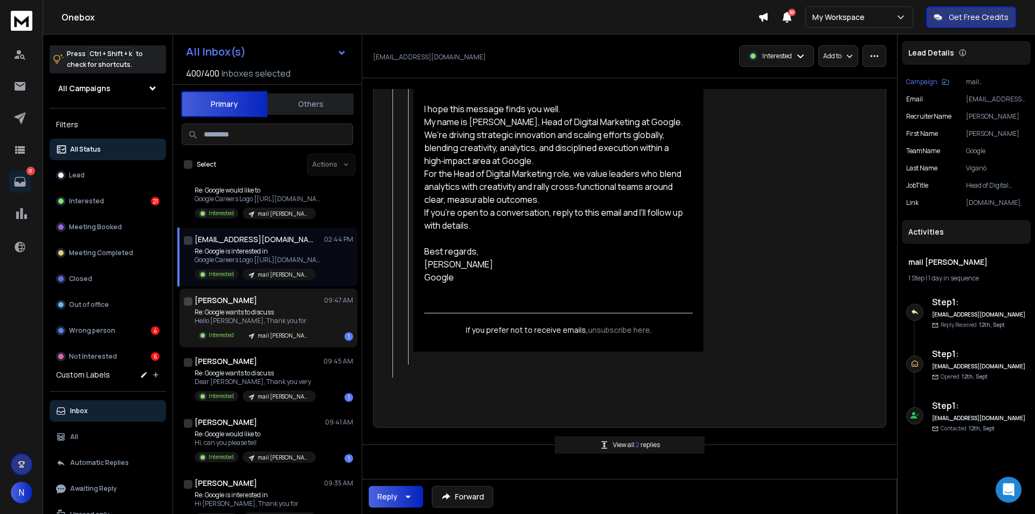
click at [276, 333] on p "mail [PERSON_NAME]" at bounding box center [284, 336] width 52 height 8
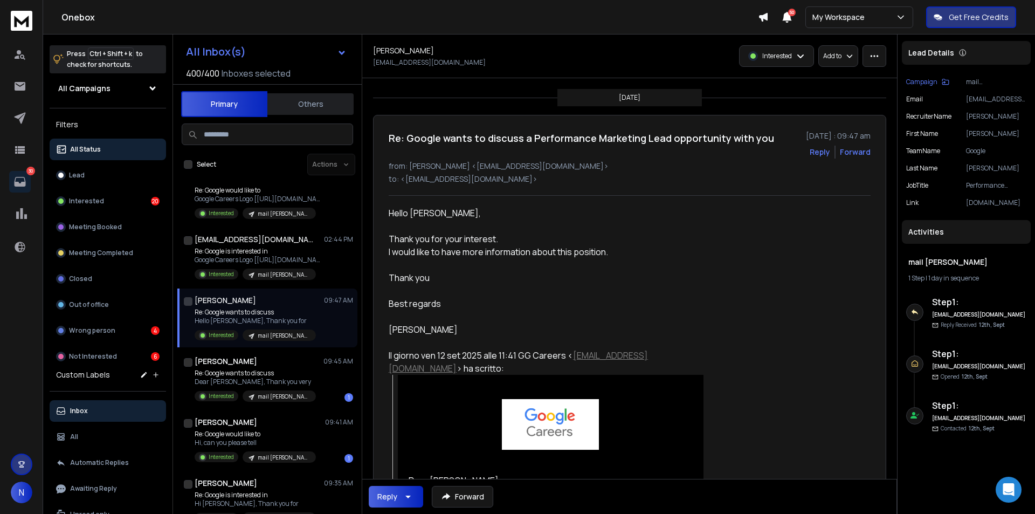
click at [402, 323] on div at bounding box center [546, 316] width 315 height 13
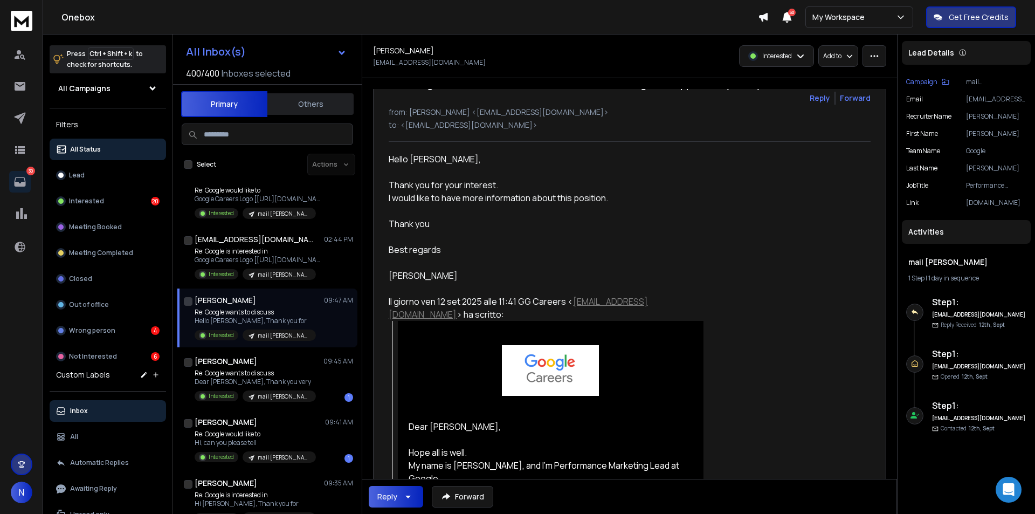
click at [384, 499] on div "Reply" at bounding box center [387, 496] width 20 height 11
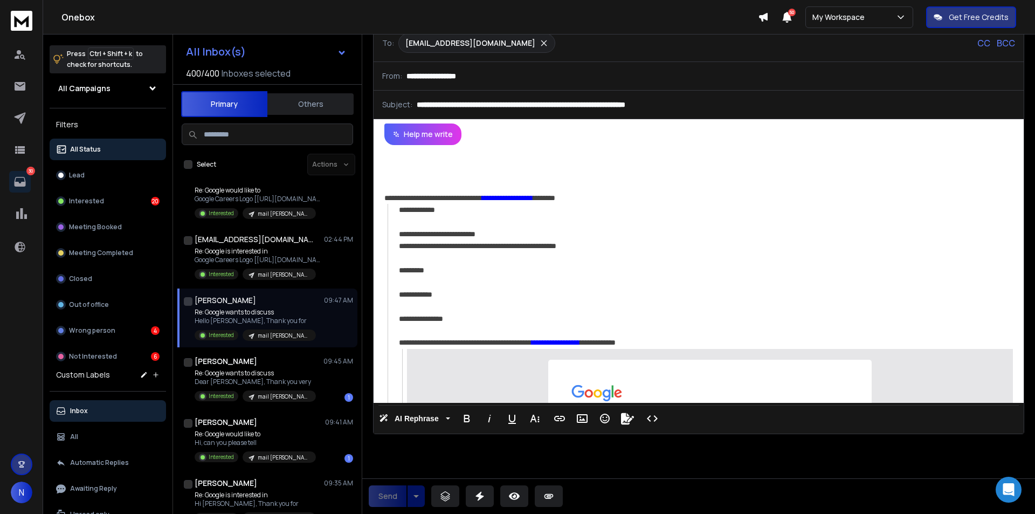
scroll to position [0, 0]
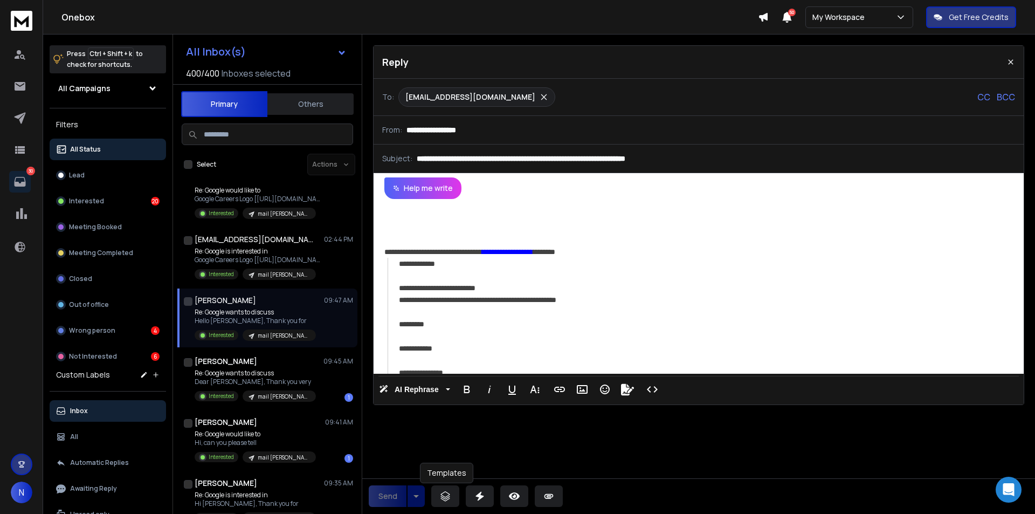
click at [442, 490] on button at bounding box center [445, 496] width 28 height 22
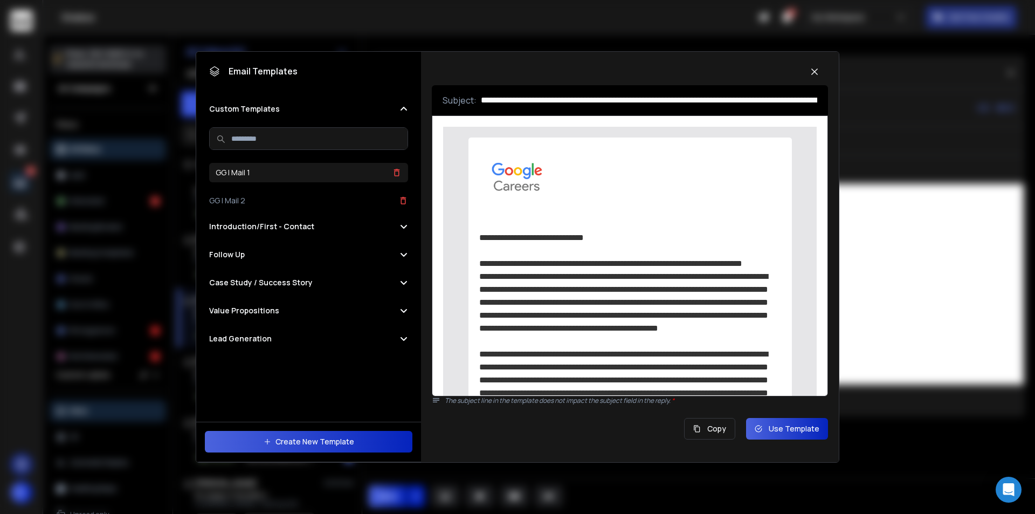
click at [260, 208] on div "GG | Mail 2" at bounding box center [308, 200] width 199 height 19
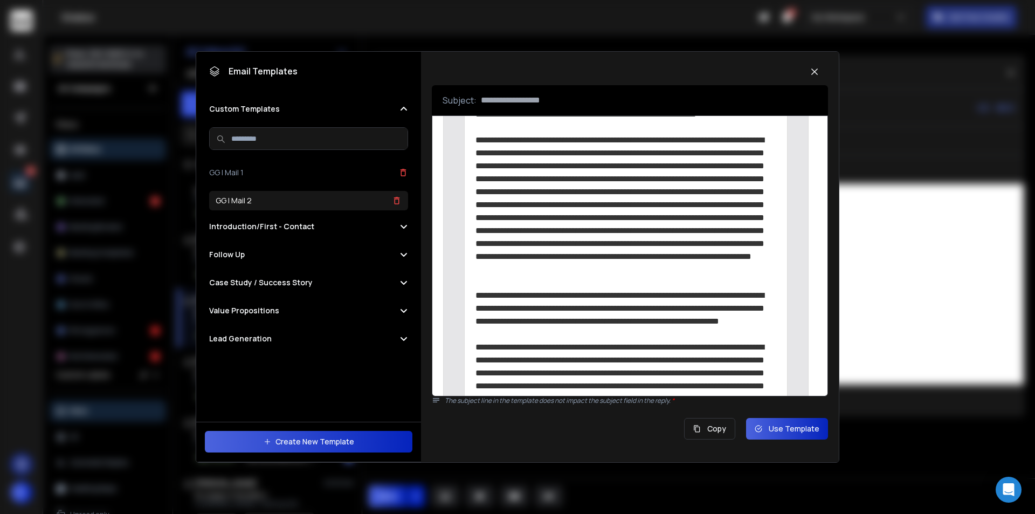
scroll to position [377, 0]
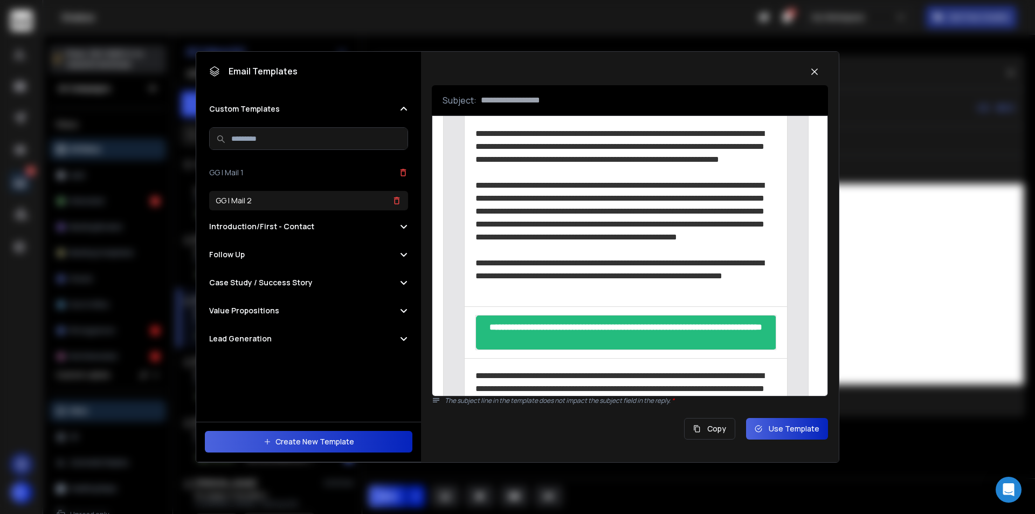
click at [794, 431] on button "Use Template" at bounding box center [787, 429] width 82 height 22
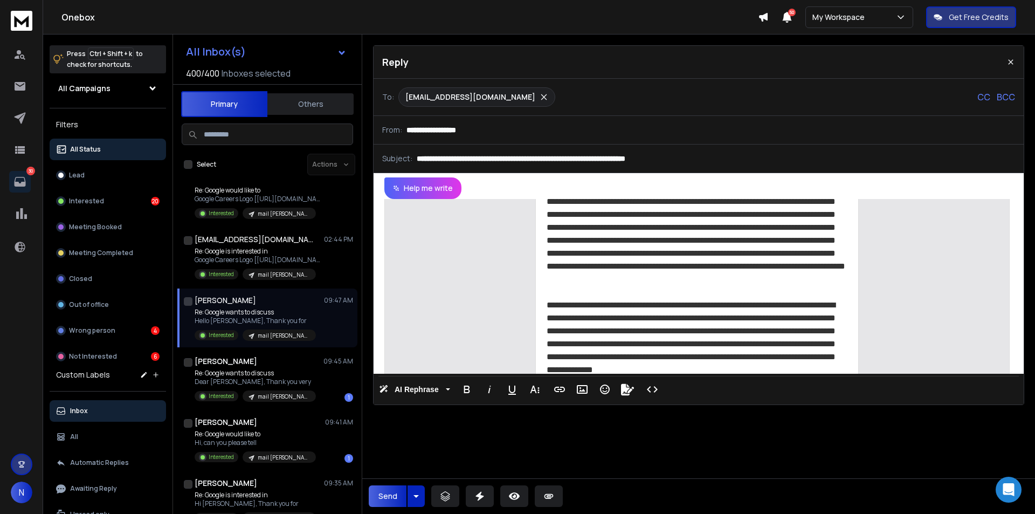
scroll to position [809, 0]
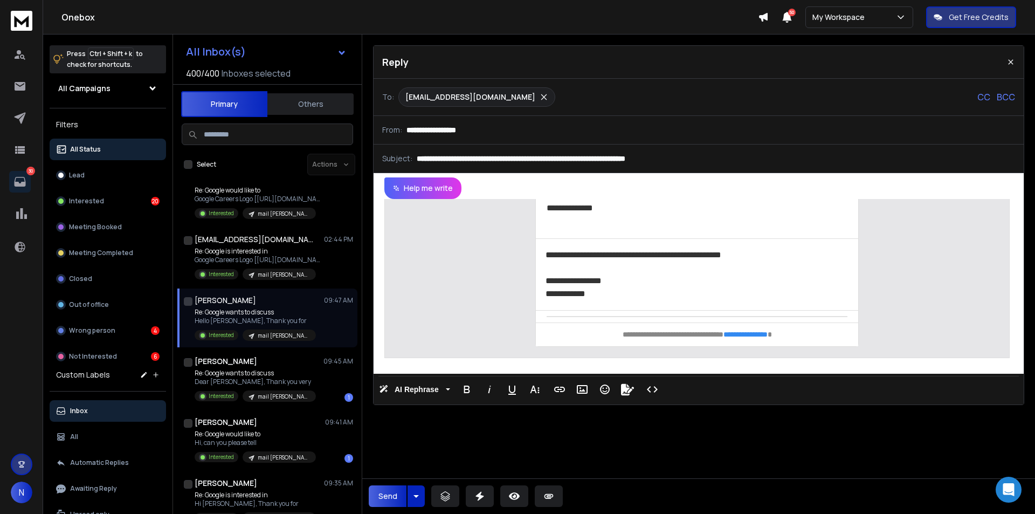
click at [380, 492] on button "Send" at bounding box center [388, 496] width 38 height 22
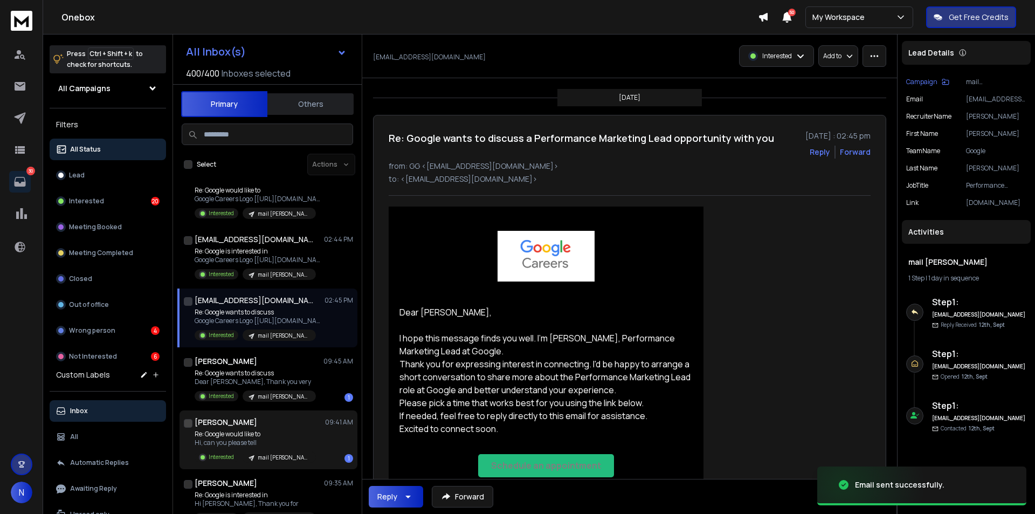
scroll to position [1348, 0]
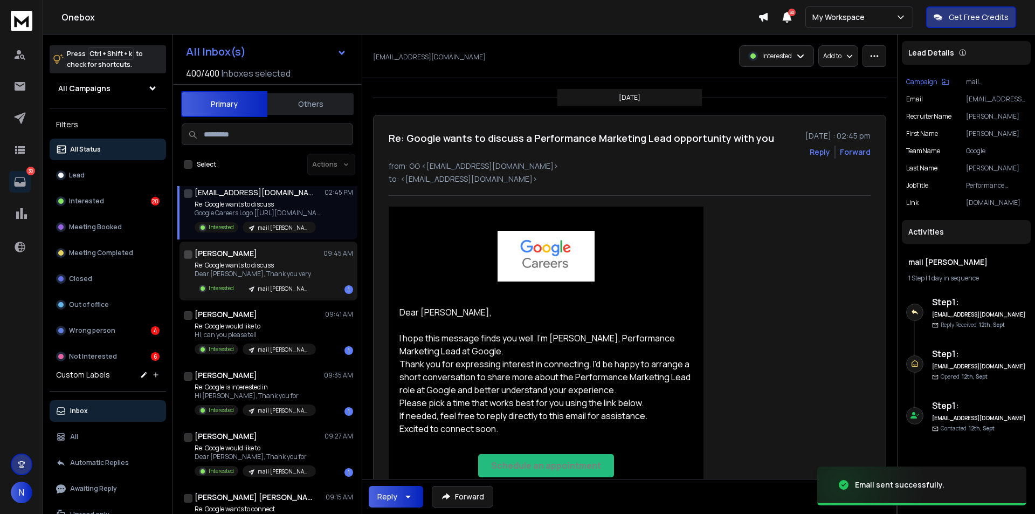
click at [248, 269] on p "Re: Google wants to discuss" at bounding box center [255, 265] width 121 height 9
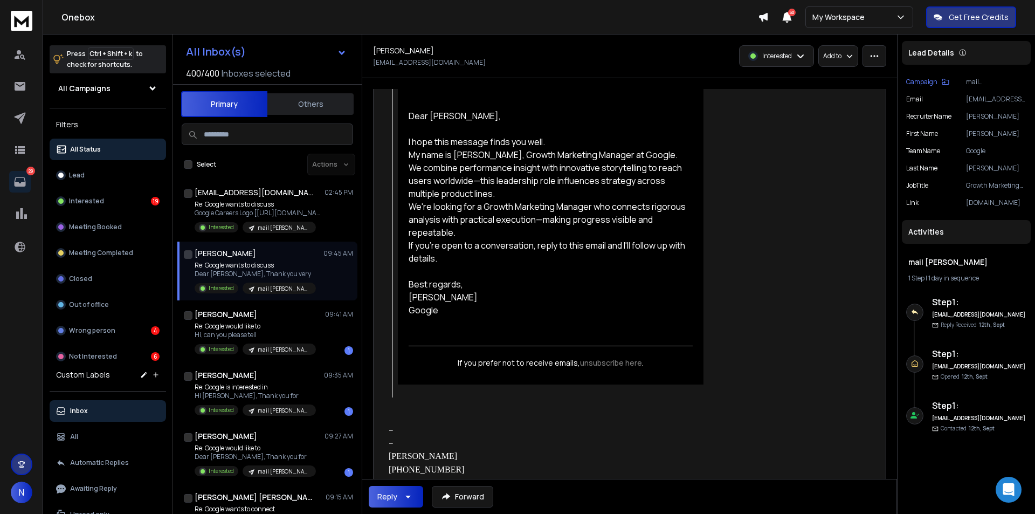
scroll to position [503, 0]
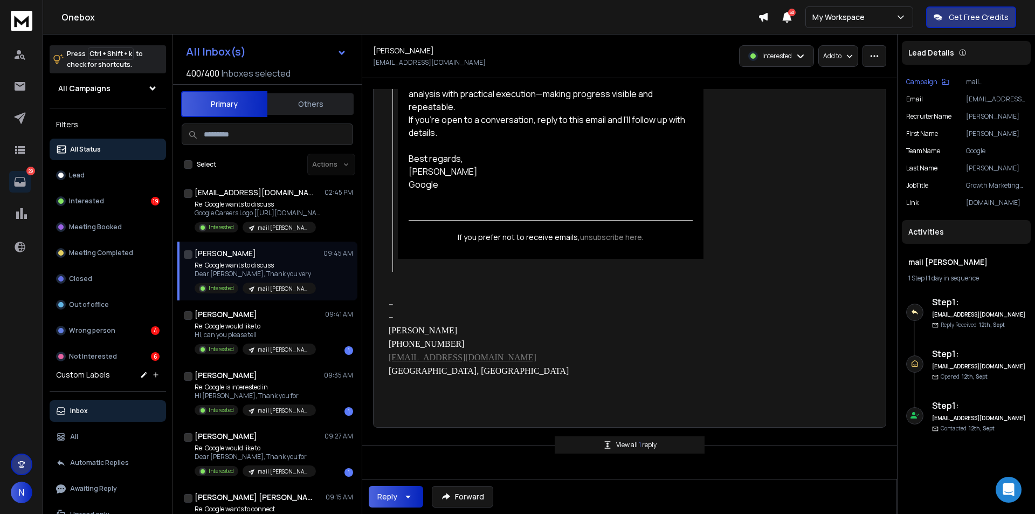
click at [394, 502] on div "Reply" at bounding box center [395, 496] width 37 height 13
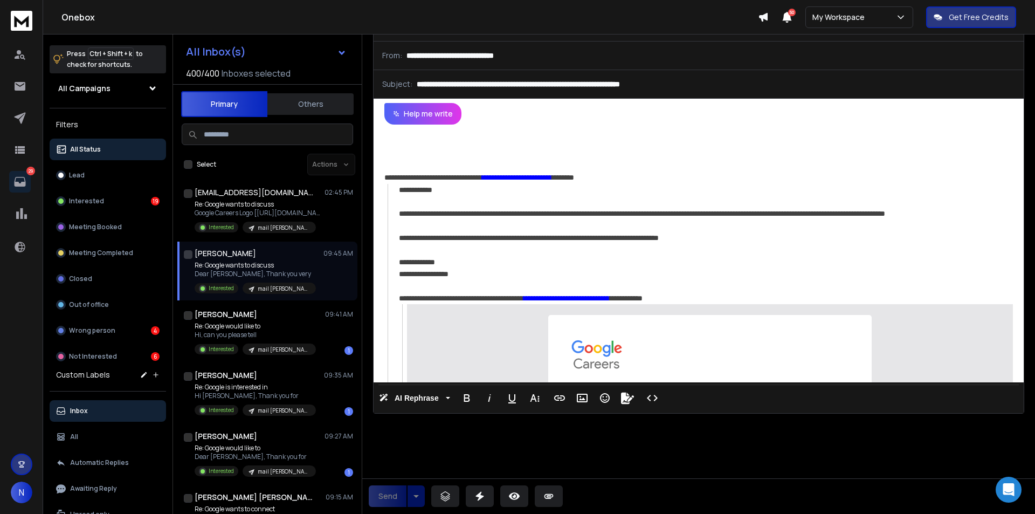
scroll to position [0, 0]
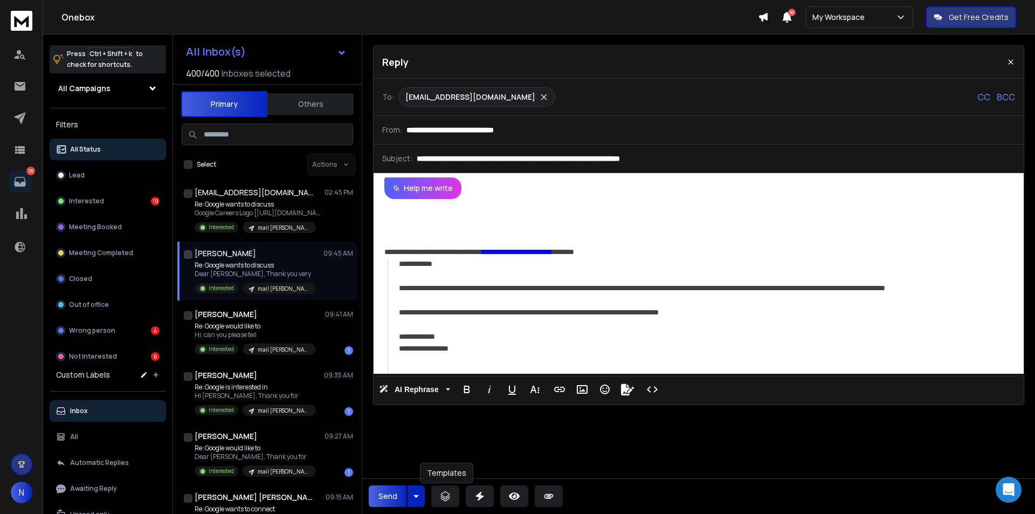
click at [449, 495] on icon at bounding box center [445, 494] width 9 height 6
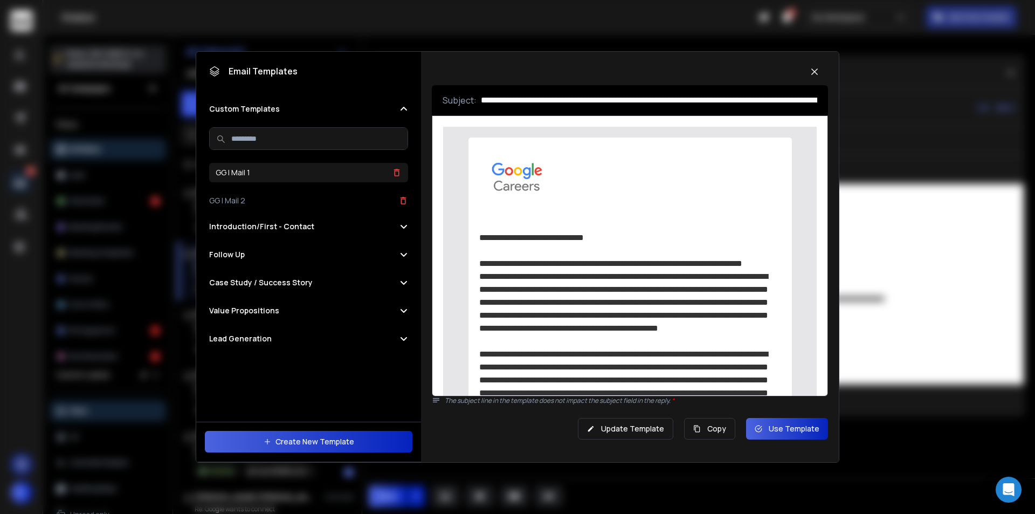
click at [250, 202] on div "GG | Mail 2" at bounding box center [308, 200] width 199 height 11
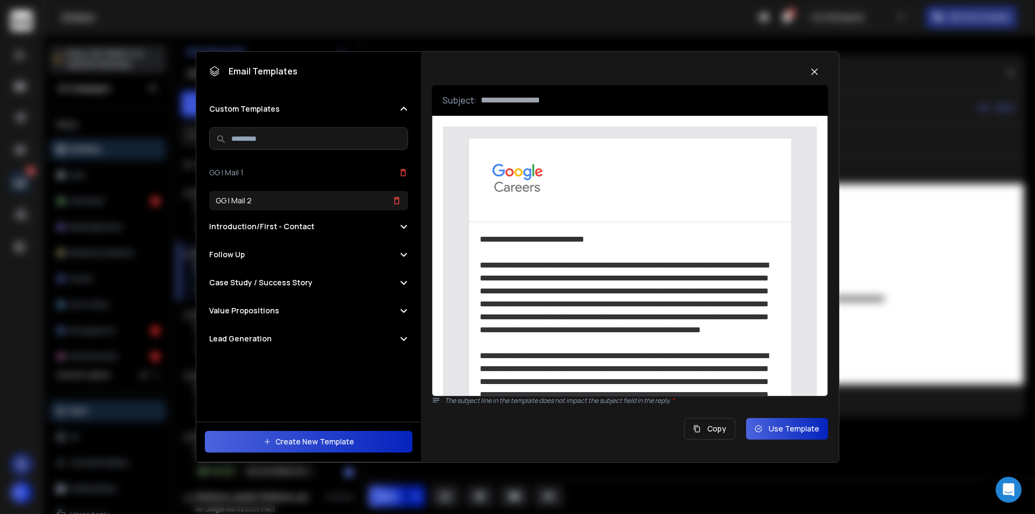
scroll to position [162, 0]
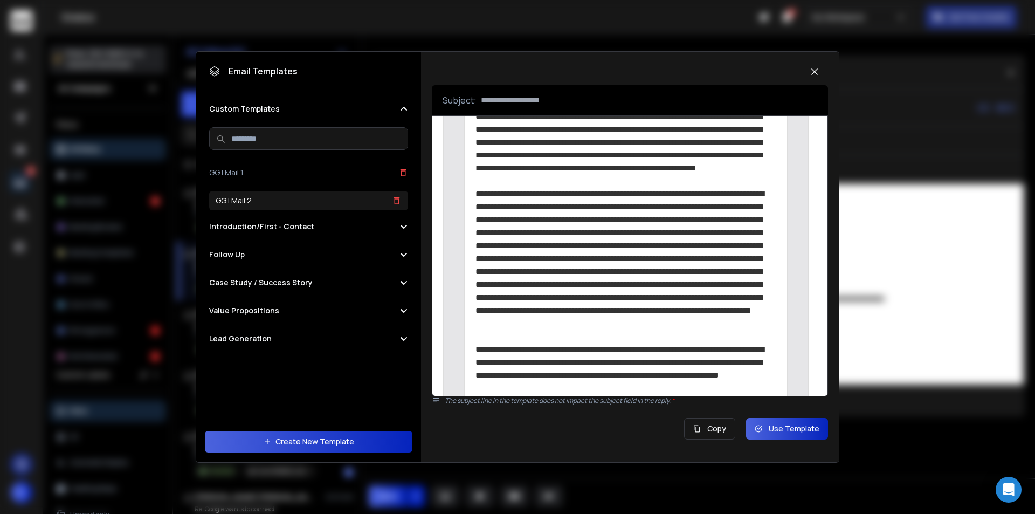
click at [793, 437] on button "Use Template" at bounding box center [787, 429] width 82 height 22
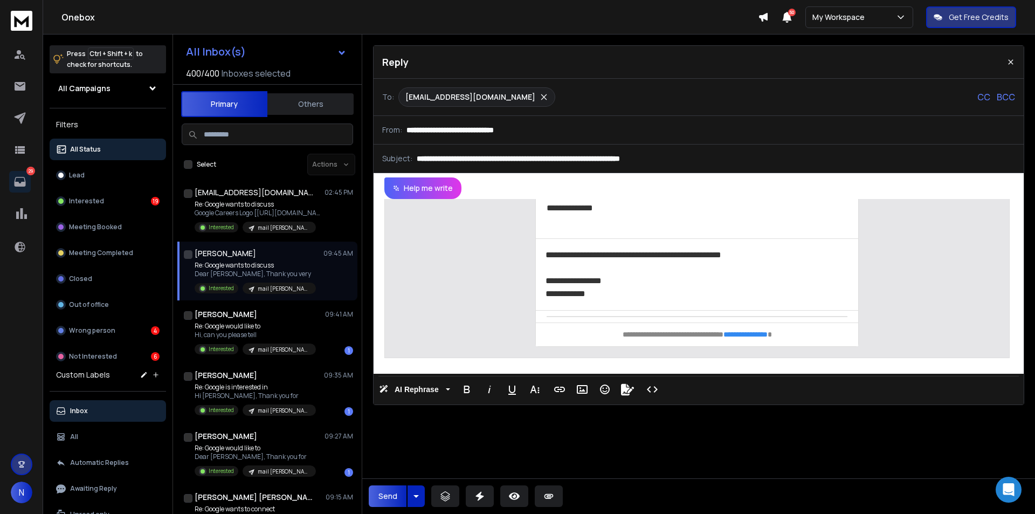
scroll to position [970, 0]
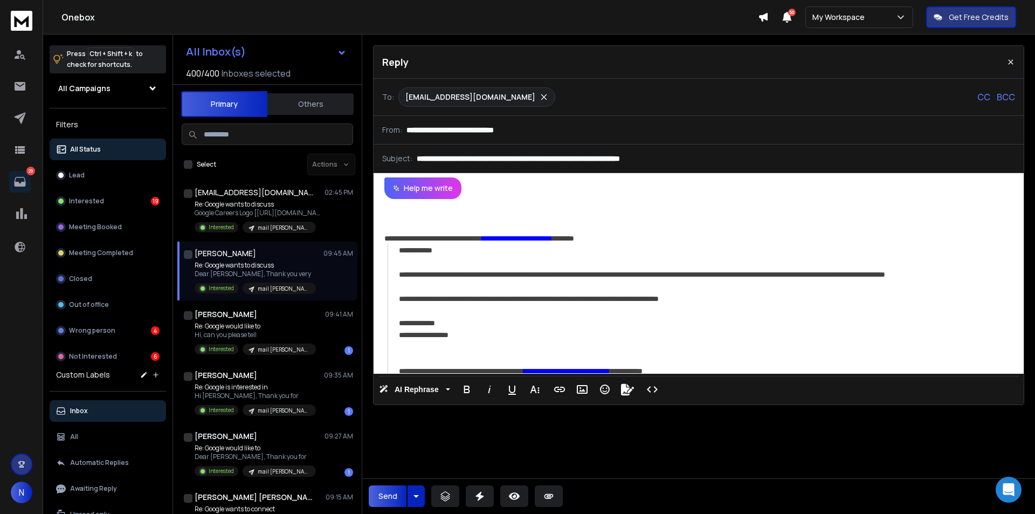
click at [384, 497] on button "Send" at bounding box center [388, 496] width 38 height 22
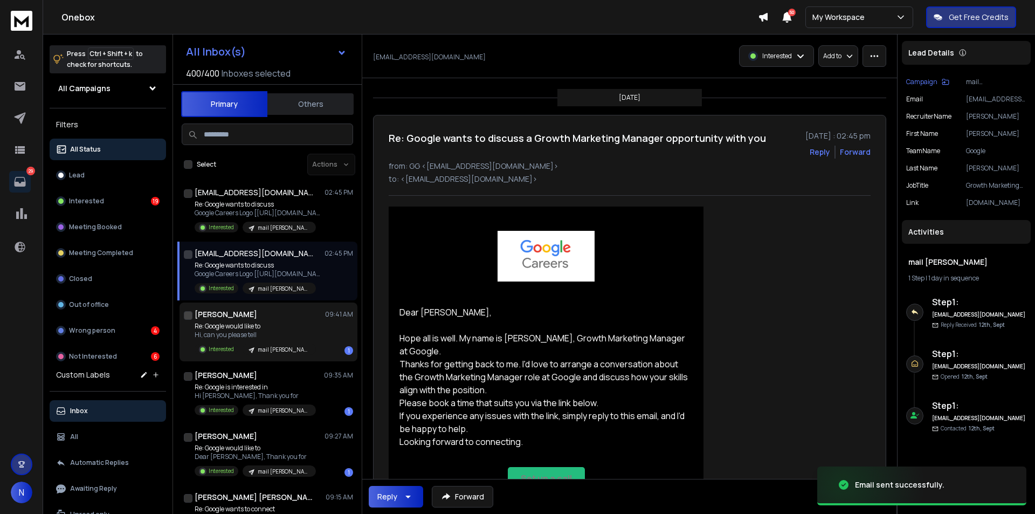
click at [278, 318] on div "[PERSON_NAME] 09:41 AM" at bounding box center [274, 314] width 158 height 11
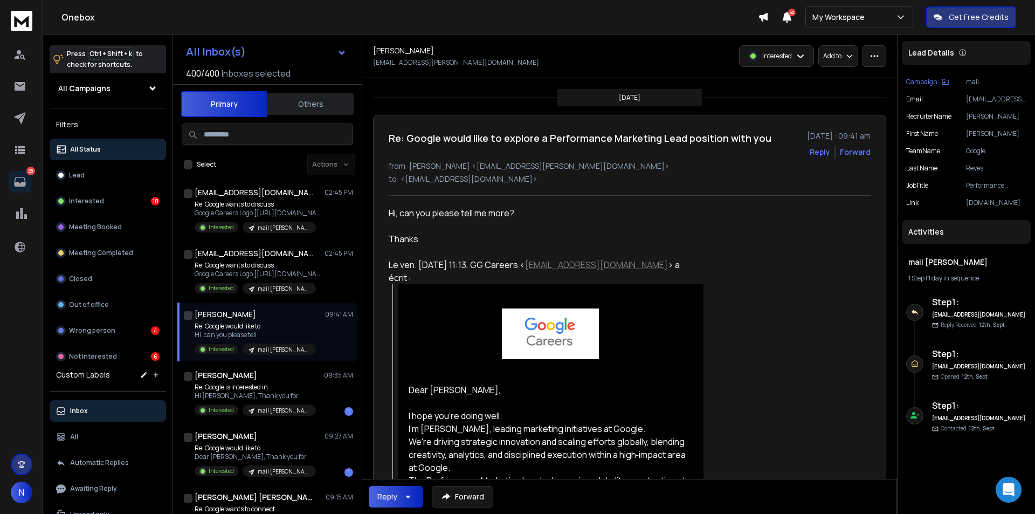
click at [374, 506] on button "Reply" at bounding box center [396, 497] width 54 height 22
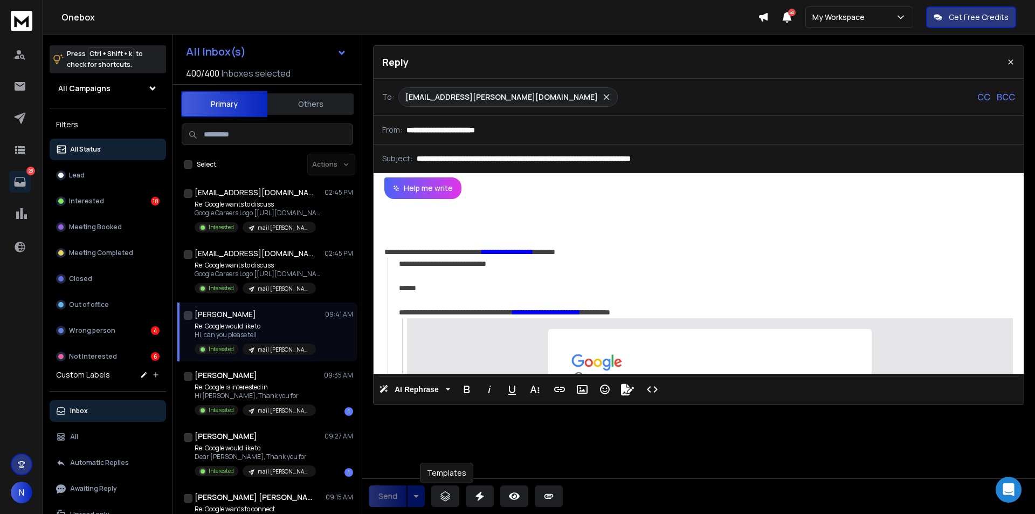
click at [439, 500] on button at bounding box center [445, 496] width 28 height 22
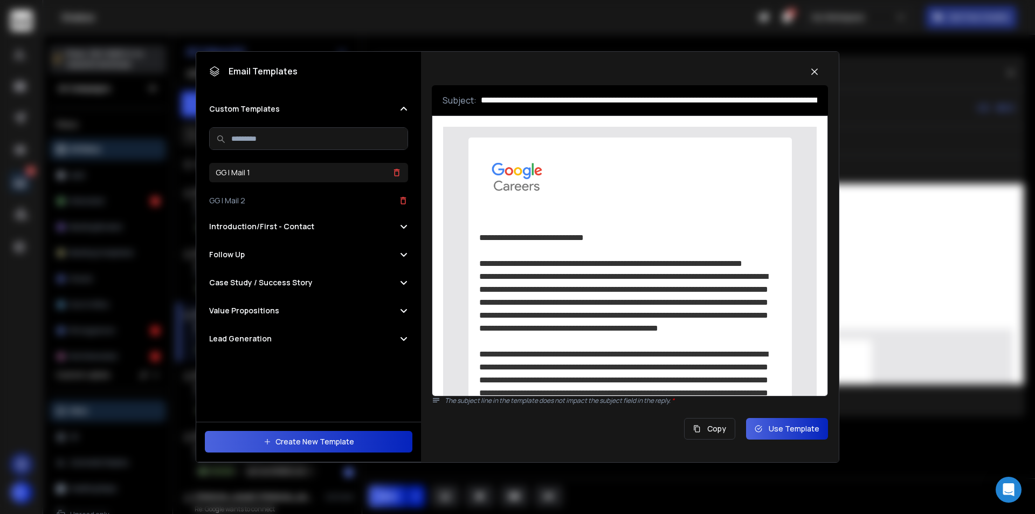
click at [256, 199] on div "GG | Mail 2" at bounding box center [308, 200] width 199 height 11
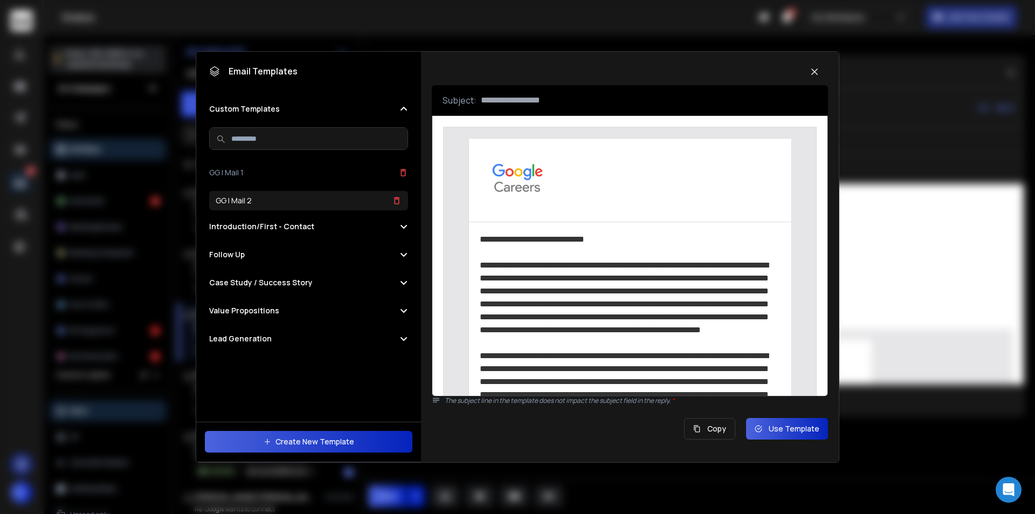
scroll to position [162, 0]
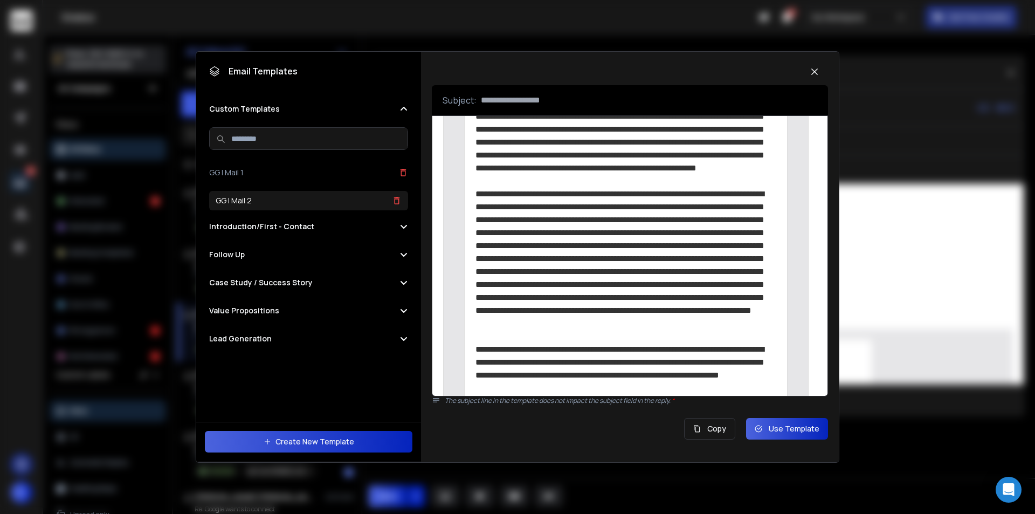
click at [780, 429] on button "Use Template" at bounding box center [787, 429] width 82 height 22
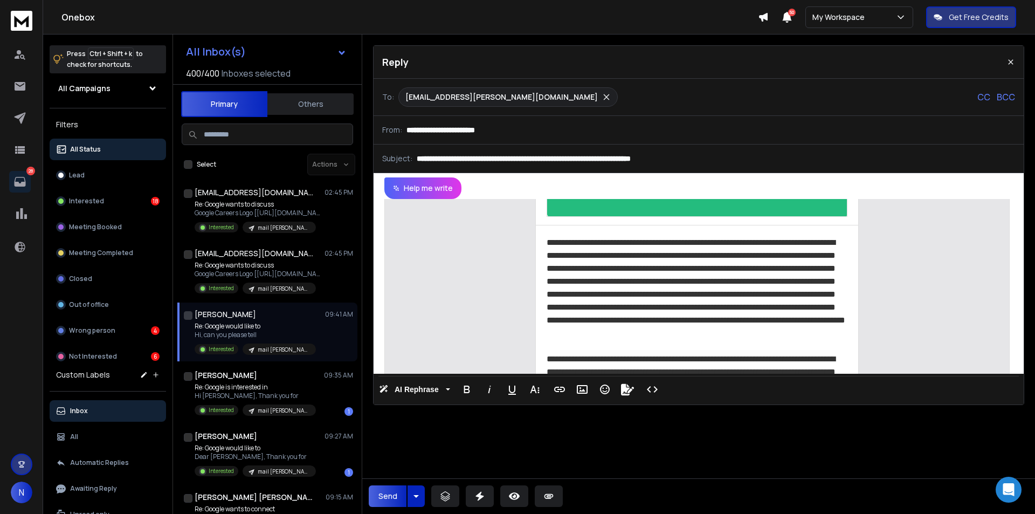
scroll to position [755, 0]
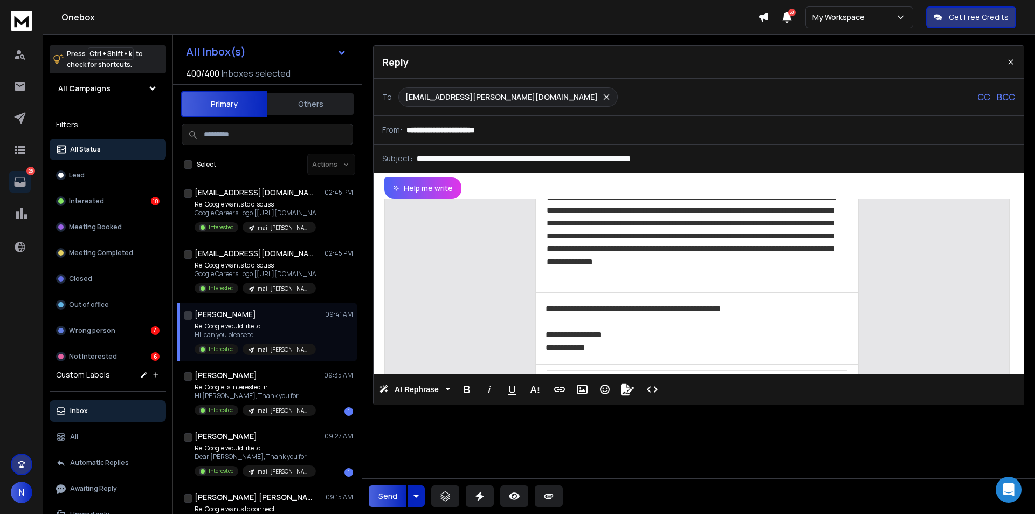
click at [384, 497] on button "Send" at bounding box center [388, 496] width 38 height 22
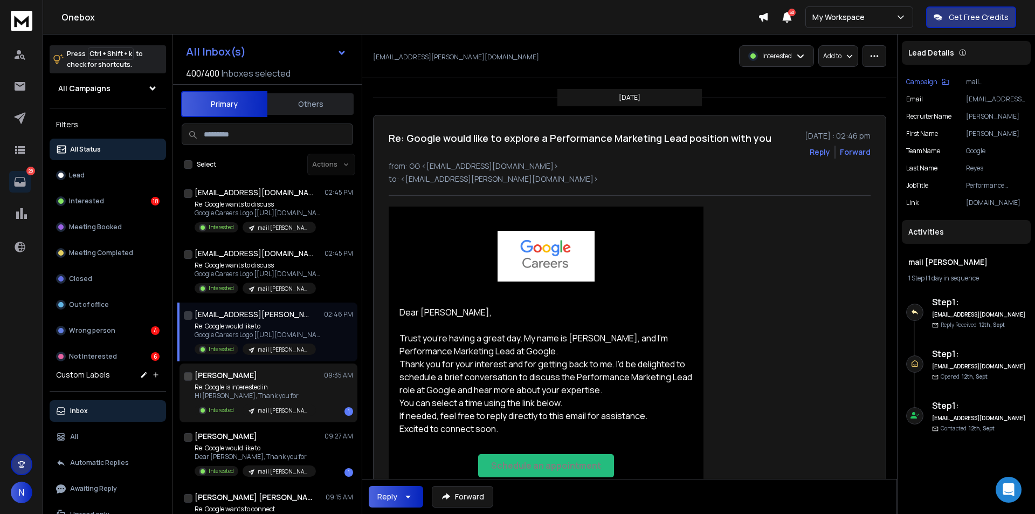
click at [256, 383] on p "Re: Google is interested in" at bounding box center [255, 387] width 121 height 9
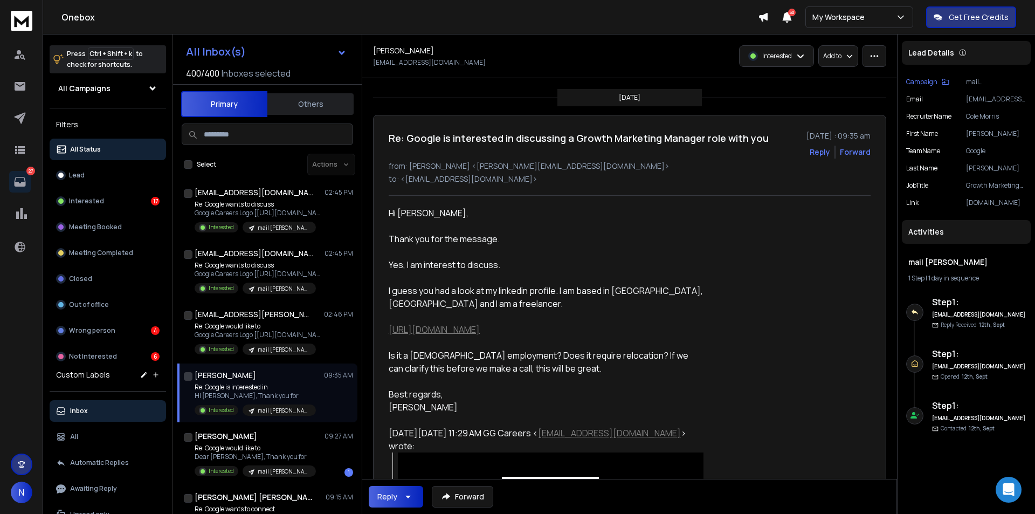
click at [388, 495] on div "Reply" at bounding box center [387, 496] width 20 height 11
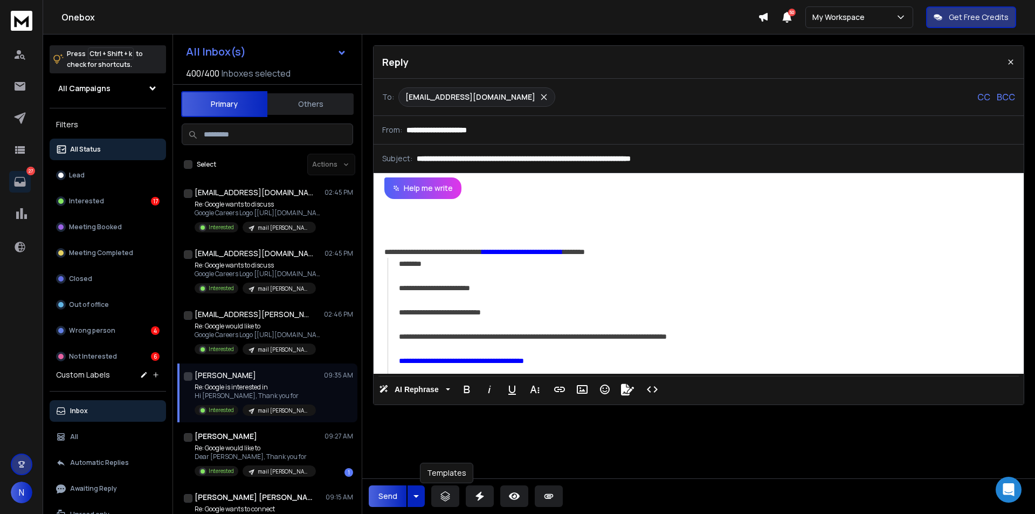
click at [449, 499] on icon at bounding box center [445, 496] width 11 height 11
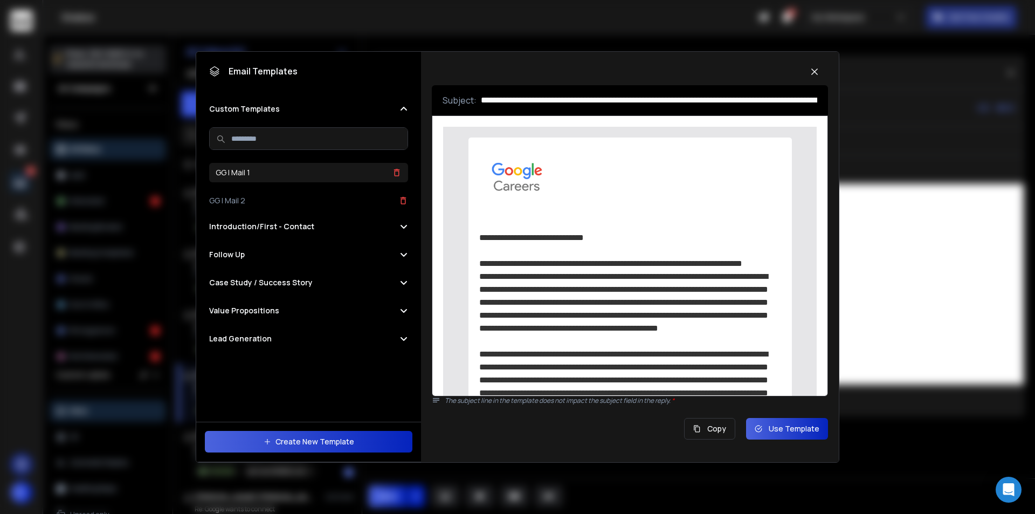
click at [271, 194] on div "GG | Mail 2" at bounding box center [308, 200] width 199 height 19
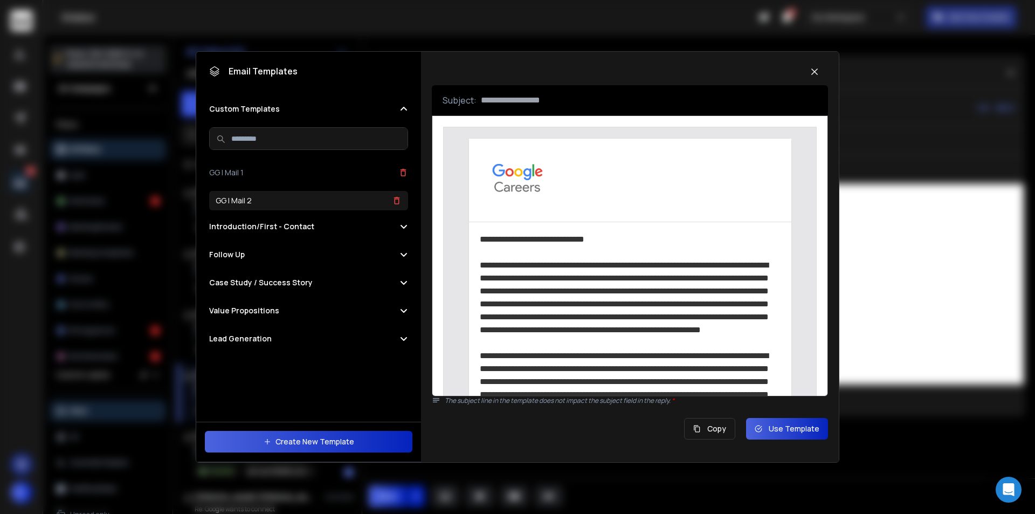
click at [782, 432] on button "Use Template" at bounding box center [787, 429] width 82 height 22
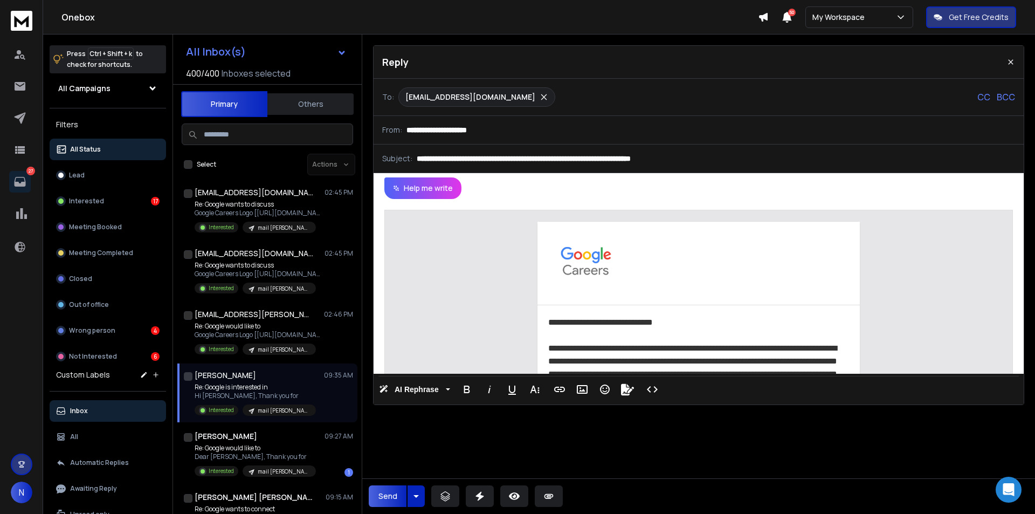
click at [390, 497] on button "Send" at bounding box center [388, 496] width 38 height 22
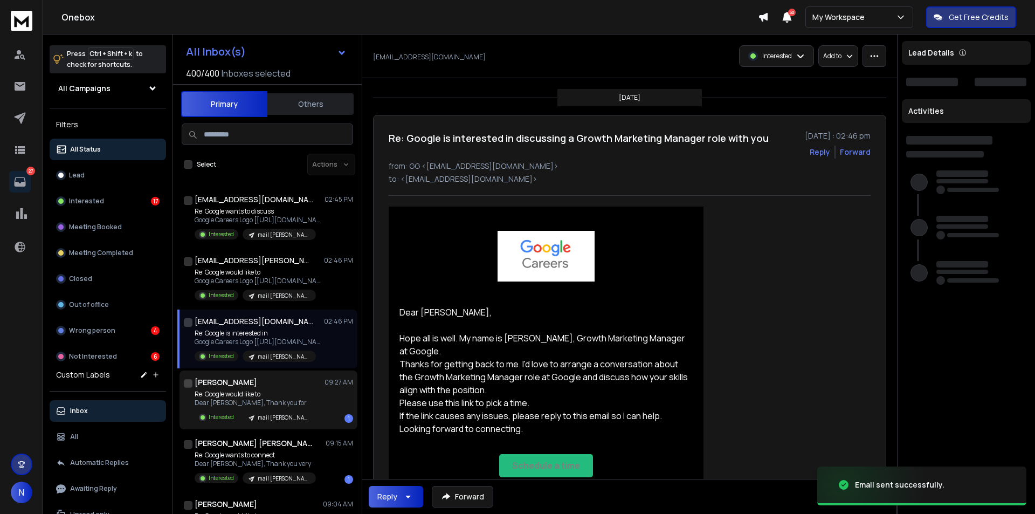
scroll to position [1456, 0]
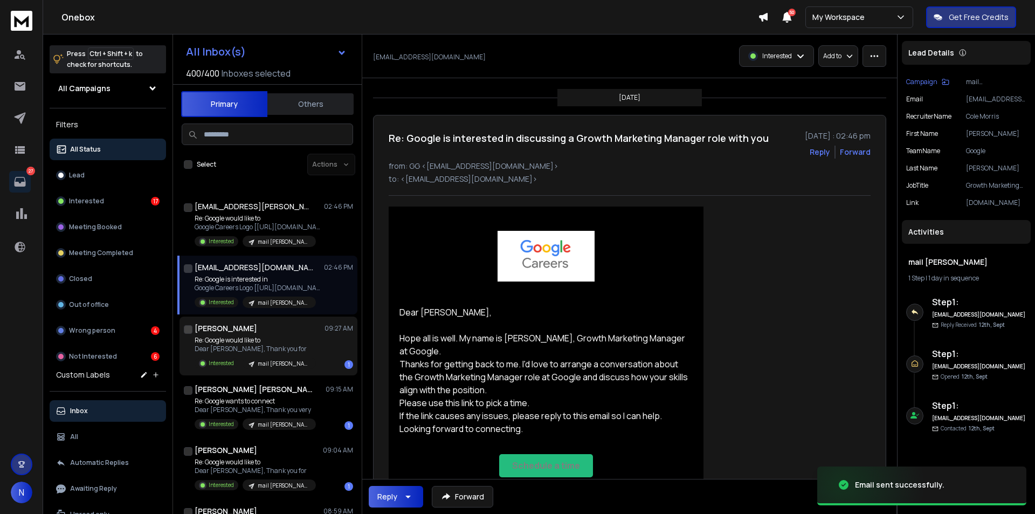
click at [250, 337] on p "Re: Google would like to" at bounding box center [255, 340] width 121 height 9
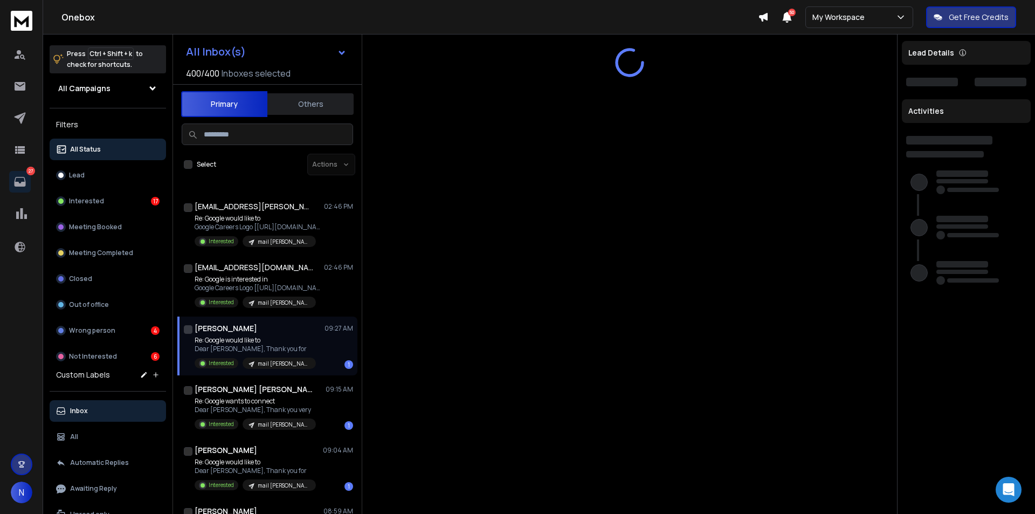
scroll to position [1510, 0]
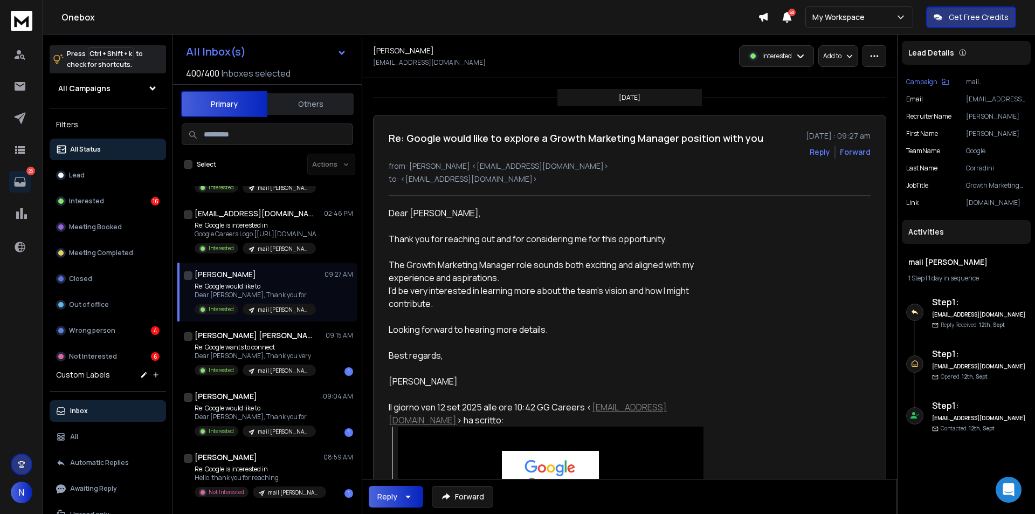
click at [372, 498] on button "Reply" at bounding box center [396, 497] width 54 height 22
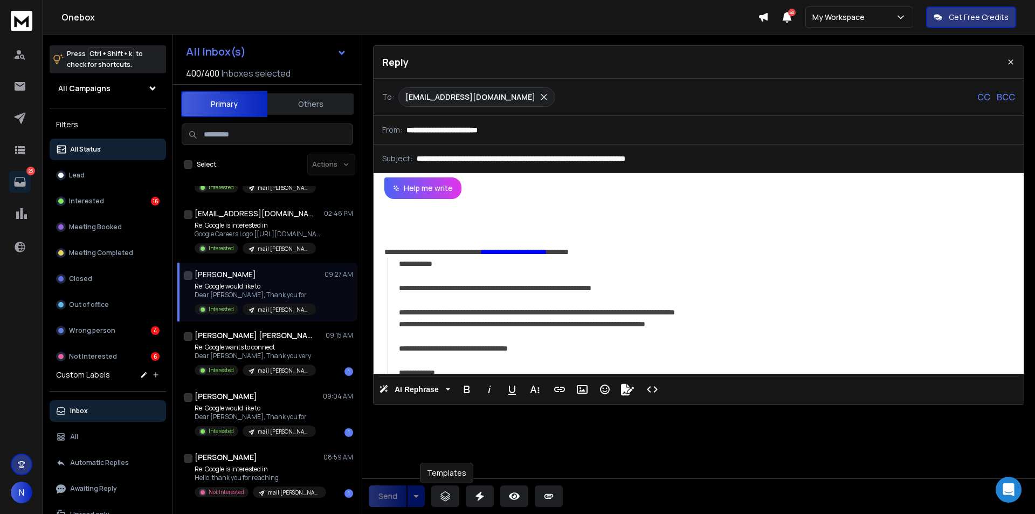
click at [452, 499] on button at bounding box center [445, 496] width 28 height 22
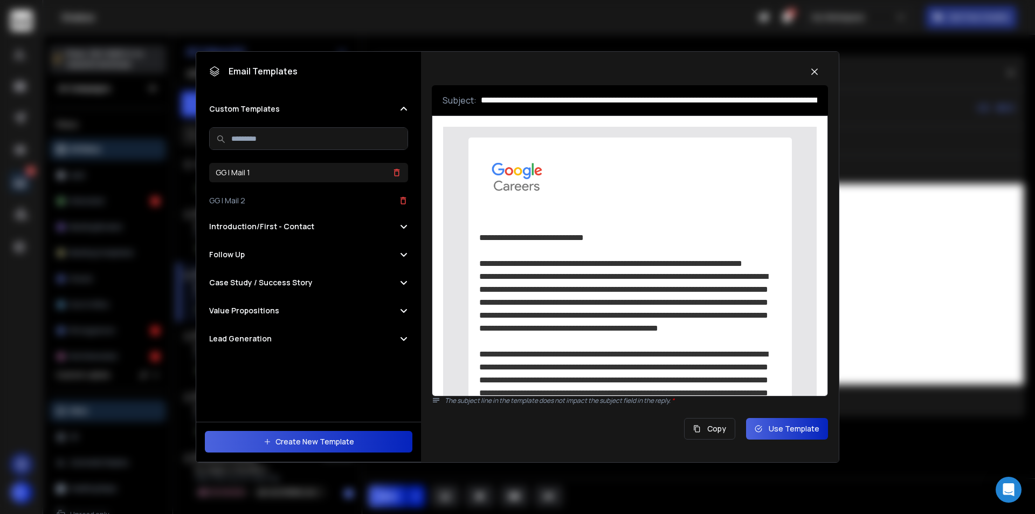
click at [253, 197] on div "GG | Mail 2" at bounding box center [308, 200] width 199 height 11
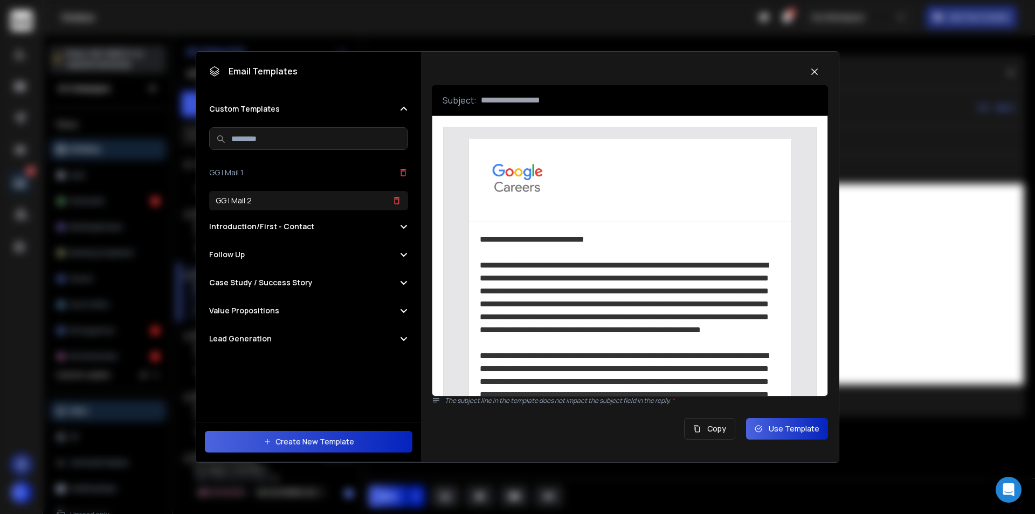
scroll to position [162, 0]
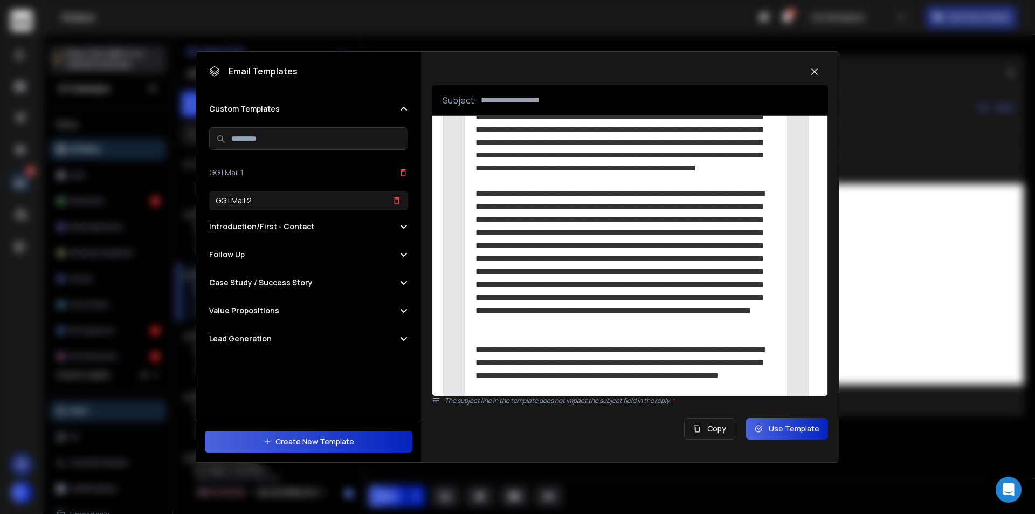
click at [805, 433] on button "Use Template" at bounding box center [787, 429] width 82 height 22
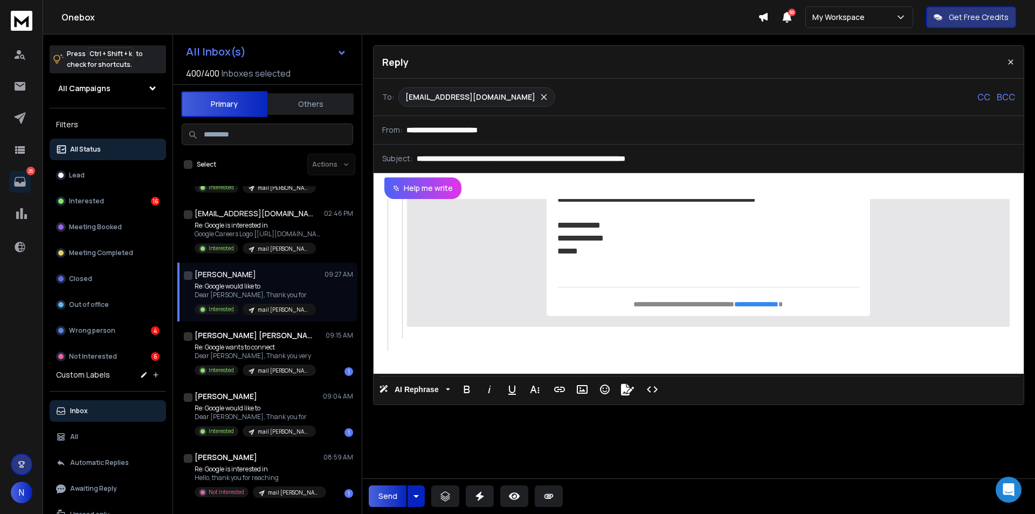
scroll to position [1168, 0]
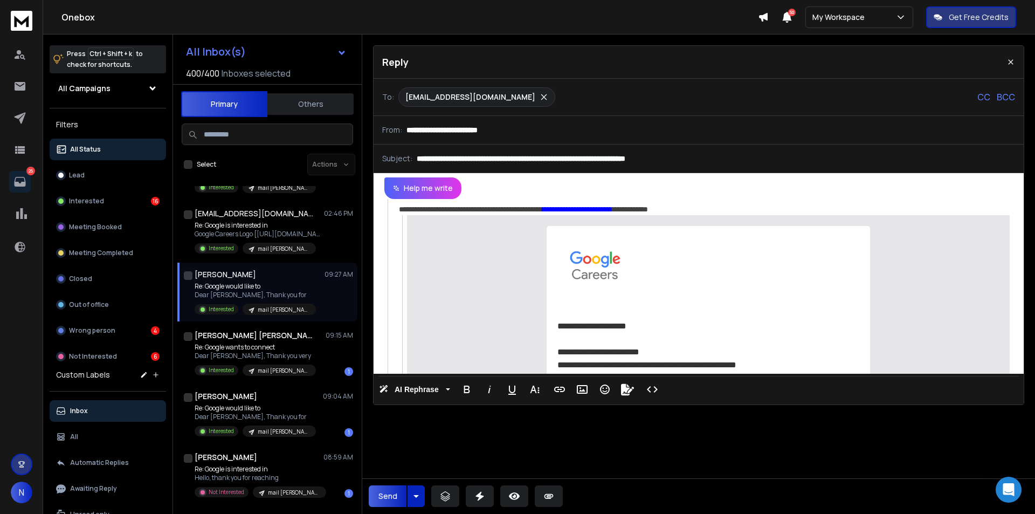
click at [383, 497] on button "Send" at bounding box center [388, 496] width 38 height 22
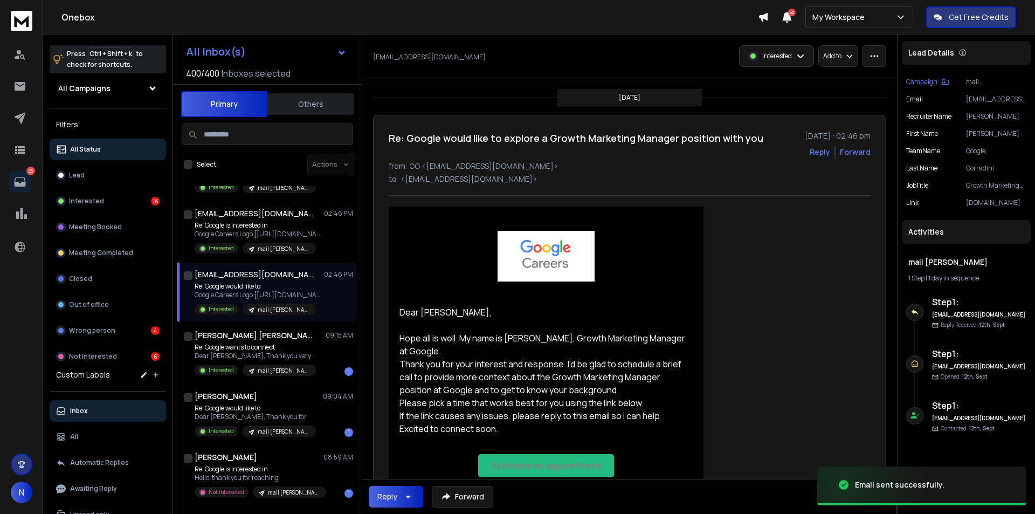
scroll to position [162, 0]
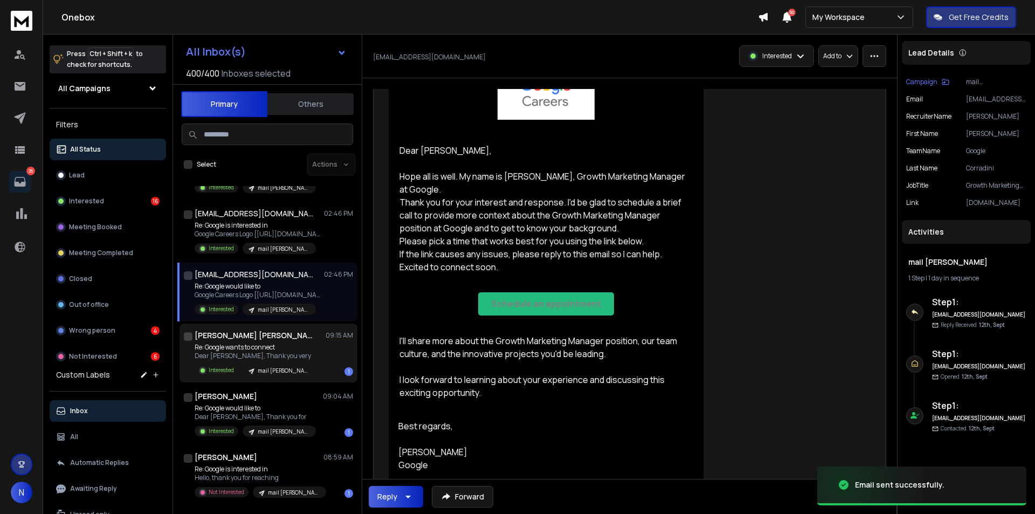
click at [237, 349] on p "Re: Google wants to connect" at bounding box center [255, 347] width 121 height 9
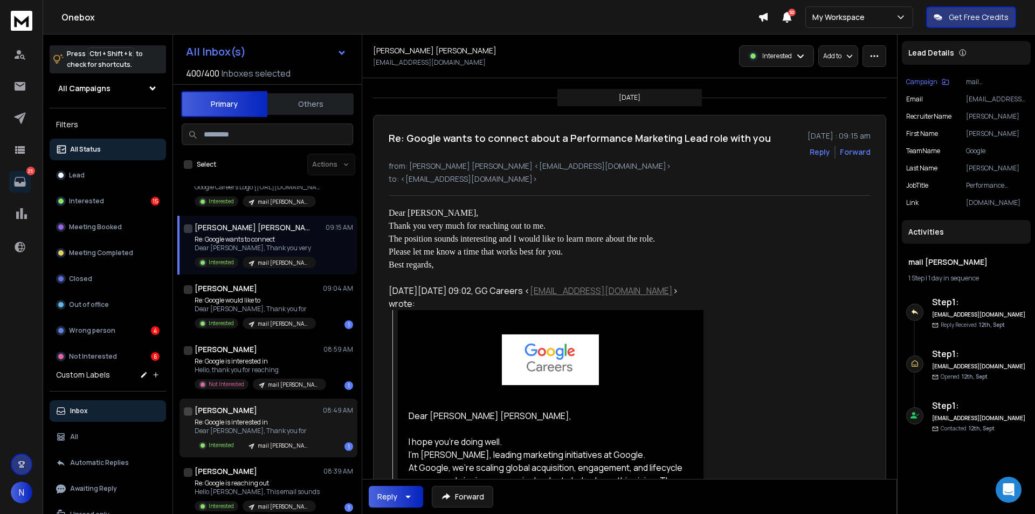
scroll to position [1671, 0]
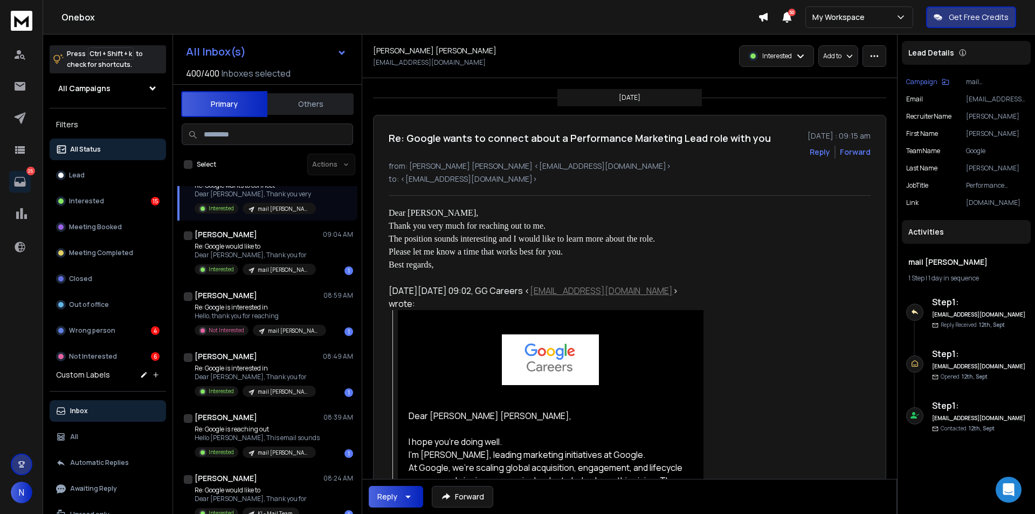
click at [389, 496] on div "Reply" at bounding box center [387, 496] width 20 height 11
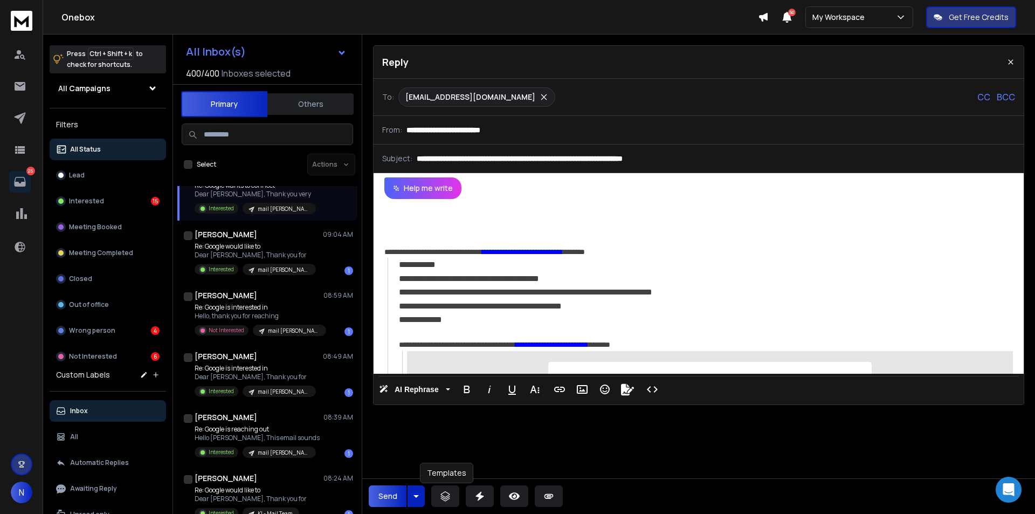
click at [452, 493] on button at bounding box center [445, 496] width 28 height 22
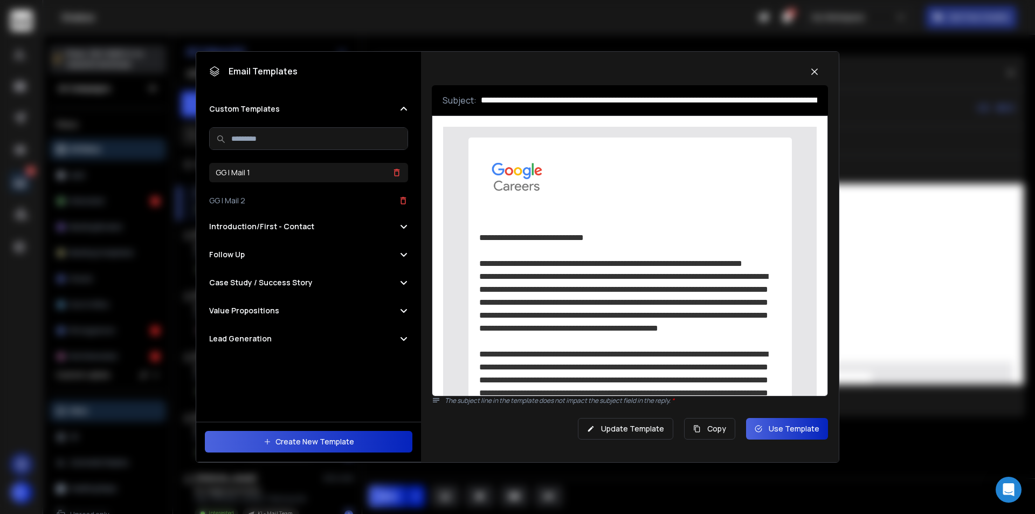
click at [247, 200] on div "GG | Mail 2" at bounding box center [308, 200] width 199 height 11
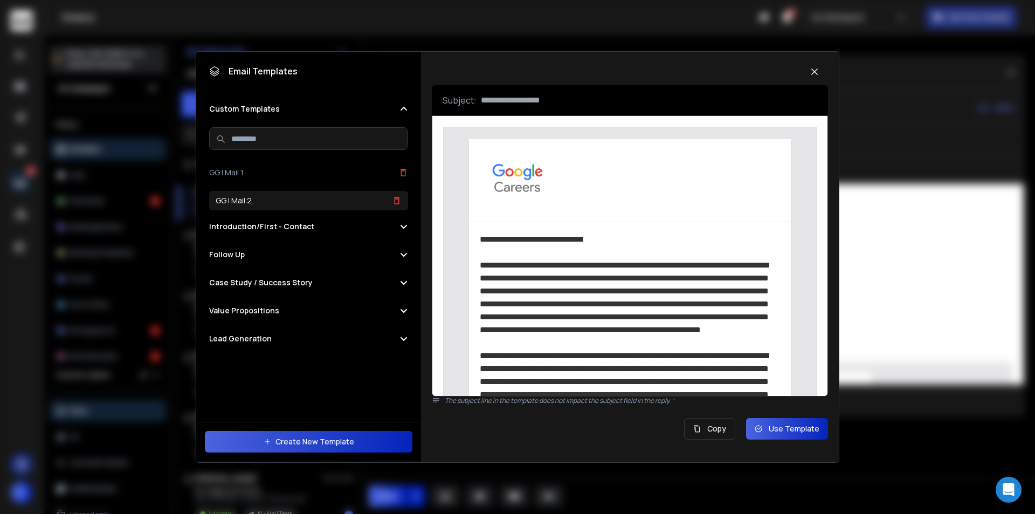
scroll to position [270, 0]
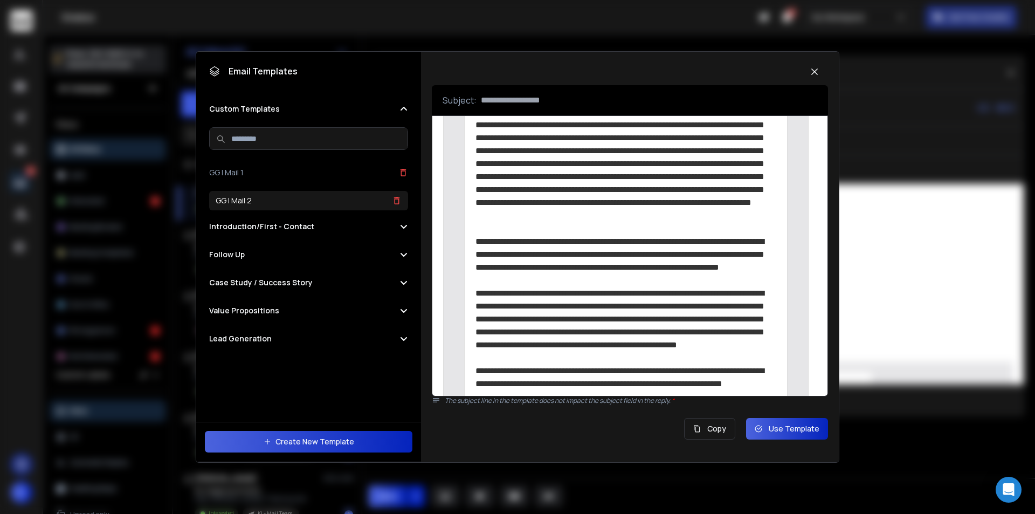
click at [773, 427] on button "Use Template" at bounding box center [787, 429] width 82 height 22
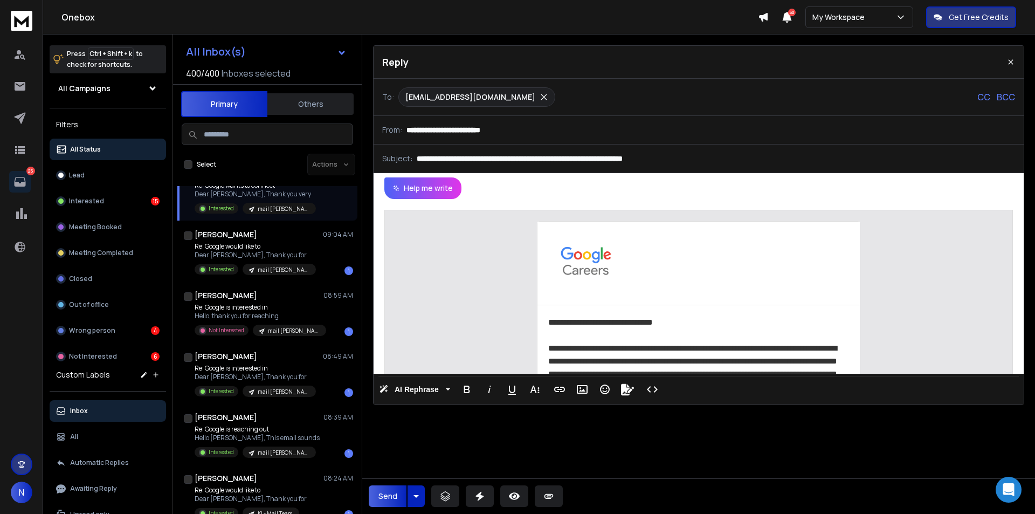
click at [384, 498] on button "Send" at bounding box center [388, 496] width 38 height 22
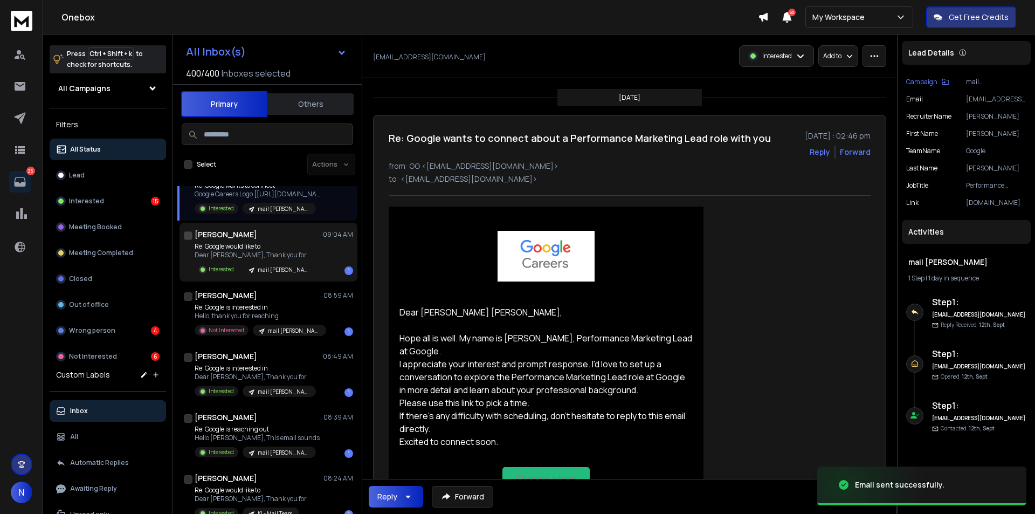
click at [275, 251] on p "Dear [PERSON_NAME], Thank you for" at bounding box center [255, 255] width 121 height 9
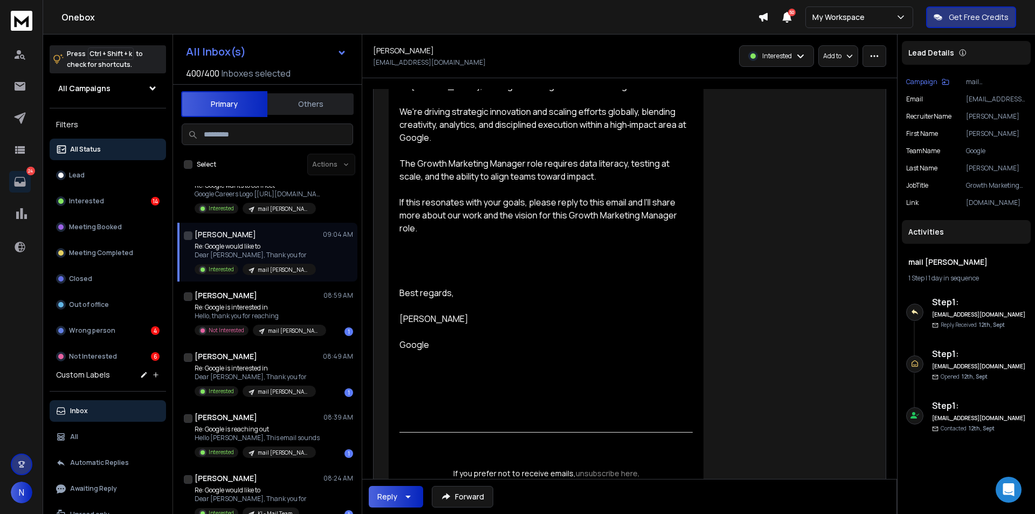
scroll to position [505, 0]
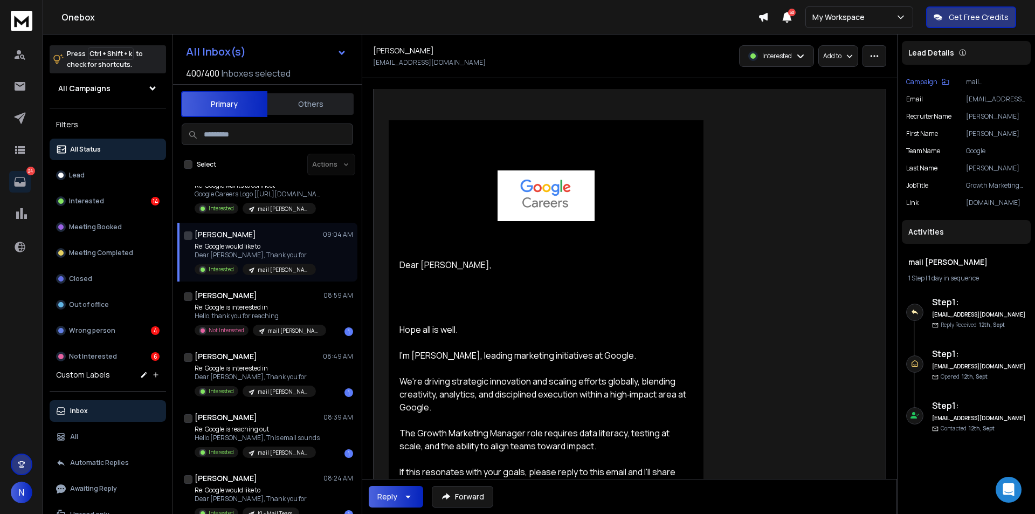
click at [375, 493] on button "Reply" at bounding box center [396, 497] width 54 height 22
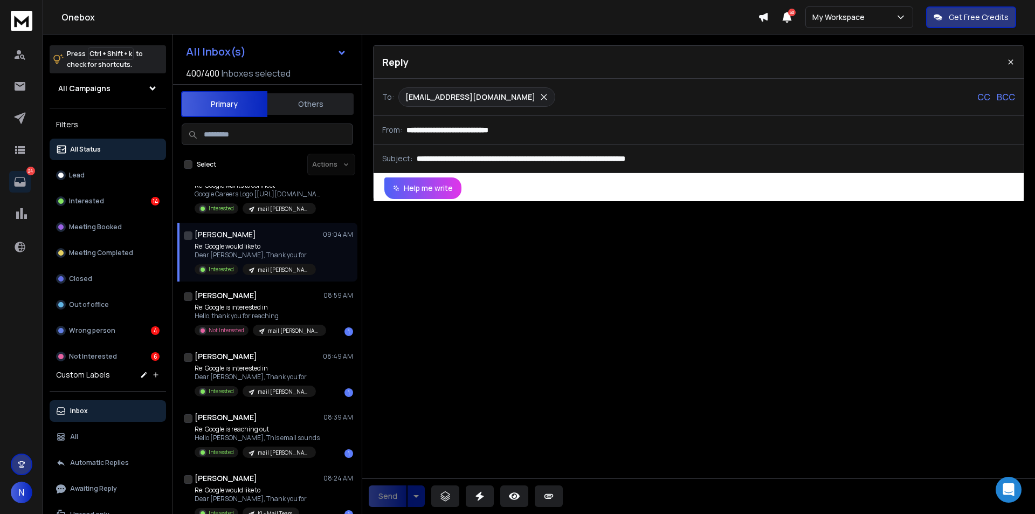
scroll to position [0, 0]
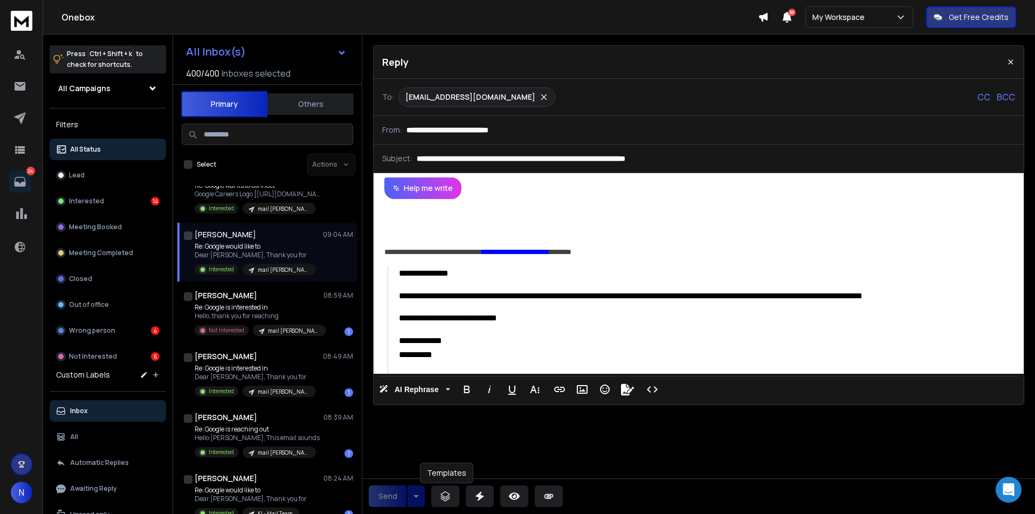
click at [441, 497] on icon at bounding box center [444, 497] width 9 height 3
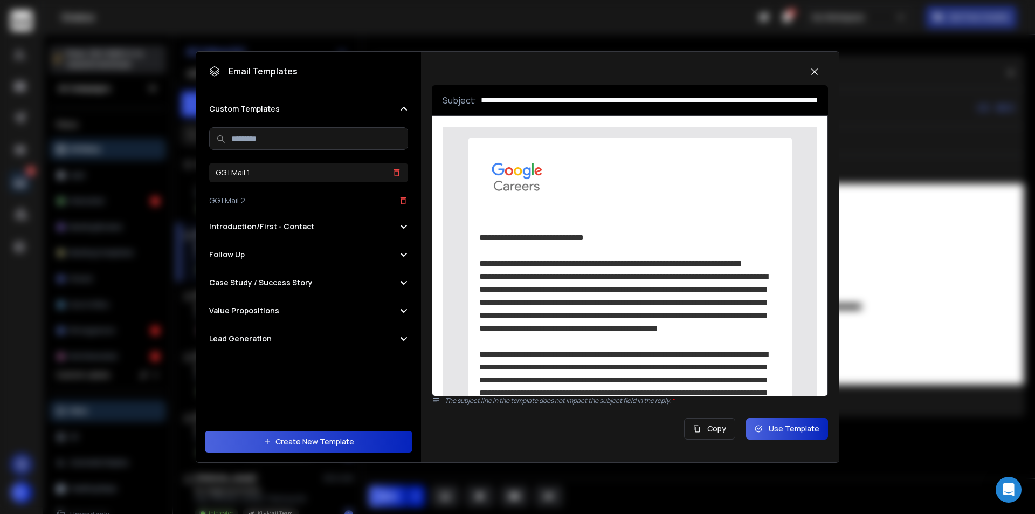
click at [244, 204] on h3 "GG | Mail 2" at bounding box center [227, 200] width 36 height 11
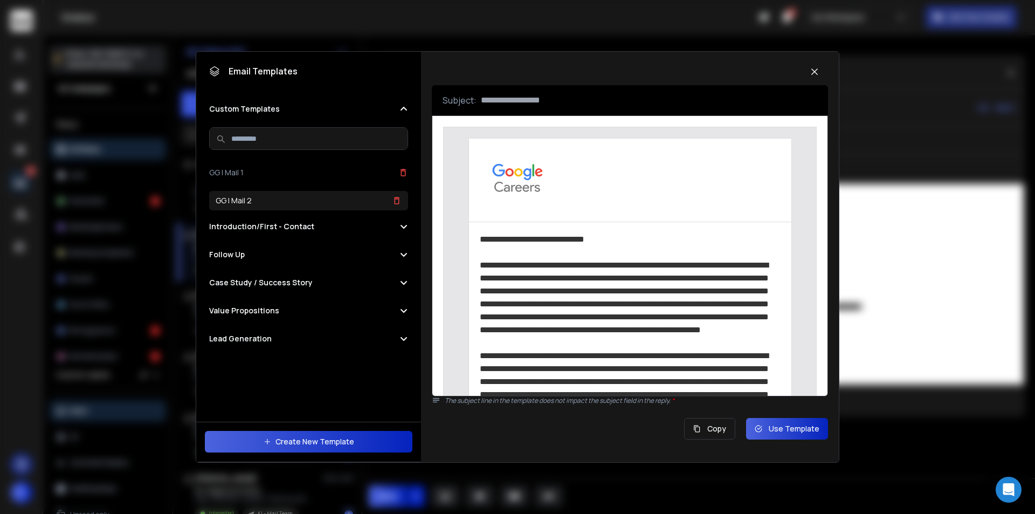
scroll to position [162, 0]
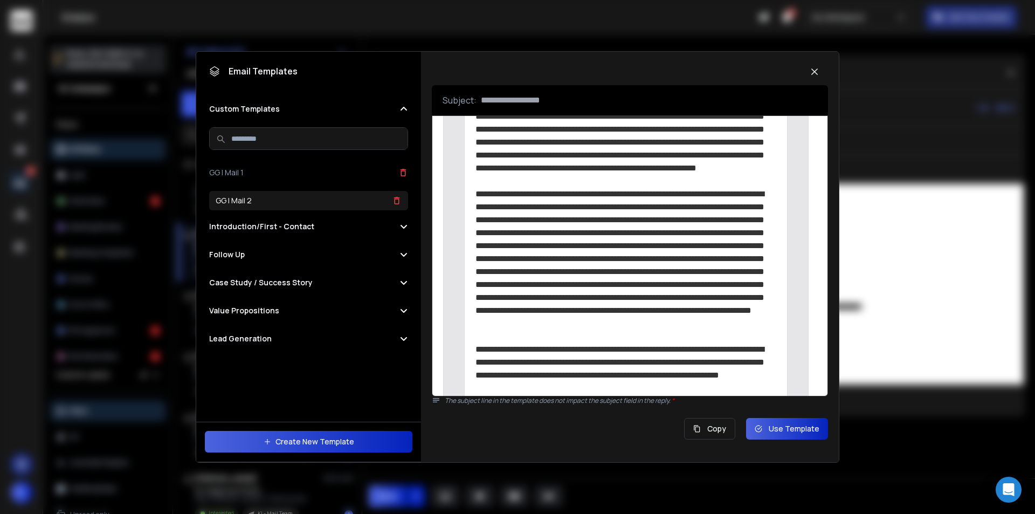
drag, startPoint x: 796, startPoint y: 428, endPoint x: 742, endPoint y: 423, distance: 54.7
click at [796, 427] on button "Use Template" at bounding box center [787, 429] width 82 height 22
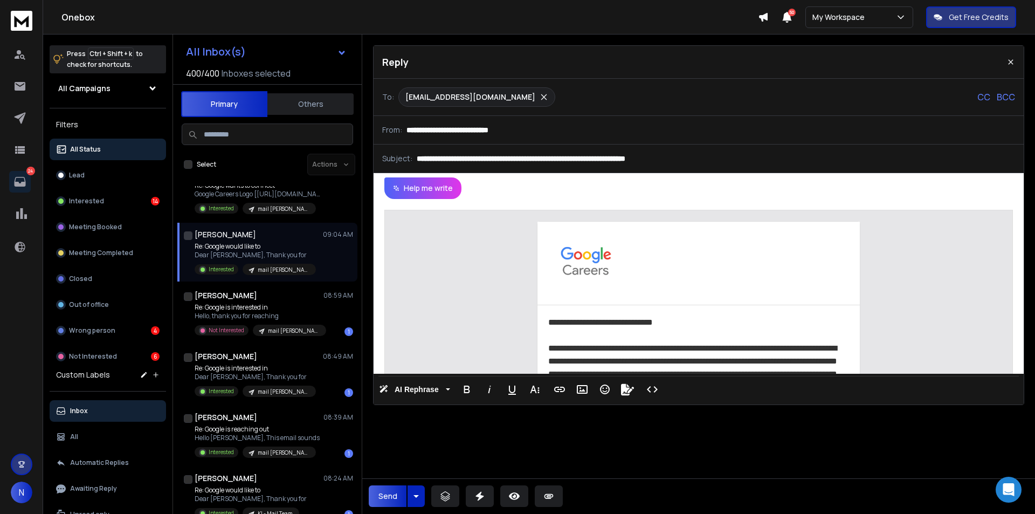
click at [411, 442] on div "**********" at bounding box center [698, 287] width 651 height 484
click at [376, 499] on button "Send" at bounding box center [388, 496] width 38 height 22
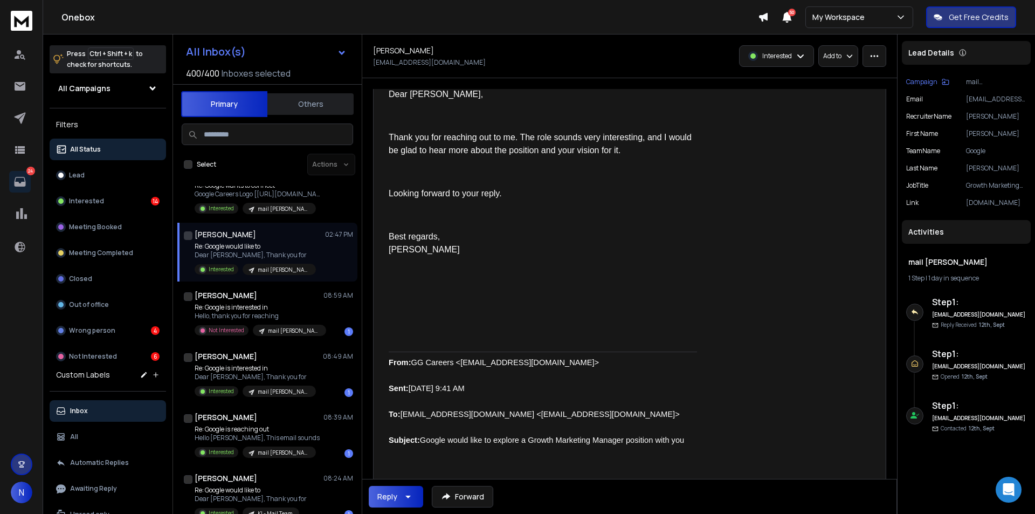
scroll to position [0, 0]
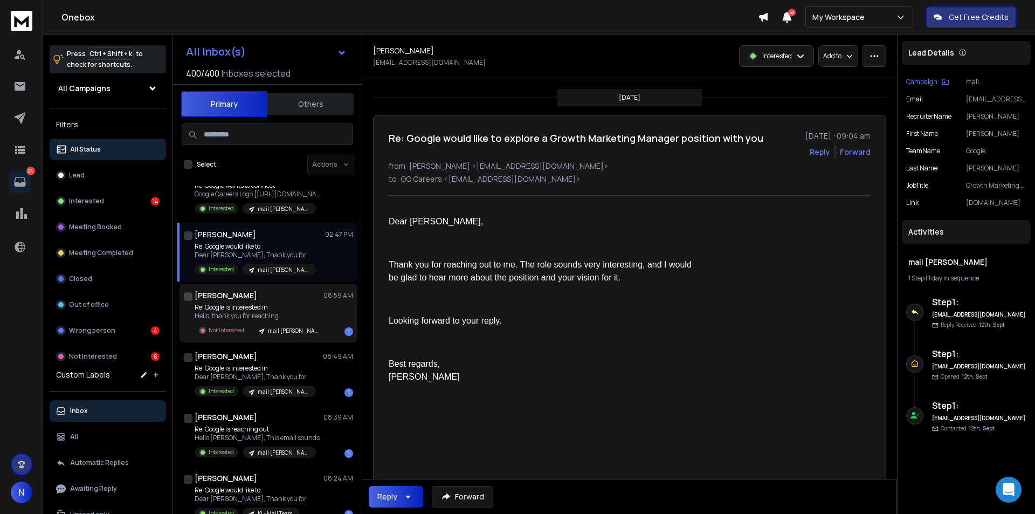
click at [240, 308] on p "Re: Google is interested in" at bounding box center [259, 307] width 129 height 9
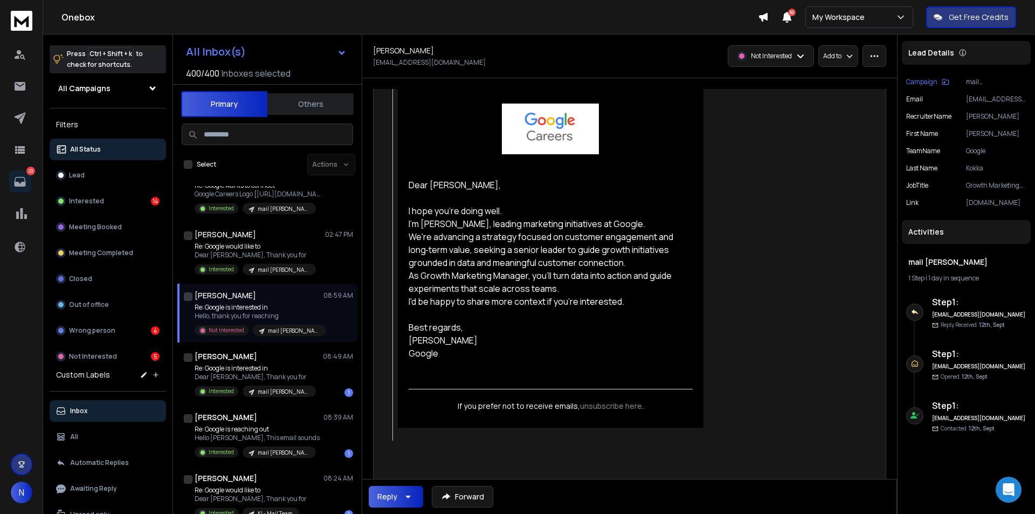
scroll to position [335, 0]
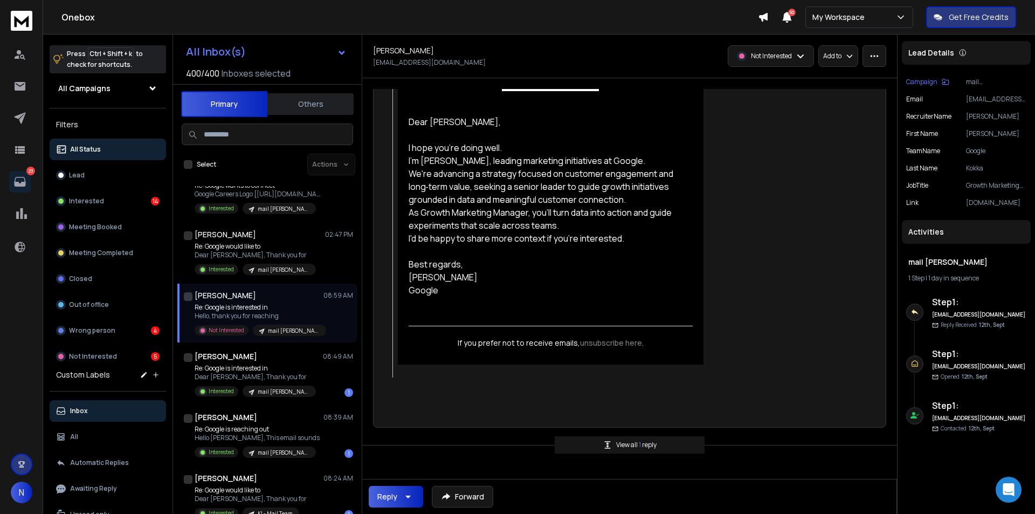
click at [383, 499] on div "Reply" at bounding box center [387, 496] width 20 height 11
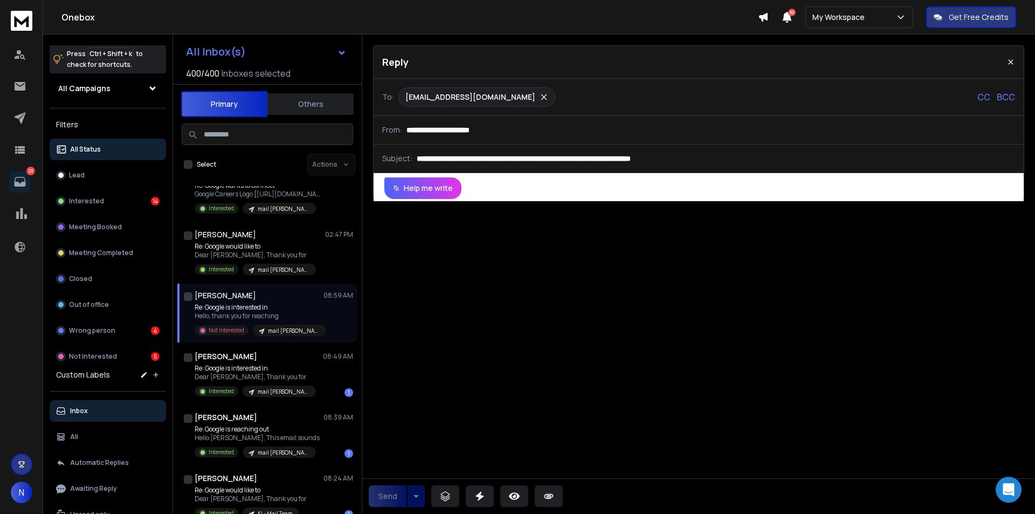
scroll to position [0, 0]
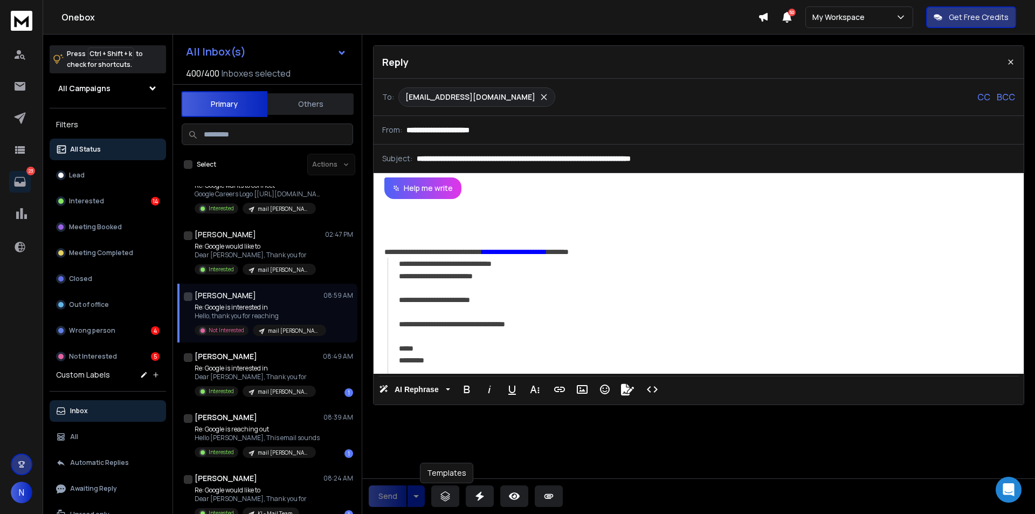
click at [440, 501] on button at bounding box center [445, 496] width 28 height 22
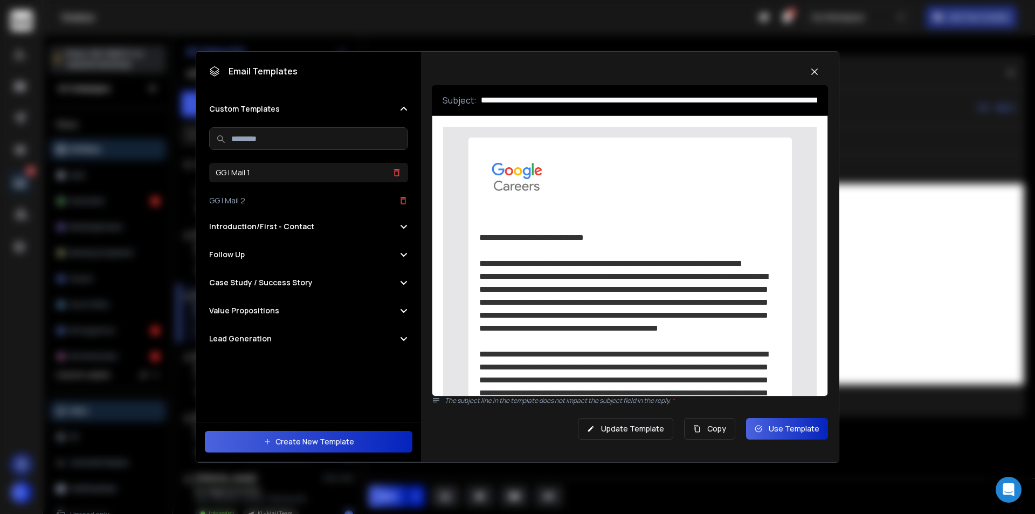
click at [237, 196] on h3 "GG | Mail 2" at bounding box center [227, 200] width 36 height 11
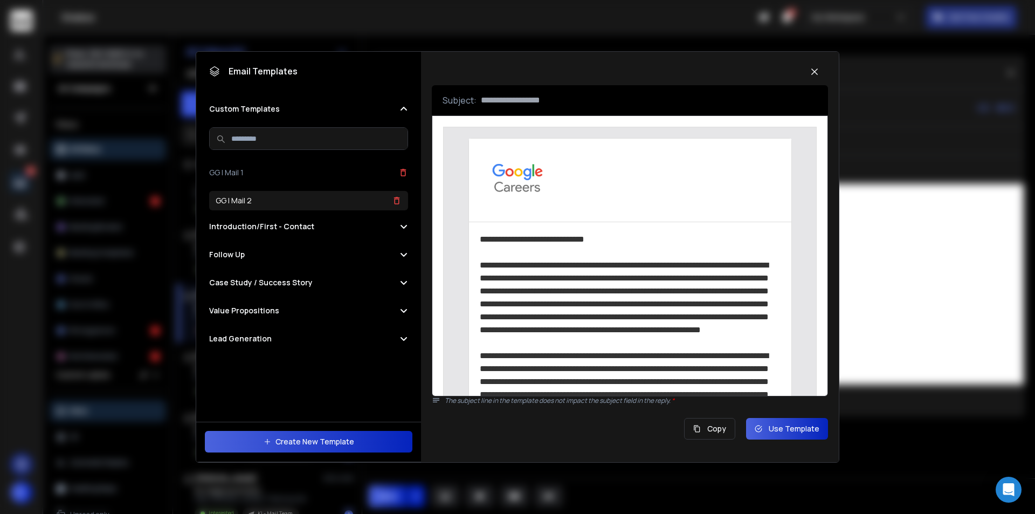
click at [785, 430] on button "Use Template" at bounding box center [787, 429] width 82 height 22
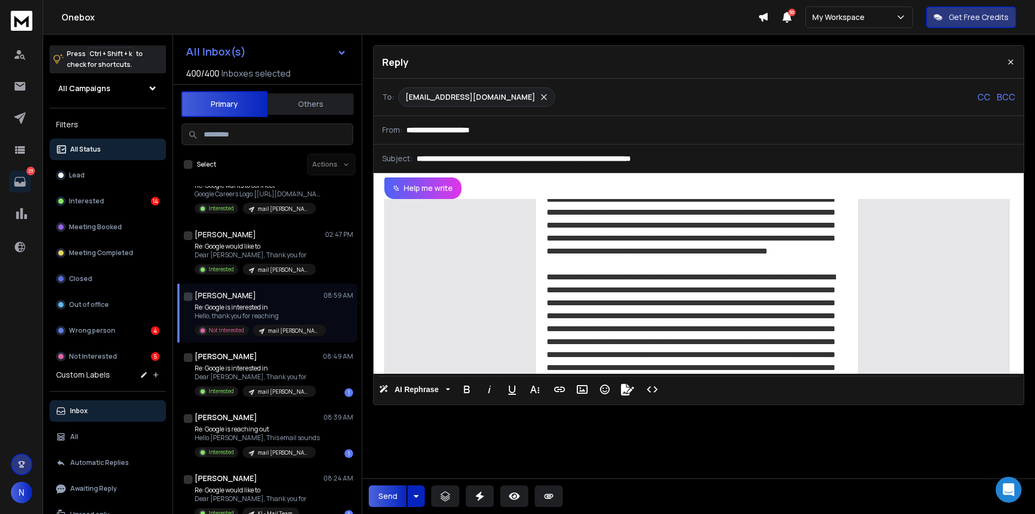
scroll to position [323, 0]
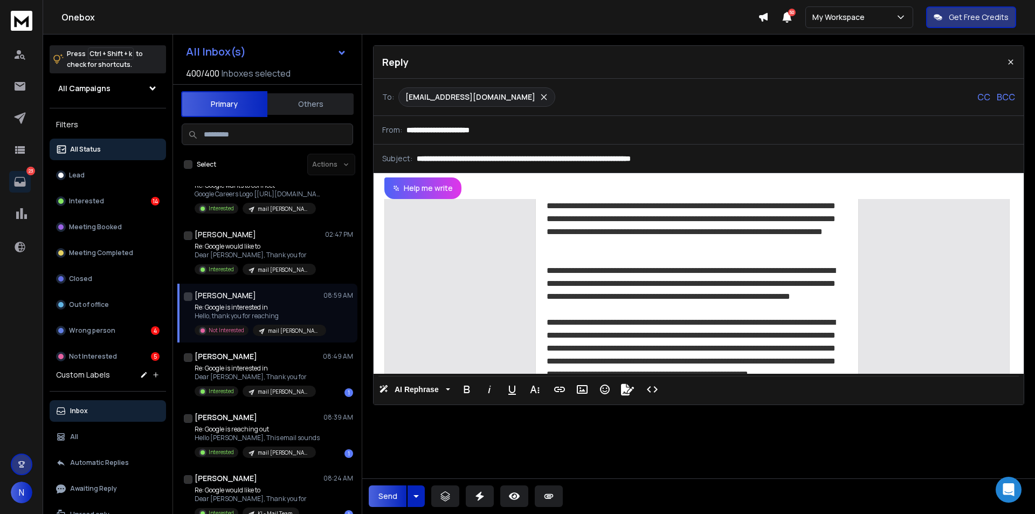
click at [381, 497] on button "Send" at bounding box center [388, 496] width 38 height 22
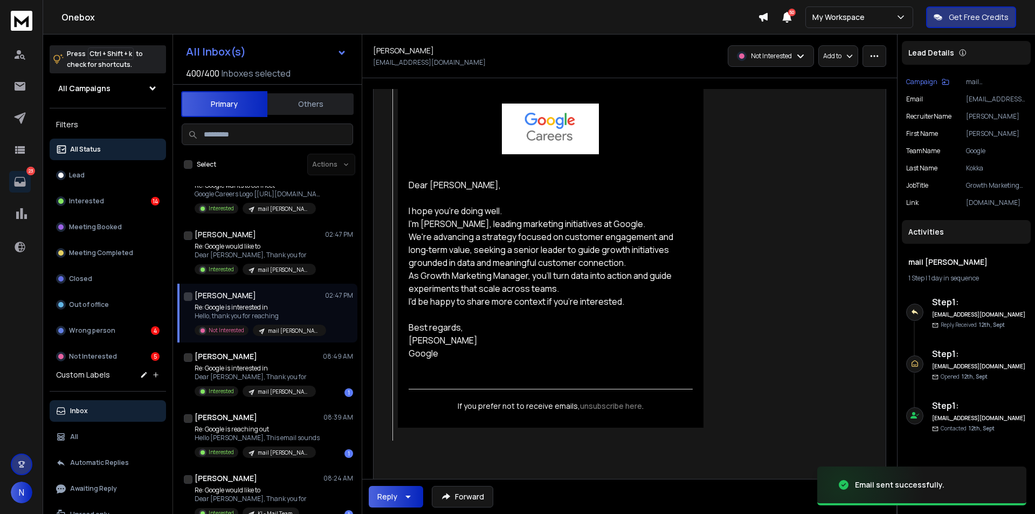
scroll to position [335, 0]
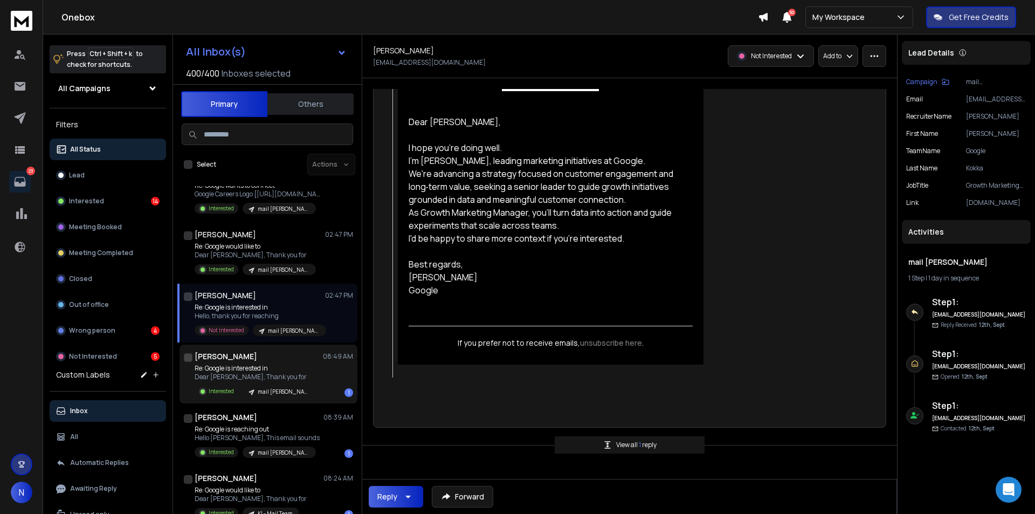
click at [239, 373] on p "Dear [PERSON_NAME], Thank you for" at bounding box center [255, 377] width 121 height 9
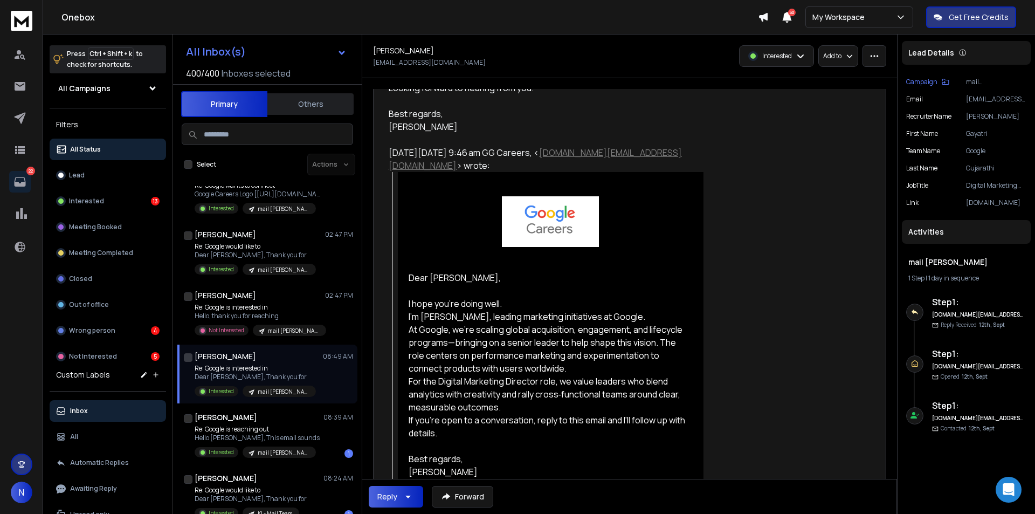
scroll to position [410, 0]
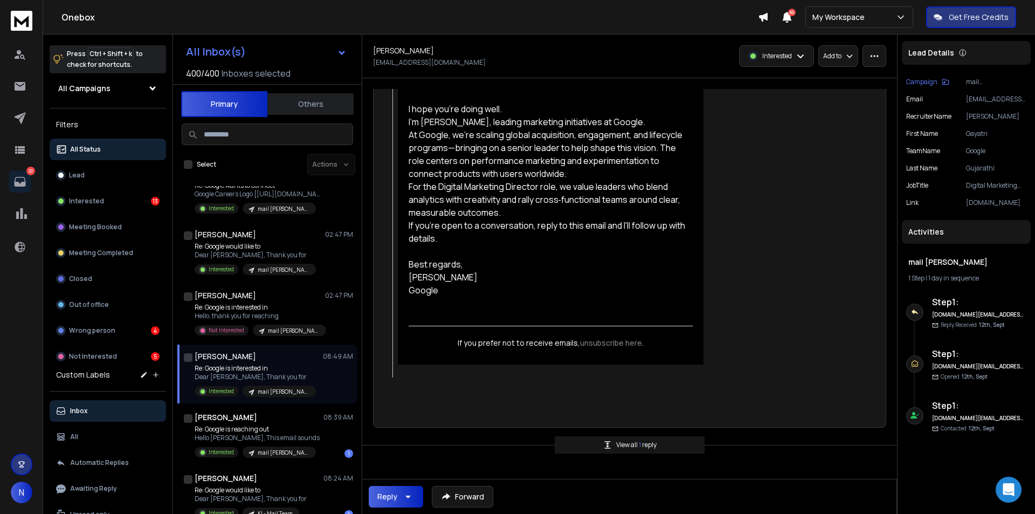
click at [390, 496] on div "Reply" at bounding box center [387, 496] width 20 height 11
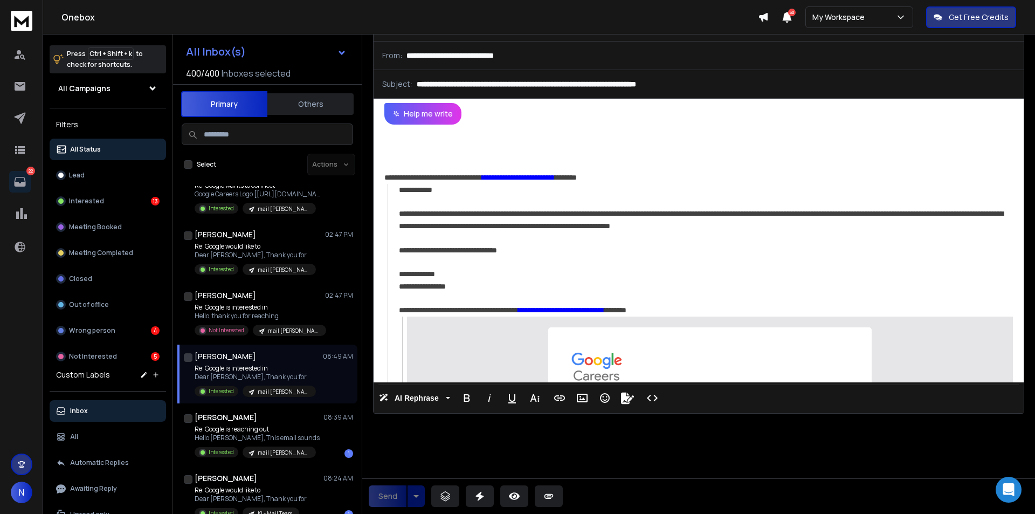
scroll to position [0, 0]
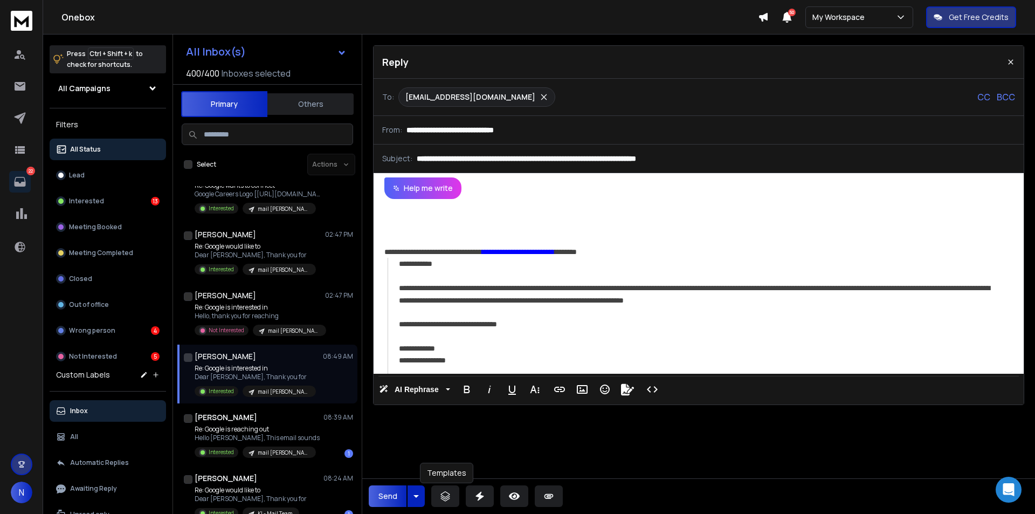
click at [450, 497] on icon at bounding box center [445, 496] width 11 height 11
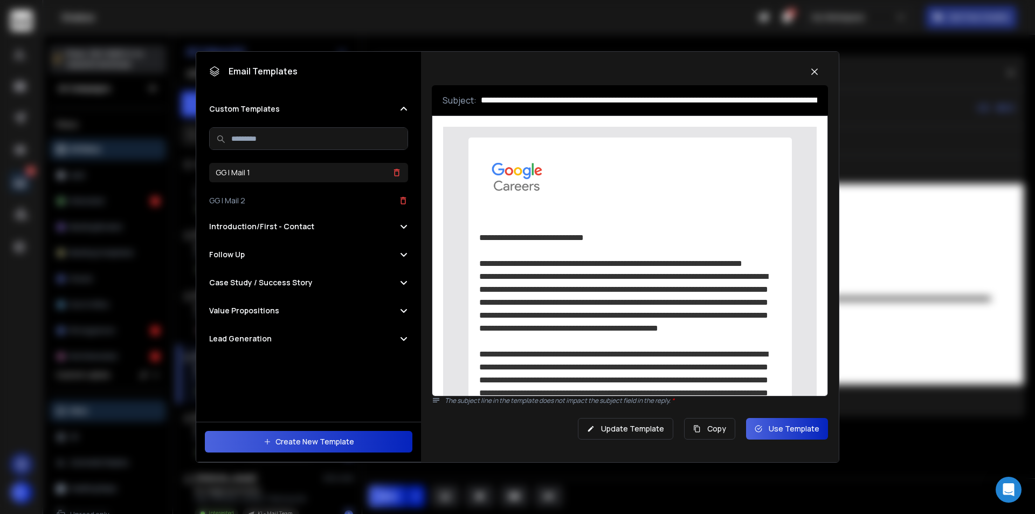
click at [250, 199] on div "GG | Mail 2" at bounding box center [308, 200] width 199 height 11
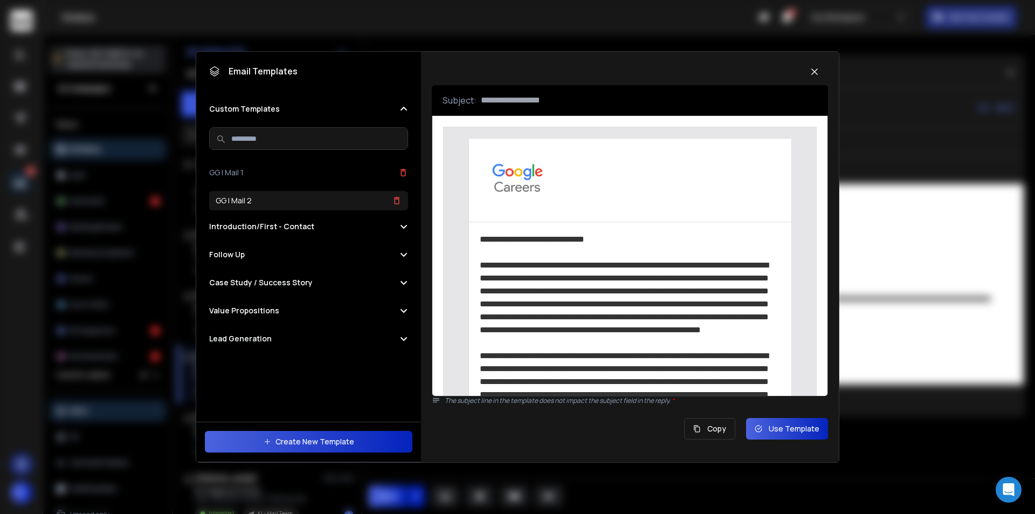
click at [796, 423] on button "Use Template" at bounding box center [787, 429] width 82 height 22
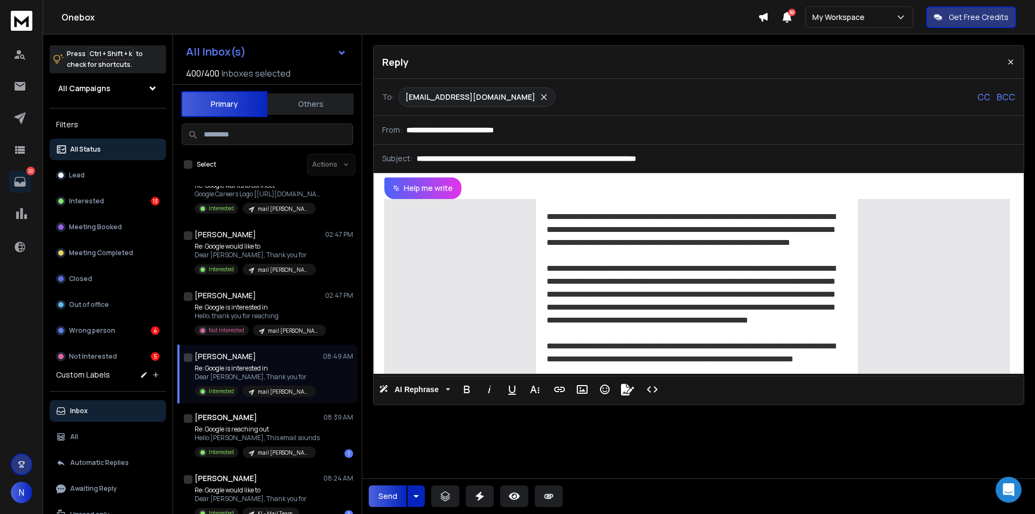
scroll to position [539, 0]
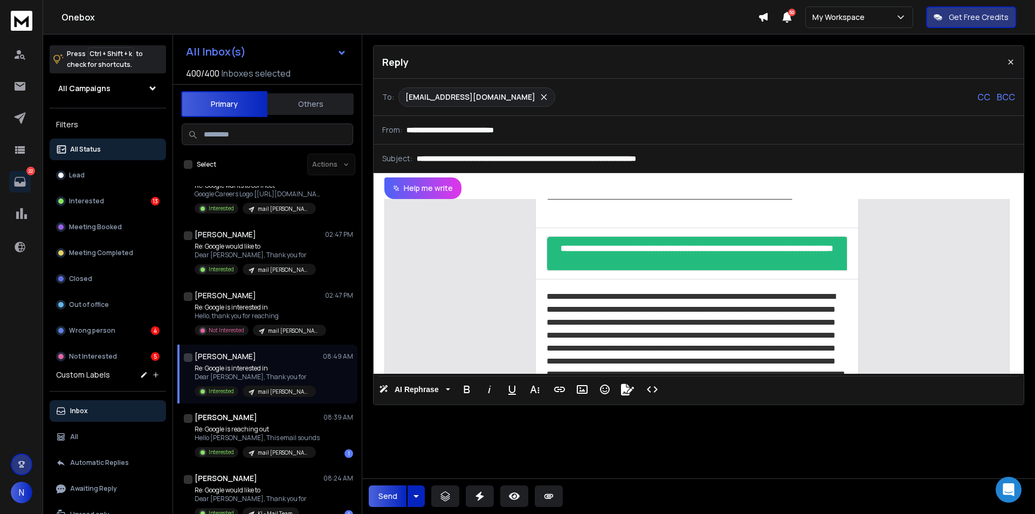
click at [387, 497] on button "Send" at bounding box center [388, 496] width 38 height 22
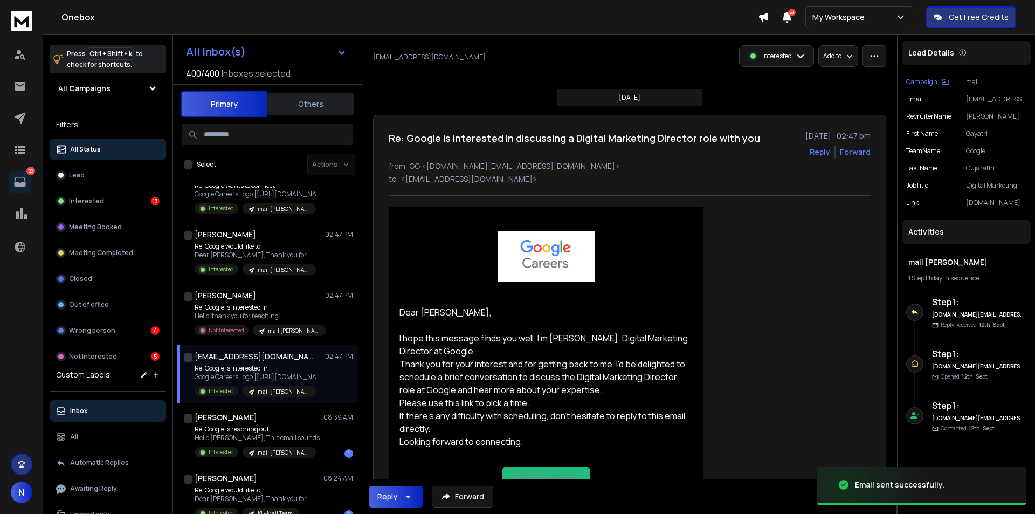
scroll to position [216, 0]
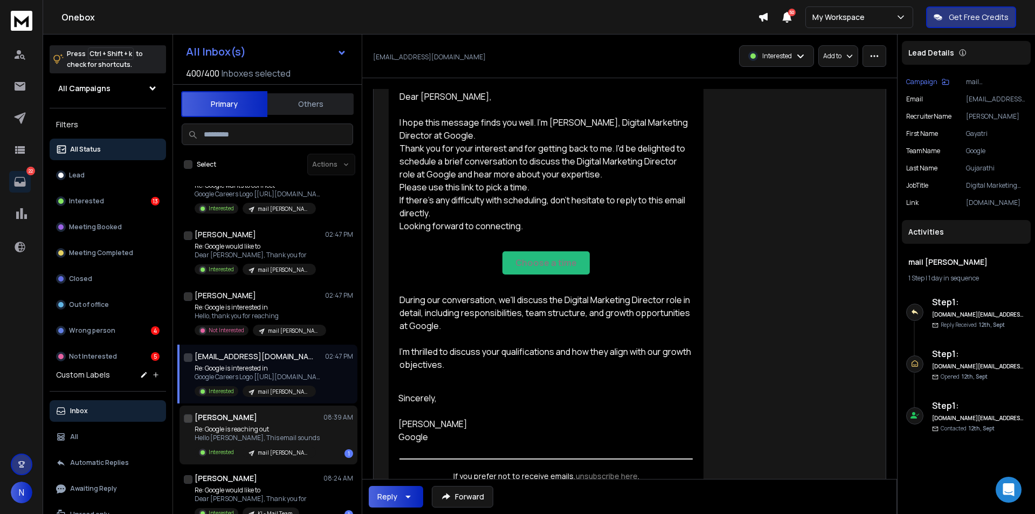
click at [270, 433] on p "Hello [PERSON_NAME], This email sounds" at bounding box center [257, 437] width 125 height 9
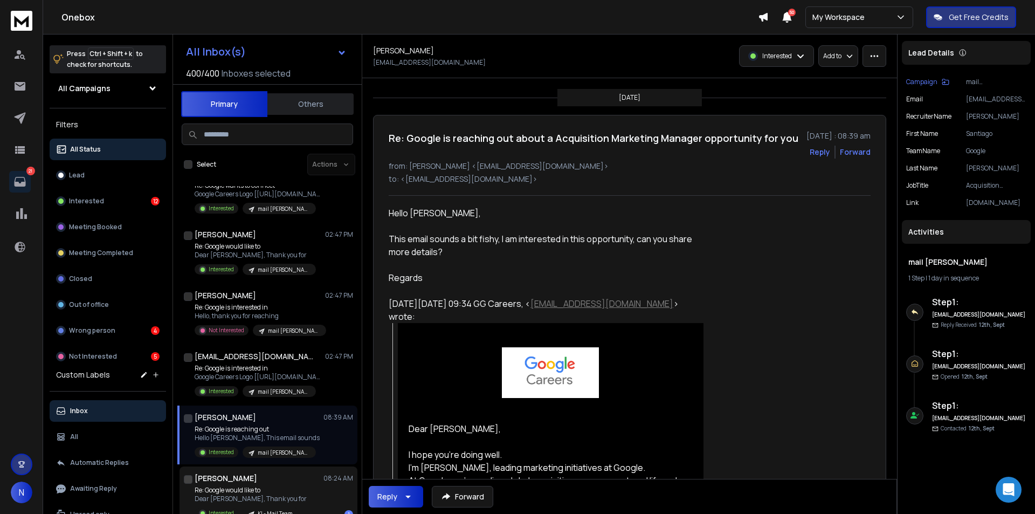
scroll to position [1833, 0]
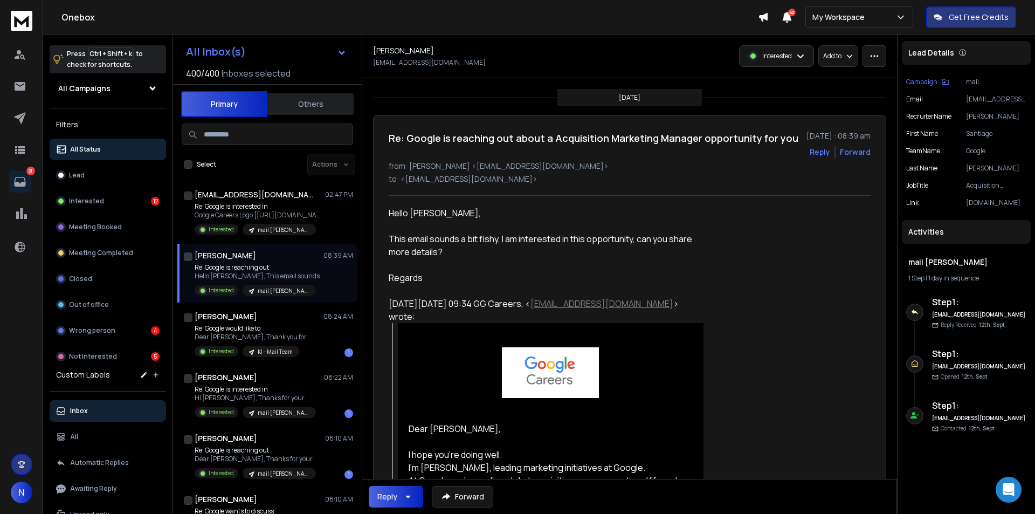
click at [383, 496] on div "Reply" at bounding box center [387, 496] width 20 height 11
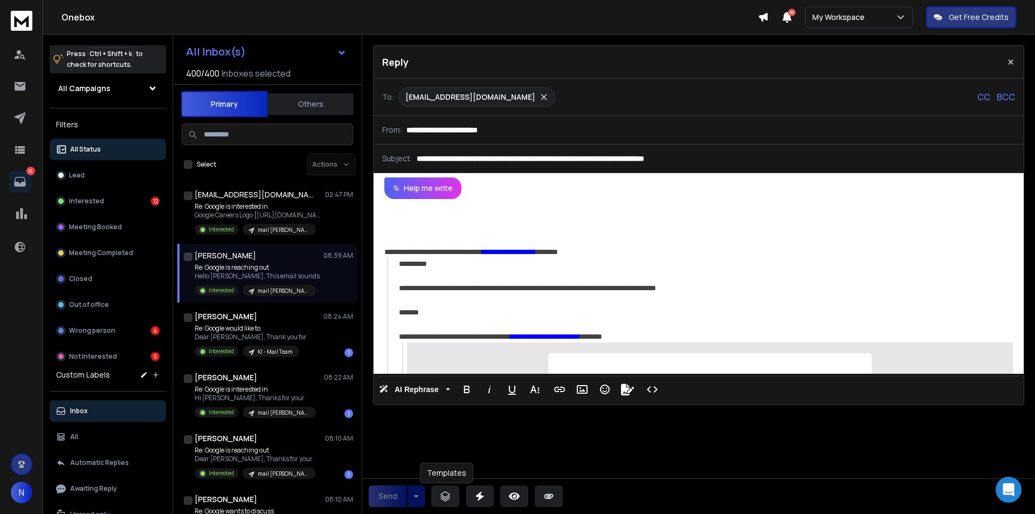
click at [443, 494] on icon at bounding box center [445, 496] width 11 height 11
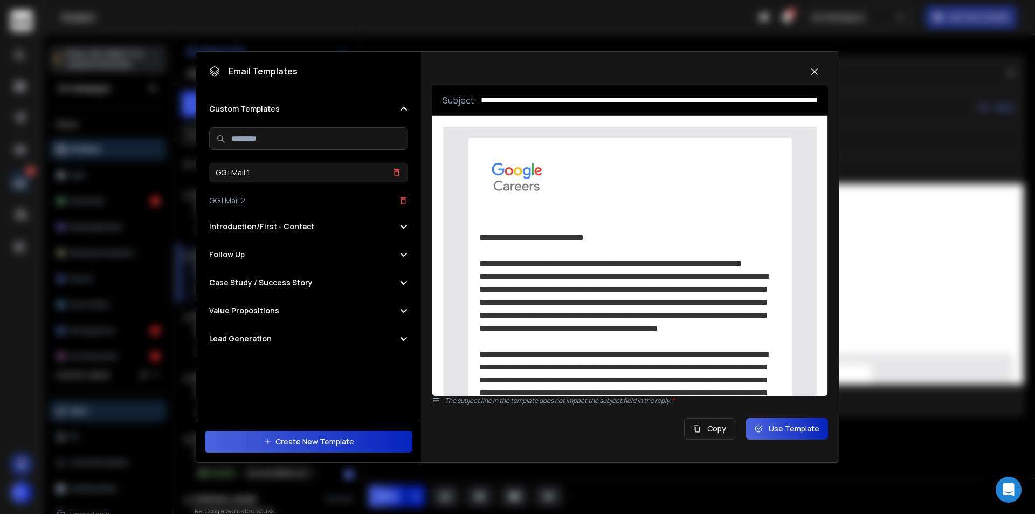
click at [265, 196] on div "GG | Mail 2" at bounding box center [308, 200] width 199 height 11
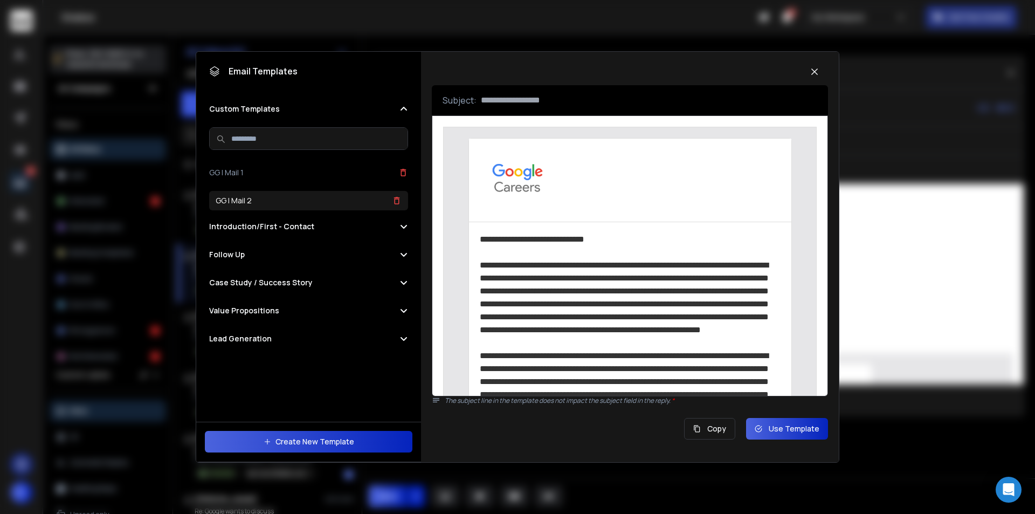
scroll to position [216, 0]
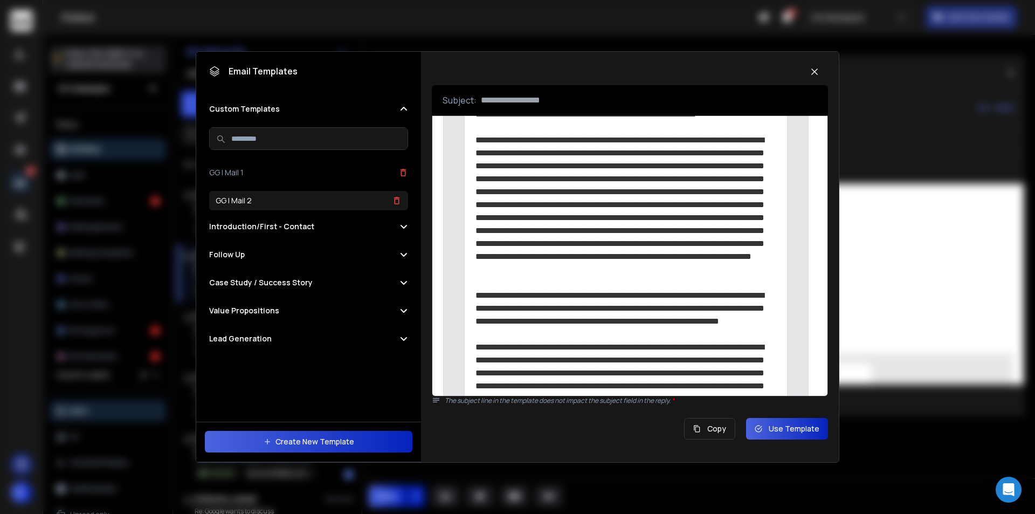
click at [790, 434] on button "Use Template" at bounding box center [787, 429] width 82 height 22
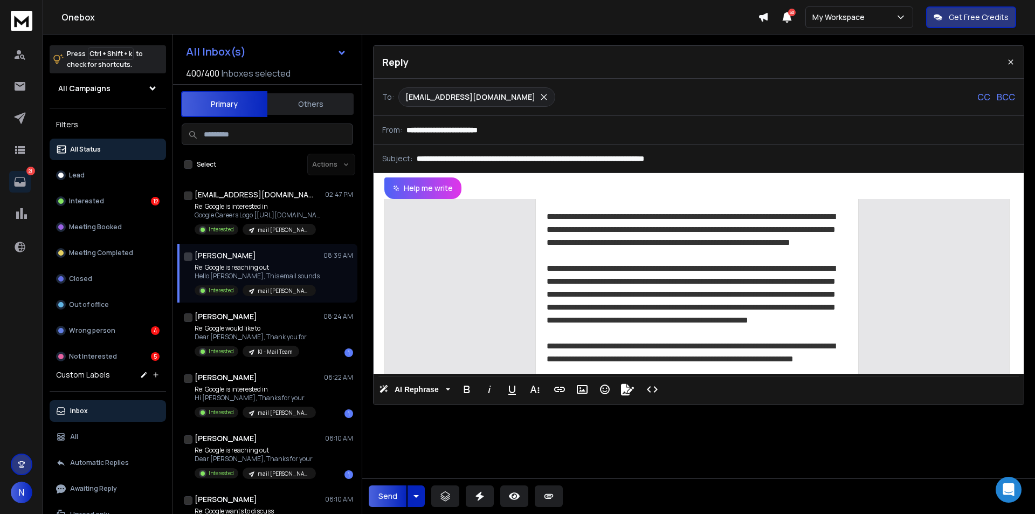
scroll to position [485, 0]
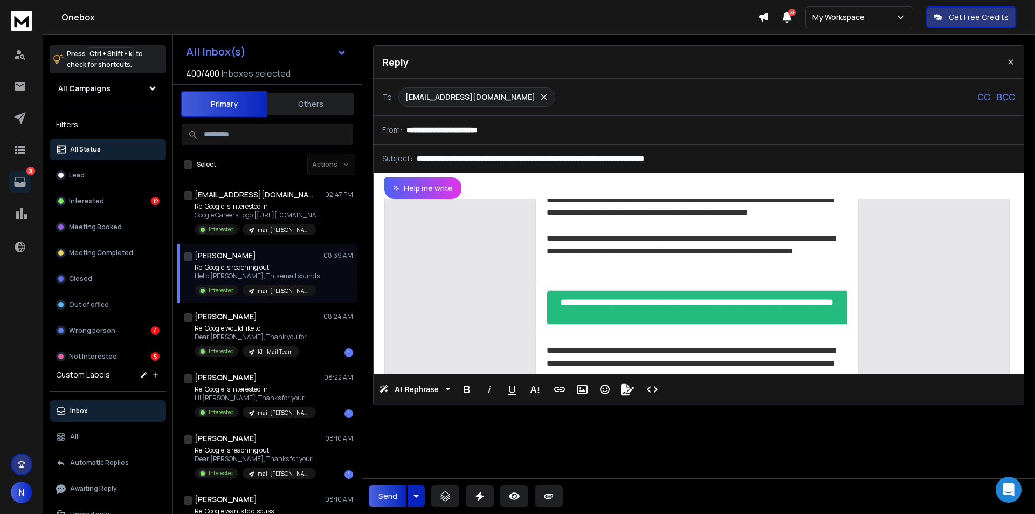
click at [389, 497] on button "Send" at bounding box center [388, 496] width 38 height 22
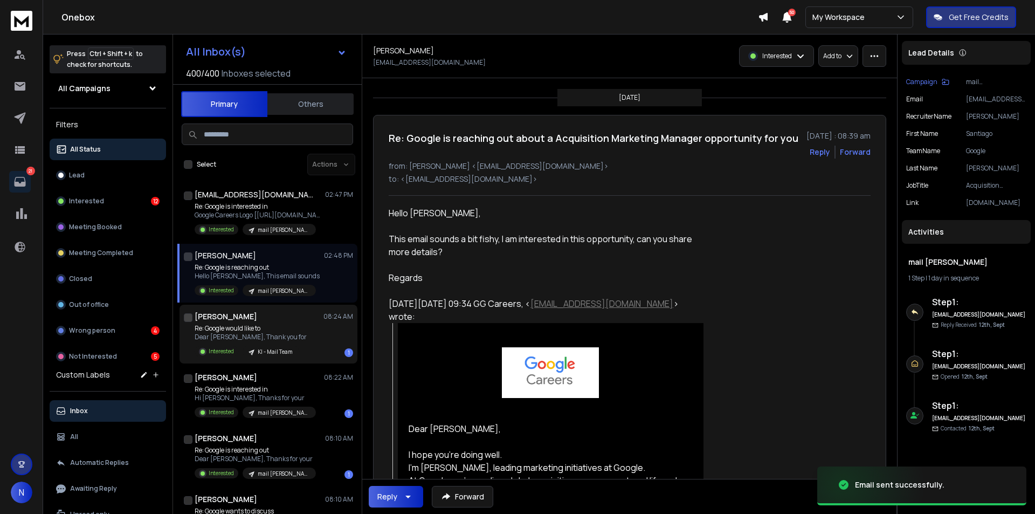
click at [255, 334] on p "Dear [PERSON_NAME], Thank you for" at bounding box center [251, 337] width 112 height 9
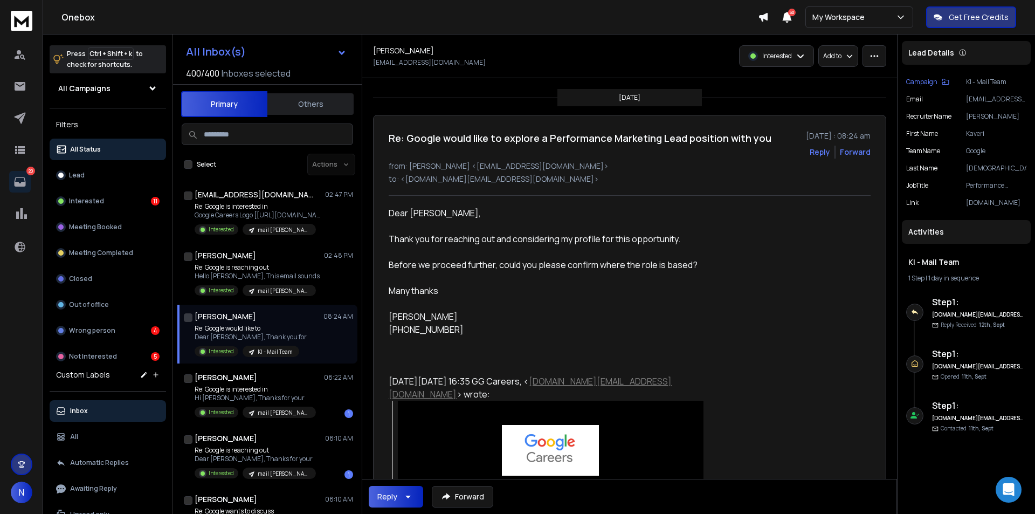
click at [391, 495] on div "Reply" at bounding box center [387, 496] width 20 height 11
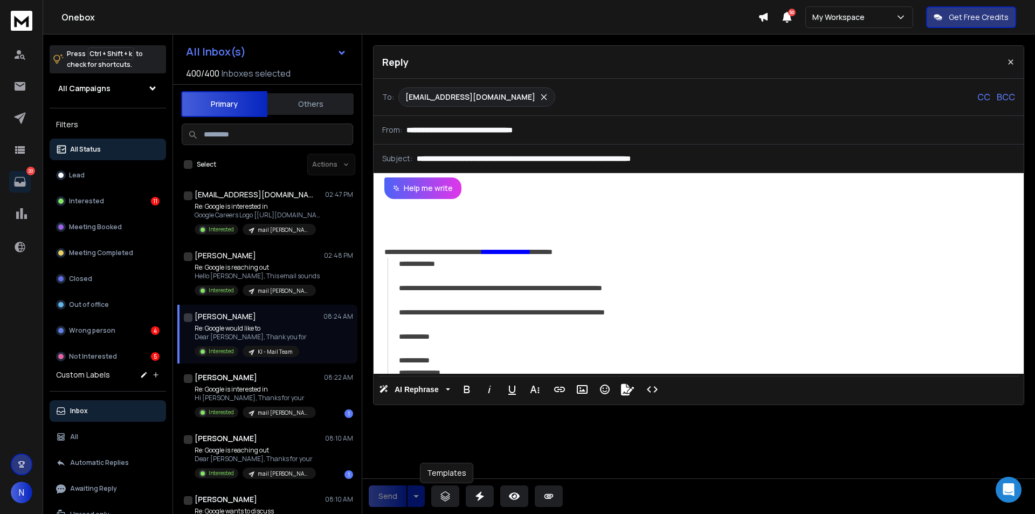
click at [440, 491] on icon at bounding box center [445, 496] width 11 height 11
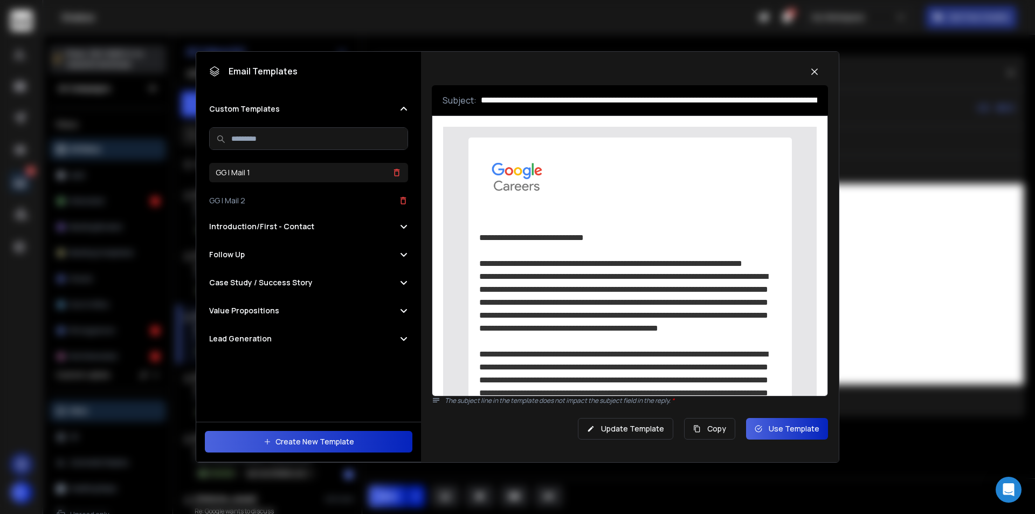
click at [225, 201] on h3 "GG | Mail 2" at bounding box center [227, 200] width 36 height 11
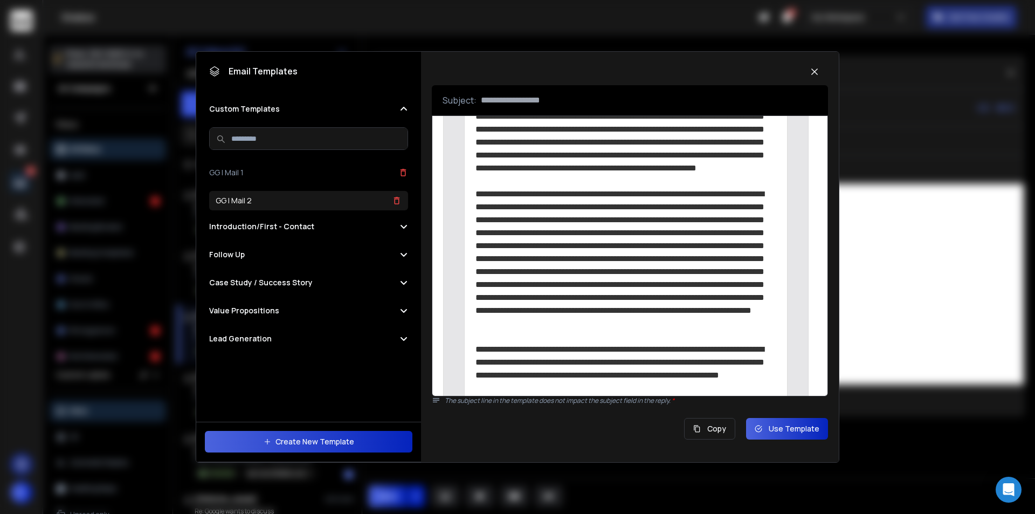
scroll to position [270, 0]
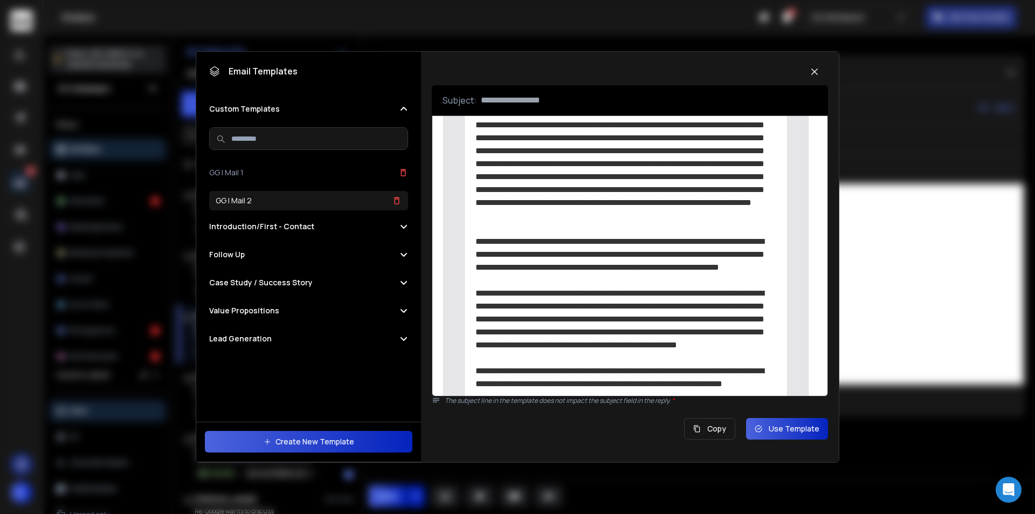
click at [793, 429] on button "Use Template" at bounding box center [787, 429] width 82 height 22
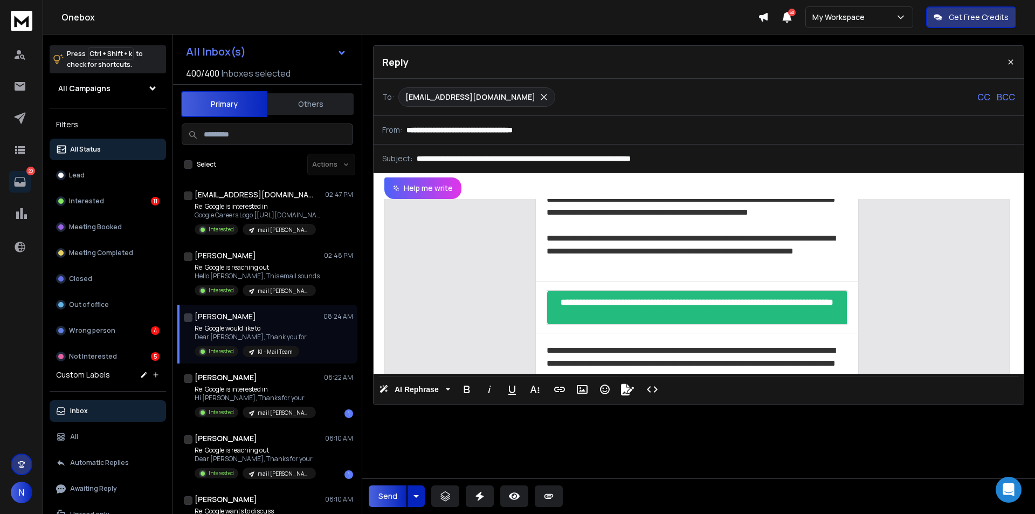
scroll to position [647, 0]
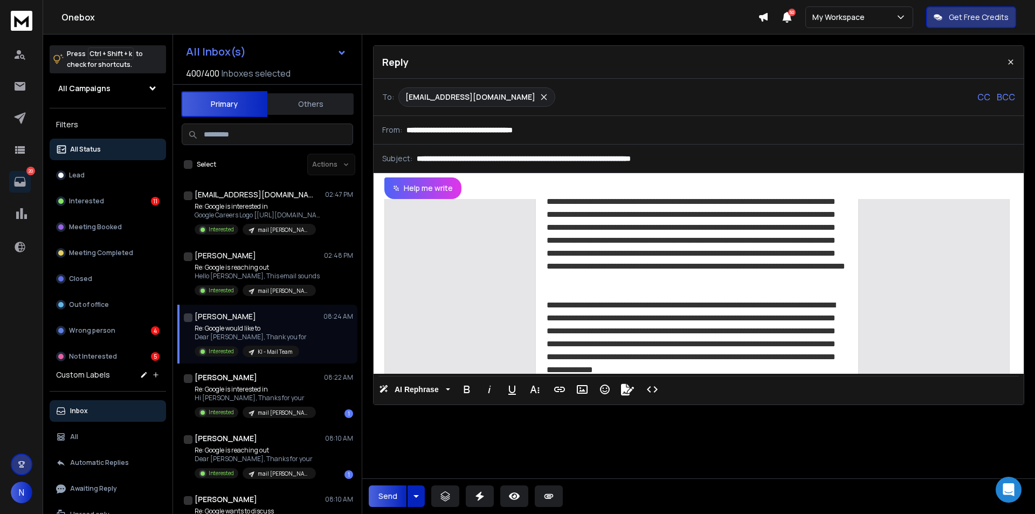
click at [383, 495] on button "Send" at bounding box center [388, 496] width 38 height 22
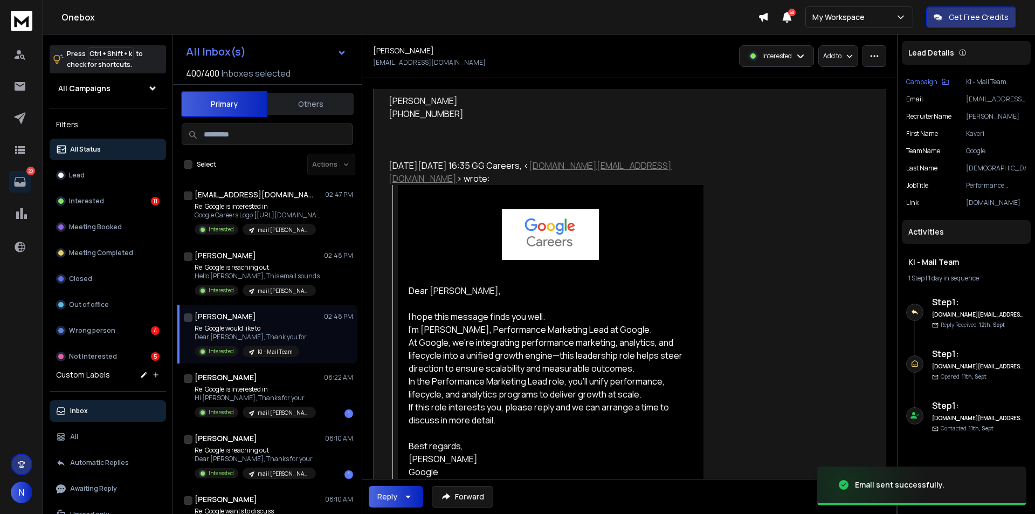
scroll to position [399, 0]
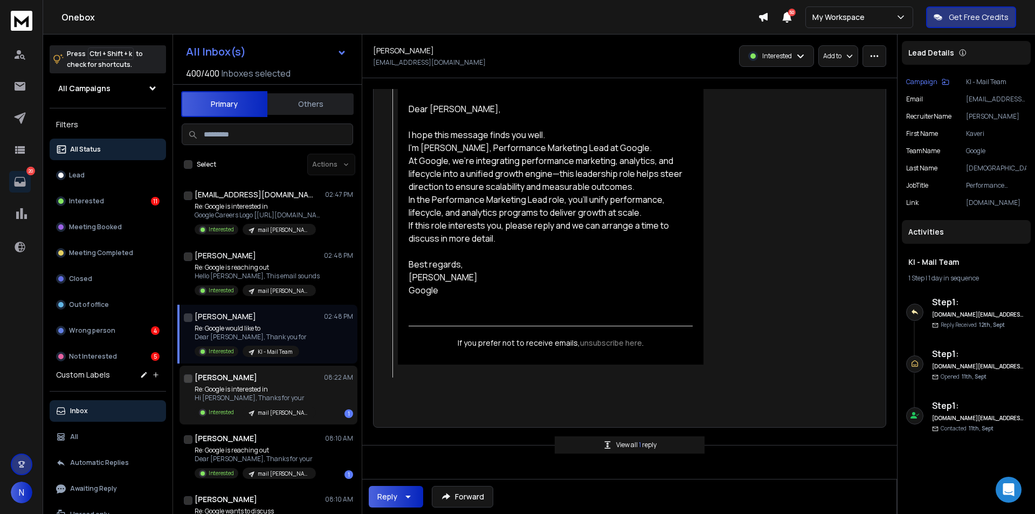
click at [272, 384] on div "[PERSON_NAME] 08:22 AM Re: Google is interested in Hi Christian, Thanks for you…" at bounding box center [274, 395] width 158 height 46
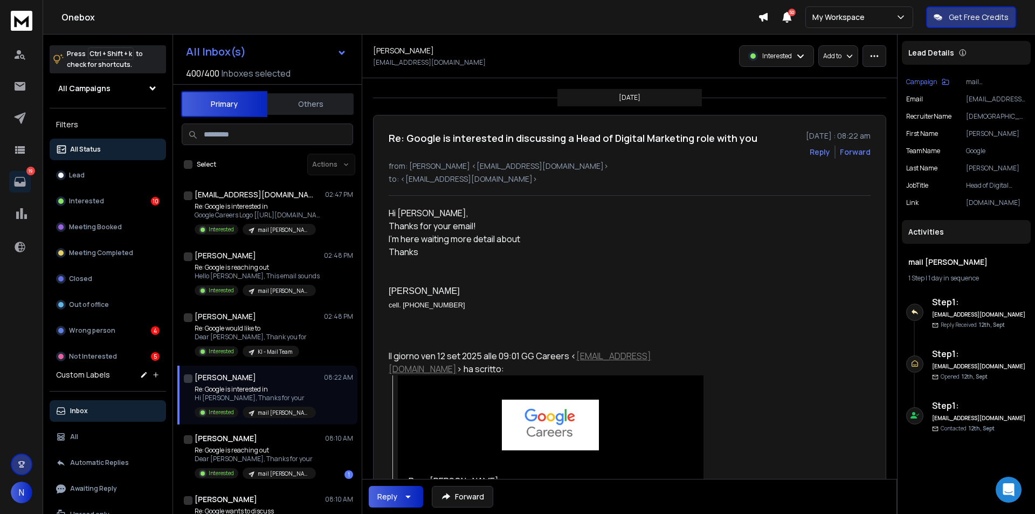
scroll to position [54, 0]
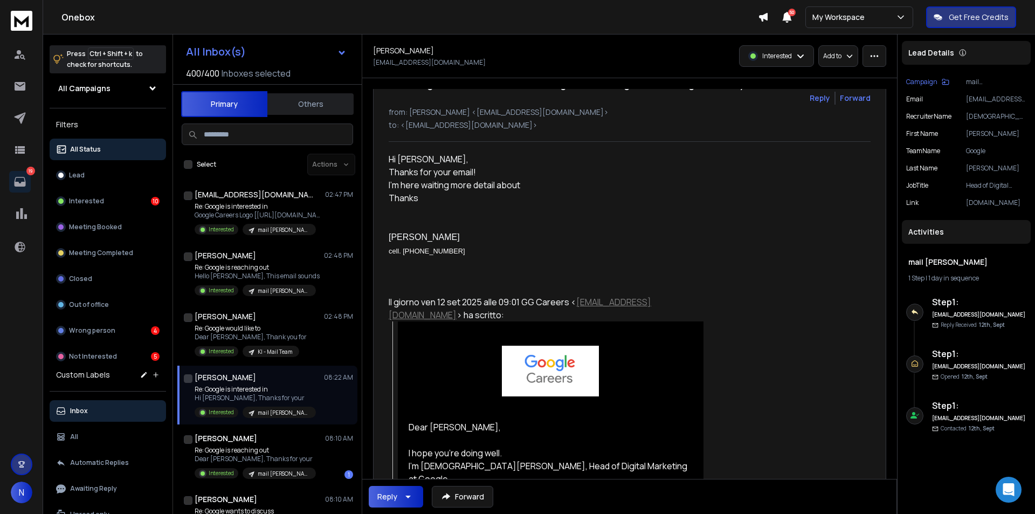
click at [383, 499] on div "Reply" at bounding box center [387, 496] width 20 height 11
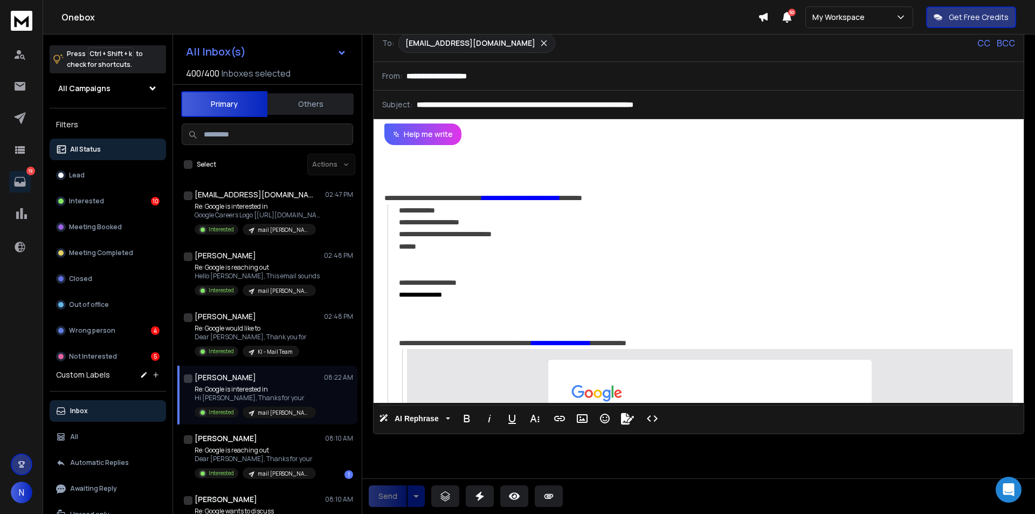
scroll to position [0, 0]
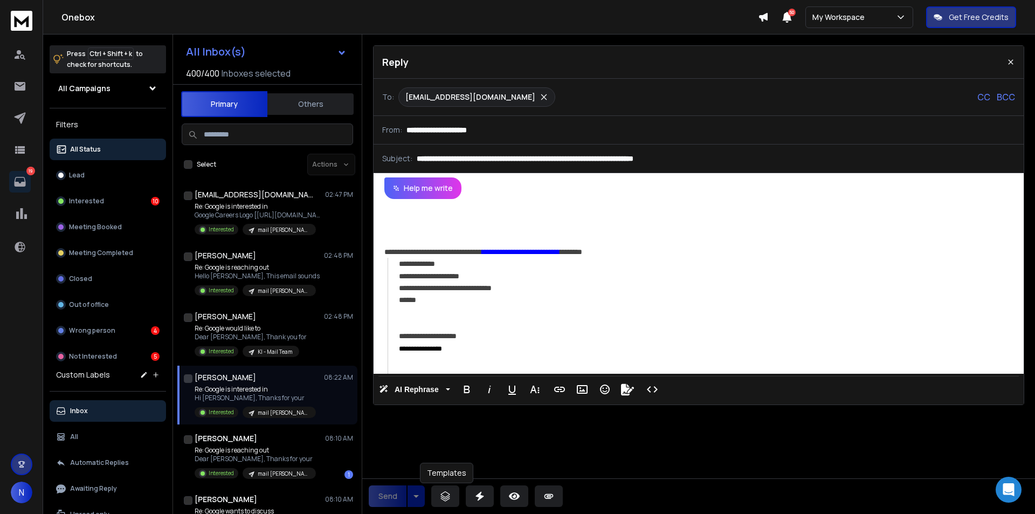
click at [449, 499] on icon at bounding box center [445, 496] width 11 height 11
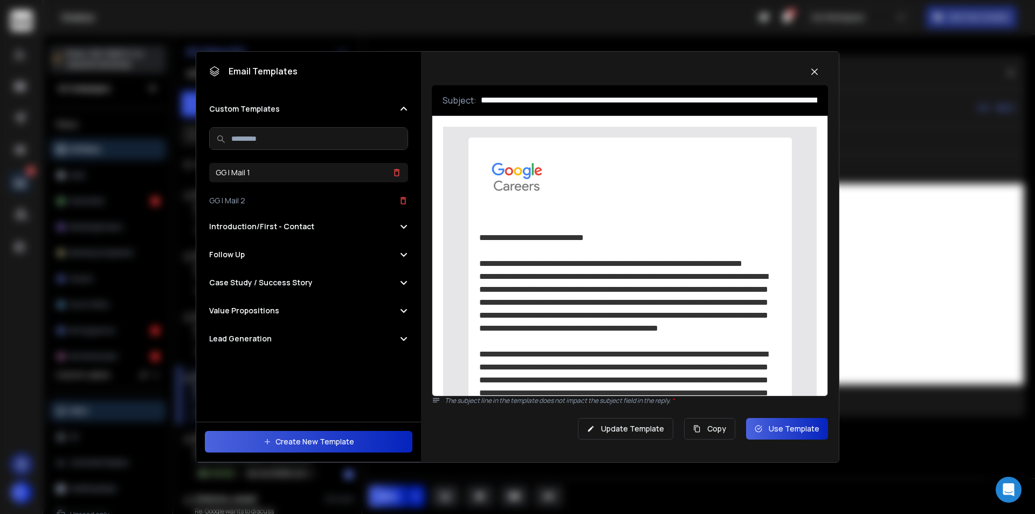
click at [233, 197] on h3 "GG | Mail 2" at bounding box center [227, 200] width 36 height 11
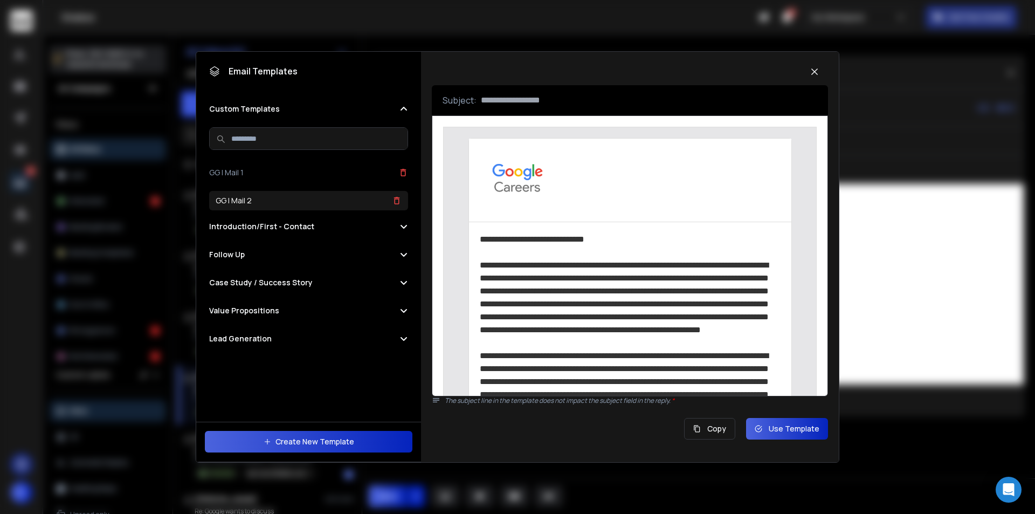
click at [796, 417] on div "Copy Use Template" at bounding box center [630, 428] width 418 height 35
click at [796, 428] on button "Use Template" at bounding box center [787, 429] width 82 height 22
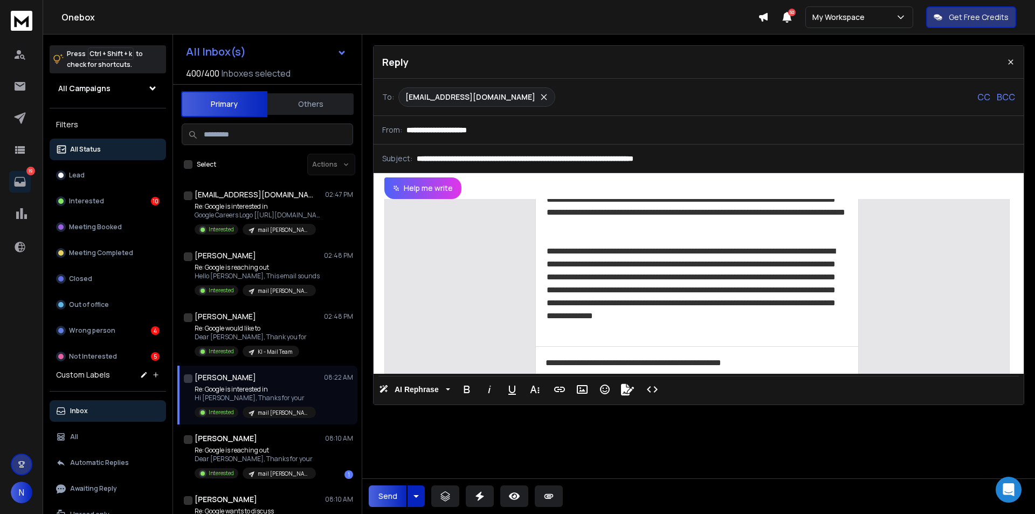
scroll to position [916, 0]
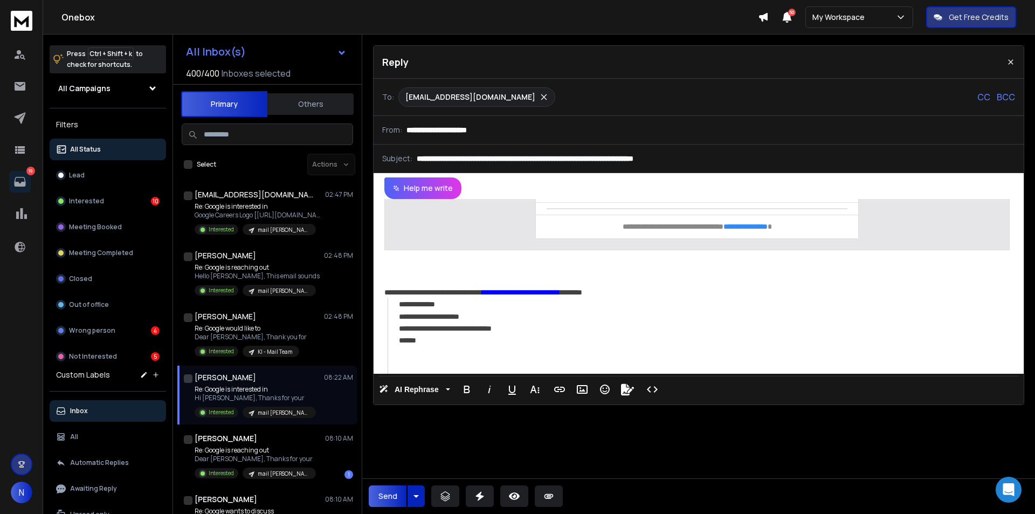
click at [381, 497] on button "Send" at bounding box center [388, 496] width 38 height 22
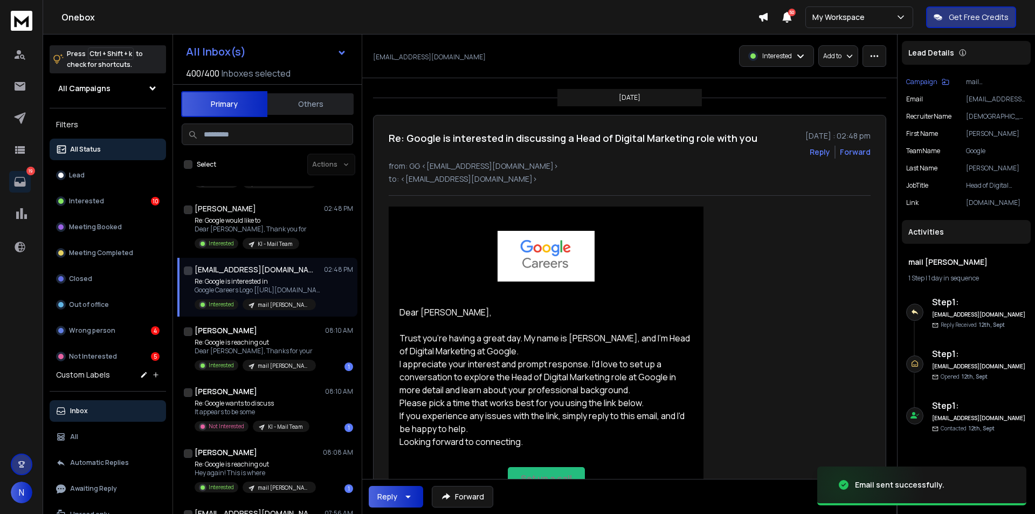
scroll to position [162, 0]
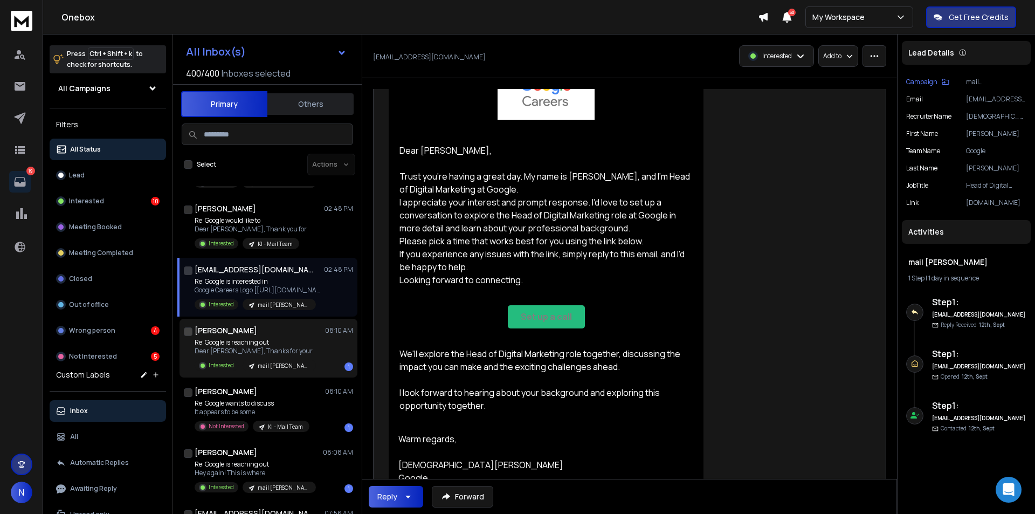
click at [249, 335] on h1 "[PERSON_NAME]" at bounding box center [226, 330] width 63 height 11
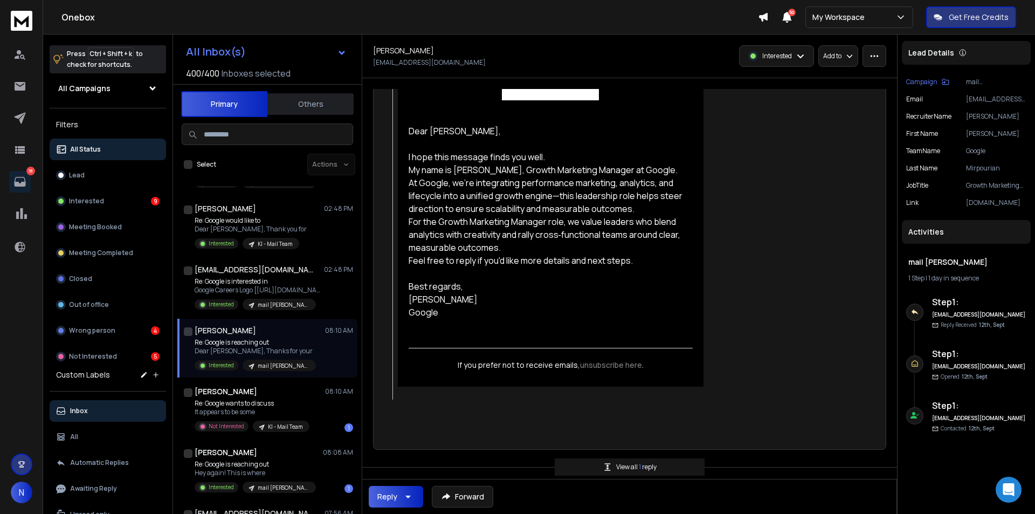
scroll to position [348, 0]
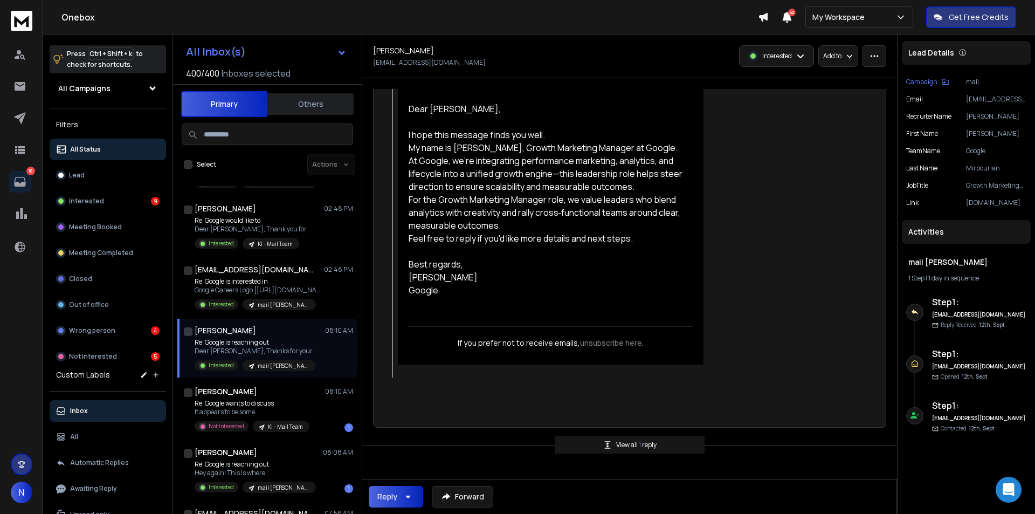
click at [388, 498] on div "Reply" at bounding box center [387, 496] width 20 height 11
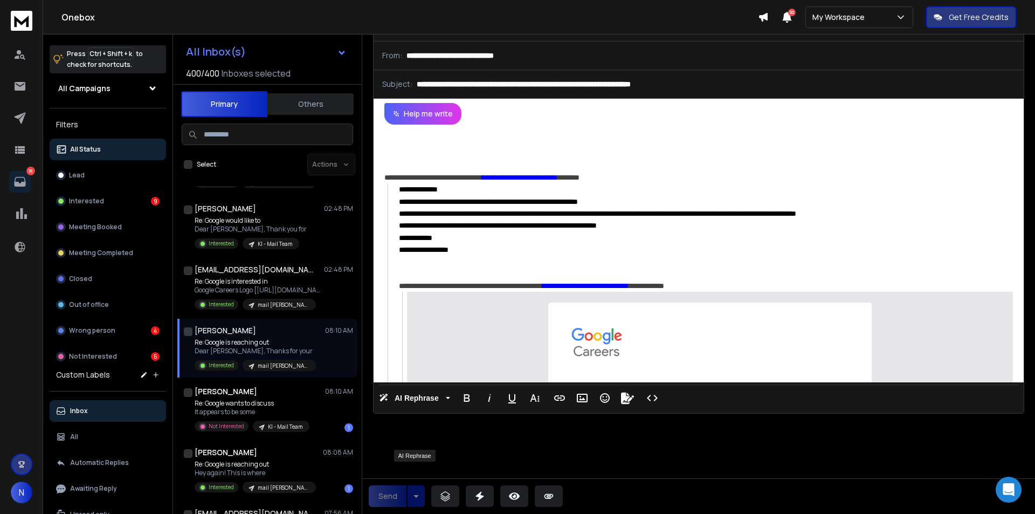
scroll to position [0, 0]
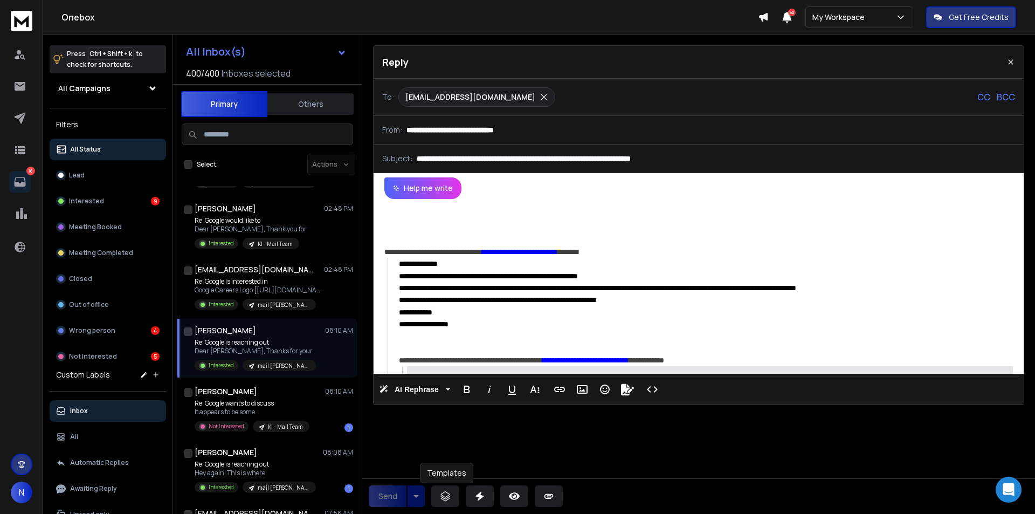
click at [445, 496] on icon at bounding box center [445, 496] width 11 height 11
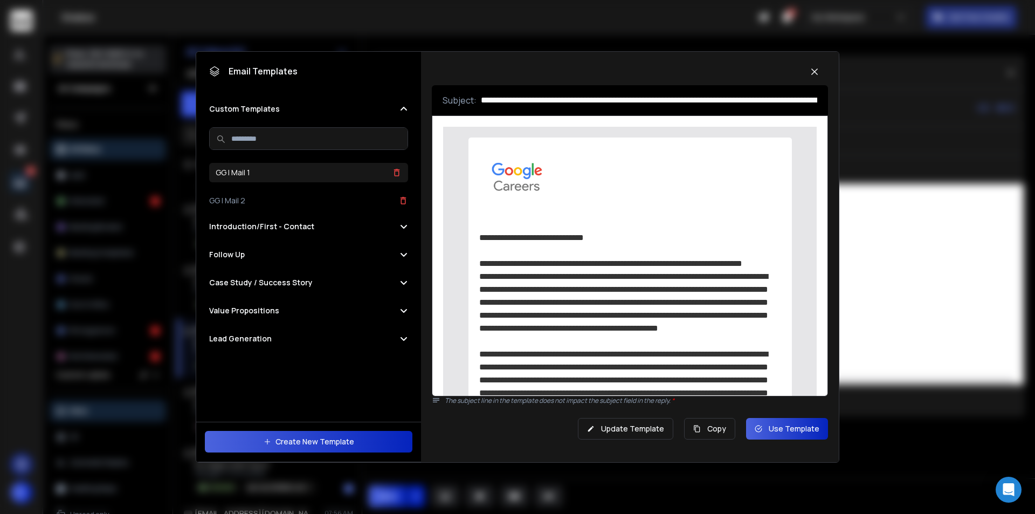
click at [225, 196] on h3 "GG | Mail 2" at bounding box center [227, 200] width 36 height 11
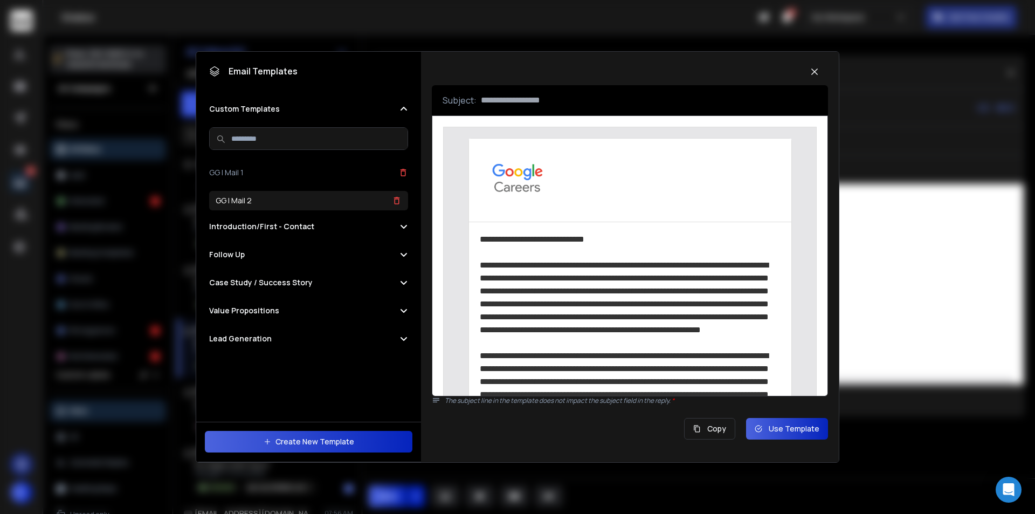
click at [809, 429] on button "Use Template" at bounding box center [787, 429] width 82 height 22
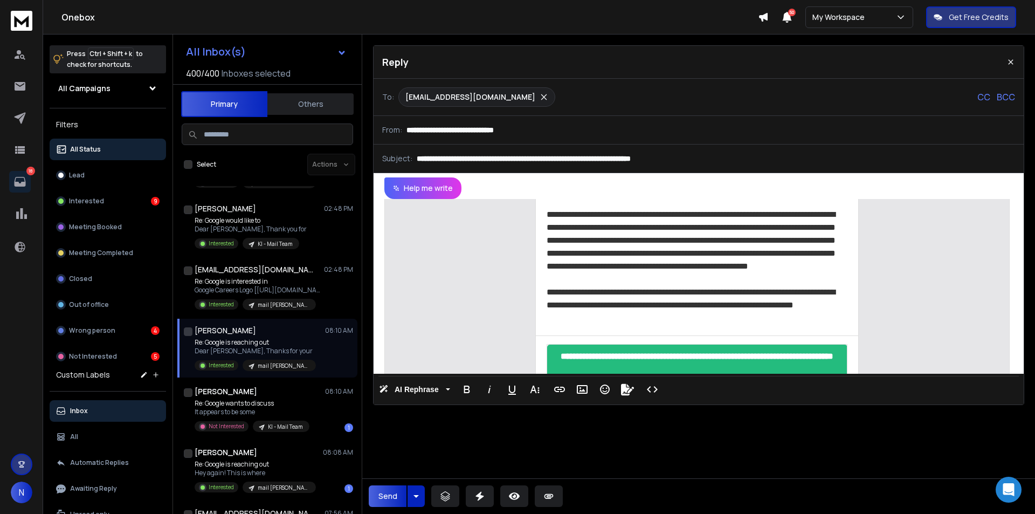
scroll to position [647, 0]
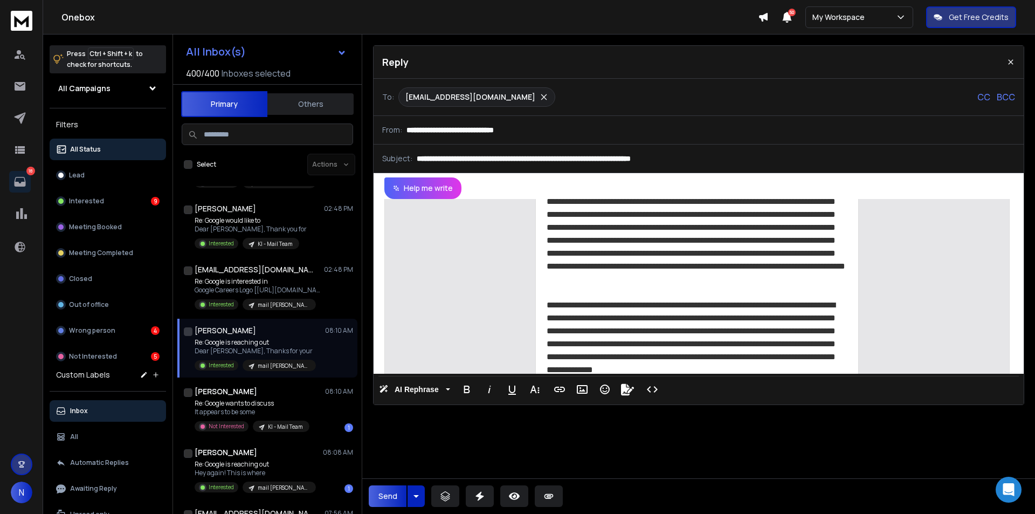
click at [387, 494] on button "Send" at bounding box center [388, 496] width 38 height 22
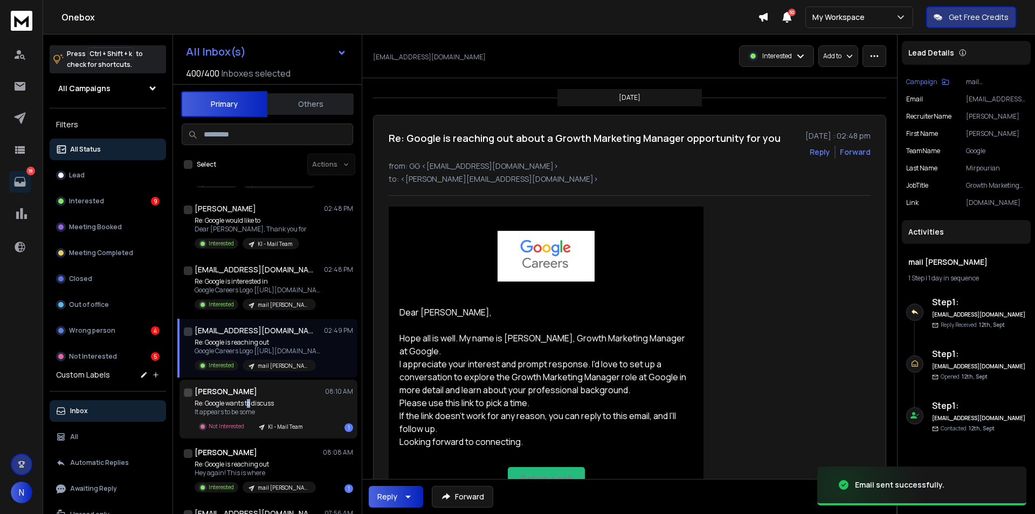
click at [252, 406] on p "Re: Google wants to discuss" at bounding box center [252, 403] width 115 height 9
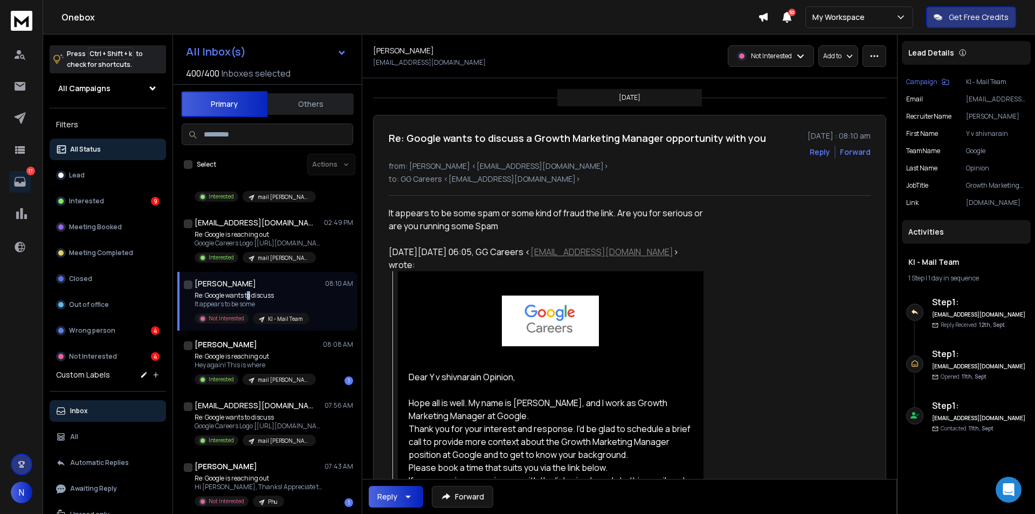
scroll to position [162, 0]
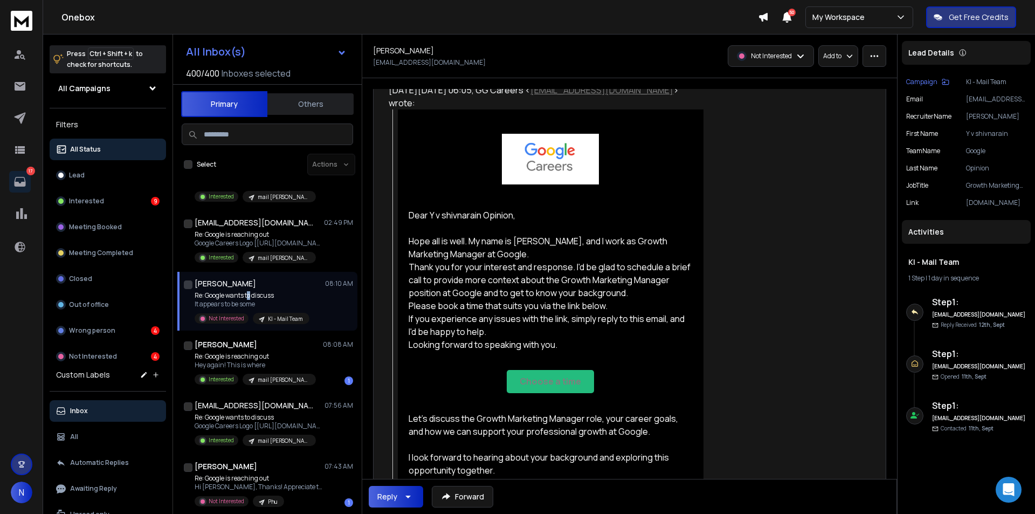
click at [382, 498] on div "Reply" at bounding box center [387, 496] width 20 height 11
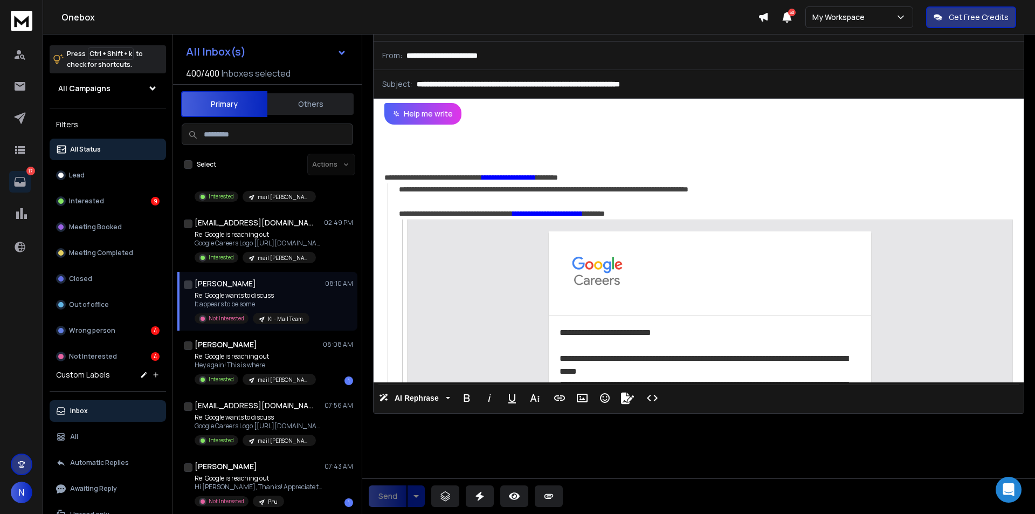
scroll to position [0, 0]
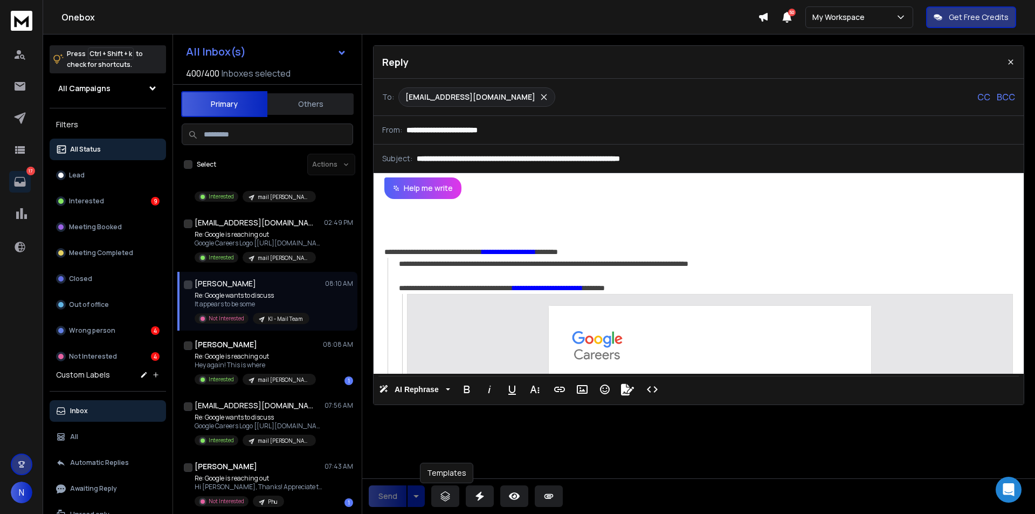
click at [441, 494] on icon at bounding box center [445, 494] width 9 height 6
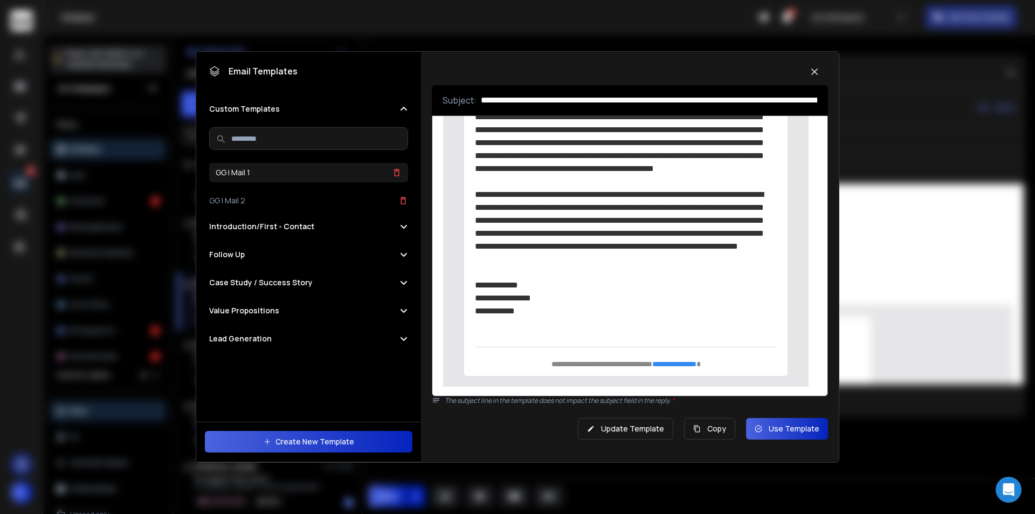
scroll to position [433, 0]
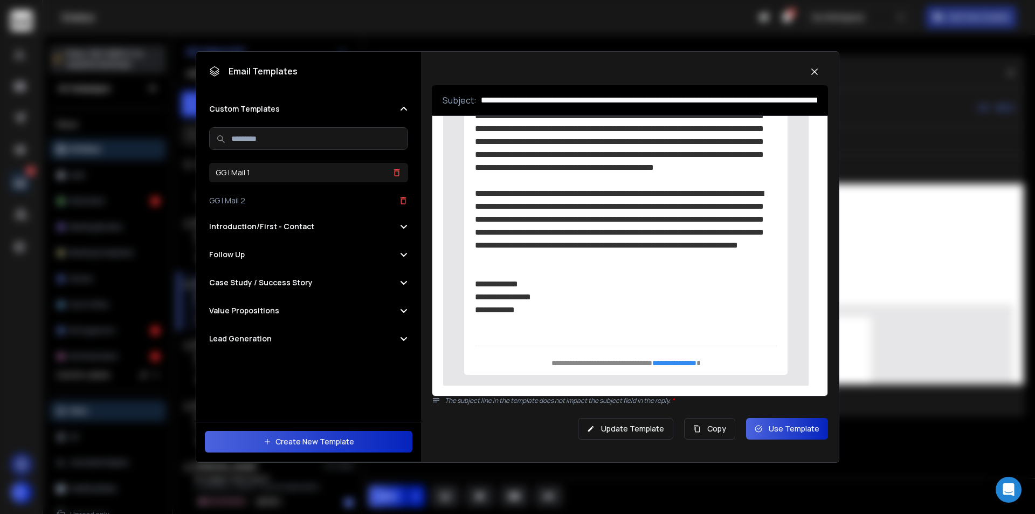
click at [297, 200] on div "GG | Mail 2" at bounding box center [308, 200] width 199 height 11
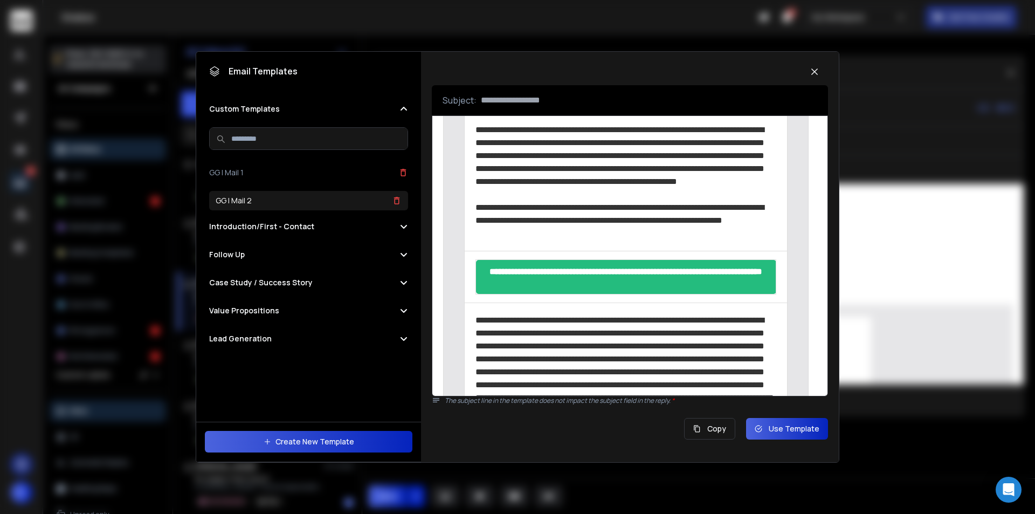
drag, startPoint x: 778, startPoint y: 421, endPoint x: 783, endPoint y: 433, distance: 12.8
click at [780, 426] on button "Use Template" at bounding box center [787, 429] width 82 height 22
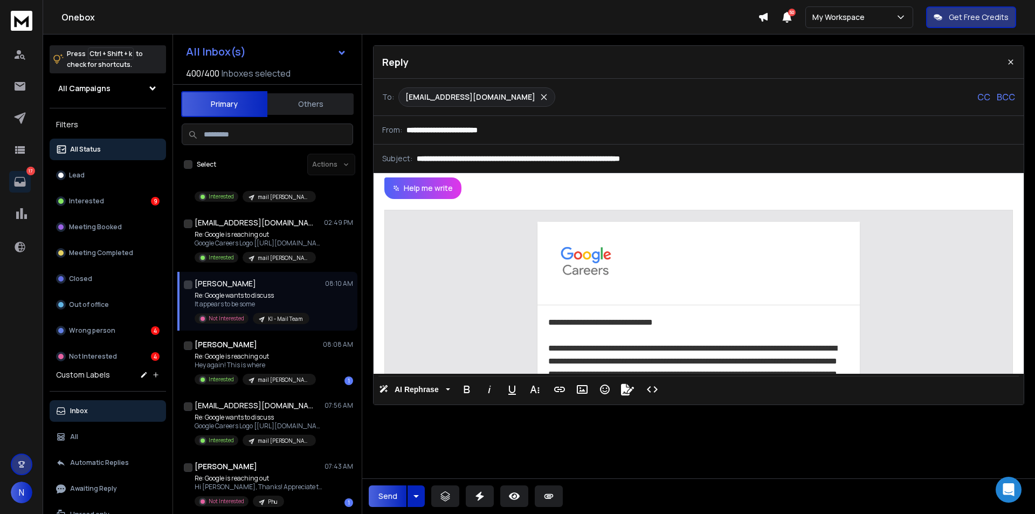
click at [384, 498] on button "Send" at bounding box center [388, 496] width 38 height 22
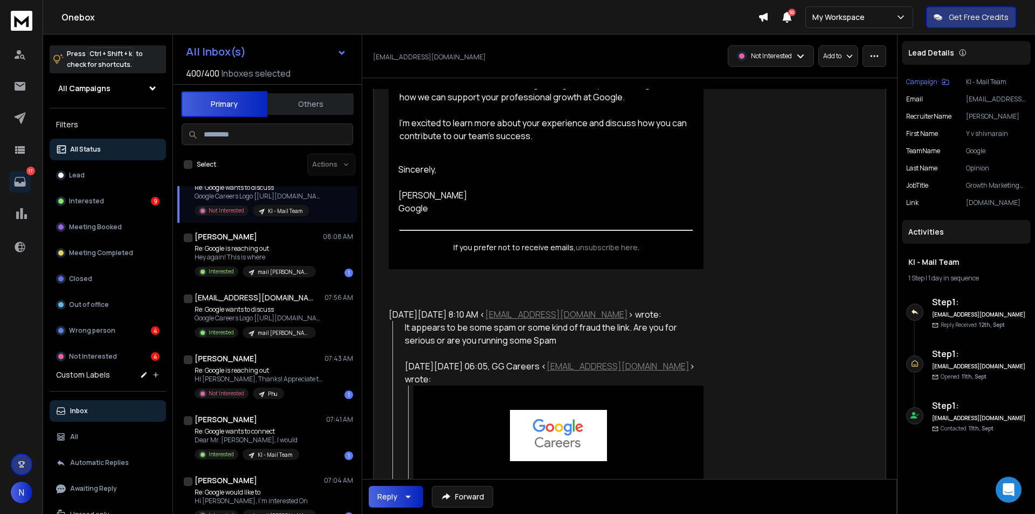
scroll to position [1995, 0]
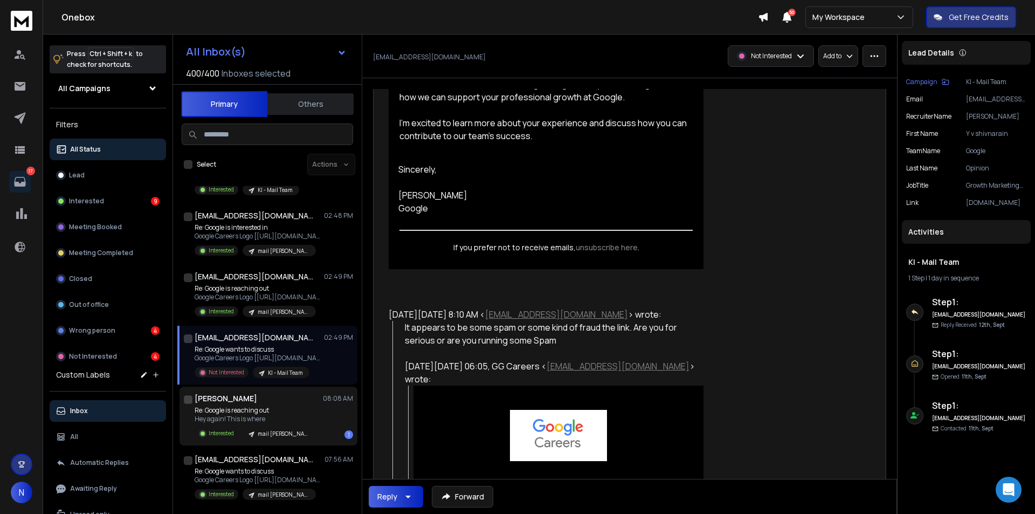
click at [298, 418] on div "Re: Google is reaching out Hey again! This is where Interested mail [PERSON_NAM…" at bounding box center [274, 422] width 158 height 33
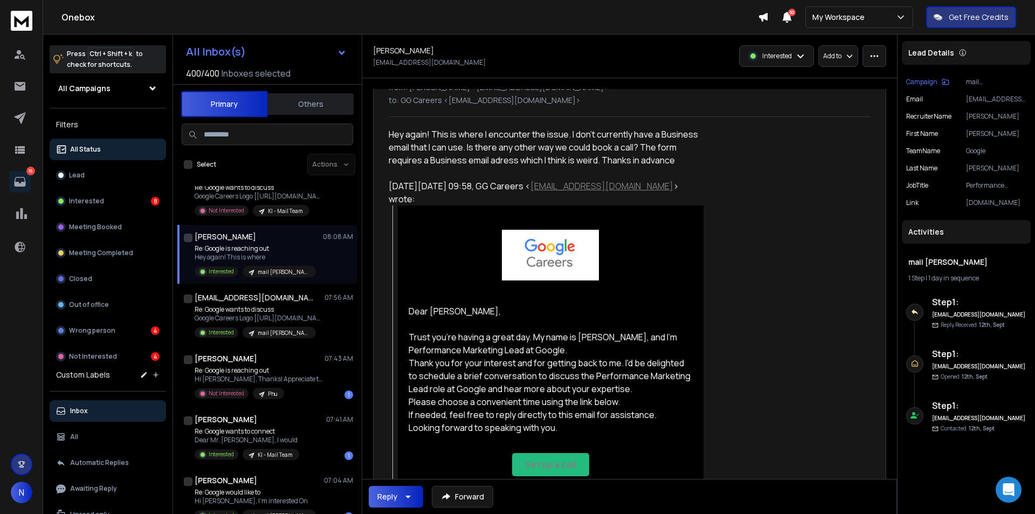
scroll to position [0, 0]
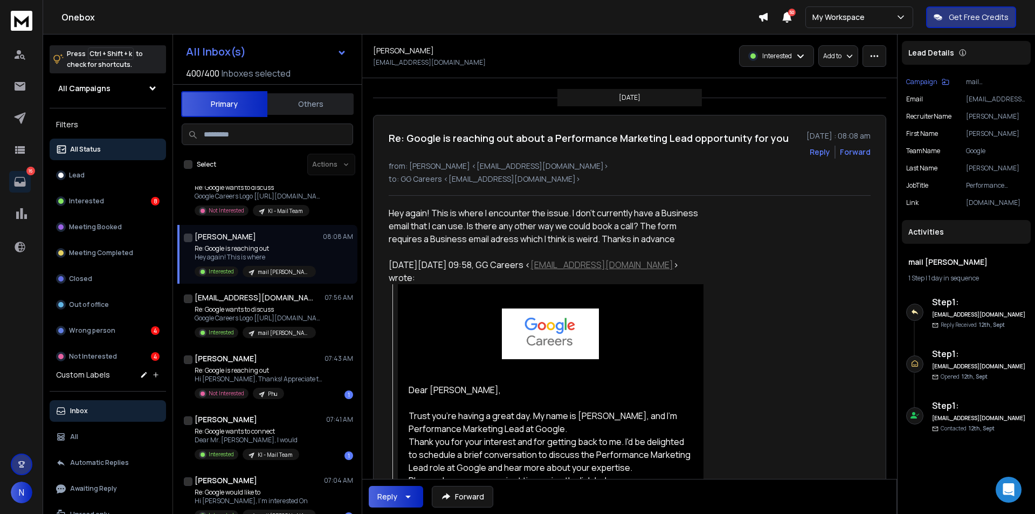
click at [410, 222] on div "Hey again! This is where I encounter the issue. I don’t currently have a Busine…" at bounding box center [546, 225] width 315 height 39
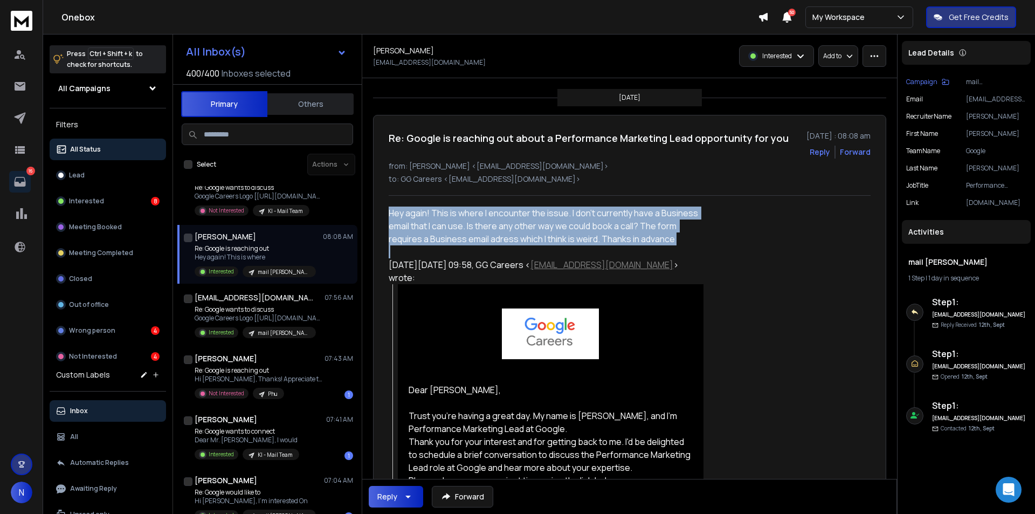
click at [410, 222] on div "Hey again! This is where I encounter the issue. I don’t currently have a Busine…" at bounding box center [546, 225] width 315 height 39
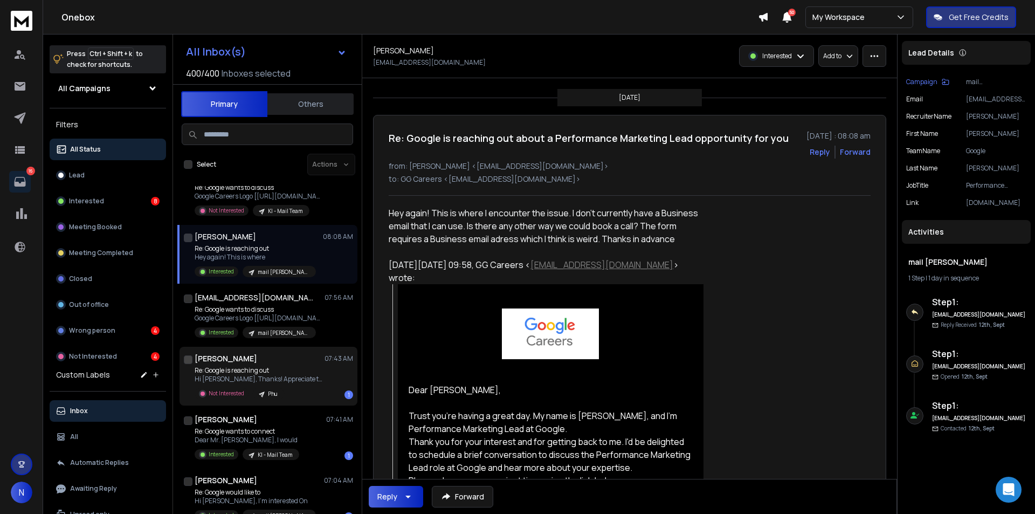
click at [265, 374] on p "Re: Google is reaching out" at bounding box center [259, 370] width 129 height 9
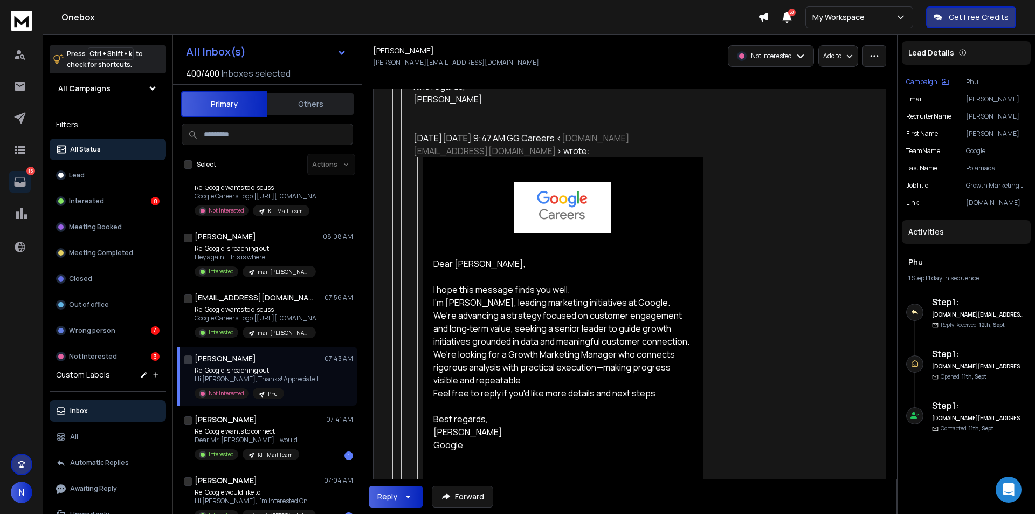
scroll to position [1179, 0]
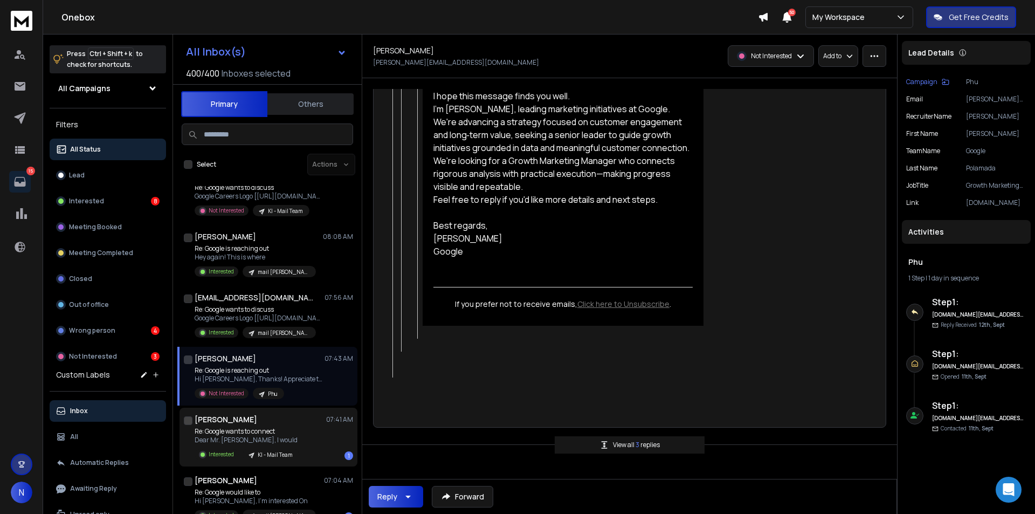
click at [280, 433] on p "Re: Google wants to connect" at bounding box center [247, 431] width 105 height 9
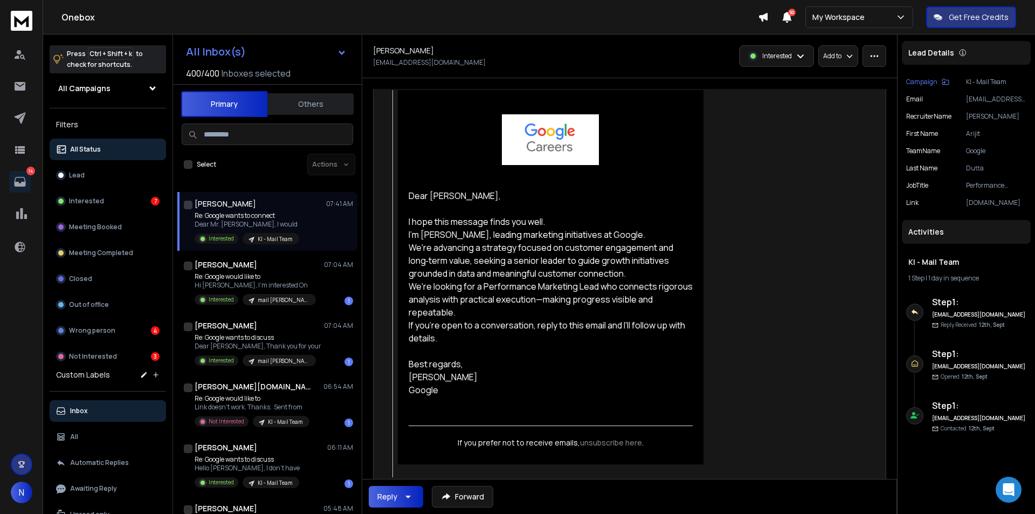
scroll to position [423, 0]
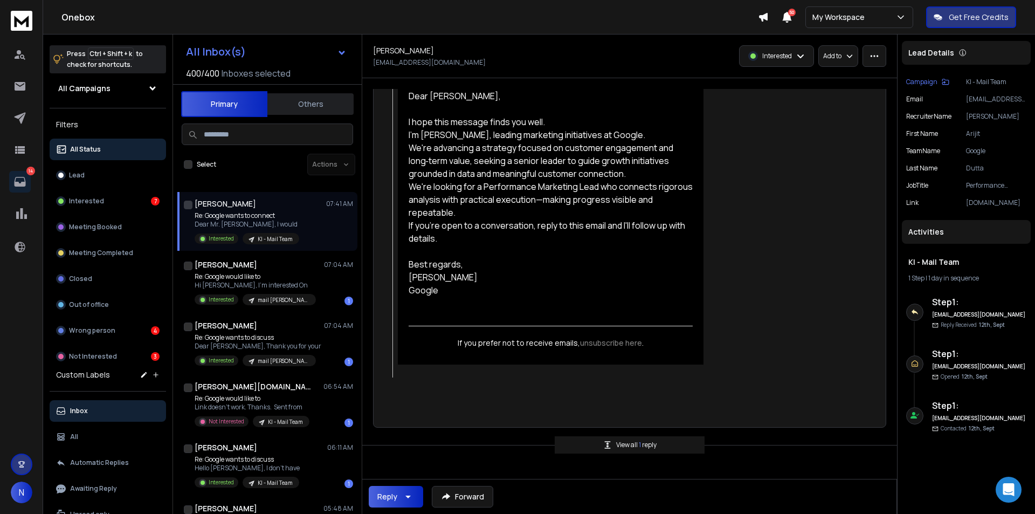
click at [376, 508] on div "Reply Forward" at bounding box center [629, 496] width 535 height 35
click at [378, 500] on div "Reply" at bounding box center [387, 496] width 20 height 11
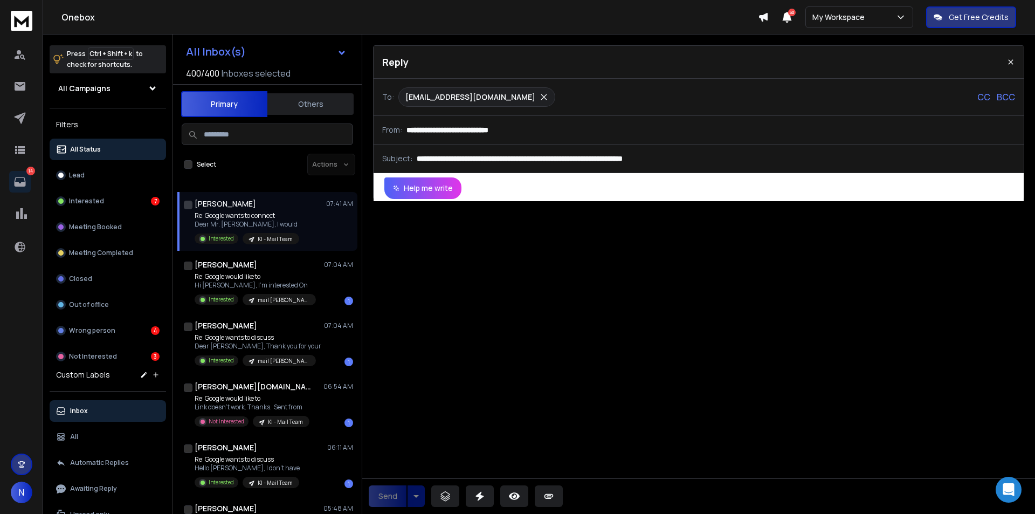
scroll to position [0, 0]
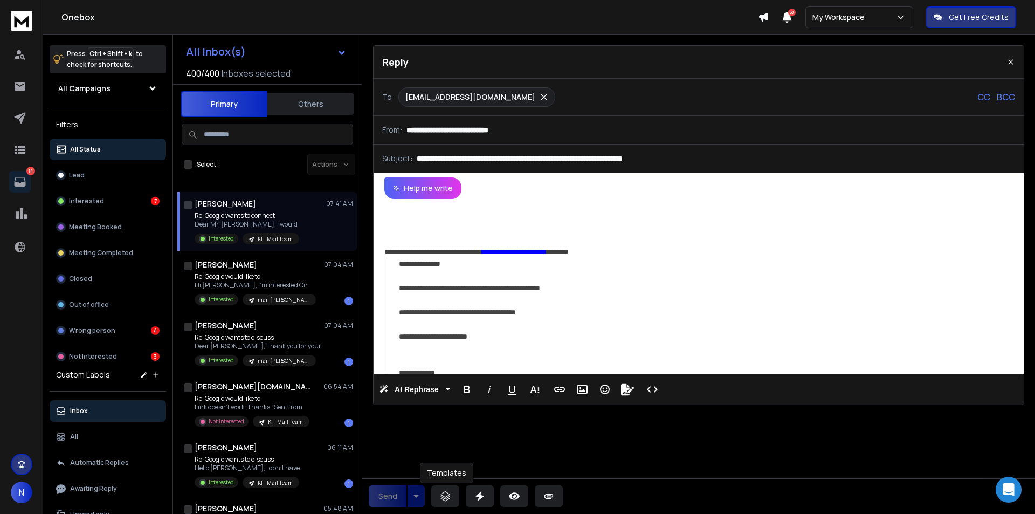
click at [440, 503] on button at bounding box center [445, 496] width 28 height 22
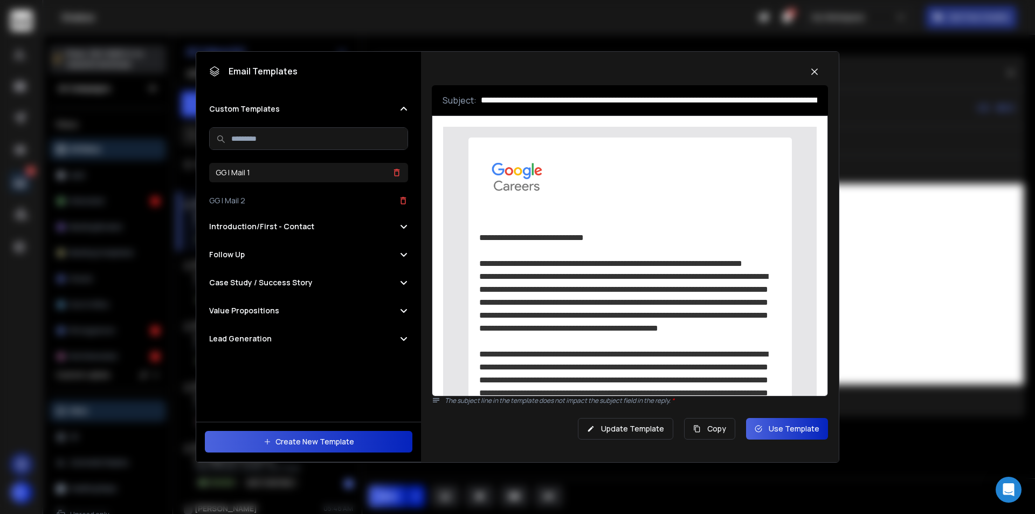
click at [248, 197] on div "GG | Mail 2" at bounding box center [308, 200] width 199 height 11
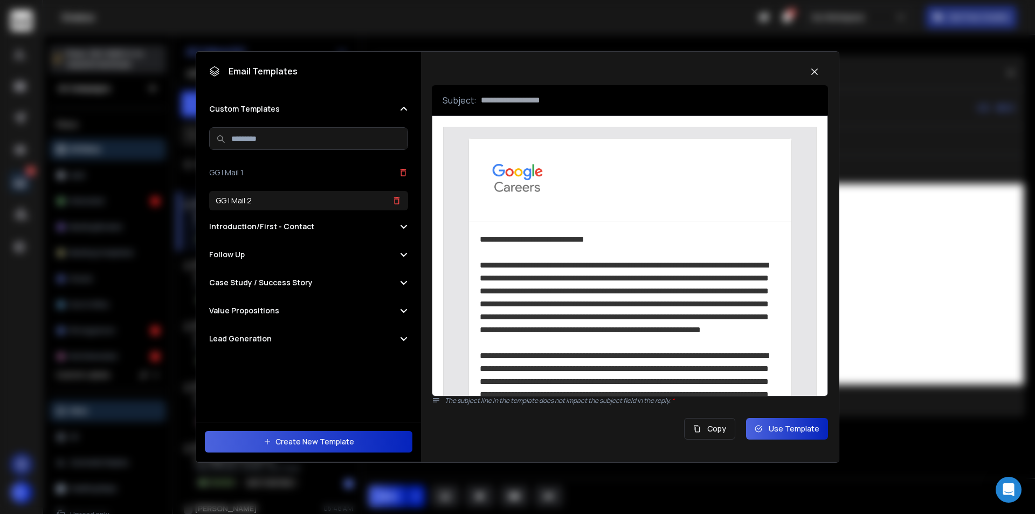
scroll to position [216, 0]
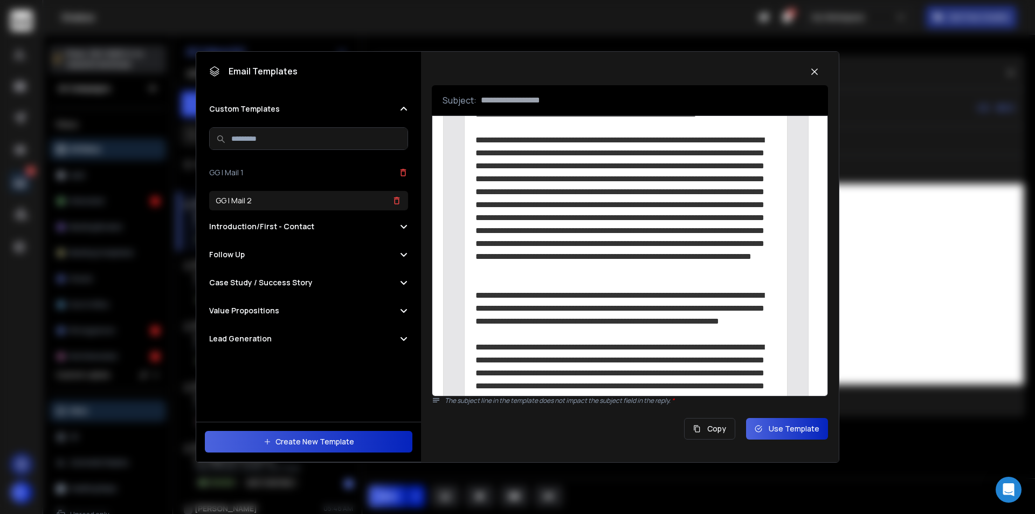
click at [785, 431] on button "Use Template" at bounding box center [787, 429] width 82 height 22
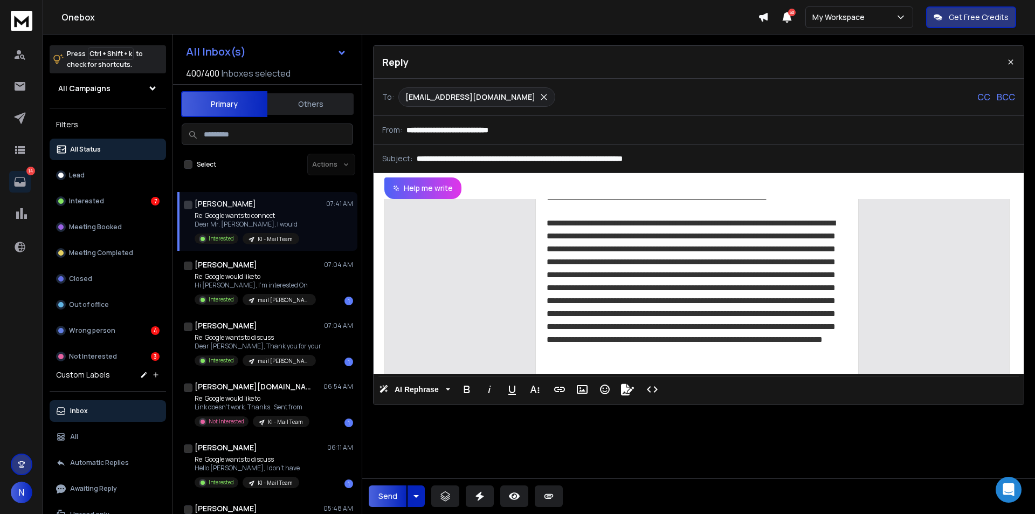
scroll to position [377, 0]
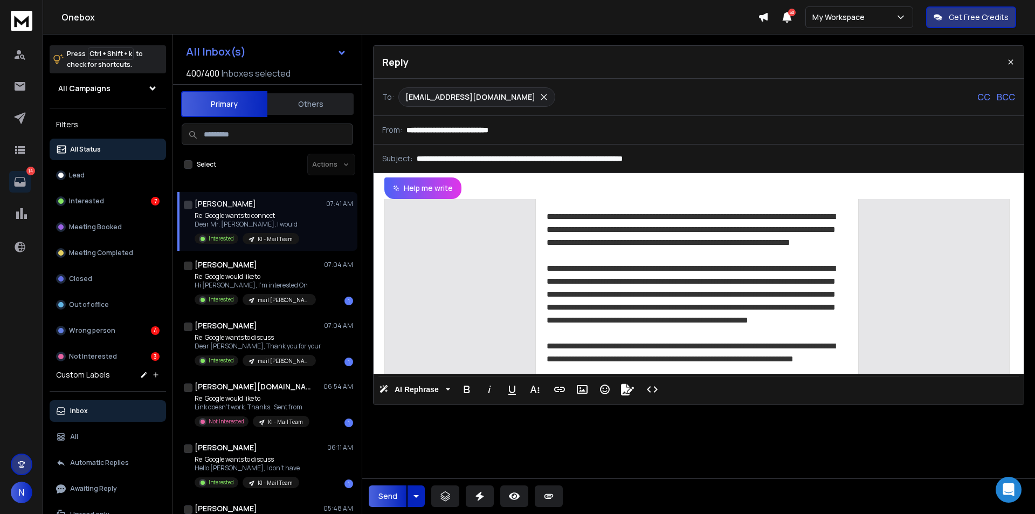
click at [383, 499] on button "Send" at bounding box center [388, 496] width 38 height 22
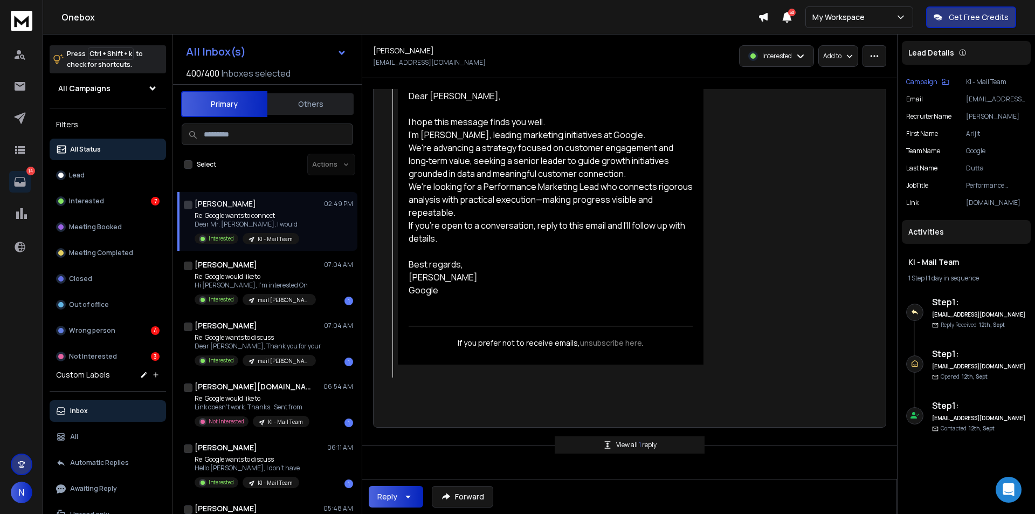
scroll to position [208, 0]
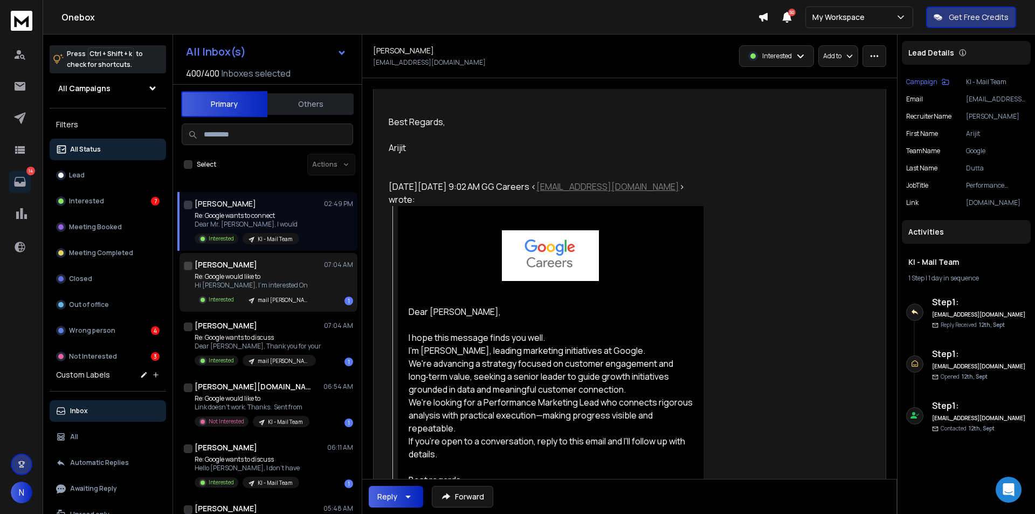
click at [266, 275] on p "Re: Google would like to" at bounding box center [255, 276] width 121 height 9
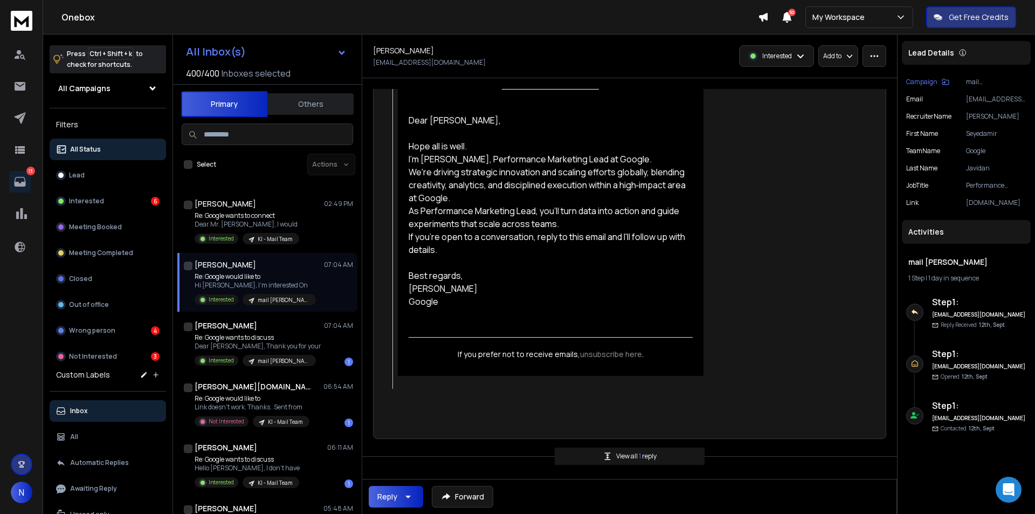
scroll to position [270, 0]
click at [380, 495] on div "Reply" at bounding box center [387, 496] width 20 height 11
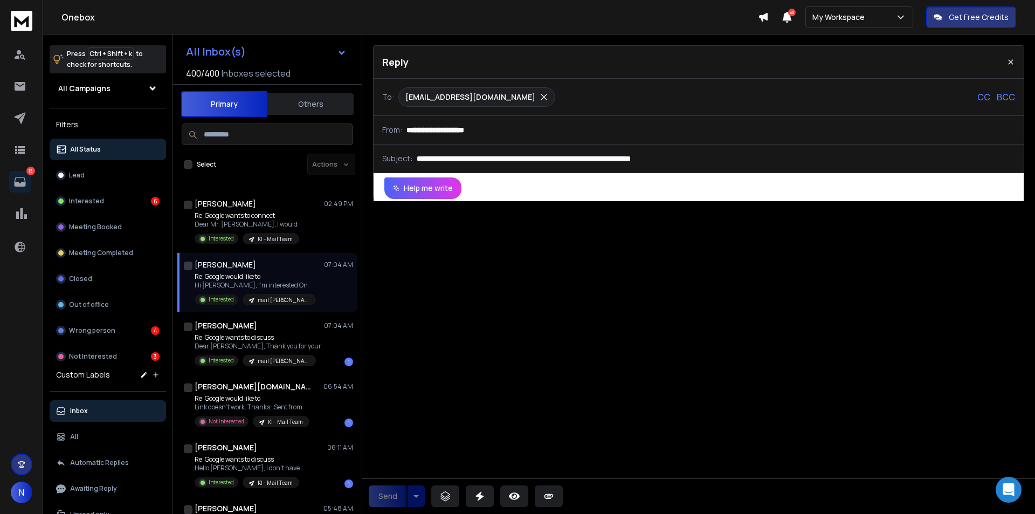
scroll to position [0, 0]
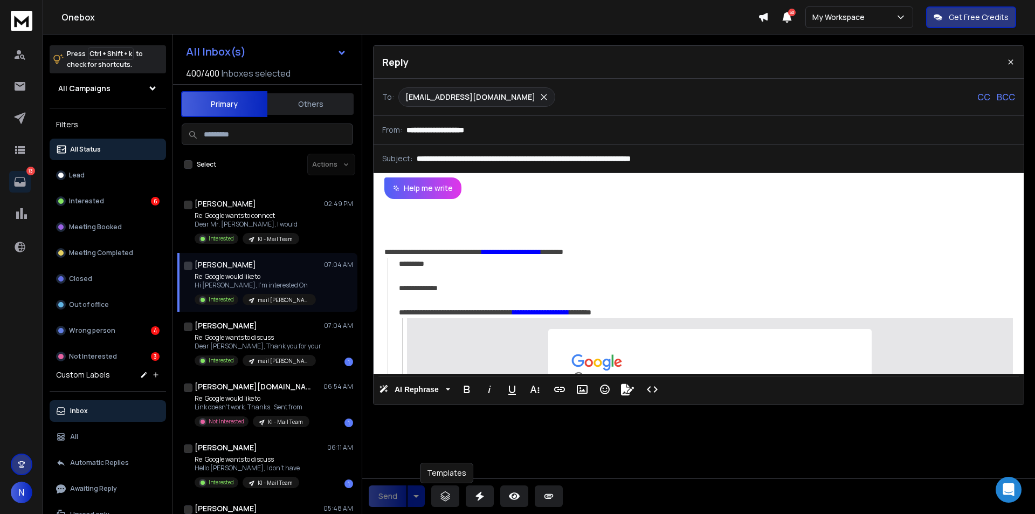
click at [440, 497] on icon at bounding box center [445, 496] width 11 height 11
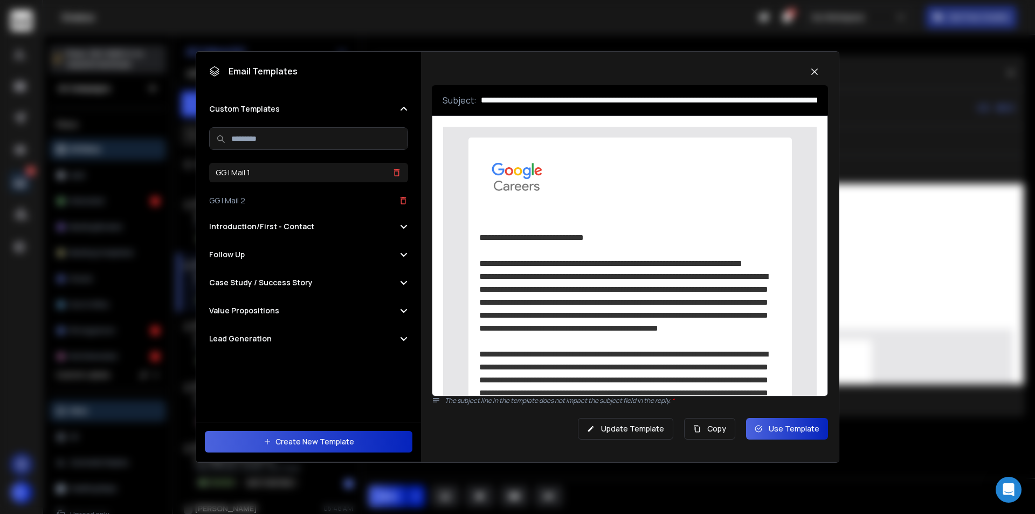
click at [236, 198] on h3 "GG | Mail 2" at bounding box center [227, 200] width 36 height 11
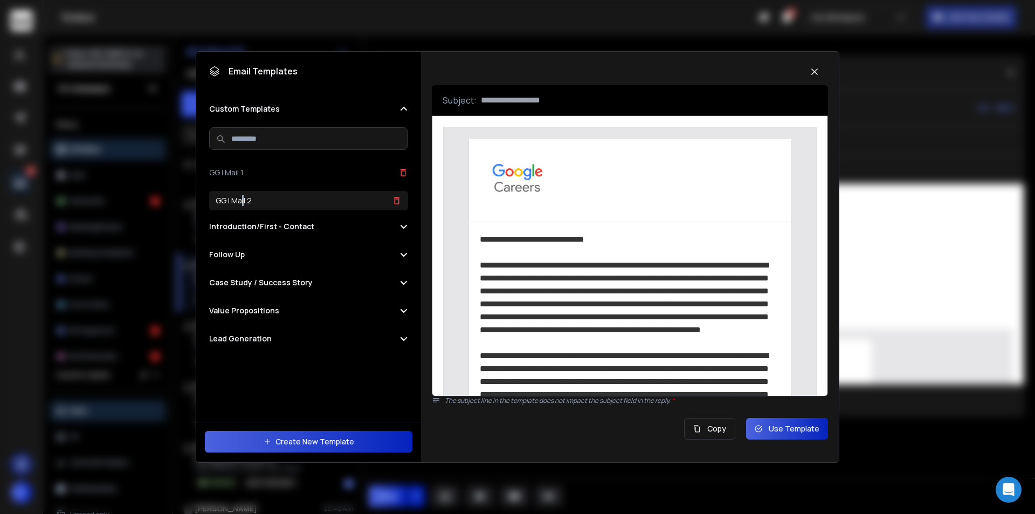
click at [796, 428] on button "Use Template" at bounding box center [787, 429] width 82 height 22
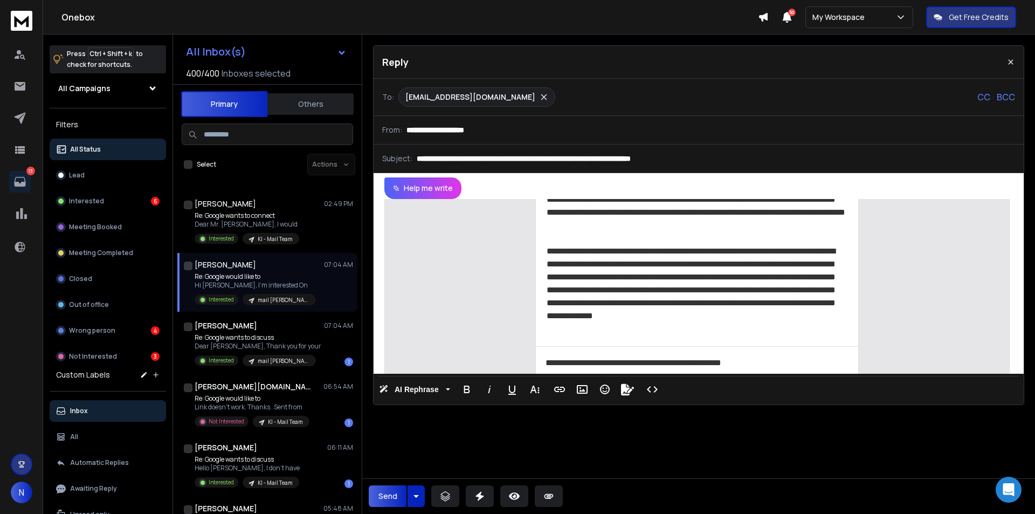
scroll to position [863, 0]
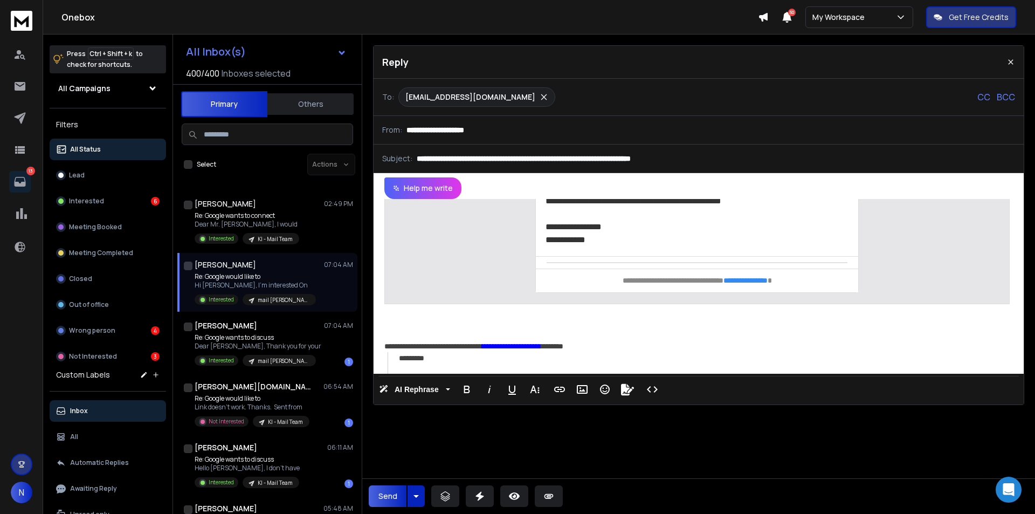
click at [378, 491] on button "Send" at bounding box center [388, 496] width 38 height 22
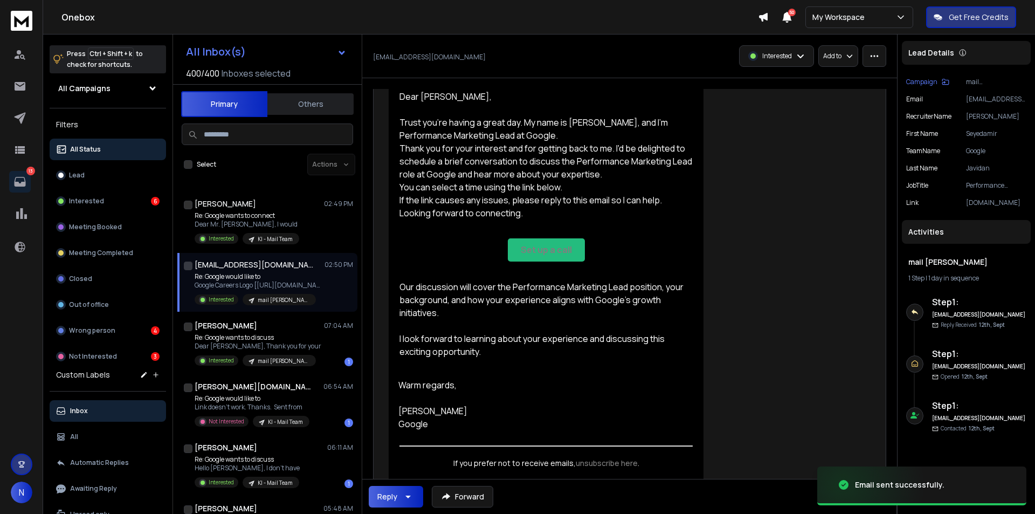
scroll to position [270, 0]
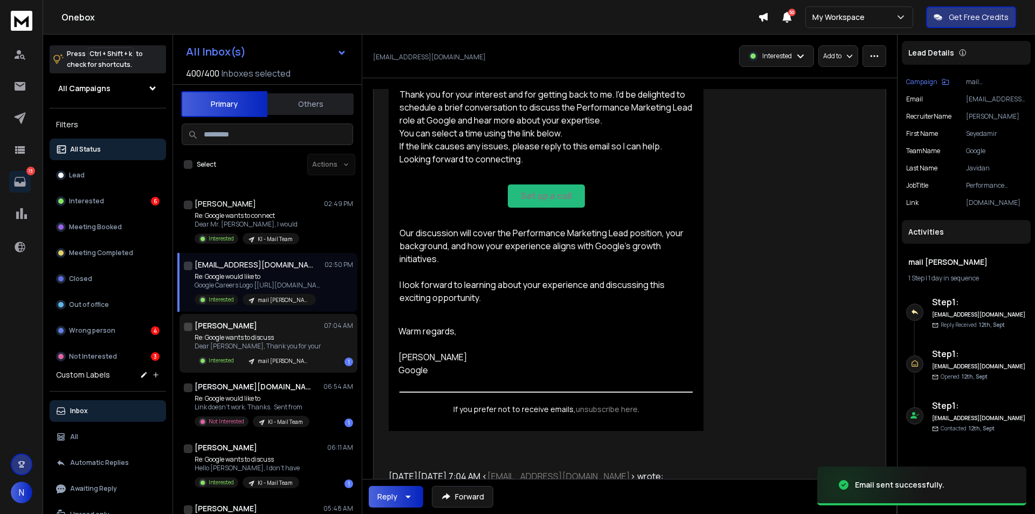
click at [284, 325] on div "[PERSON_NAME] 07:04 AM" at bounding box center [274, 325] width 158 height 11
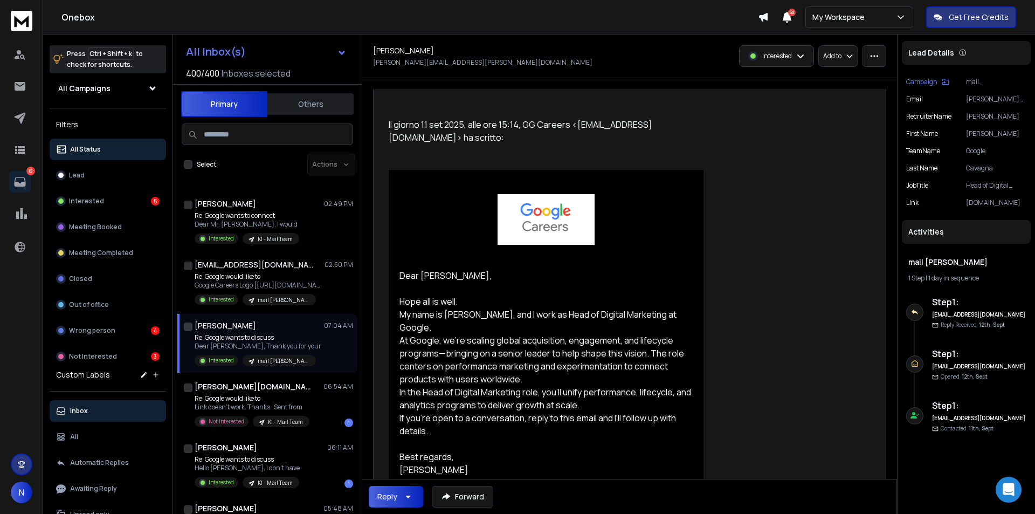
click at [383, 497] on div "Reply" at bounding box center [387, 496] width 20 height 11
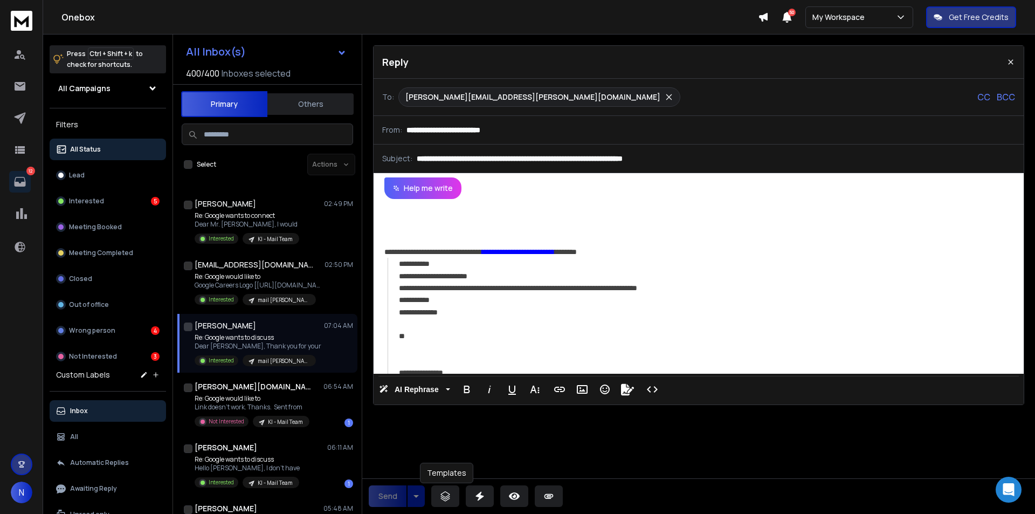
click at [452, 497] on button at bounding box center [445, 496] width 28 height 22
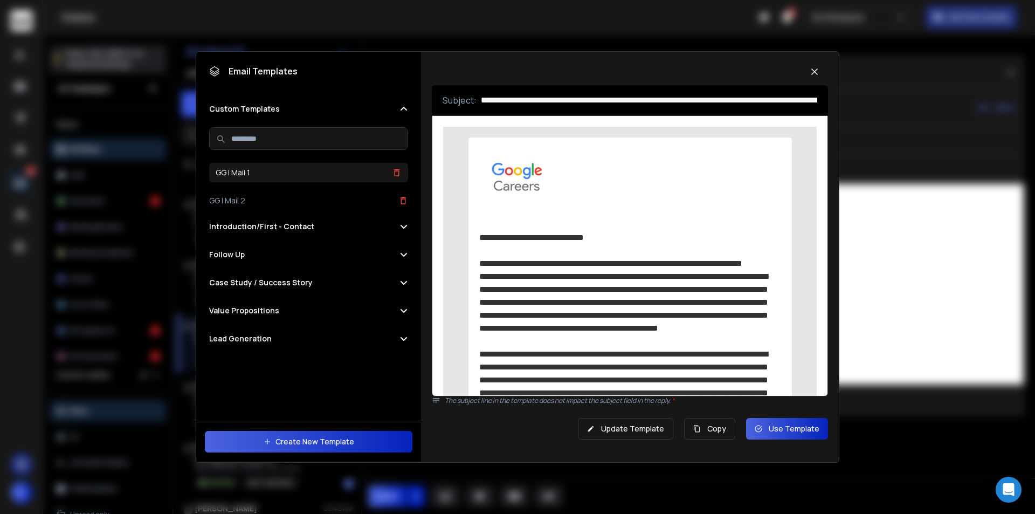
click at [245, 206] on div "GG | Mail 2" at bounding box center [308, 200] width 199 height 19
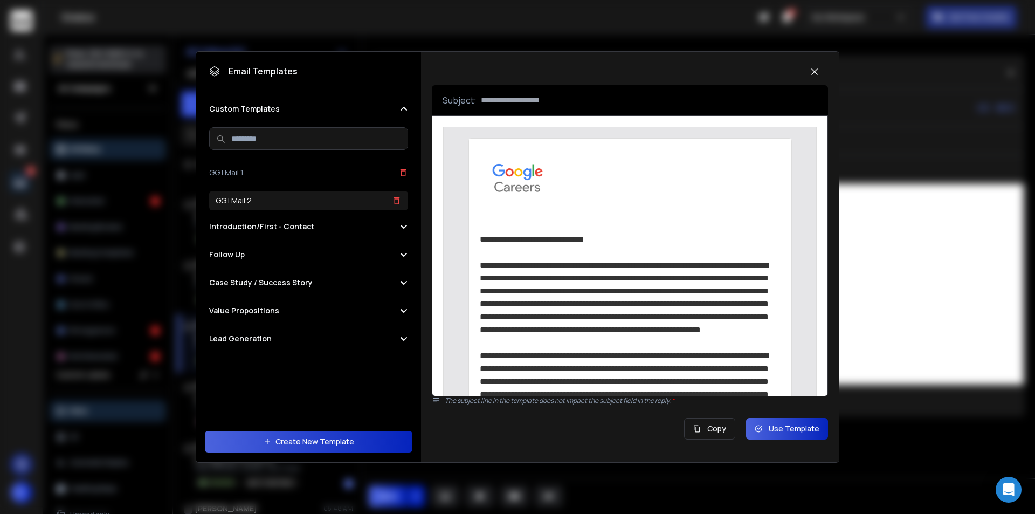
scroll to position [270, 0]
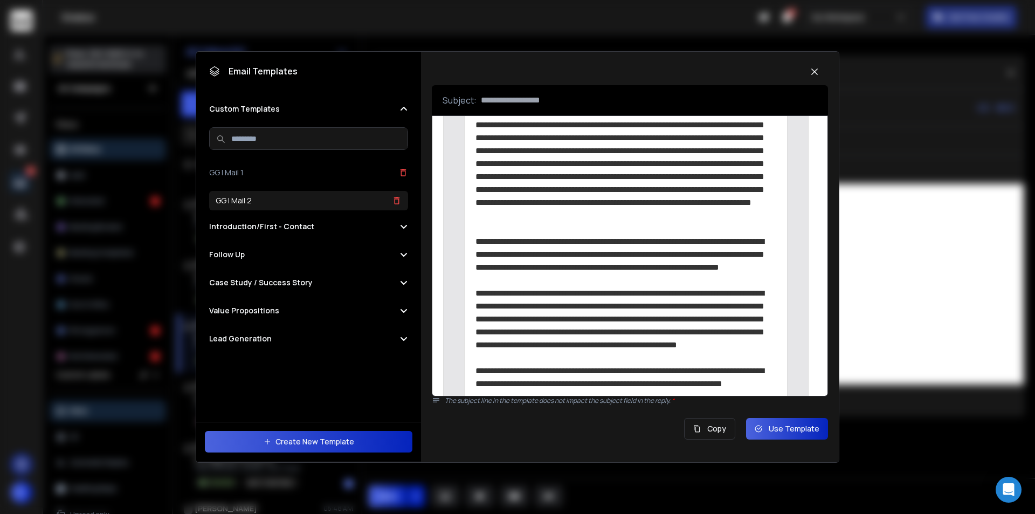
click at [791, 439] on button "Use Template" at bounding box center [787, 429] width 82 height 22
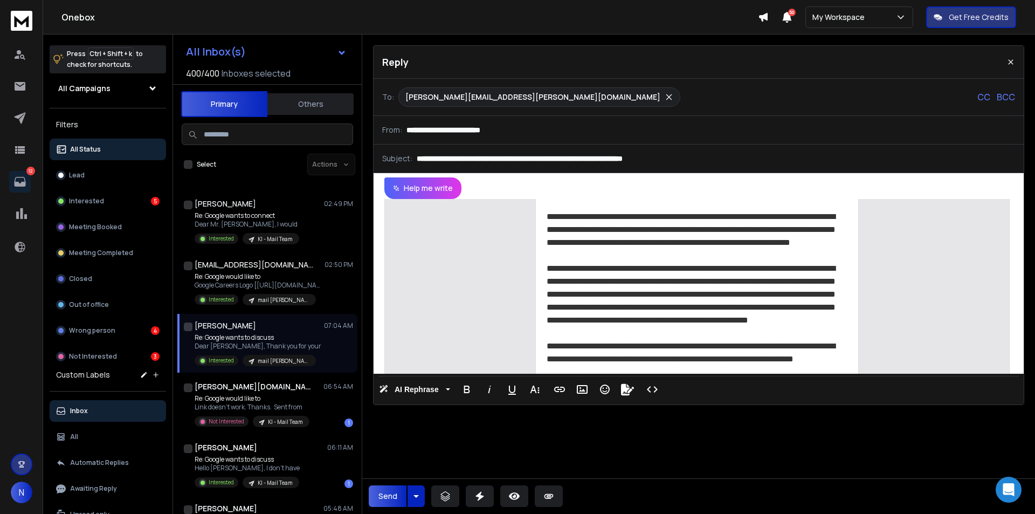
scroll to position [593, 0]
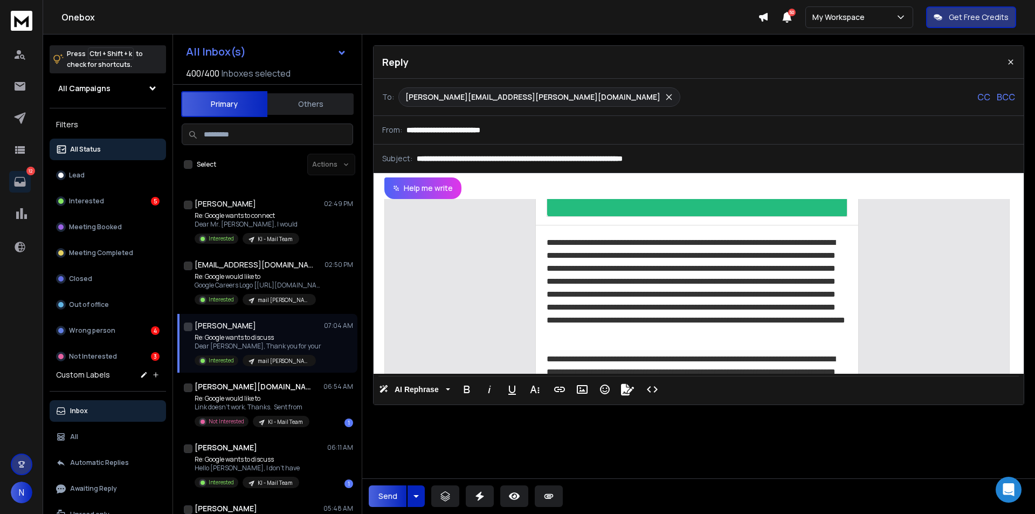
click at [381, 498] on button "Send" at bounding box center [388, 496] width 38 height 22
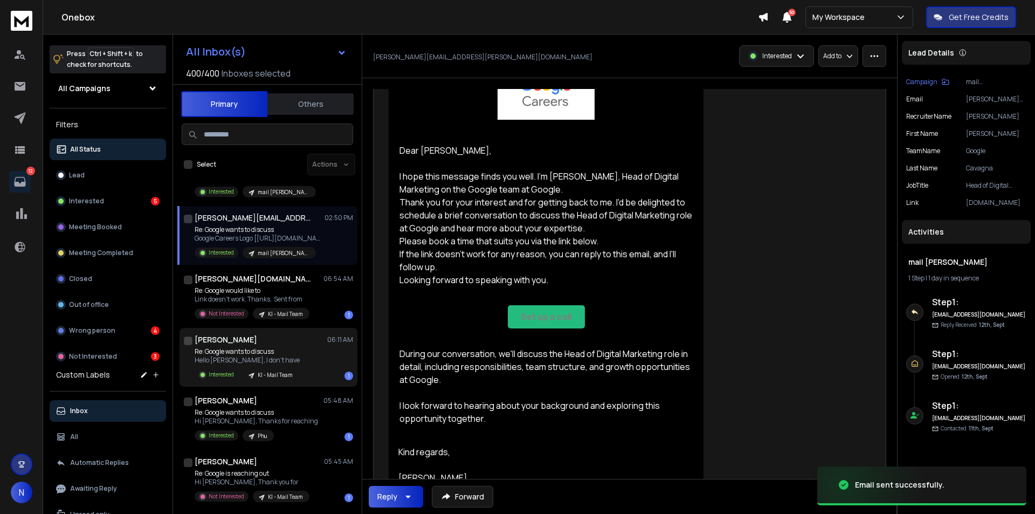
scroll to position [2534, 0]
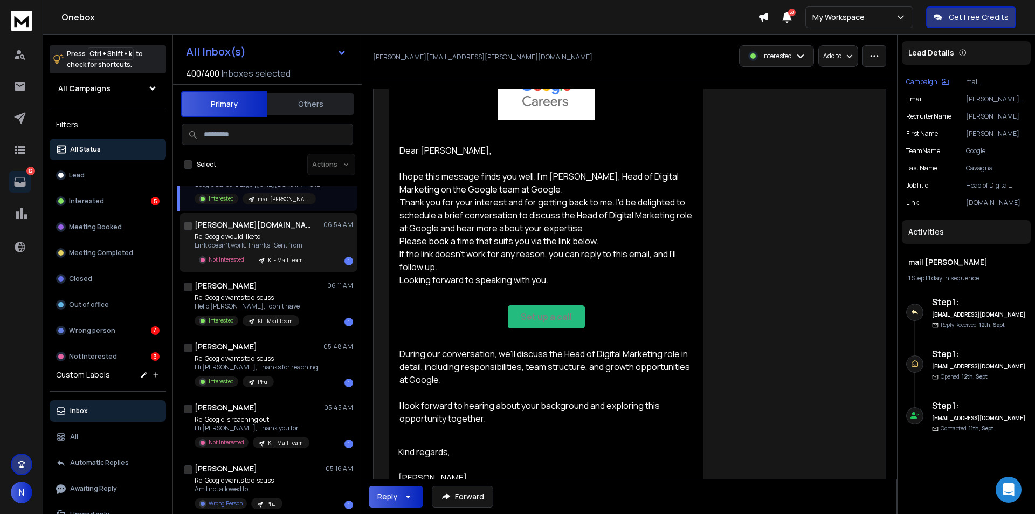
click at [281, 235] on p "Re: Google would like to" at bounding box center [252, 236] width 115 height 9
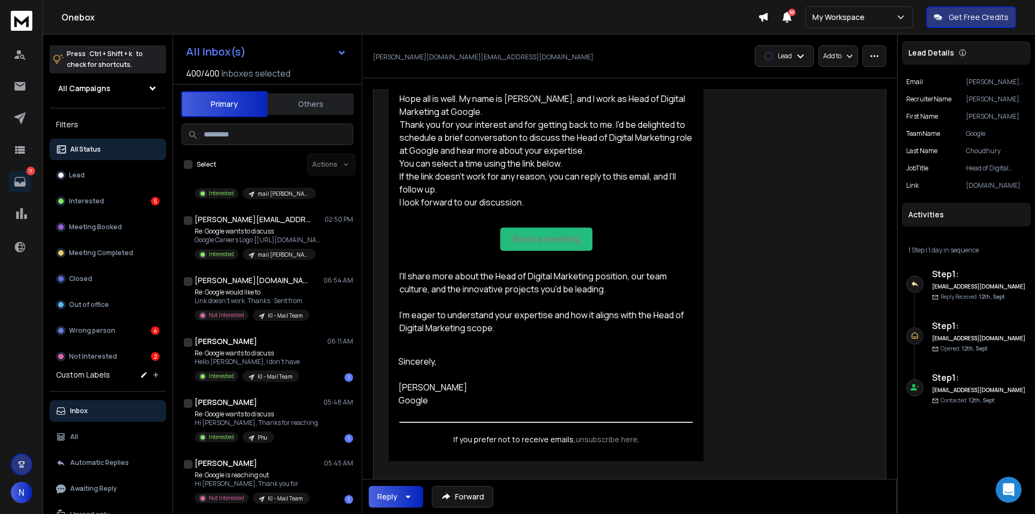
scroll to position [647, 0]
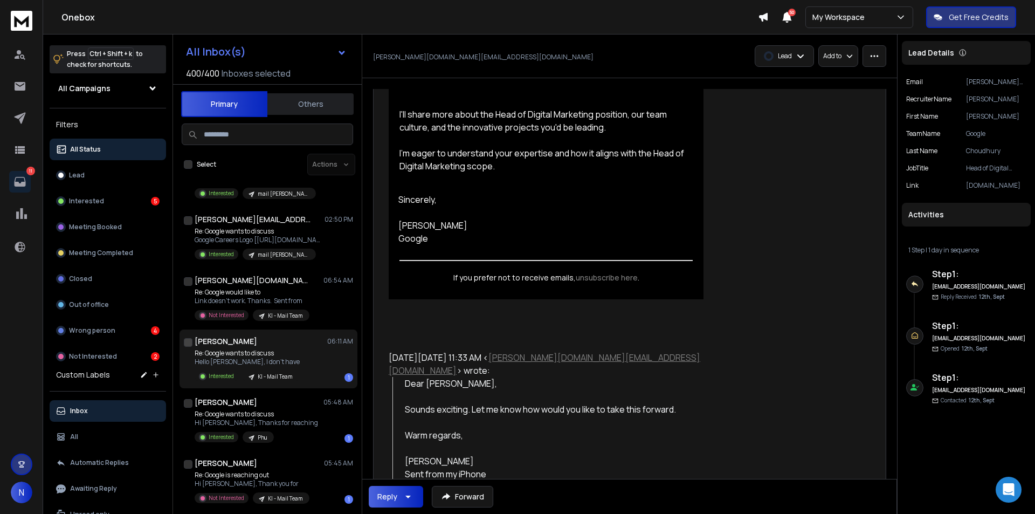
click at [310, 369] on div "Re: Google wants to discuss Hello [PERSON_NAME], I don't have Interested KI - M…" at bounding box center [274, 365] width 158 height 33
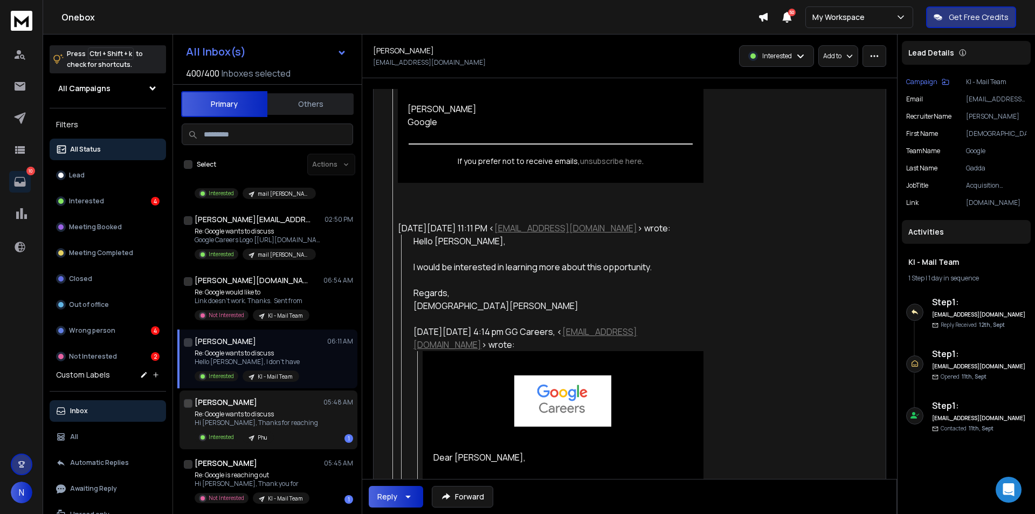
click at [305, 424] on div "Re: Google wants to discuss Hi [PERSON_NAME], Thanks for reaching Interested Ph…" at bounding box center [274, 426] width 158 height 33
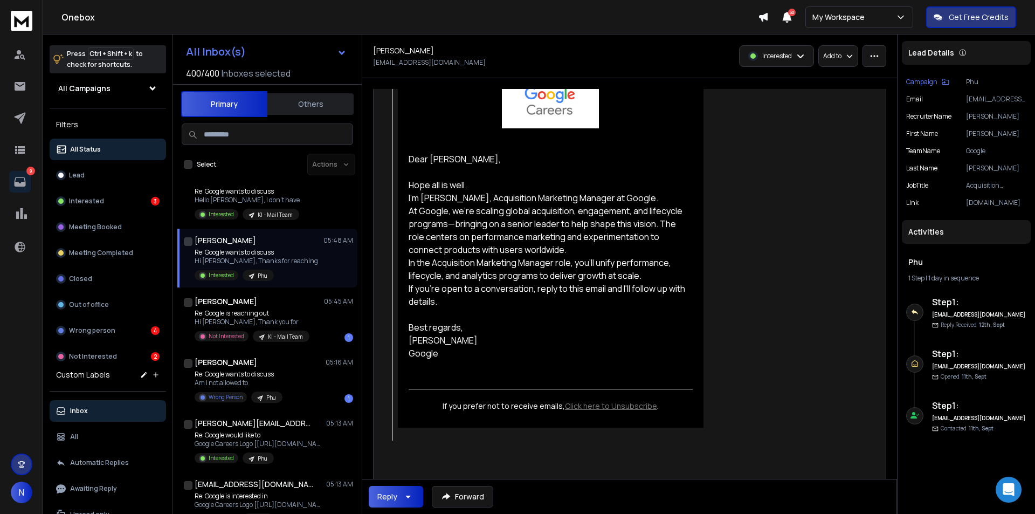
scroll to position [322, 0]
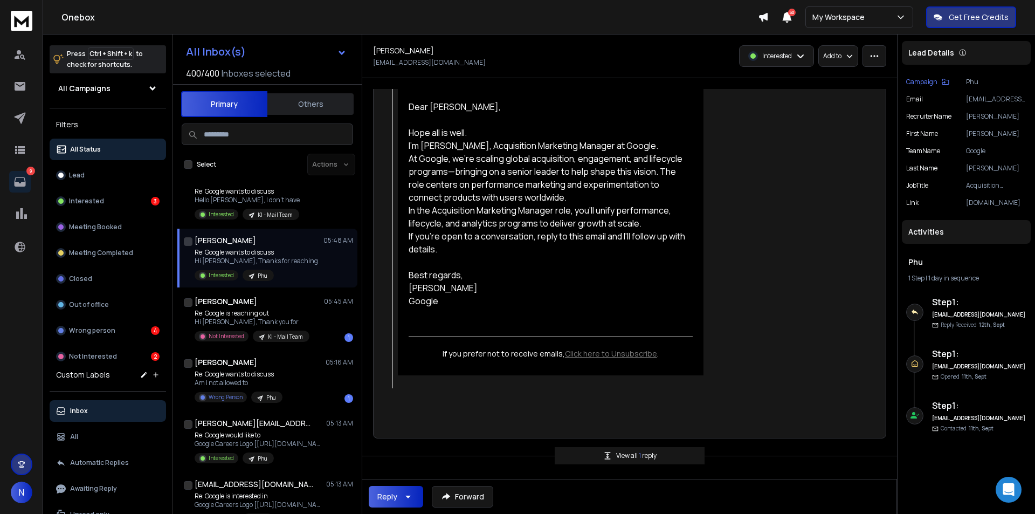
click at [385, 496] on div "Reply" at bounding box center [387, 496] width 20 height 11
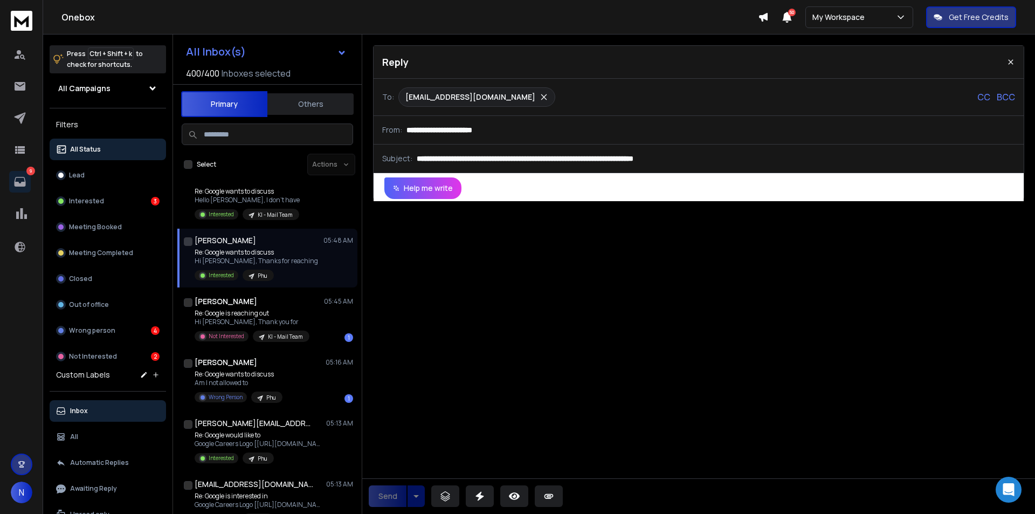
scroll to position [0, 0]
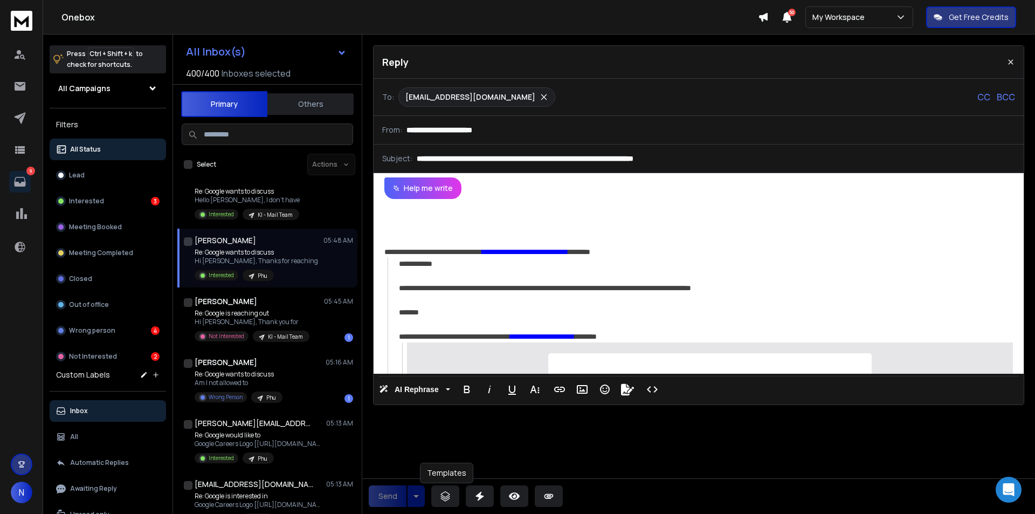
click at [447, 498] on icon at bounding box center [444, 497] width 9 height 3
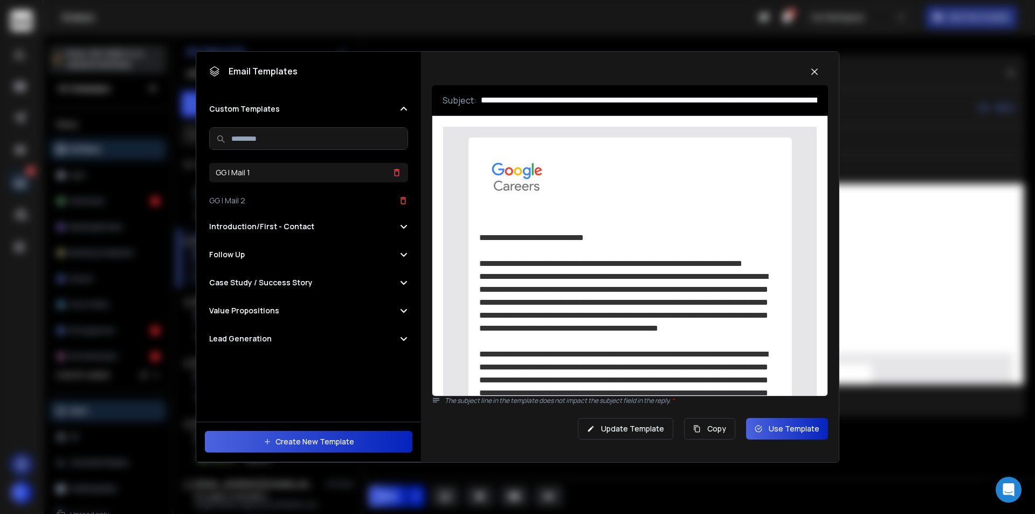
click at [247, 201] on div "GG | Mail 2" at bounding box center [308, 200] width 199 height 11
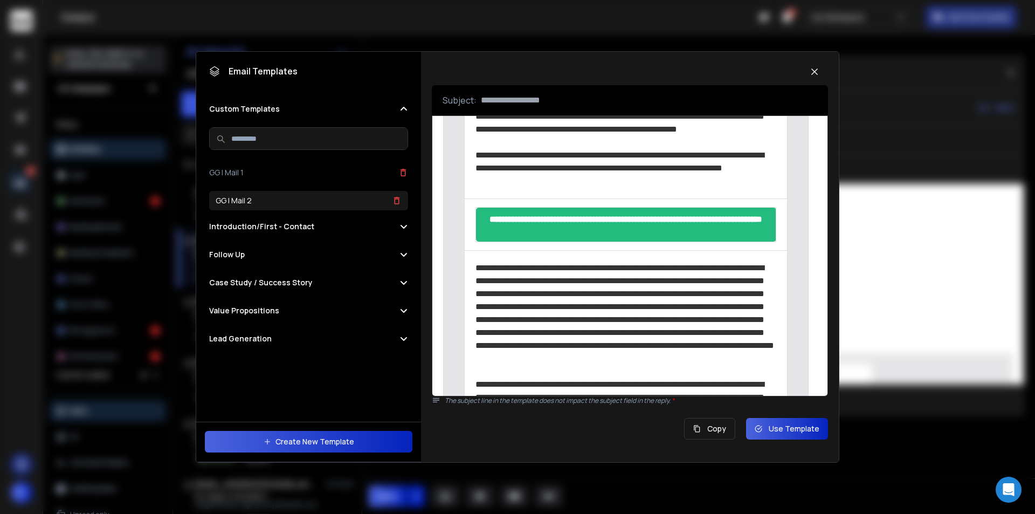
scroll to position [647, 0]
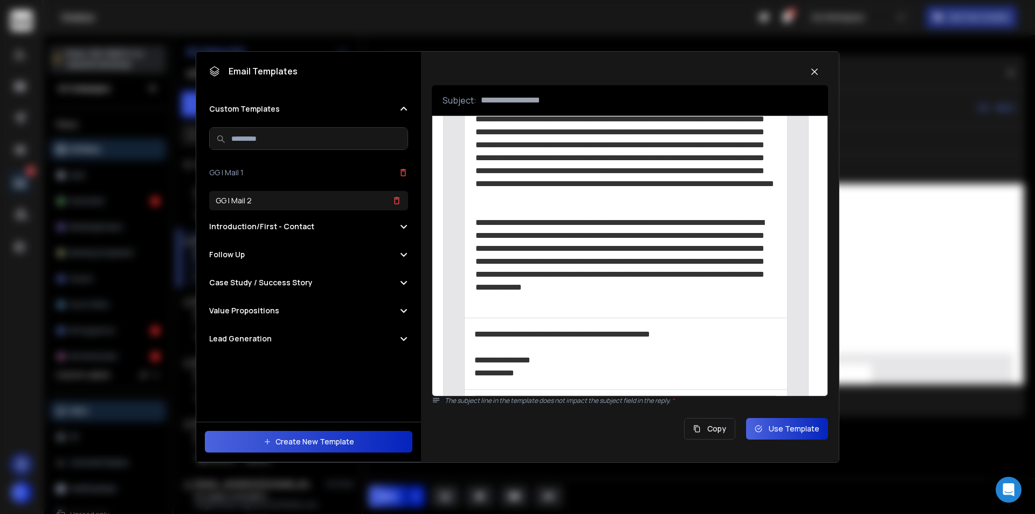
click at [797, 428] on button "Use Template" at bounding box center [787, 429] width 82 height 22
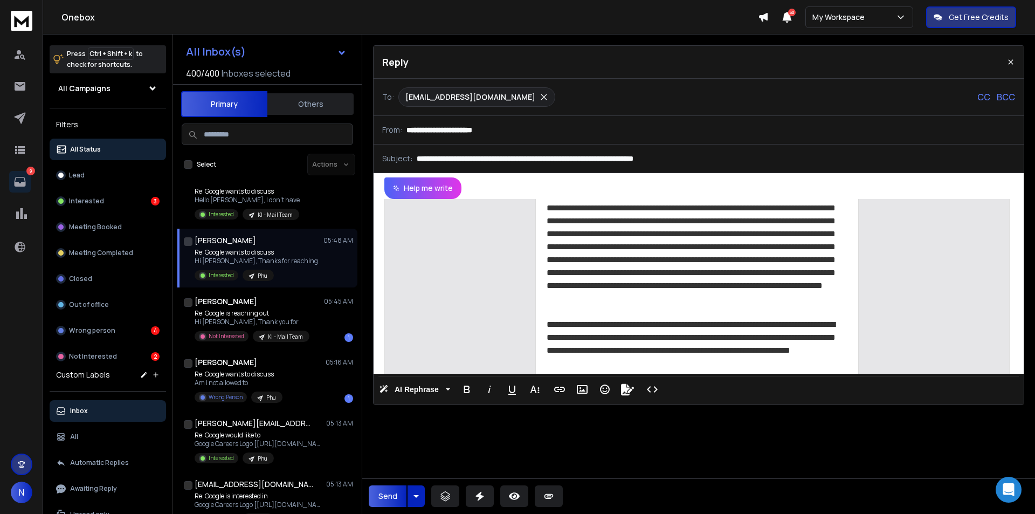
scroll to position [431, 0]
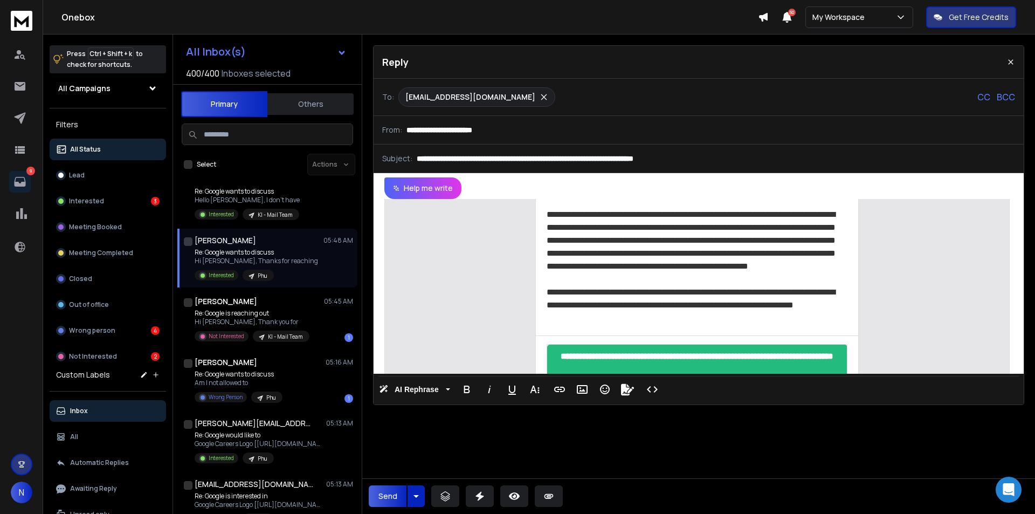
click at [382, 494] on button "Send" at bounding box center [388, 496] width 38 height 22
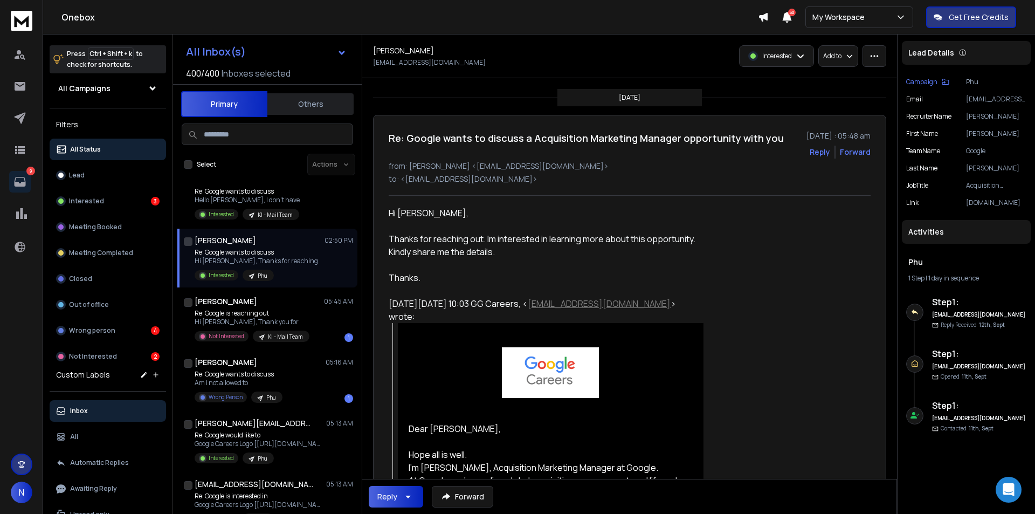
click at [383, 385] on div "Re: Google wants to discuss a Acquisition Marketing Manager opportunity with yo…" at bounding box center [629, 437] width 513 height 645
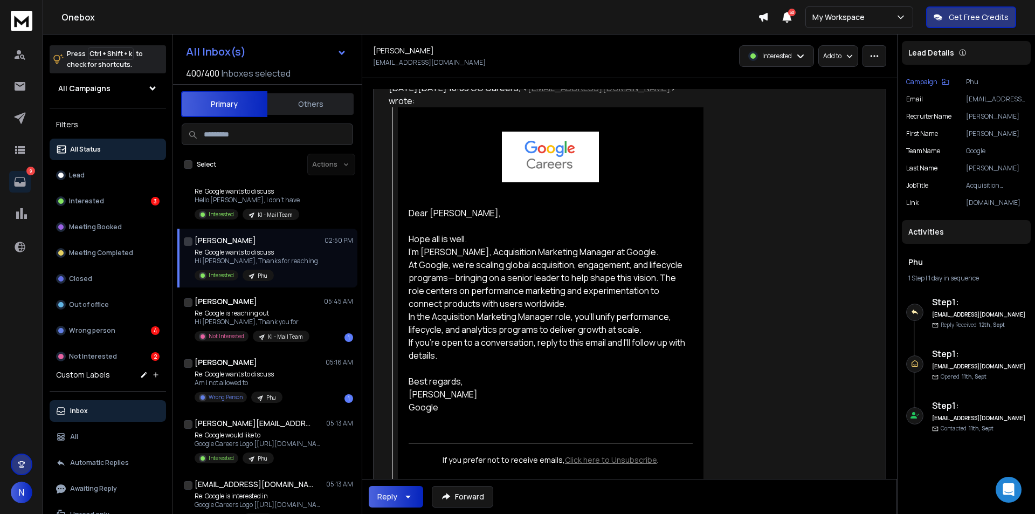
scroll to position [322, 0]
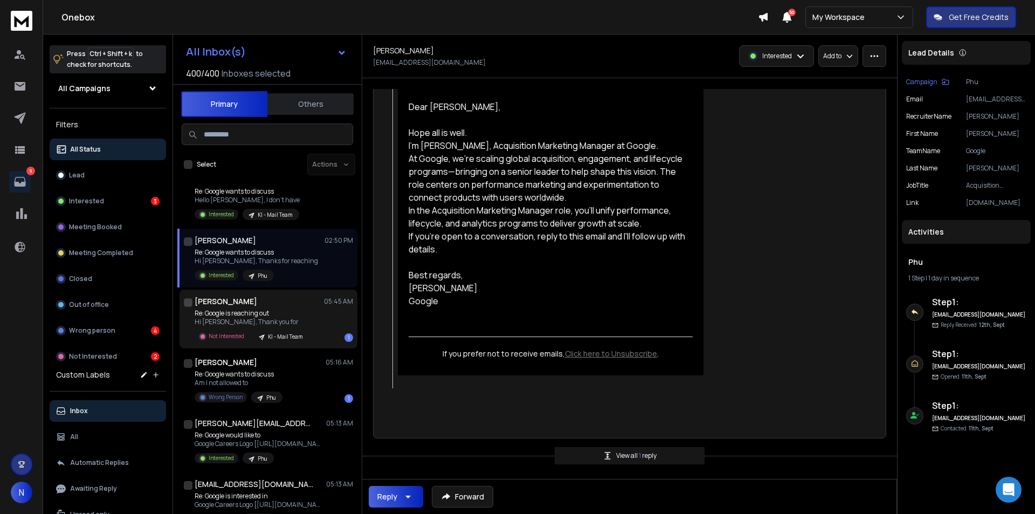
click at [288, 325] on p "Hi [PERSON_NAME], Thank you for" at bounding box center [252, 322] width 115 height 9
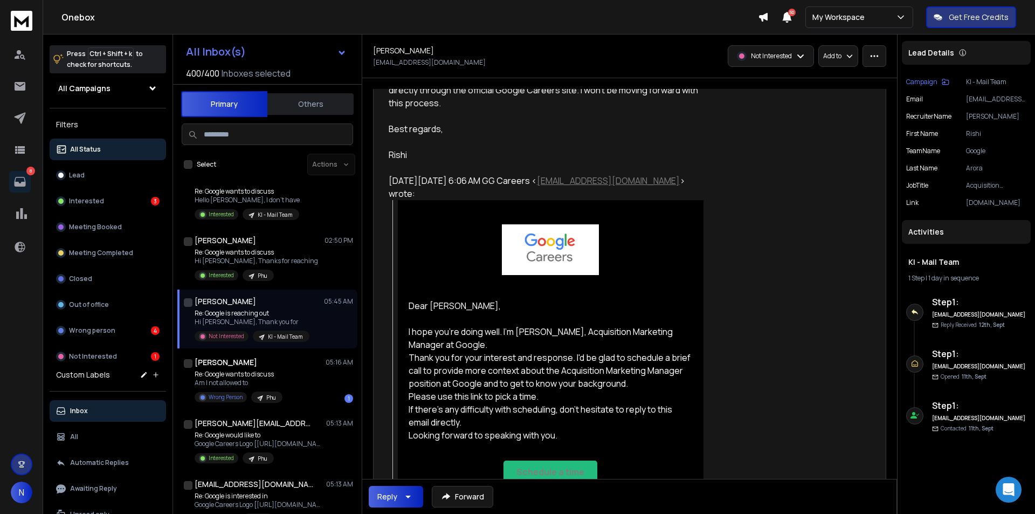
scroll to position [377, 0]
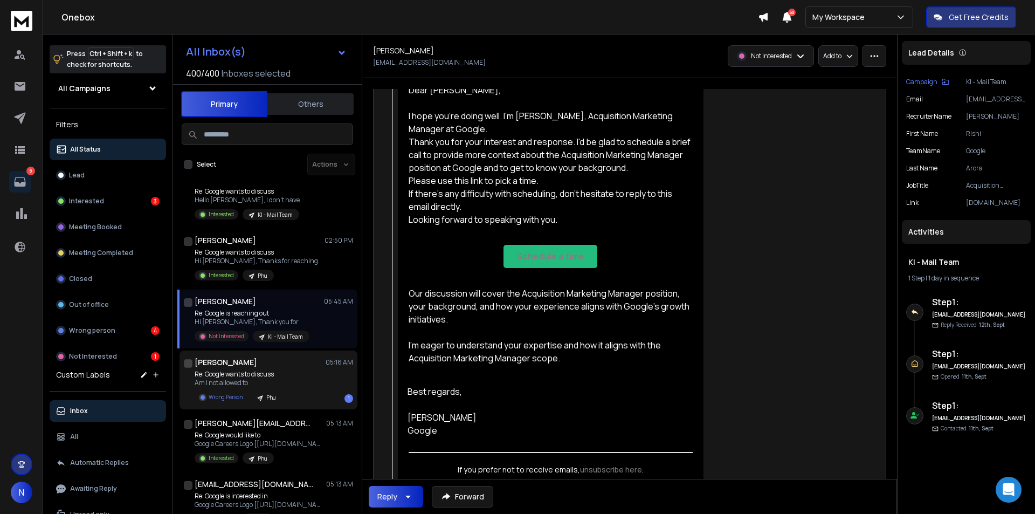
click at [273, 375] on p "Re: Google wants to discuss" at bounding box center [239, 374] width 88 height 9
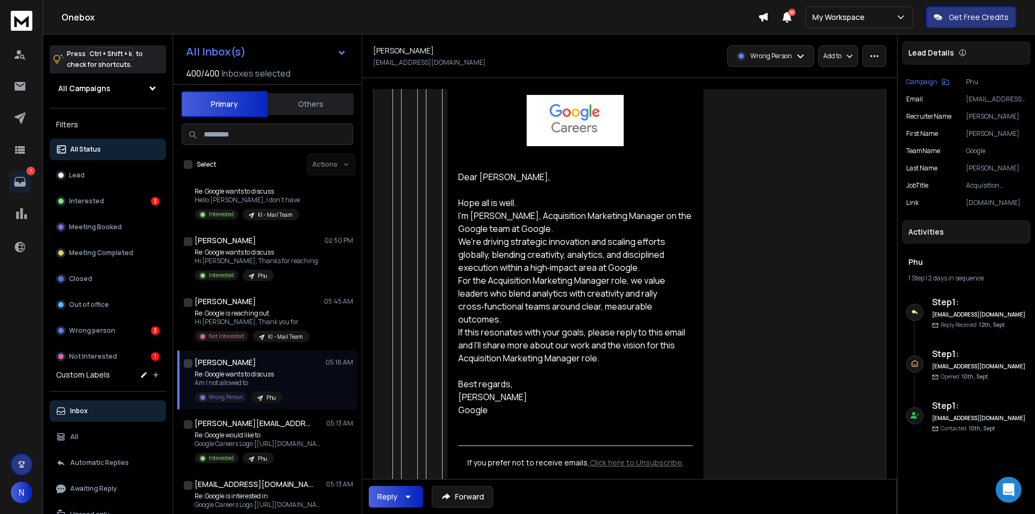
scroll to position [2910, 0]
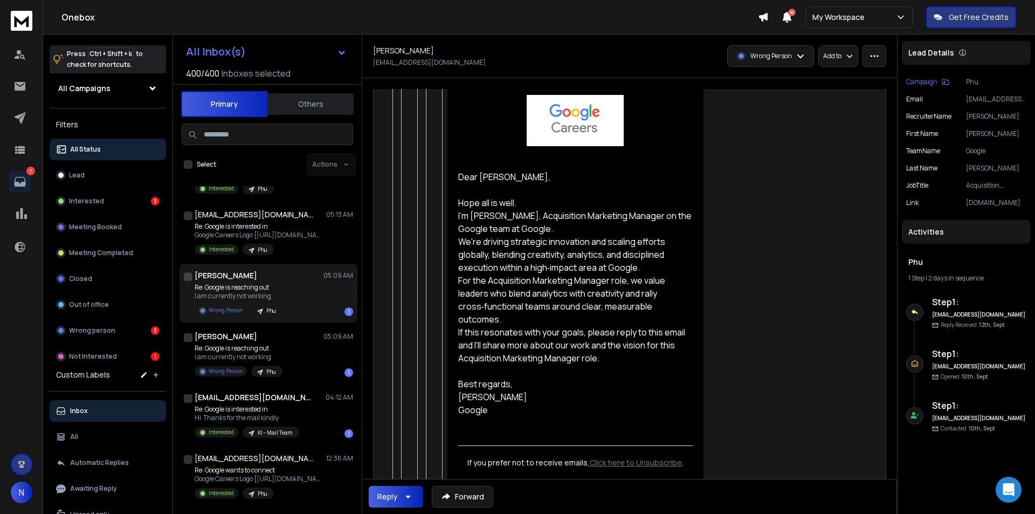
click at [262, 300] on p "I am currently not working" at bounding box center [239, 296] width 88 height 9
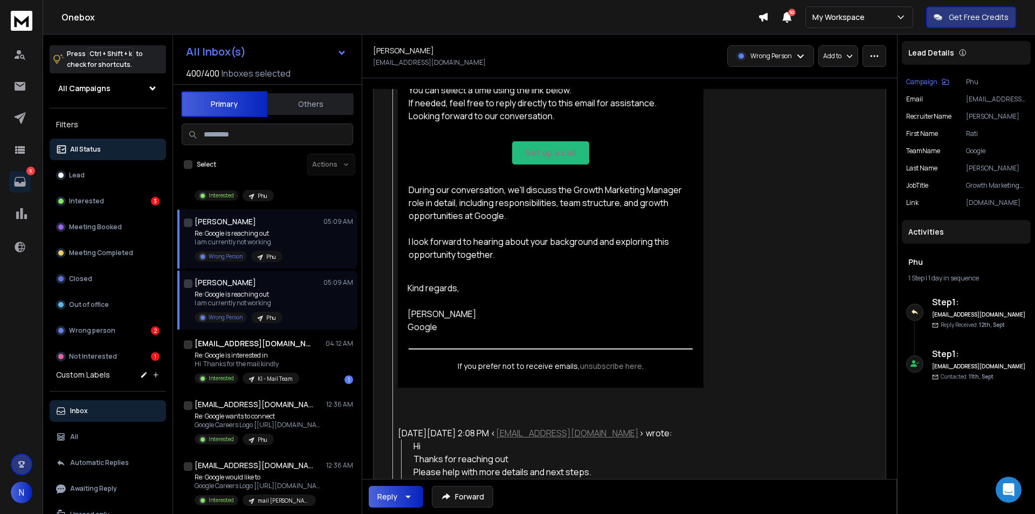
scroll to position [593, 0]
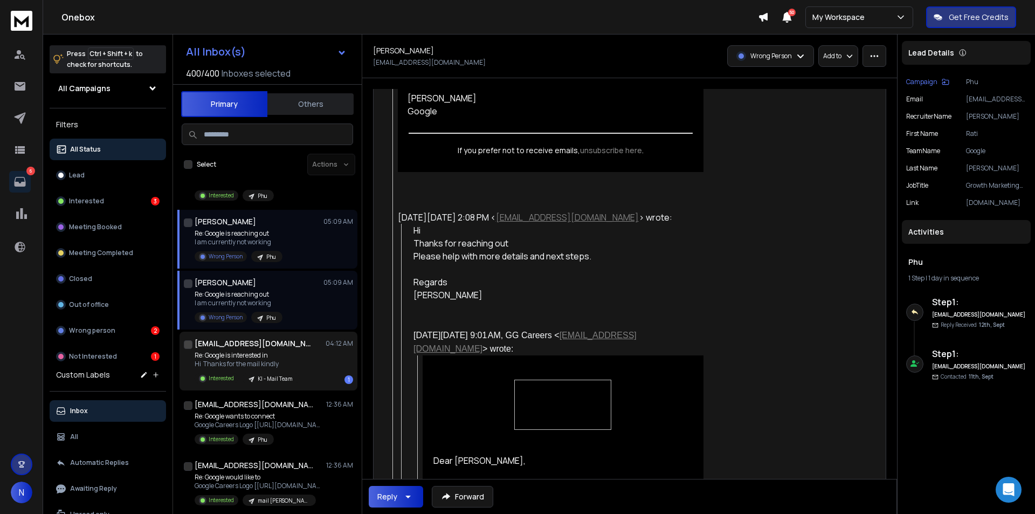
click at [290, 359] on p "Re: Google is interested in" at bounding box center [247, 355] width 105 height 9
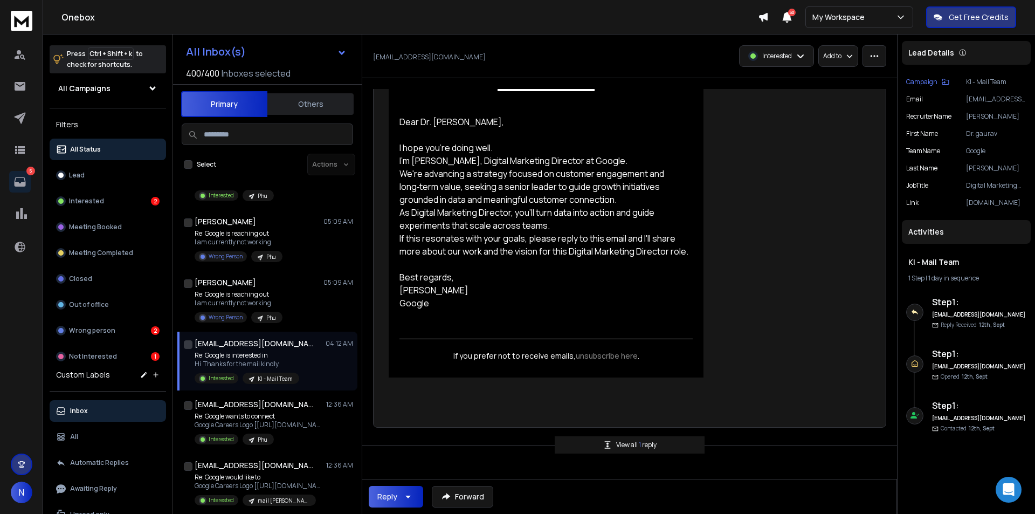
scroll to position [24, 0]
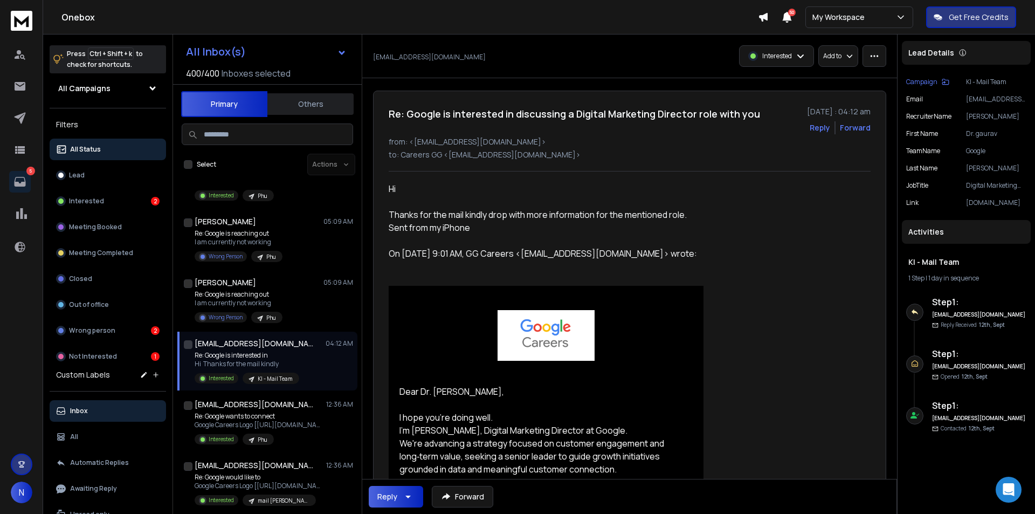
click at [388, 501] on div "Reply" at bounding box center [387, 496] width 20 height 11
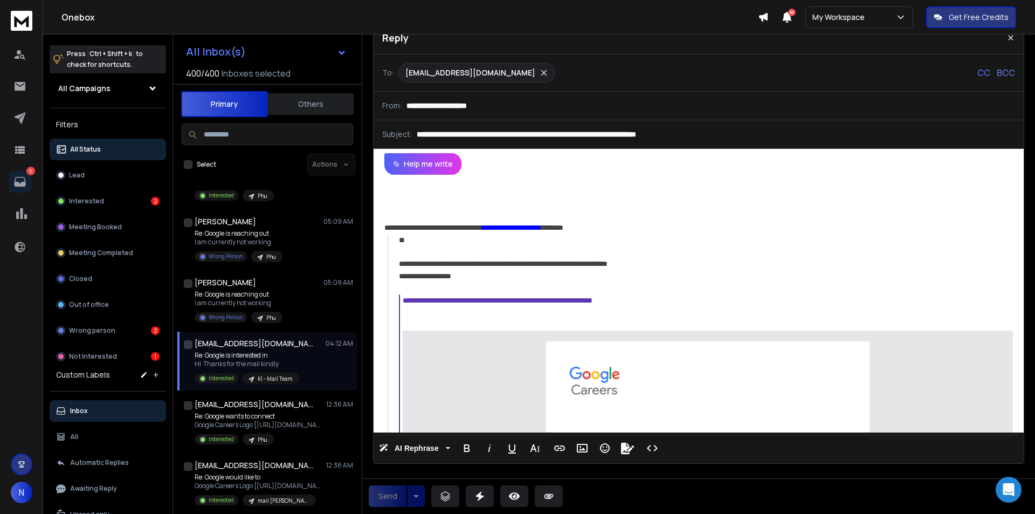
scroll to position [0, 0]
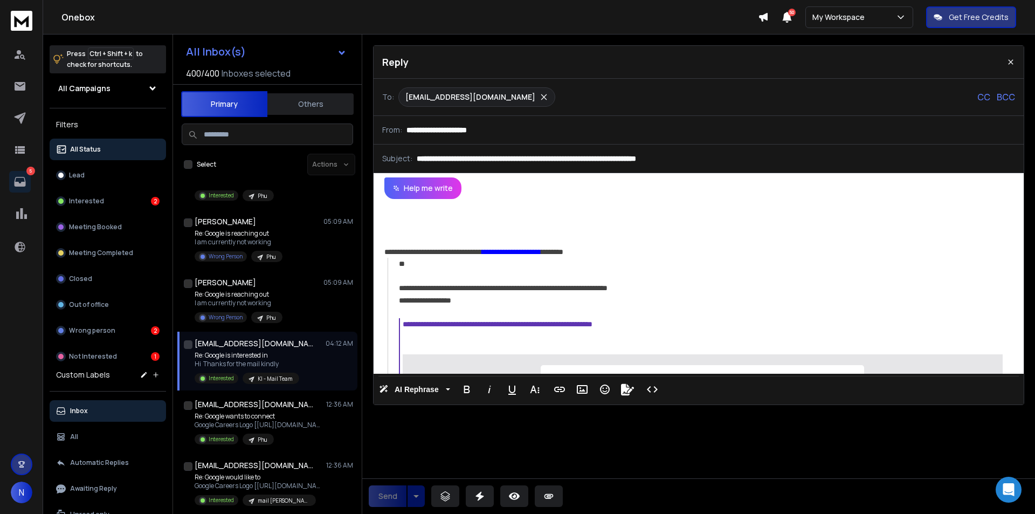
click at [446, 498] on icon at bounding box center [445, 496] width 11 height 11
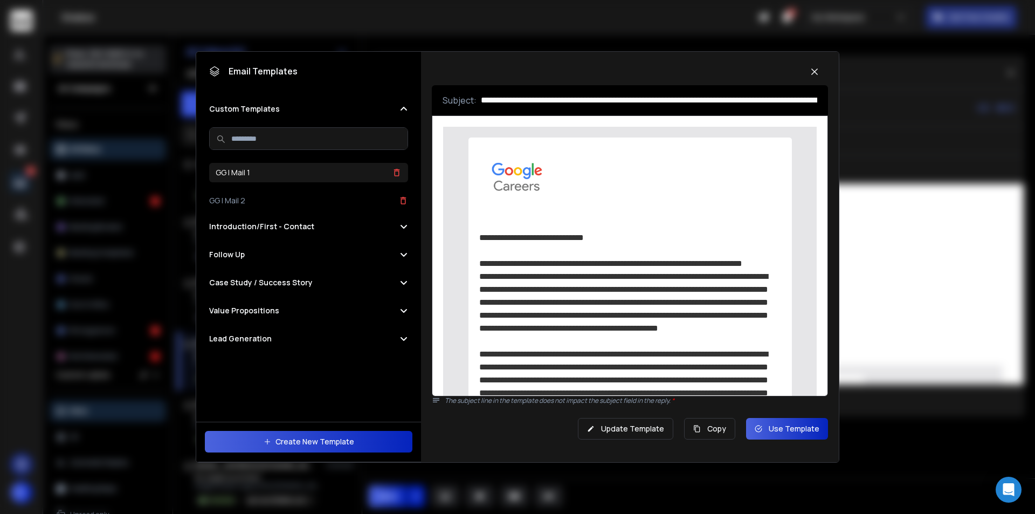
click at [242, 200] on h3 "GG | Mail 2" at bounding box center [227, 200] width 36 height 11
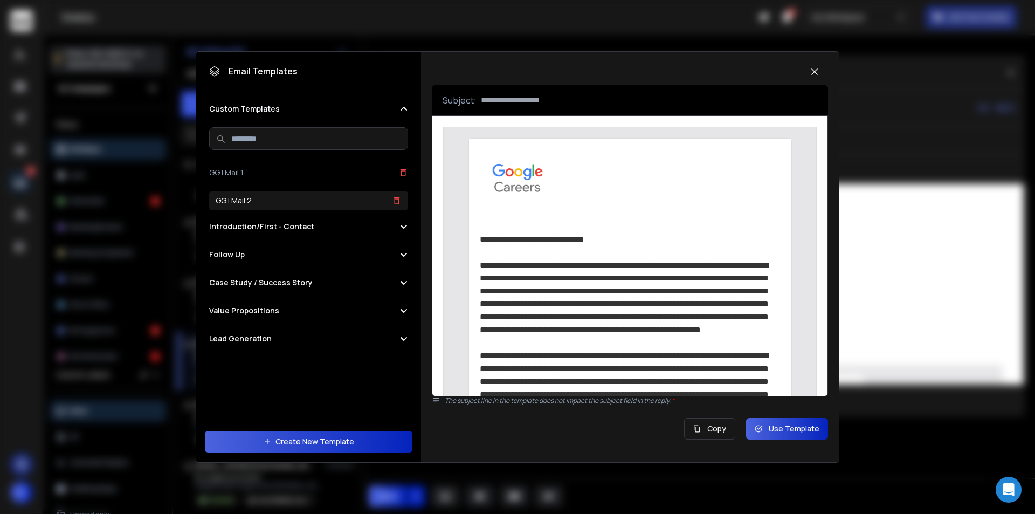
click at [780, 435] on button "Use Template" at bounding box center [787, 429] width 82 height 22
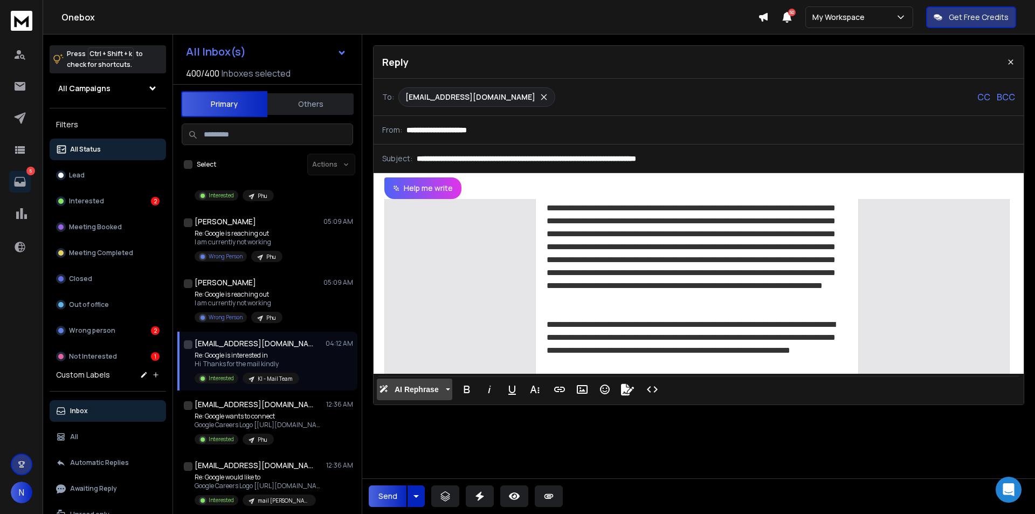
scroll to position [431, 0]
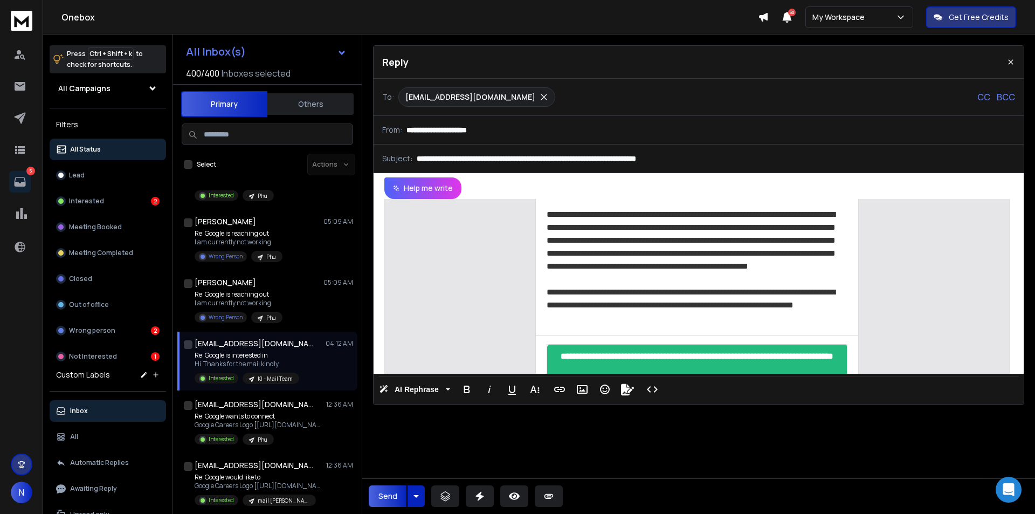
click at [381, 497] on button "Send" at bounding box center [388, 496] width 38 height 22
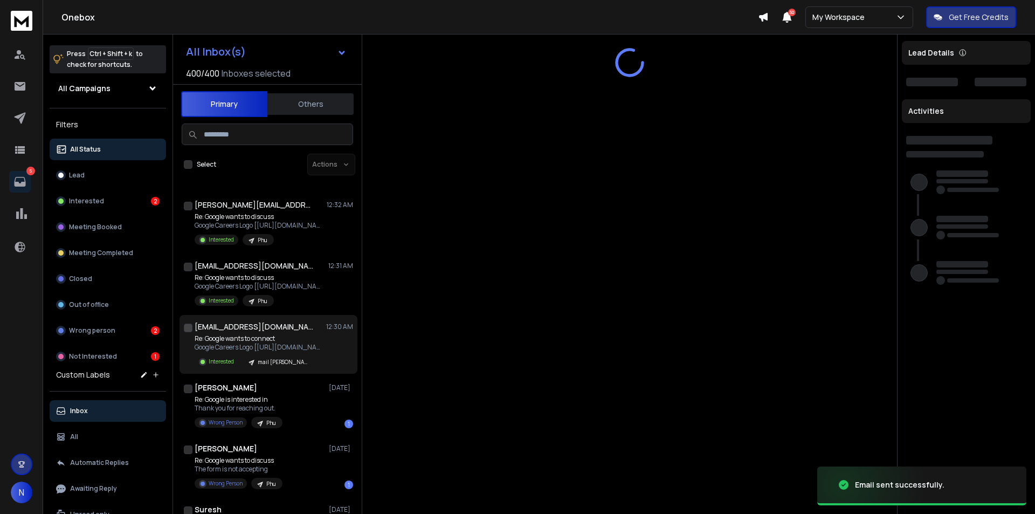
scroll to position [3826, 0]
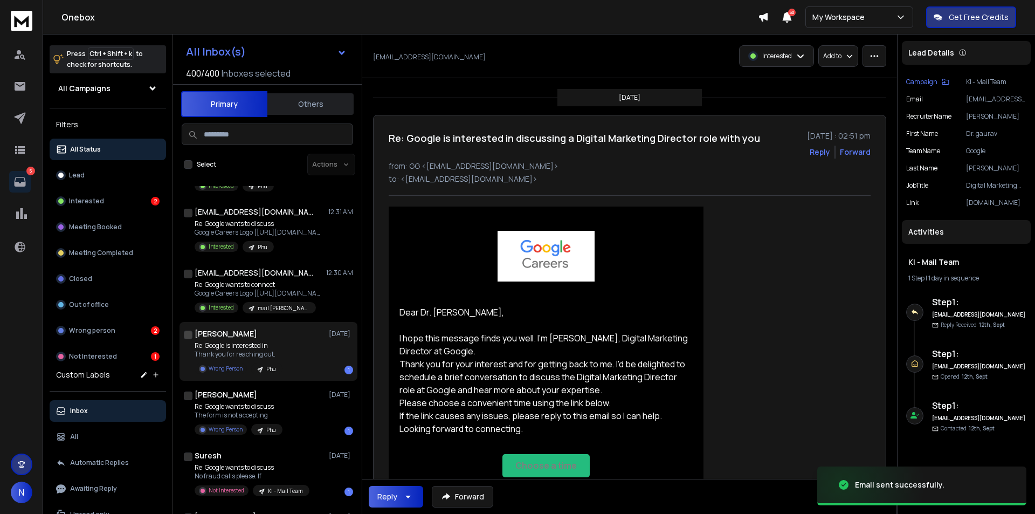
click at [259, 360] on div "Re: Google is interested in Thank you for reaching out. Wrong Person Phu" at bounding box center [239, 357] width 88 height 33
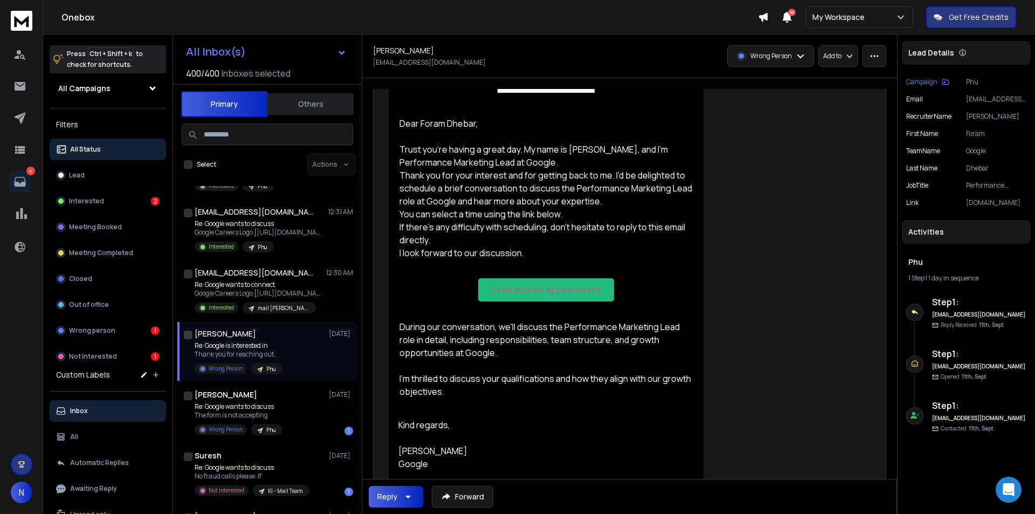
scroll to position [755, 0]
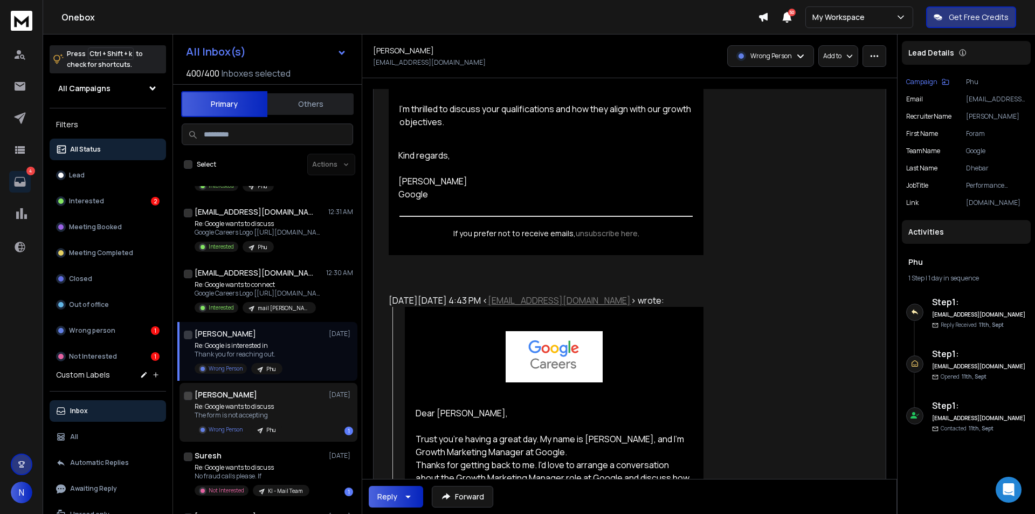
click at [327, 402] on div "Re: Google wants to discuss The form is not accepting Wrong Person Phu 1" at bounding box center [274, 418] width 158 height 33
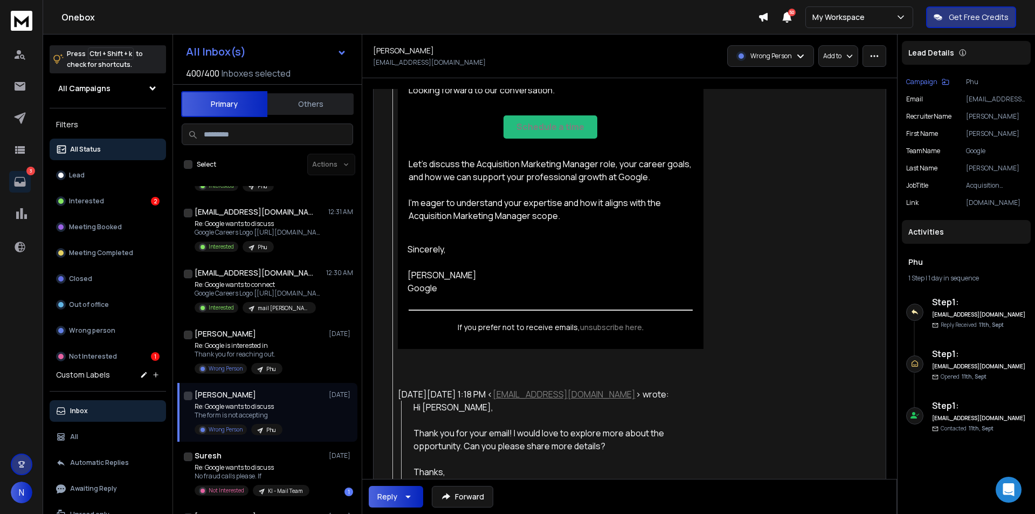
scroll to position [431, 0]
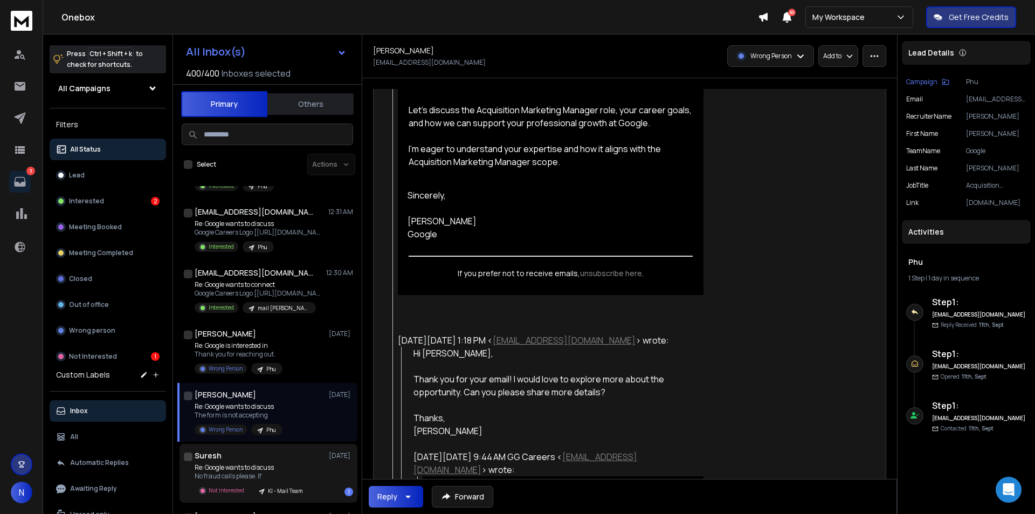
click at [313, 460] on div "Suresh [DATE]" at bounding box center [274, 455] width 158 height 11
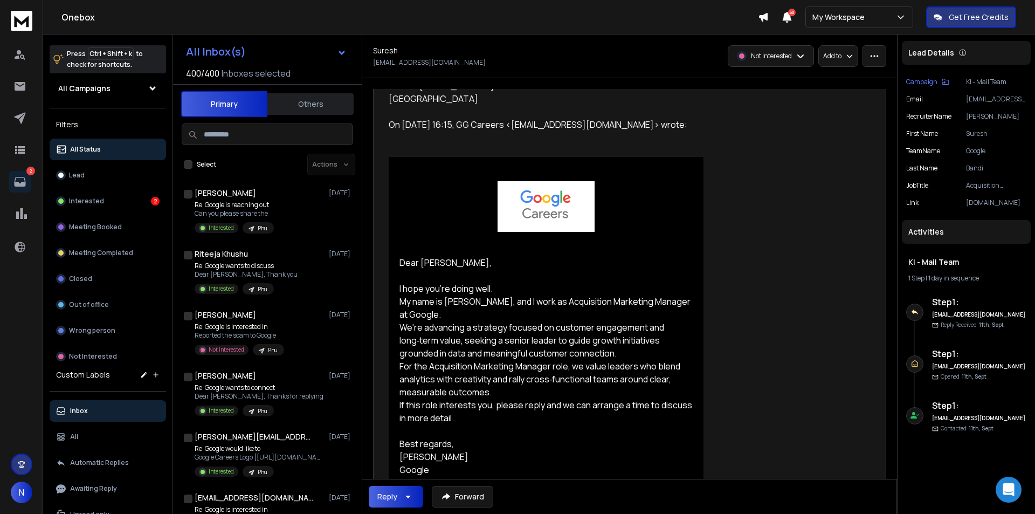
scroll to position [438, 0]
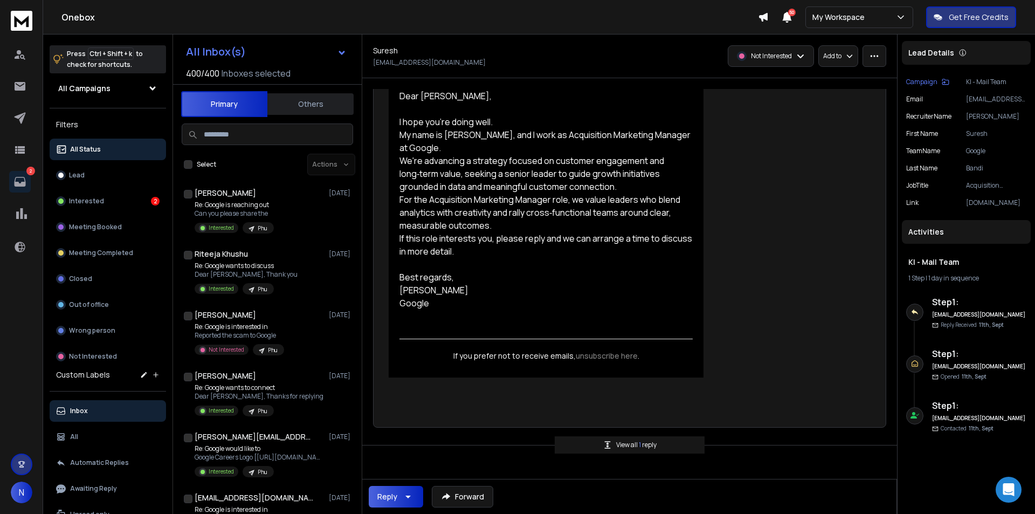
click at [384, 498] on div "Reply" at bounding box center [387, 496] width 20 height 11
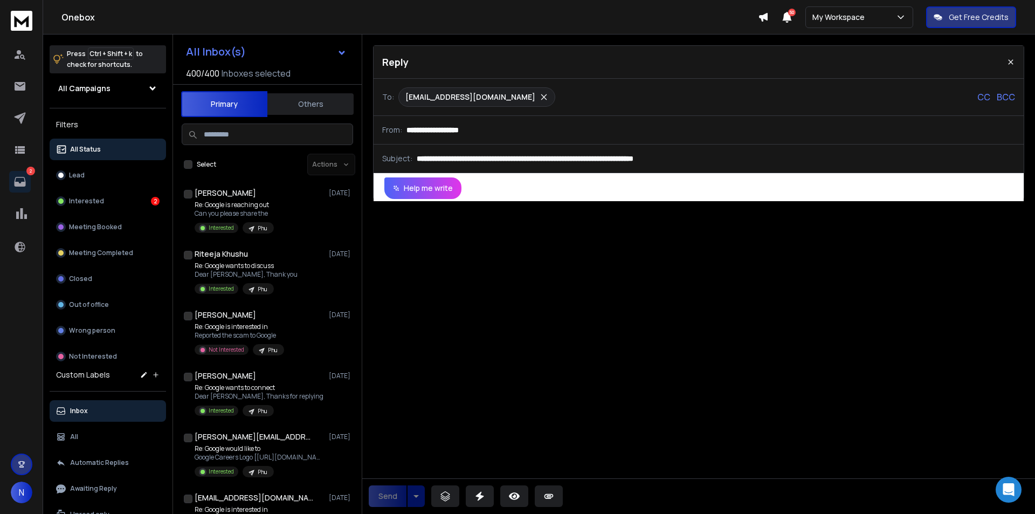
scroll to position [0, 0]
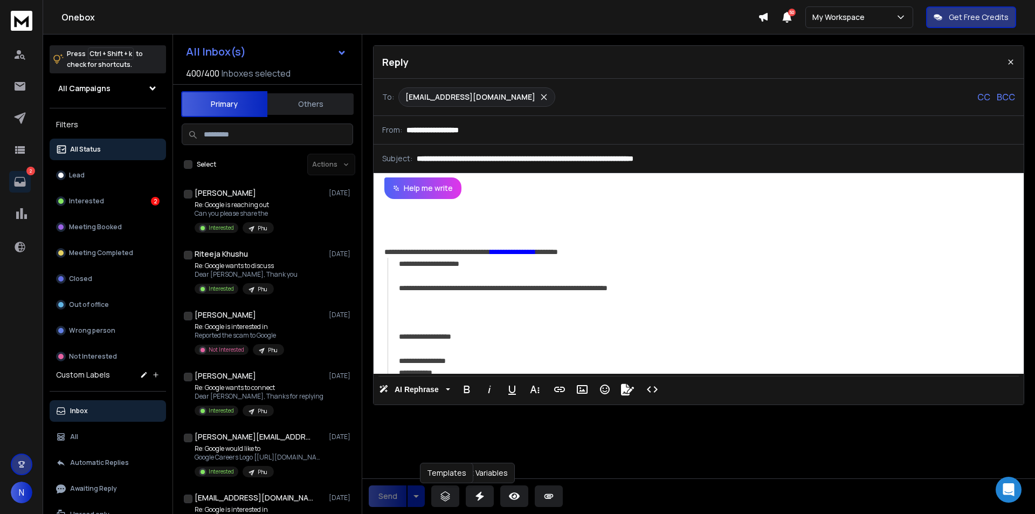
click at [451, 498] on button at bounding box center [445, 496] width 28 height 22
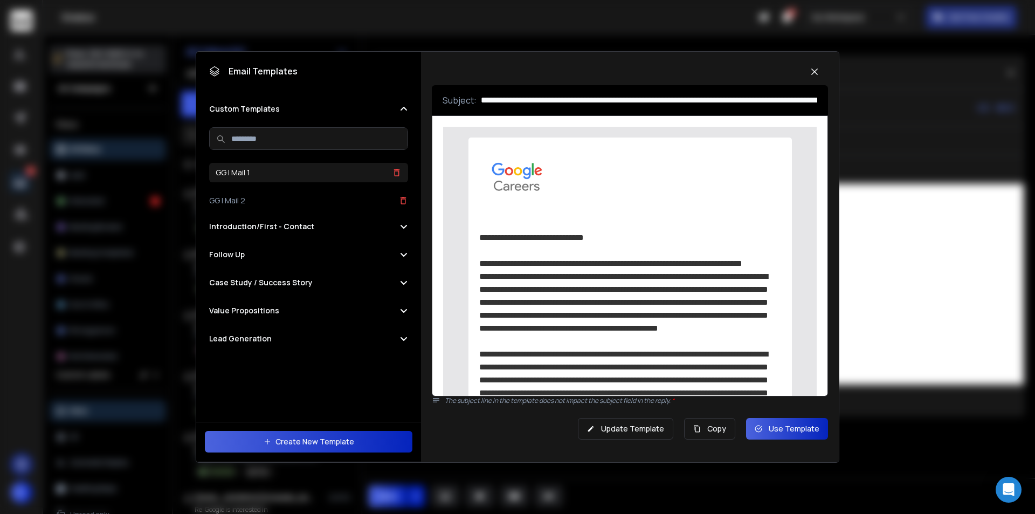
click at [238, 202] on h3 "GG | Mail 2" at bounding box center [227, 200] width 36 height 11
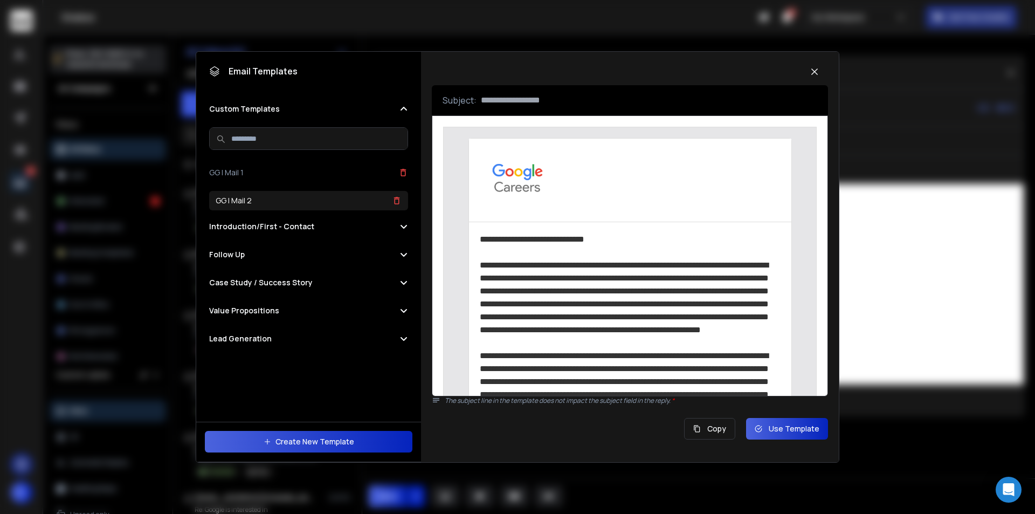
click at [792, 435] on button "Use Template" at bounding box center [787, 429] width 82 height 22
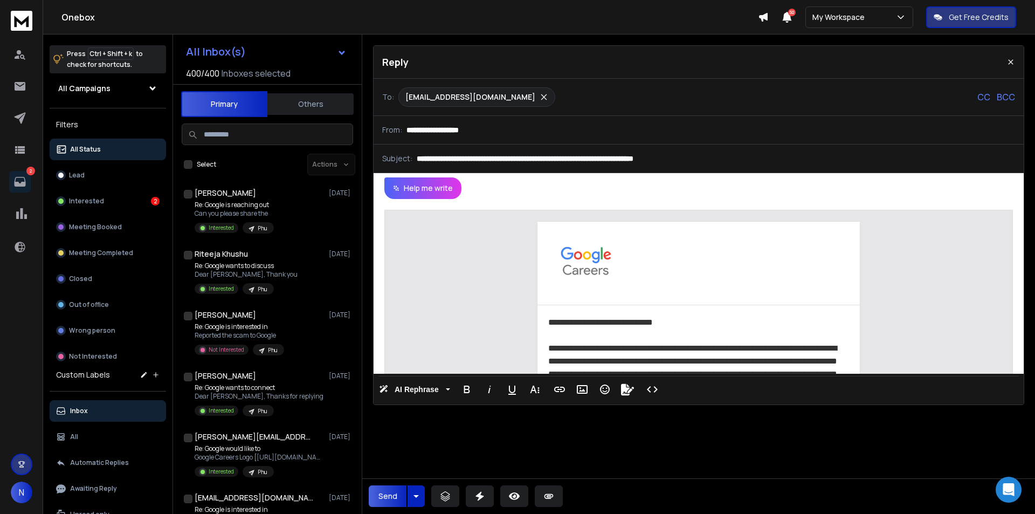
click at [389, 497] on button "Send" at bounding box center [388, 496] width 38 height 22
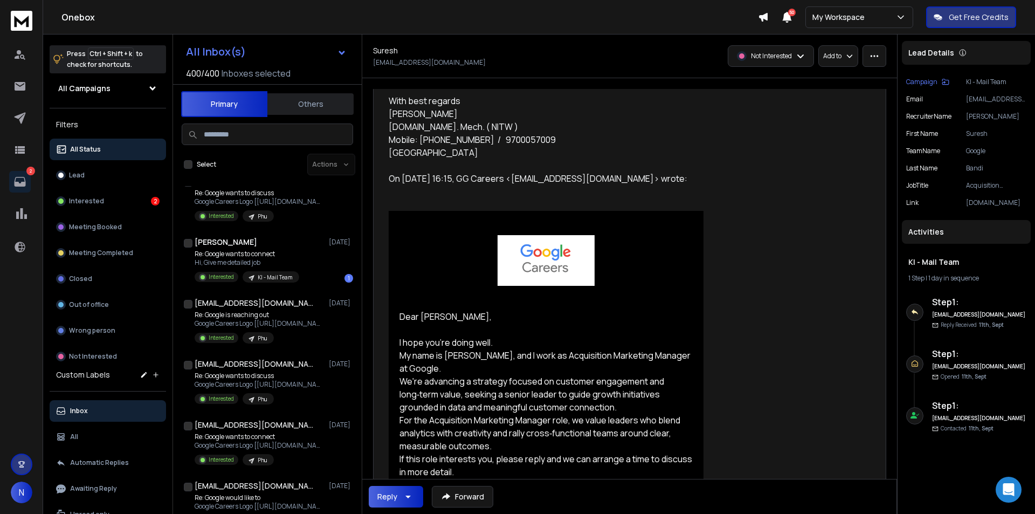
scroll to position [431, 0]
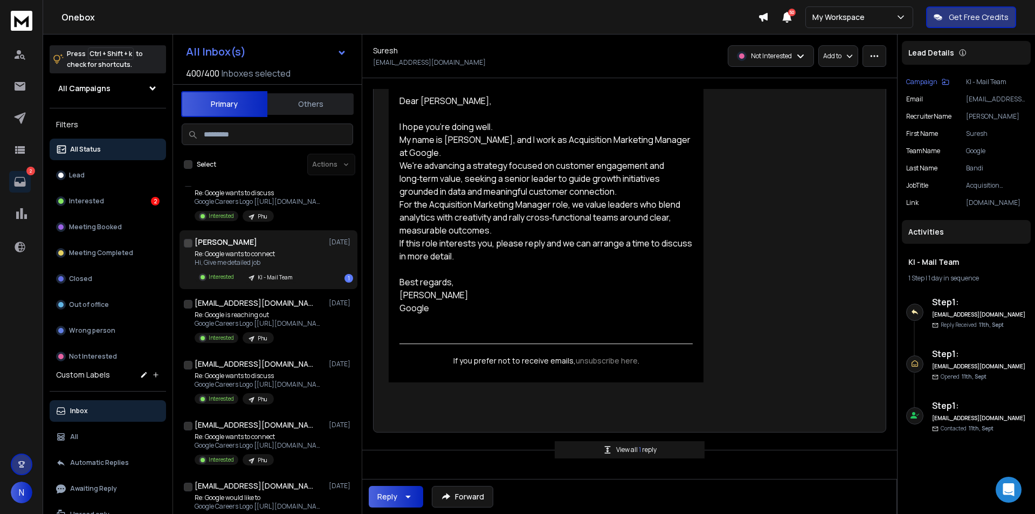
click at [270, 263] on p "Hi, Give me detailed job" at bounding box center [247, 262] width 105 height 9
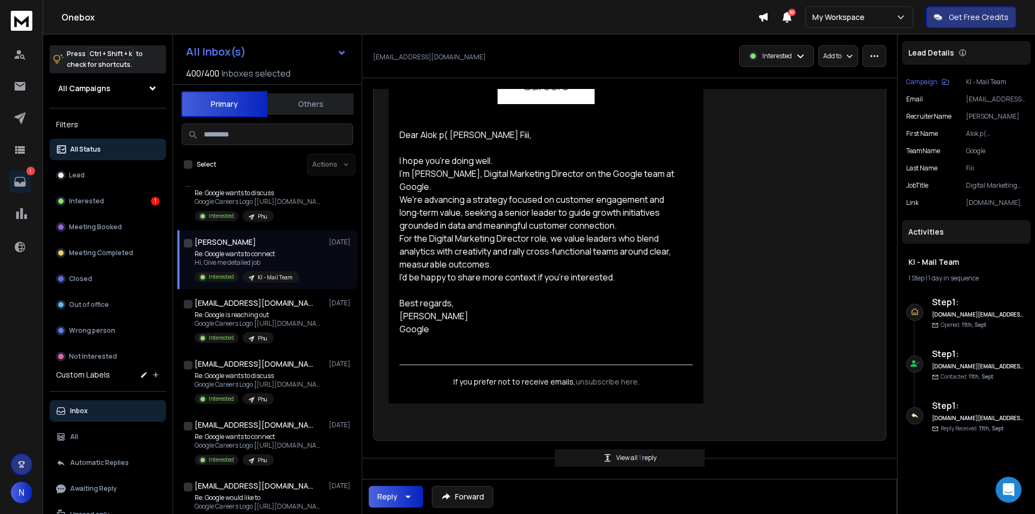
scroll to position [0, 0]
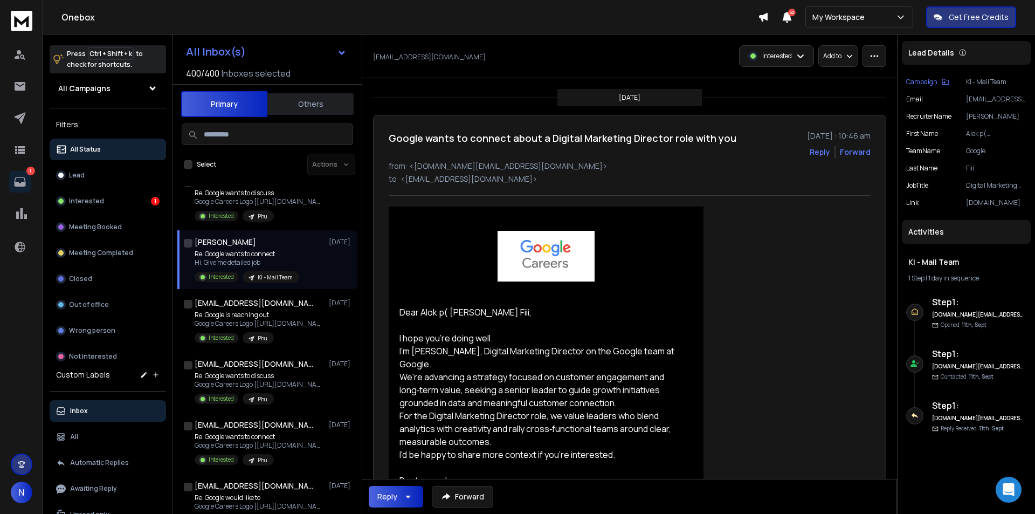
click at [478, 346] on div "I'm [PERSON_NAME], Digital Marketing Director on the Google team at Google." at bounding box center [545, 357] width 293 height 26
click at [467, 297] on td "Dear Alok p( [PERSON_NAME] Fiii, I hope you're doing well. I'm [PERSON_NAME], D…" at bounding box center [546, 416] width 315 height 242
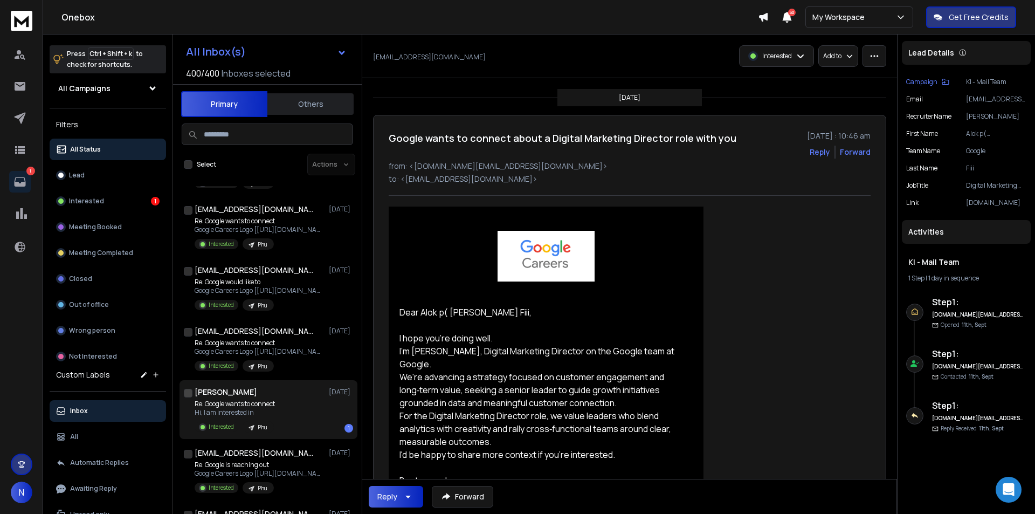
click at [282, 401] on div "Re: Google wants to connect Hi, I am interested in Interested Phu 1" at bounding box center [274, 415] width 158 height 33
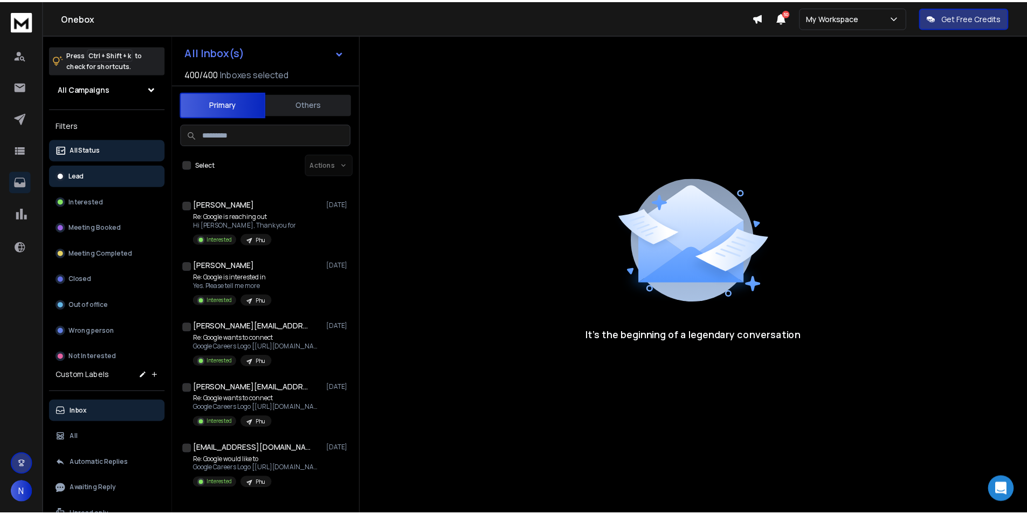
scroll to position [5966, 0]
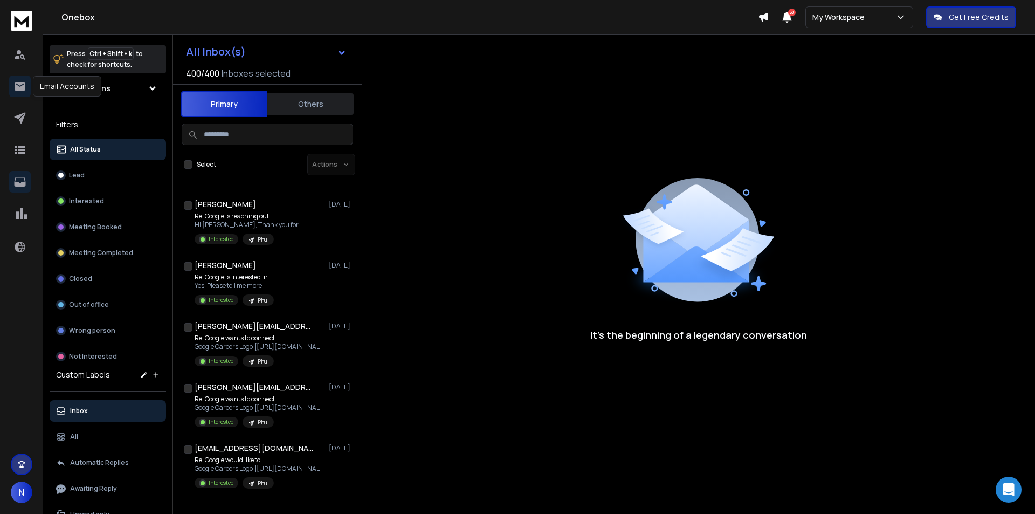
click at [15, 86] on icon at bounding box center [20, 86] width 11 height 9
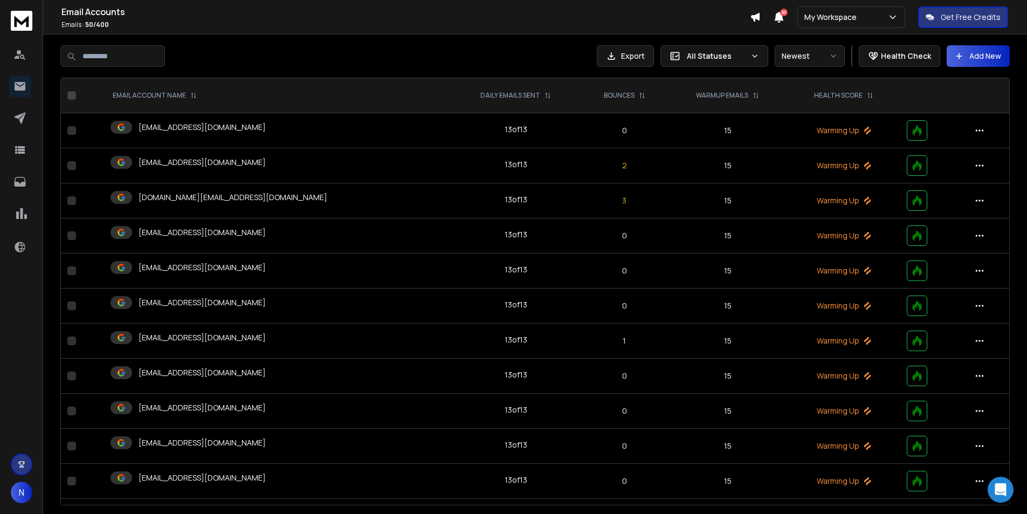
click at [593, 193] on td "3" at bounding box center [624, 200] width 87 height 35
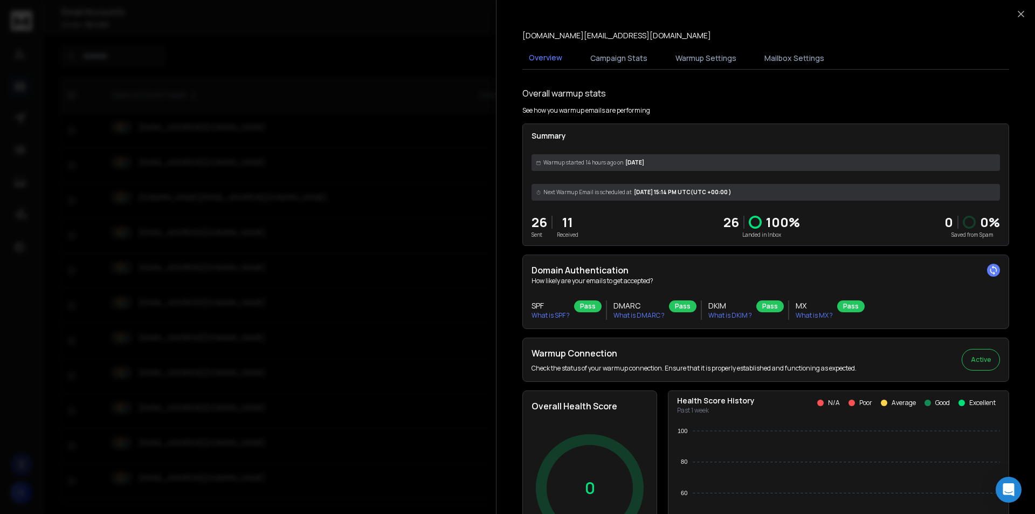
click at [449, 207] on div at bounding box center [517, 257] width 1035 height 514
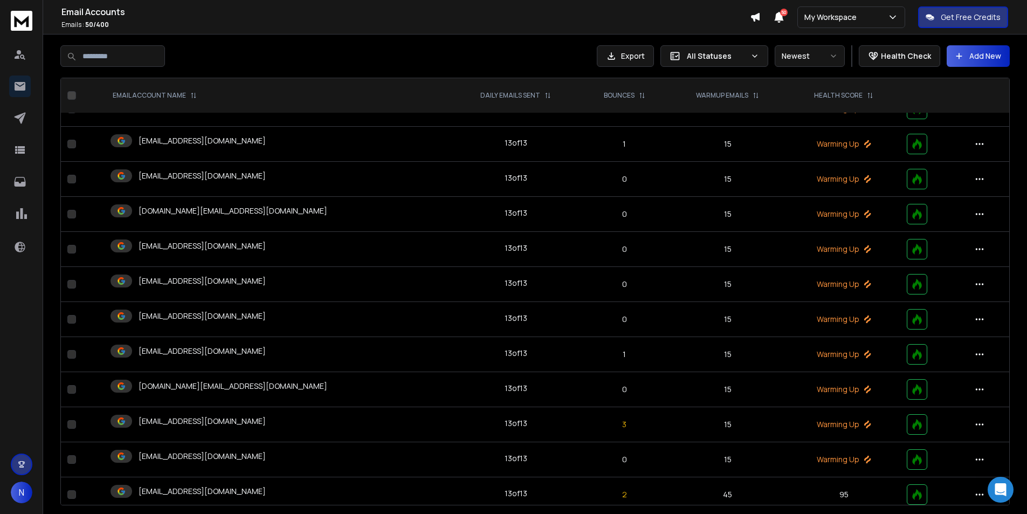
scroll to position [647, 0]
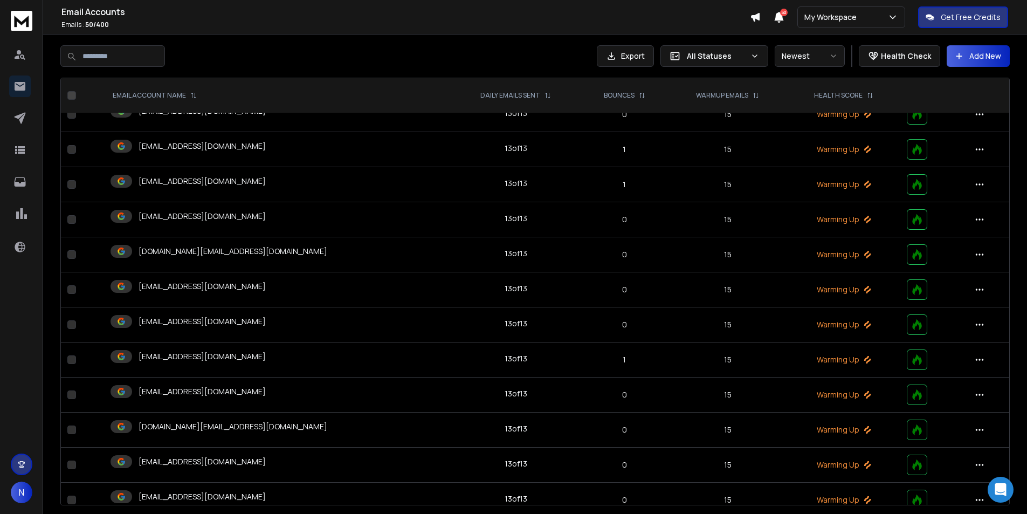
click at [601, 185] on p "1" at bounding box center [625, 184] width 74 height 11
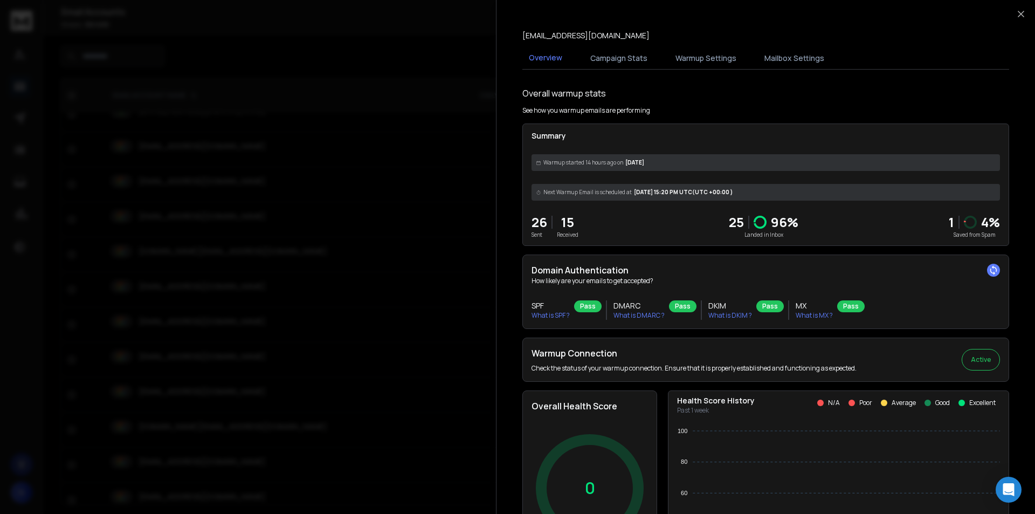
click at [373, 267] on div at bounding box center [517, 257] width 1035 height 514
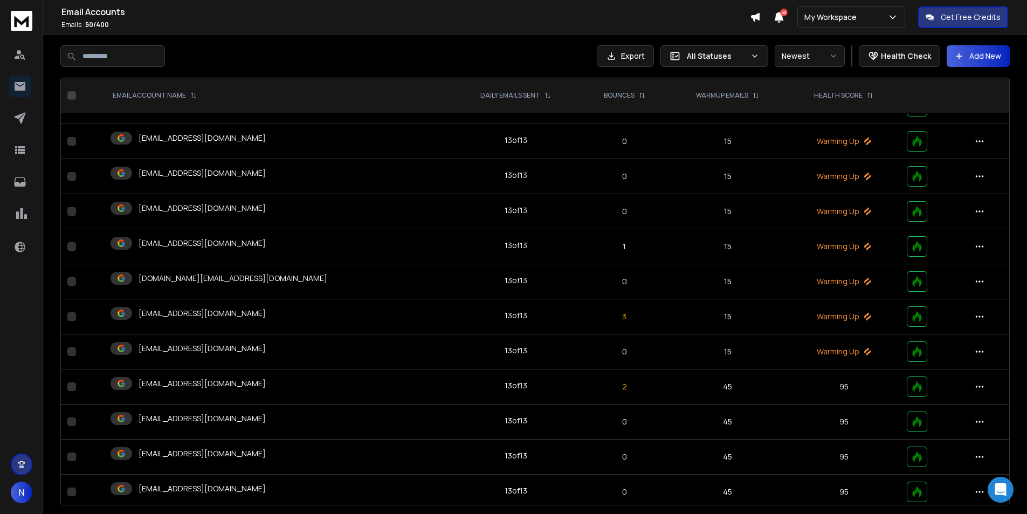
scroll to position [1186, 0]
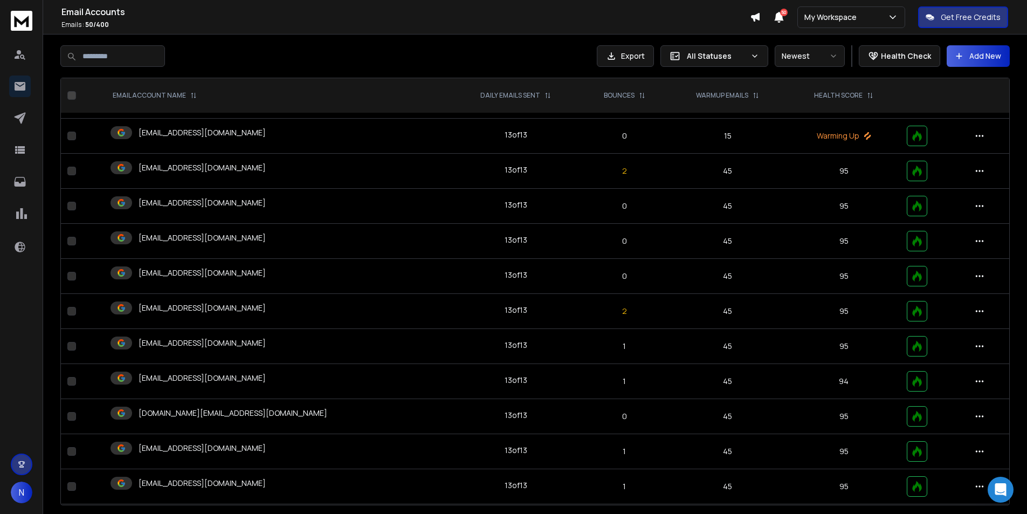
click at [581, 178] on td "2" at bounding box center [624, 171] width 87 height 35
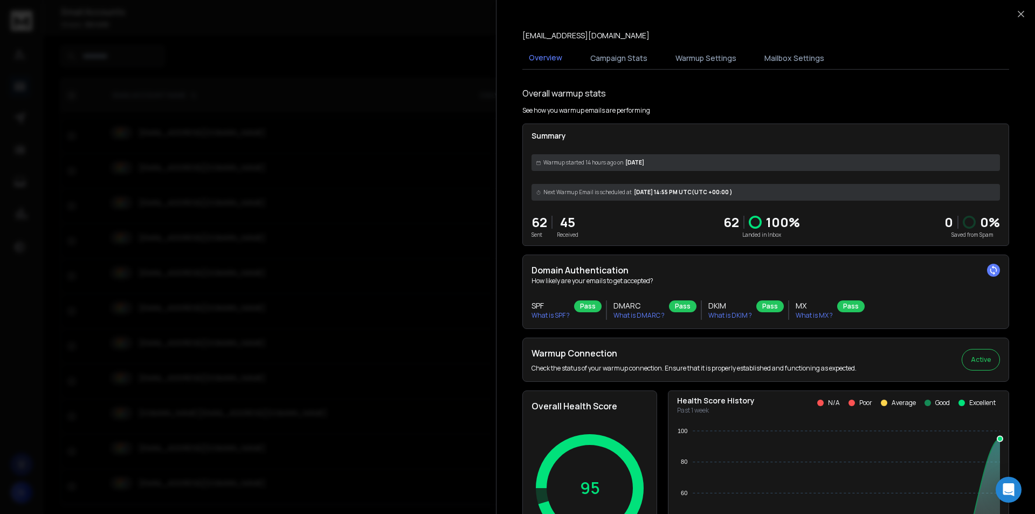
click at [350, 268] on div at bounding box center [517, 257] width 1035 height 514
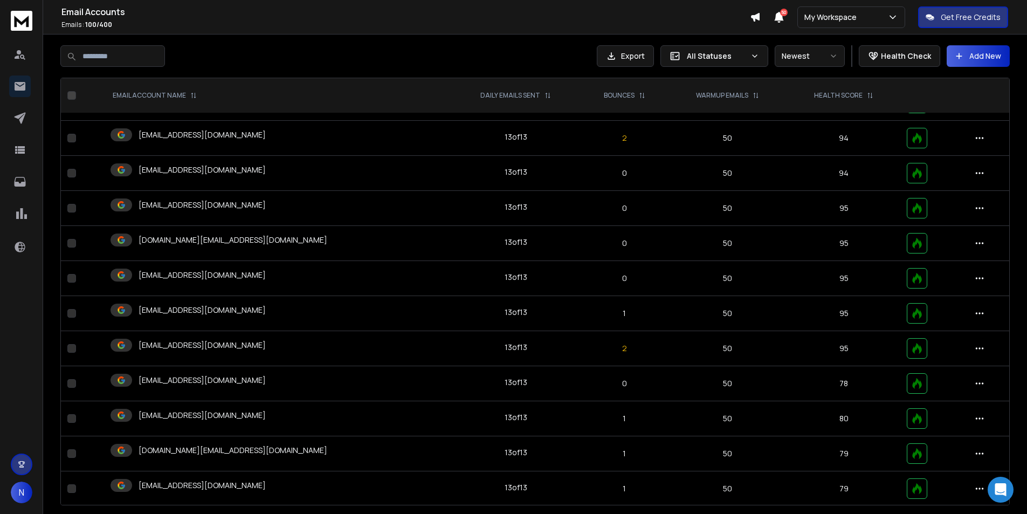
scroll to position [3138, 0]
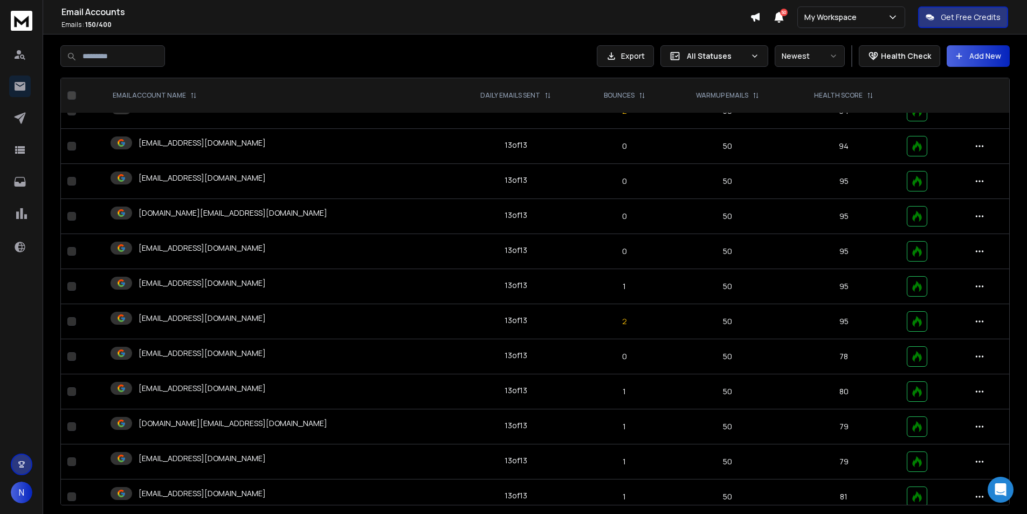
click at [810, 351] on td "78" at bounding box center [843, 356] width 113 height 35
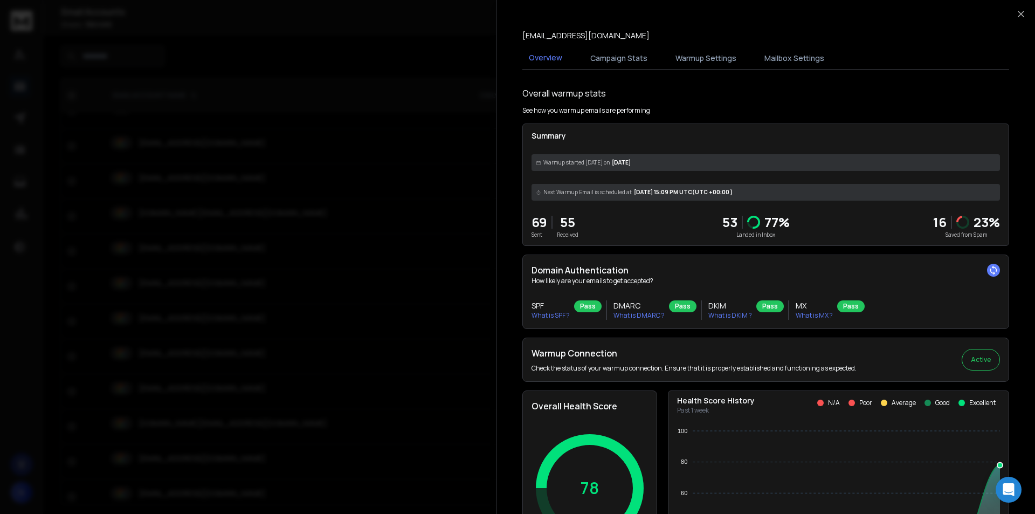
click at [479, 349] on div at bounding box center [517, 257] width 1035 height 514
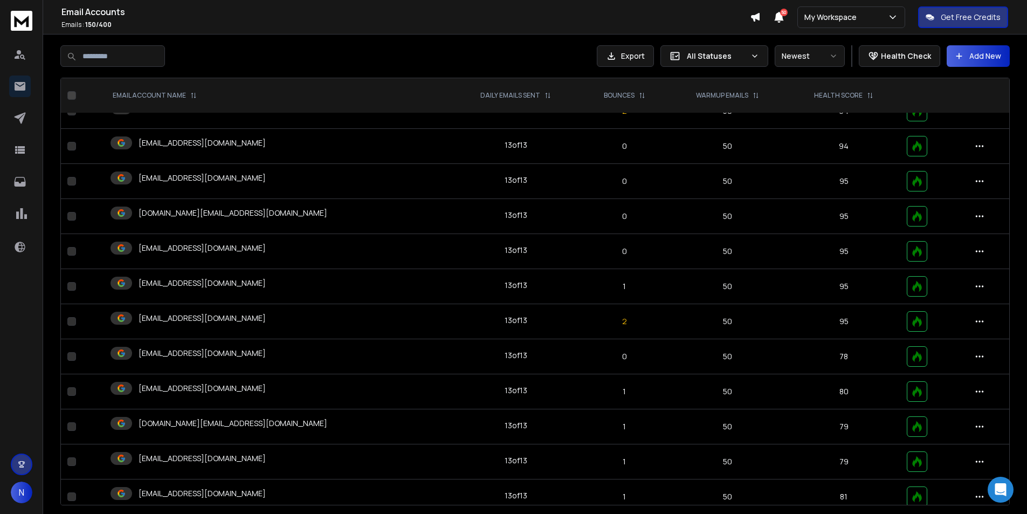
click at [796, 363] on td "78" at bounding box center [843, 356] width 113 height 35
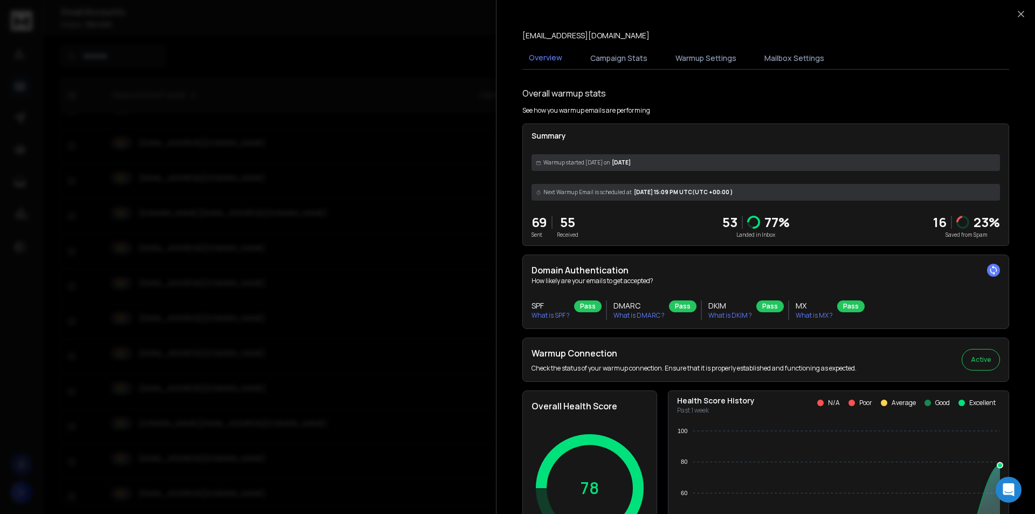
click at [416, 400] on div at bounding box center [517, 257] width 1035 height 514
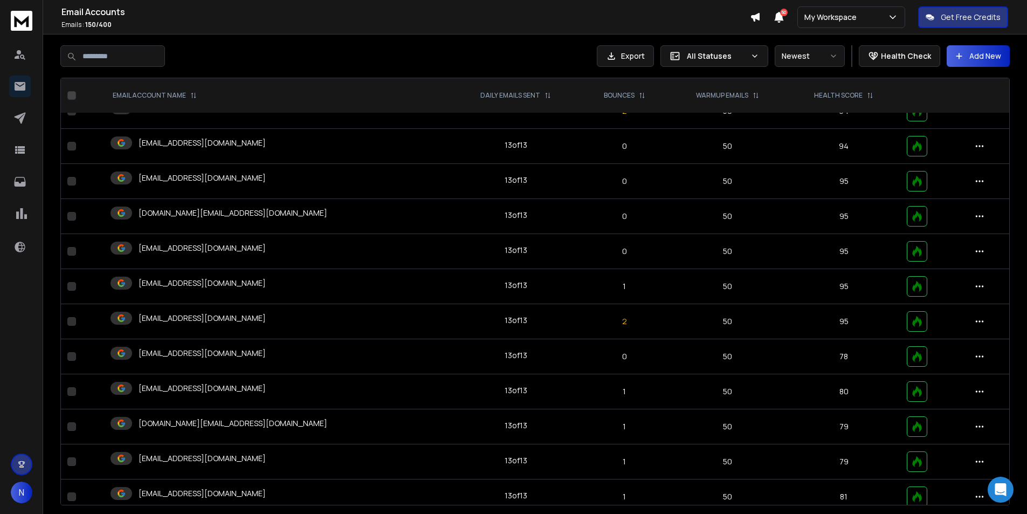
scroll to position [3246, 0]
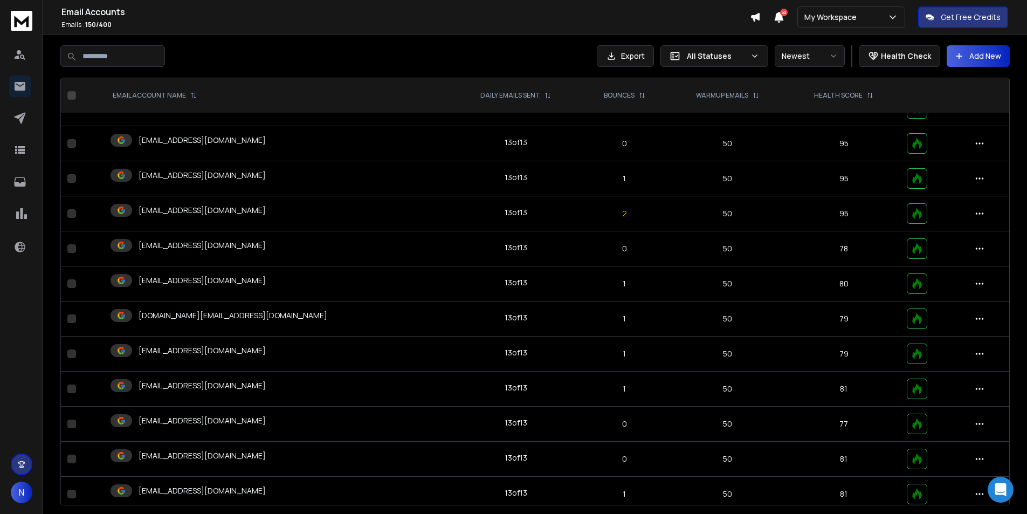
click at [769, 422] on td "50" at bounding box center [727, 423] width 119 height 35
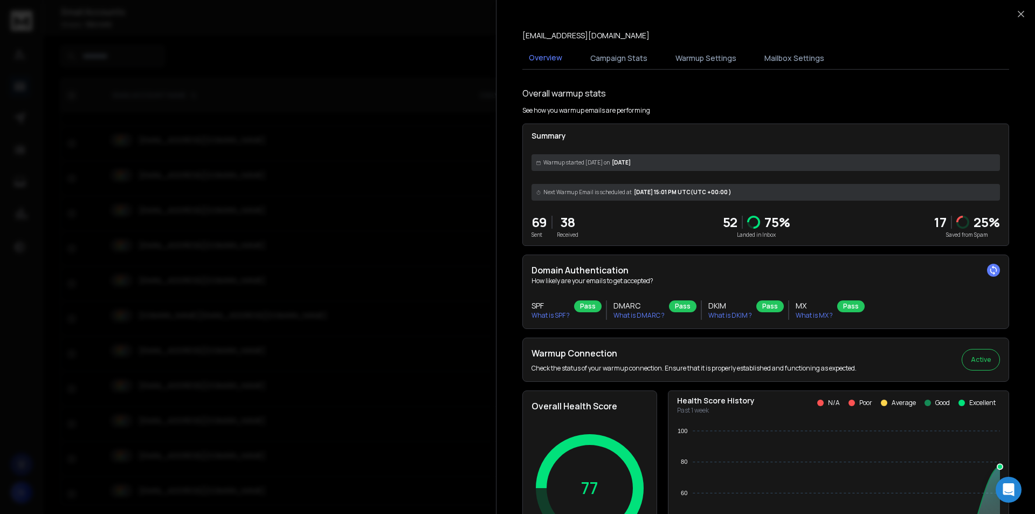
click at [418, 409] on div at bounding box center [517, 257] width 1035 height 514
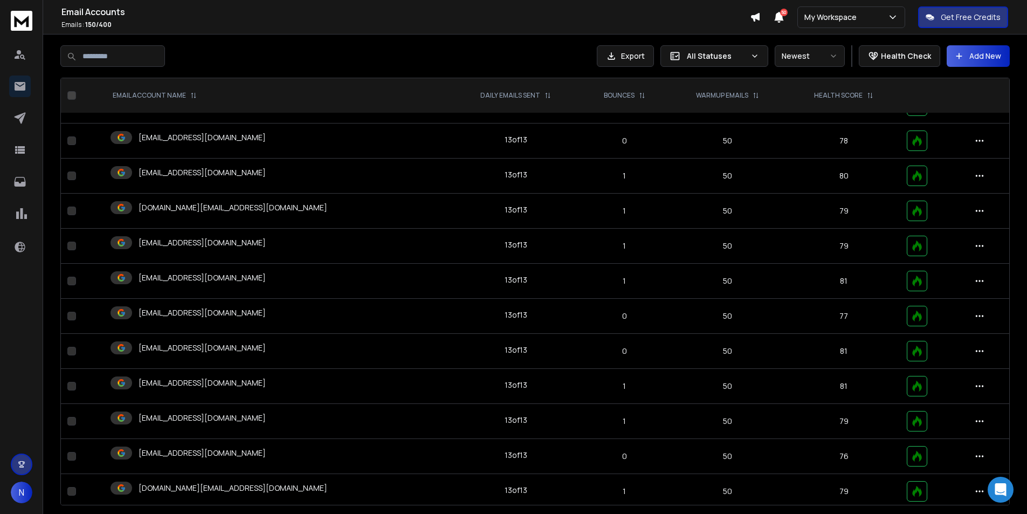
scroll to position [3408, 0]
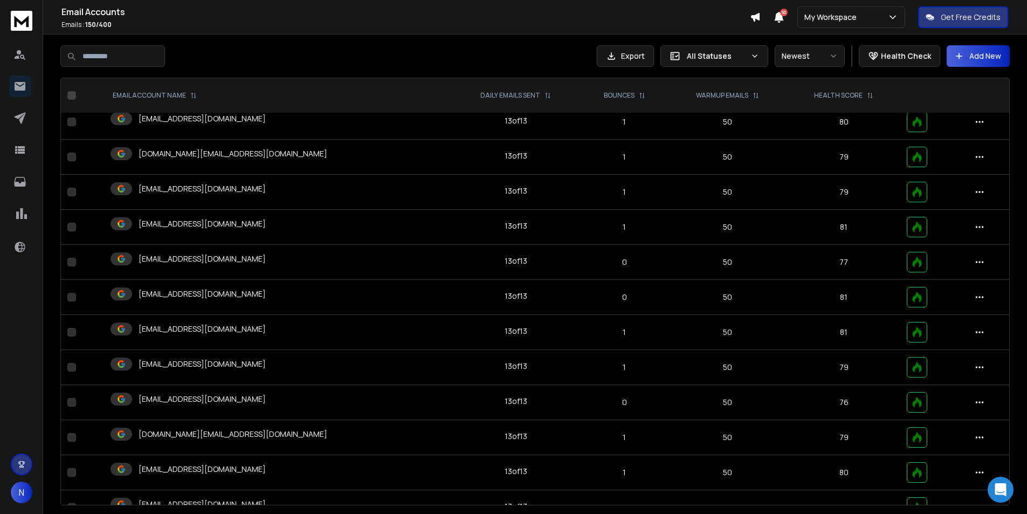
click at [746, 470] on td "50" at bounding box center [727, 472] width 119 height 35
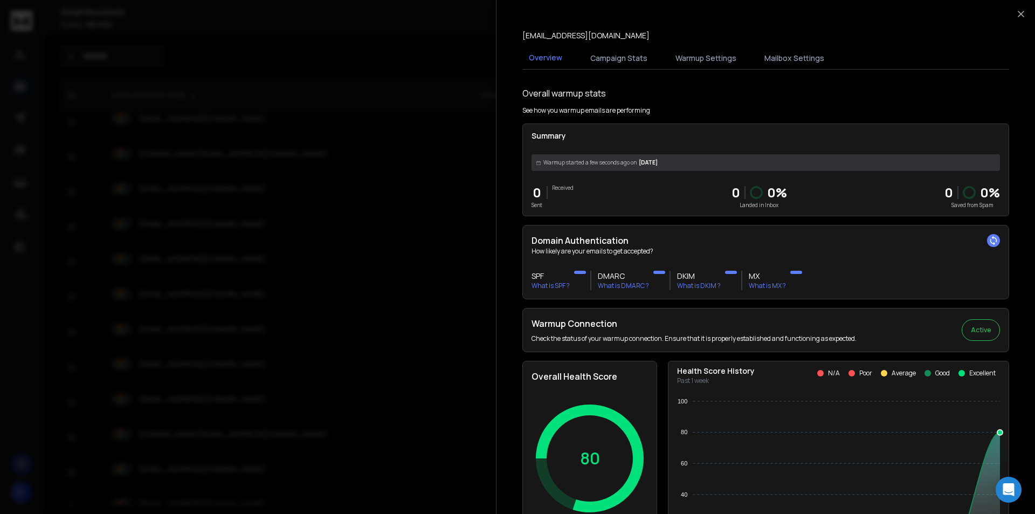
click at [453, 424] on div at bounding box center [517, 257] width 1035 height 514
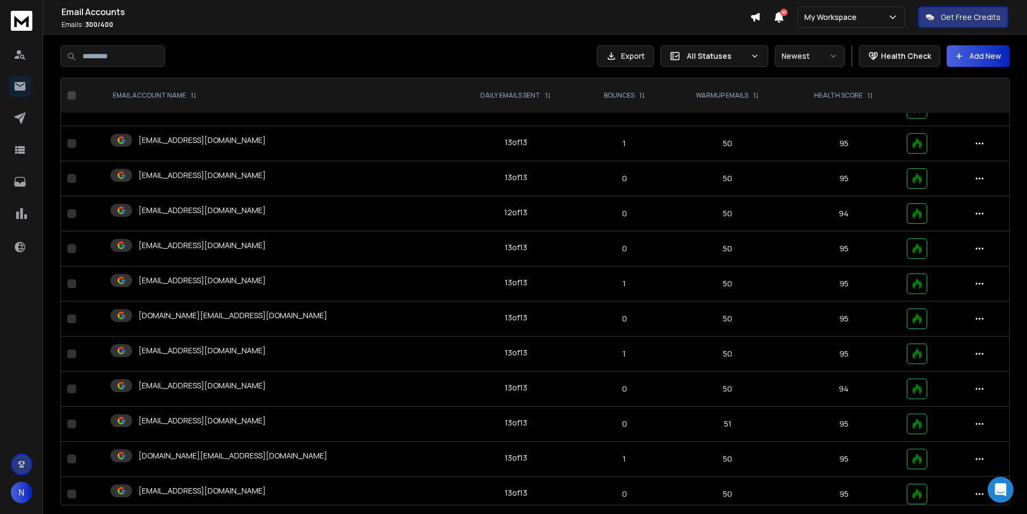
scroll to position [10147, 0]
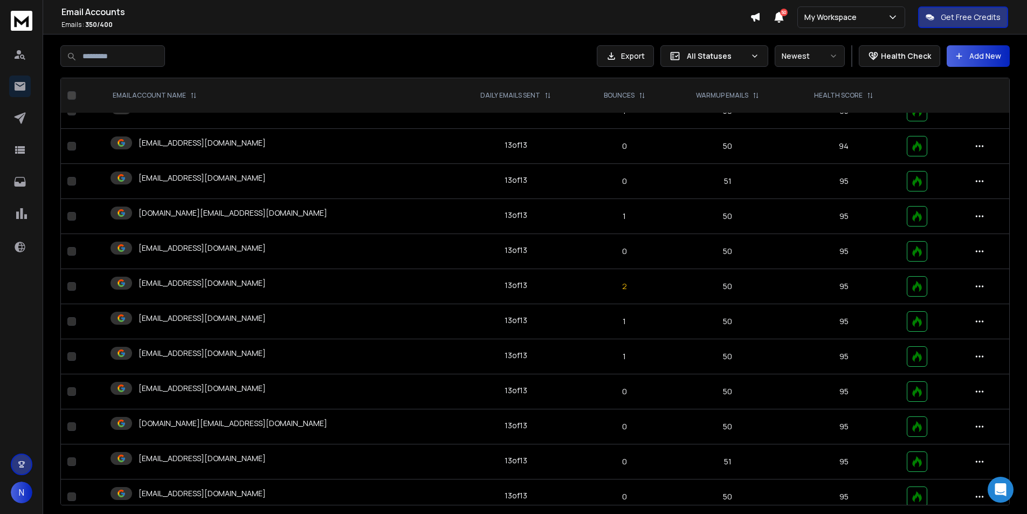
click at [588, 277] on td "2" at bounding box center [624, 286] width 87 height 35
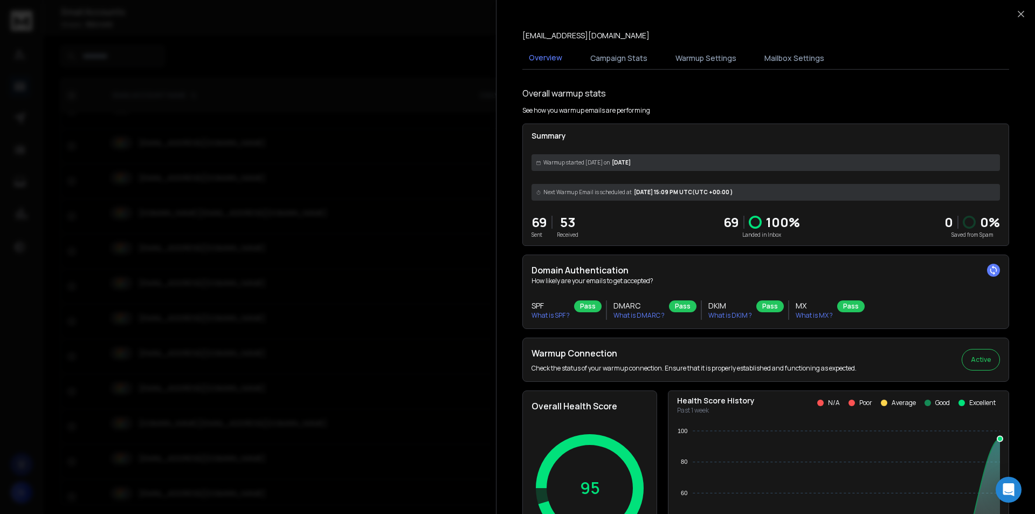
click at [404, 335] on div at bounding box center [517, 257] width 1035 height 514
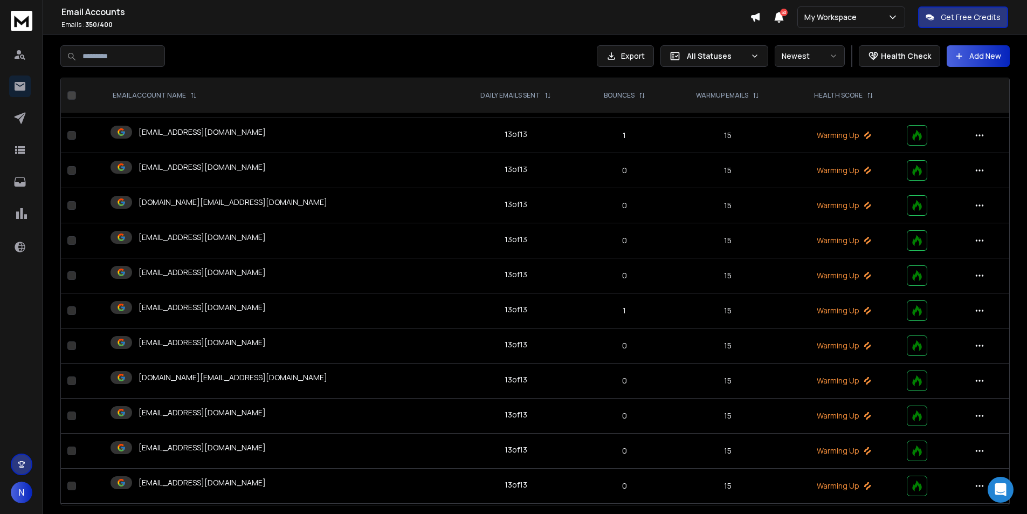
scroll to position [0, 0]
